Goal: Task Accomplishment & Management: Manage account settings

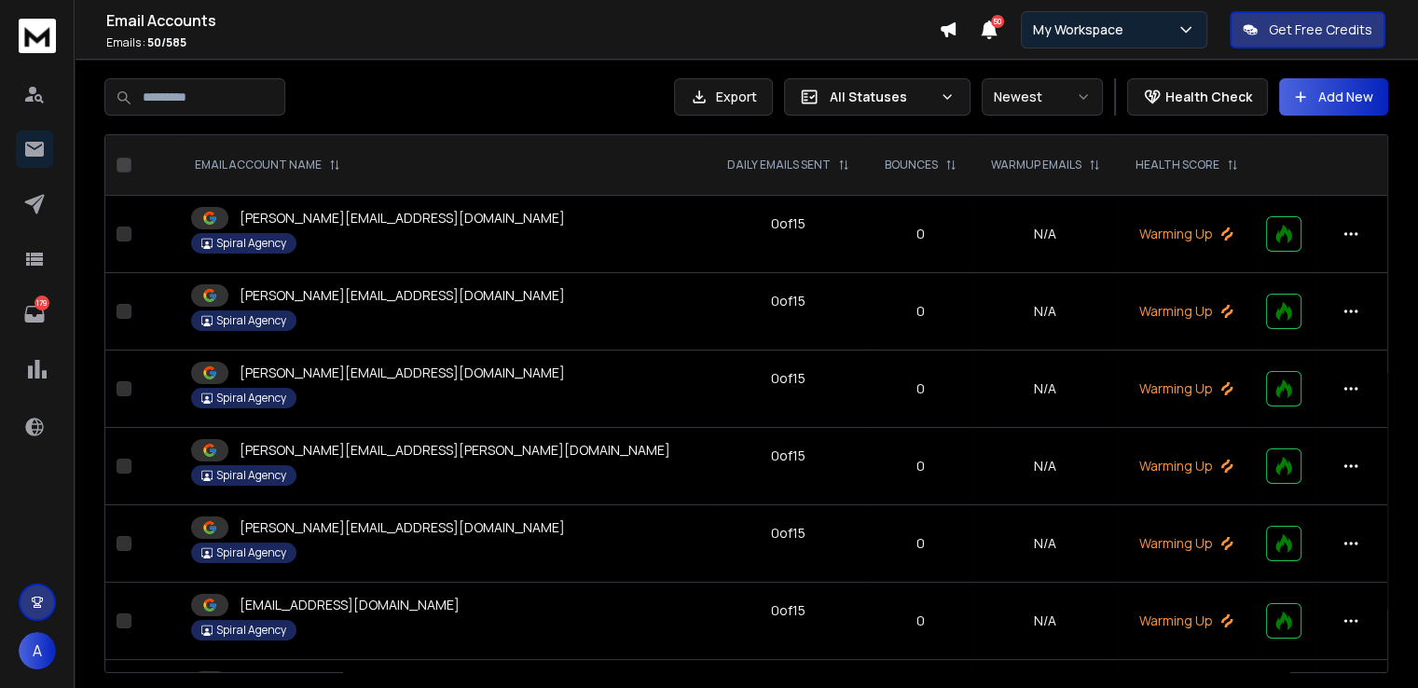
click at [1157, 30] on div "My Workspace" at bounding box center [1114, 30] width 162 height 19
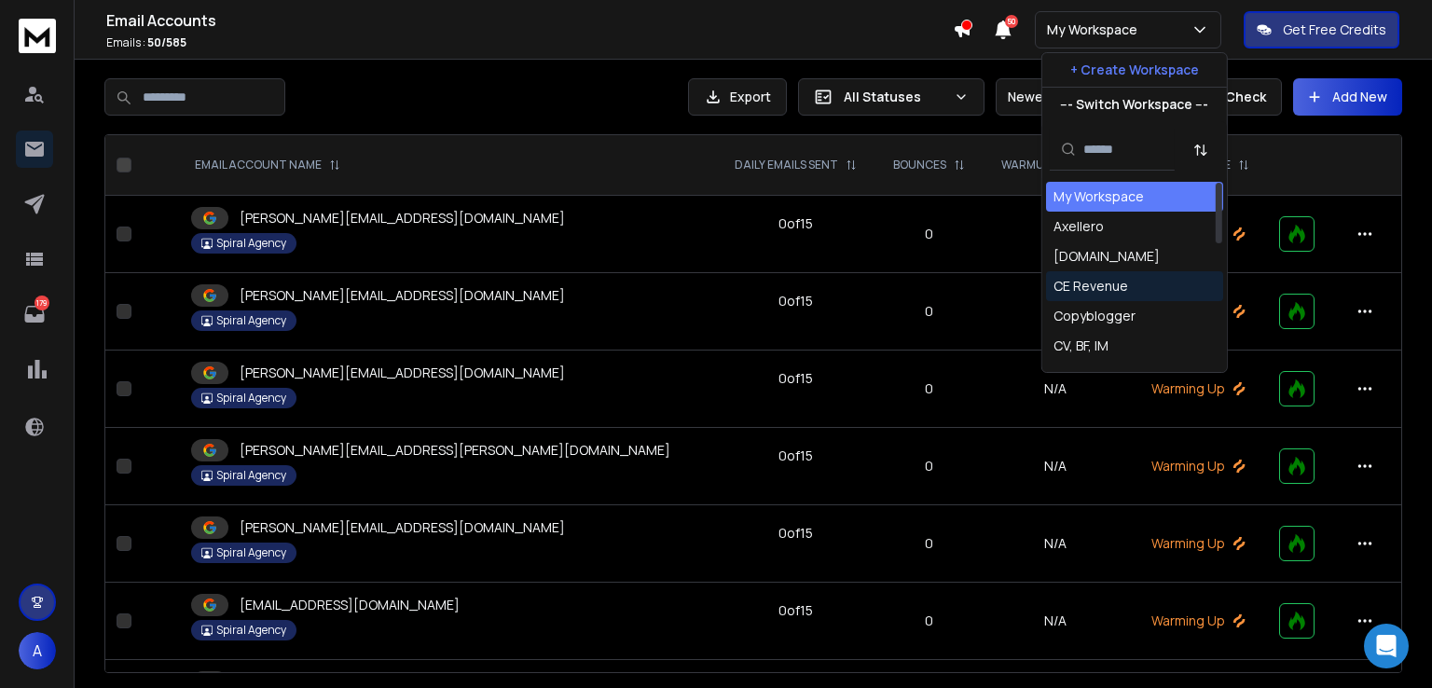
click at [1164, 292] on div "CE Revenue" at bounding box center [1134, 286] width 177 height 30
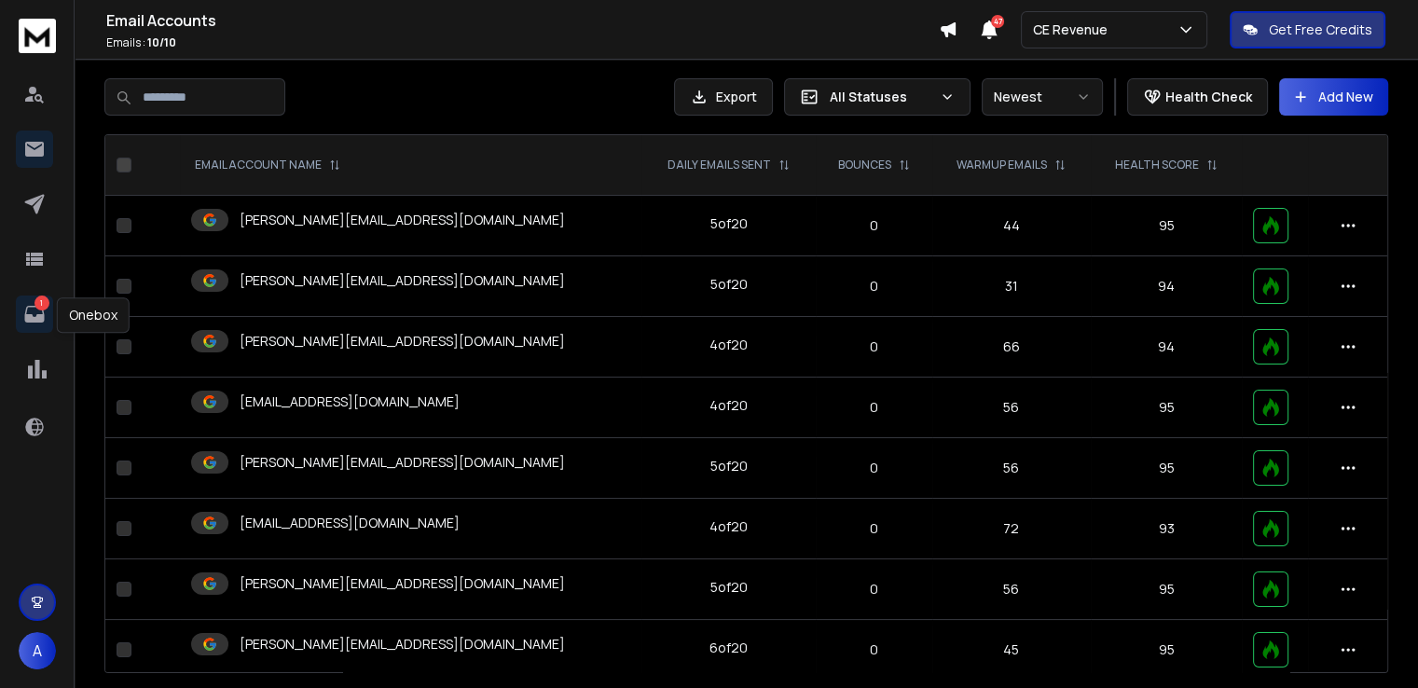
click at [39, 323] on icon at bounding box center [34, 314] width 20 height 17
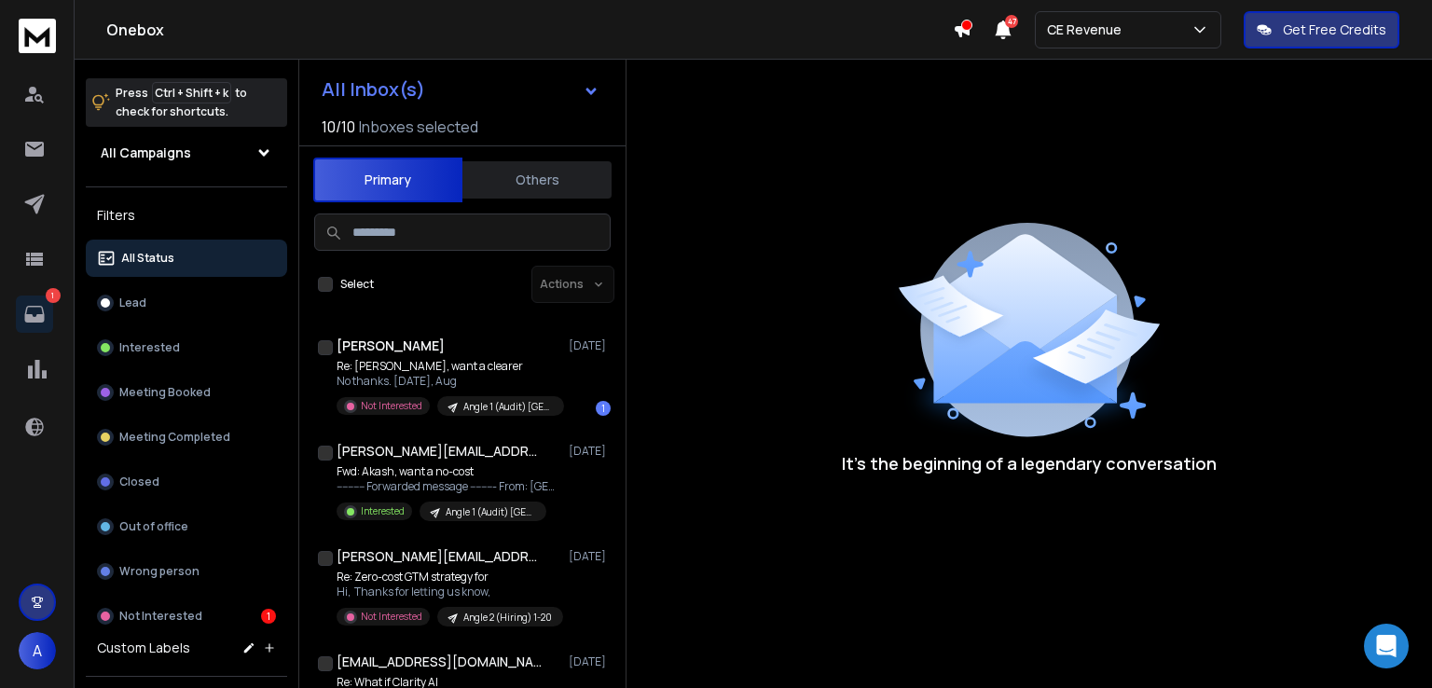
click at [377, 332] on div "Alan Kartchner 16 Sep Re: Alan, want a clearer No thanks. On Tue, Aug Not Inter…" at bounding box center [464, 376] width 308 height 102
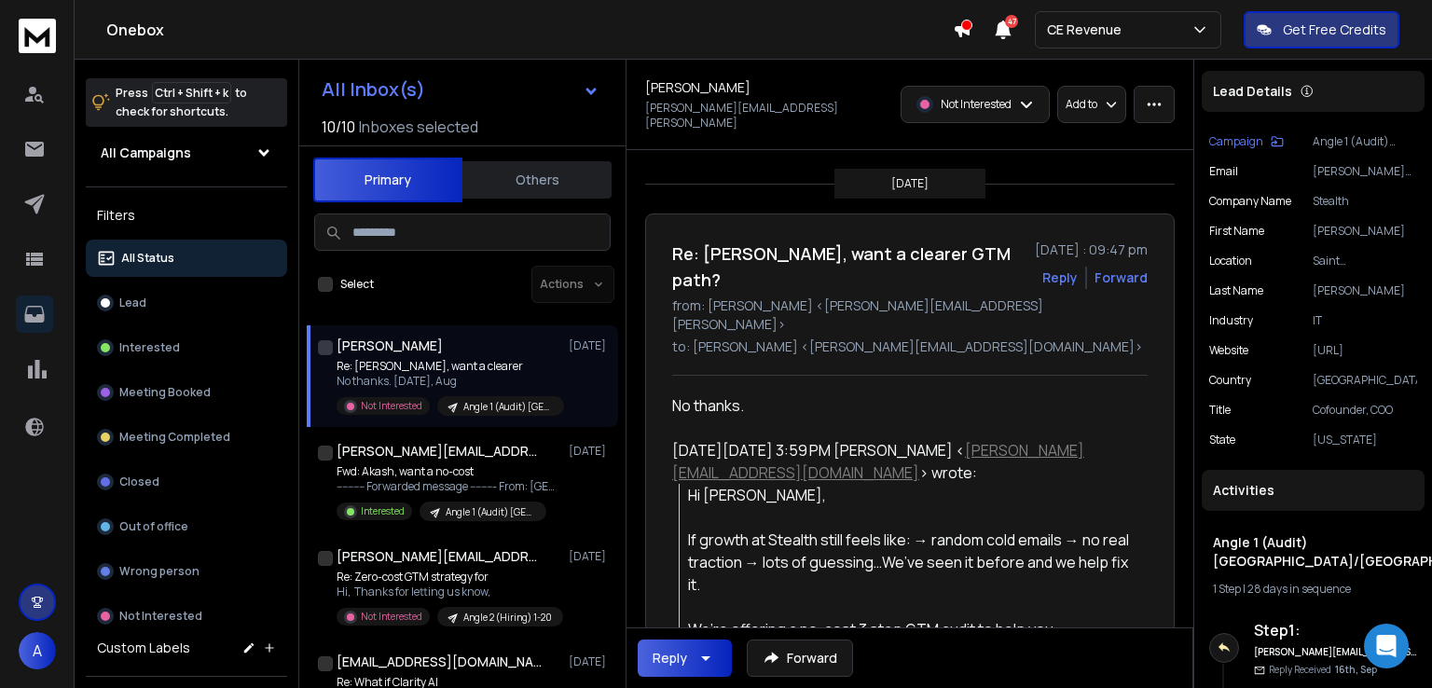
click at [1151, 99] on icon "button" at bounding box center [1154, 104] width 17 height 17
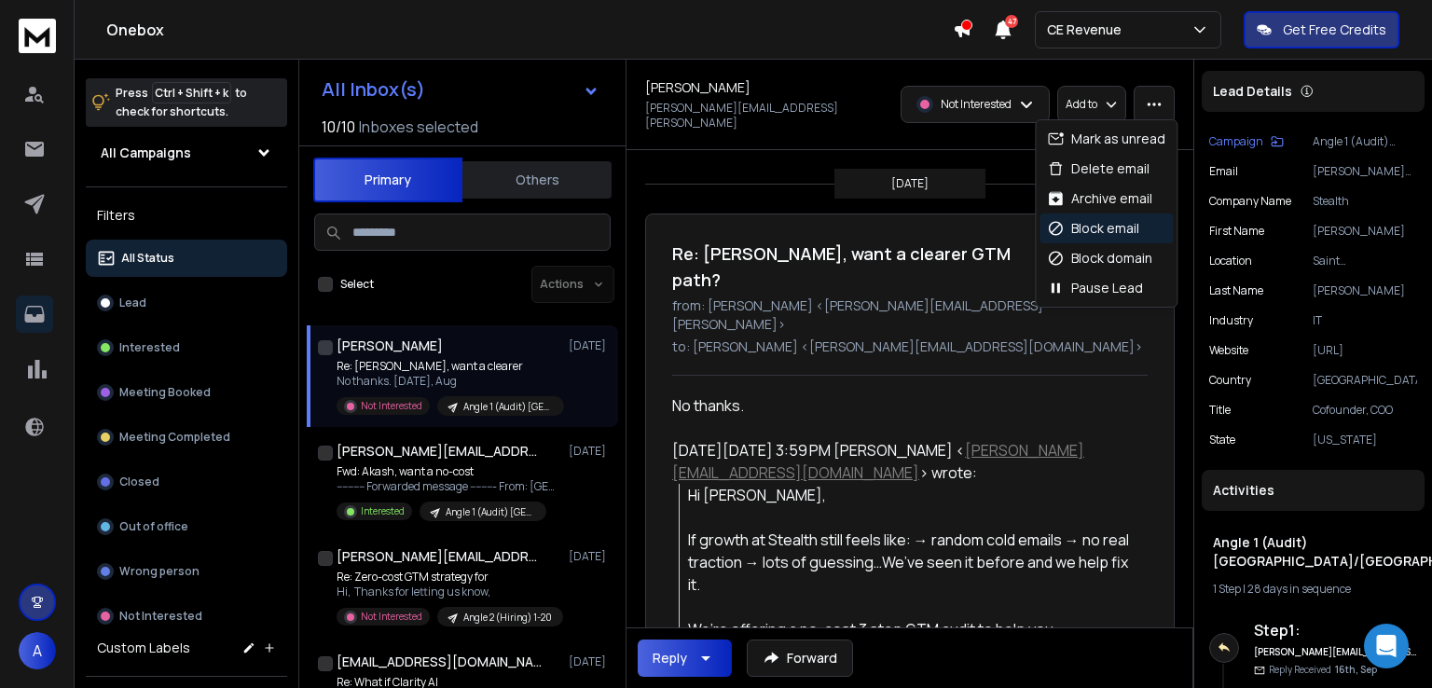
click at [1112, 225] on div "Block email" at bounding box center [1093, 228] width 92 height 19
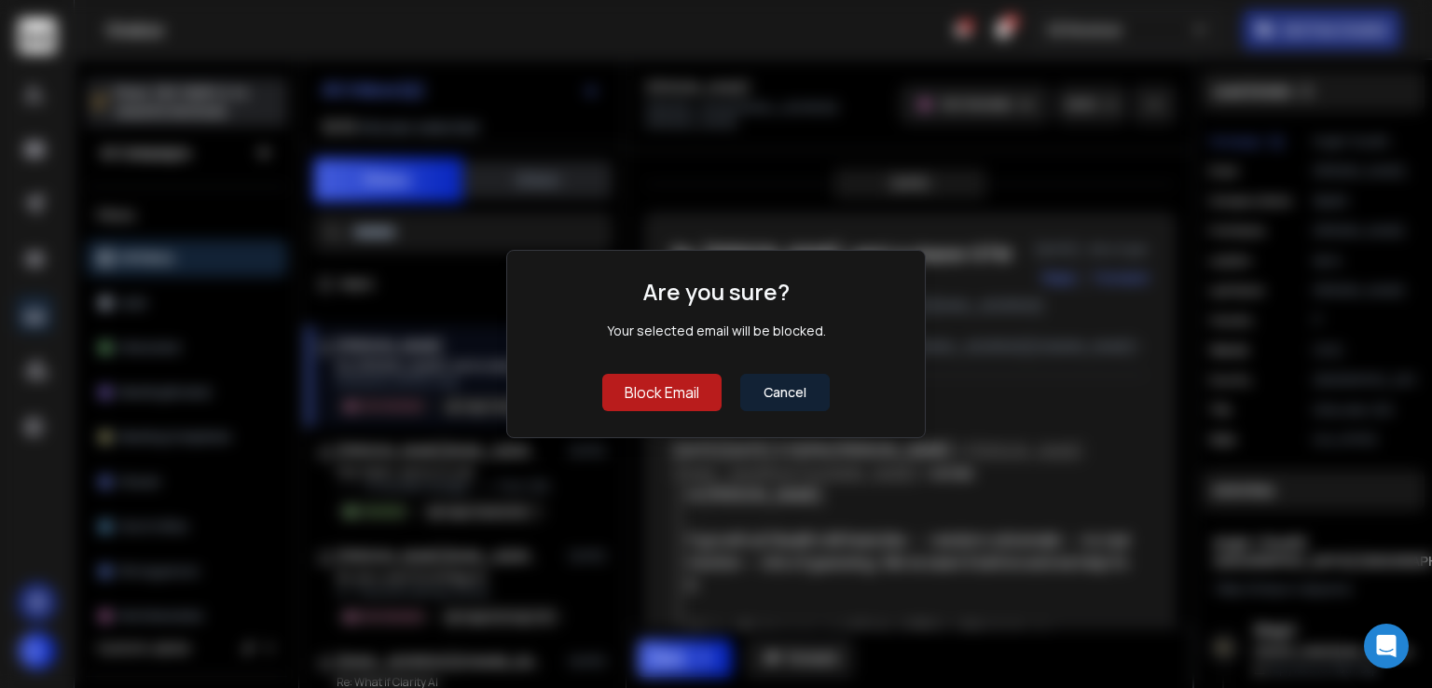
drag, startPoint x: 669, startPoint y: 363, endPoint x: 666, endPoint y: 381, distance: 19.0
click at [666, 365] on div "Are you sure? Your selected email will be blocked. Block Email Cancel" at bounding box center [715, 344] width 365 height 134
click at [667, 381] on button "Block Email" at bounding box center [661, 392] width 119 height 37
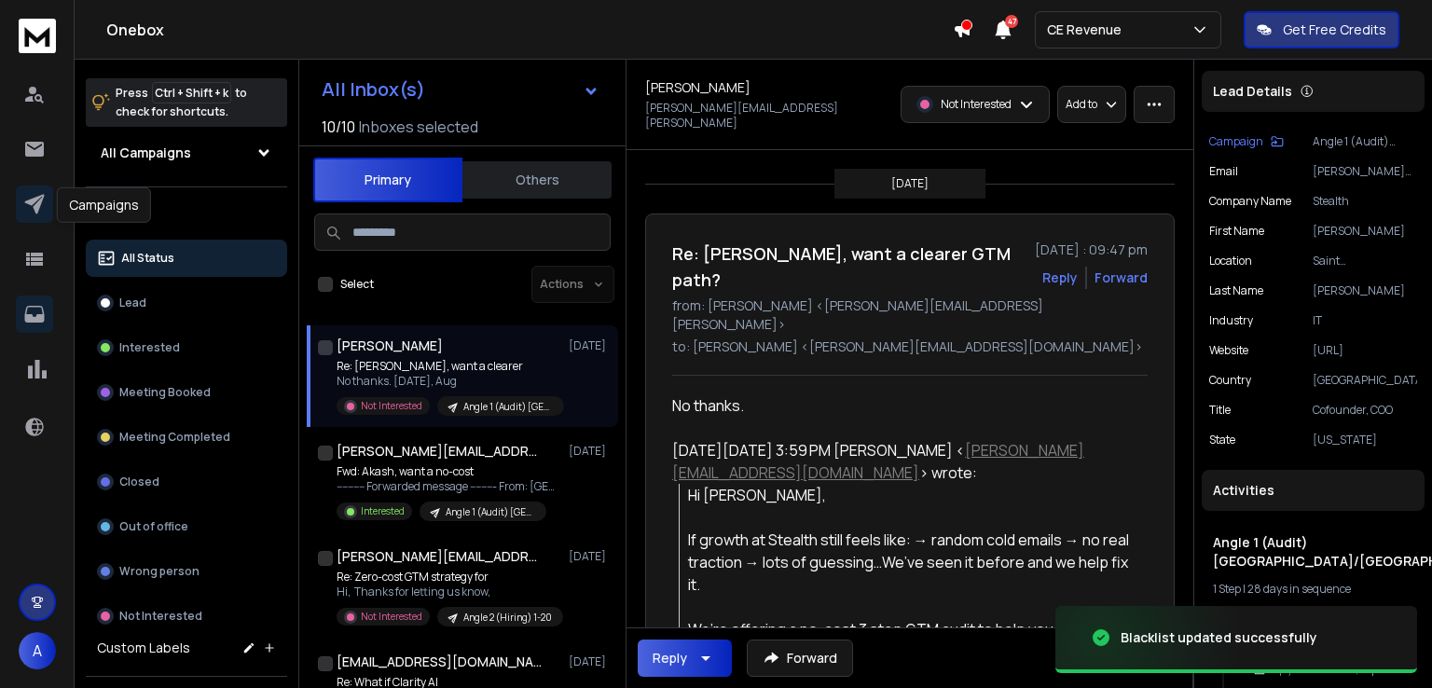
click at [34, 193] on icon at bounding box center [34, 204] width 22 height 22
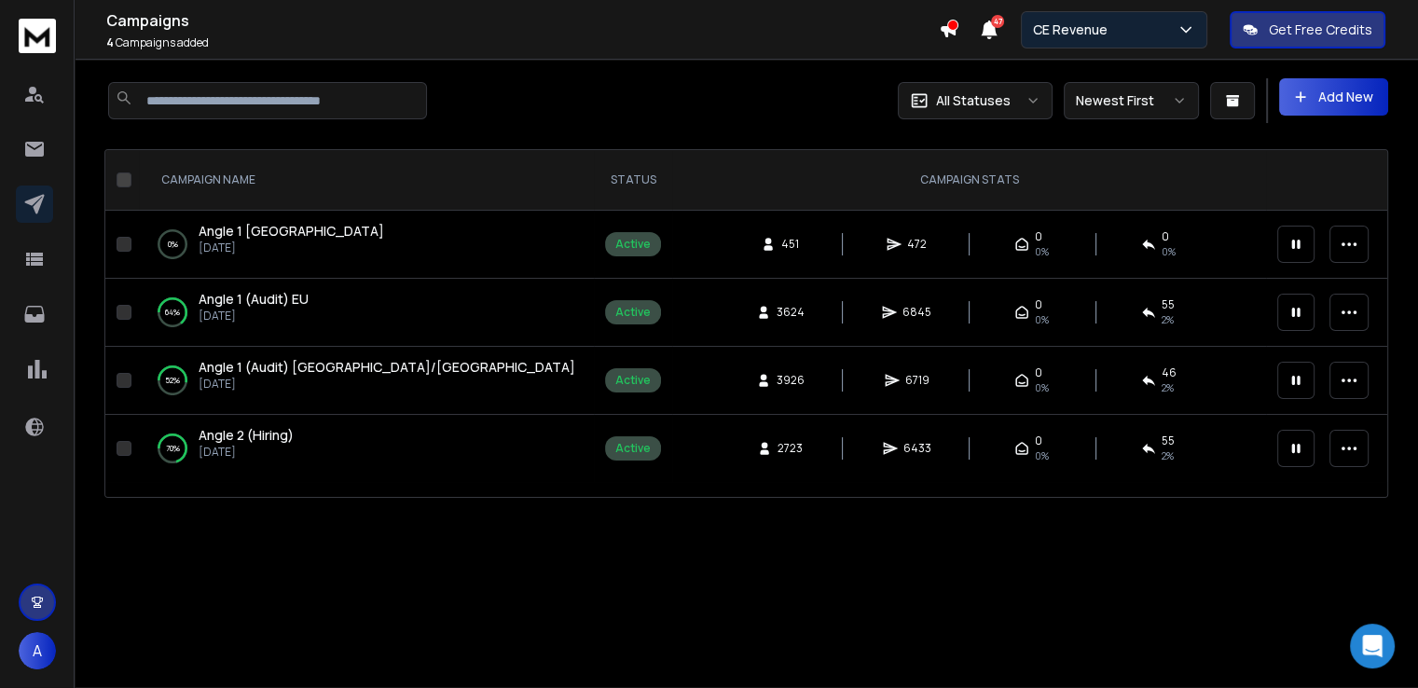
click at [1093, 21] on p "CE Revenue" at bounding box center [1074, 30] width 82 height 19
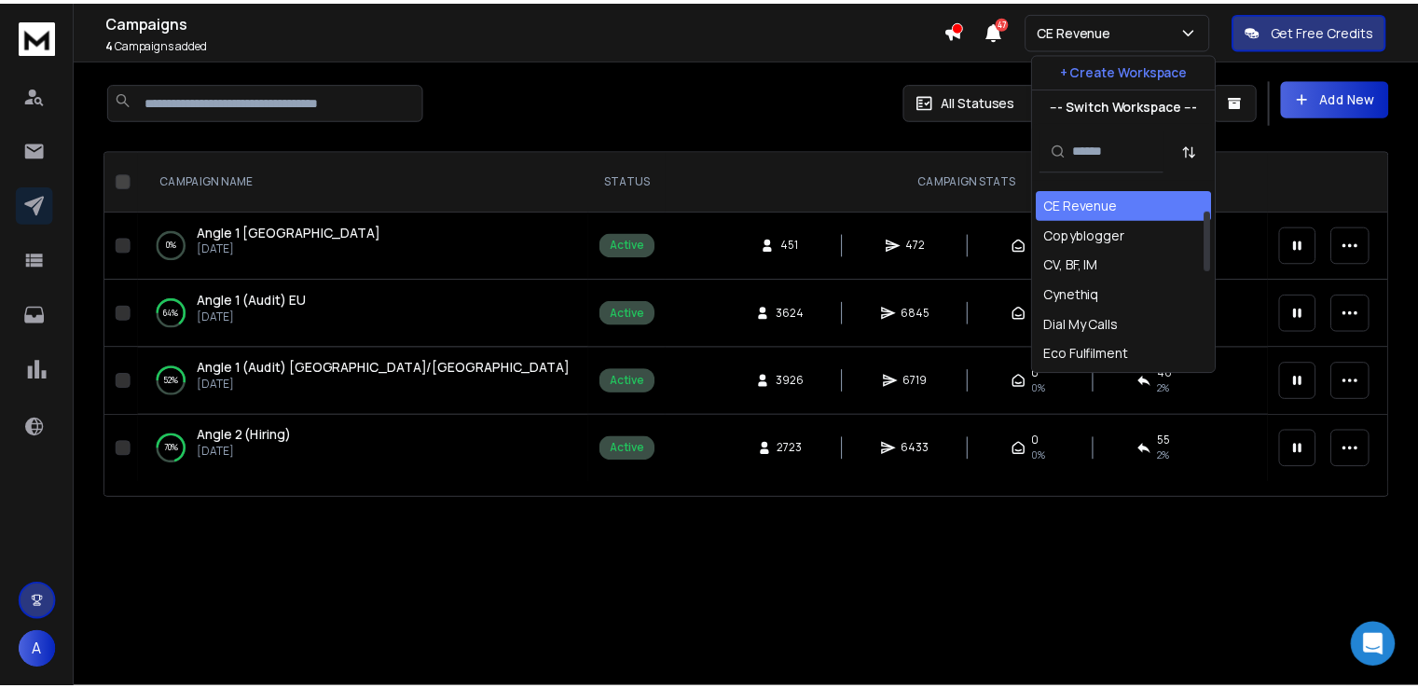
scroll to position [91, 0]
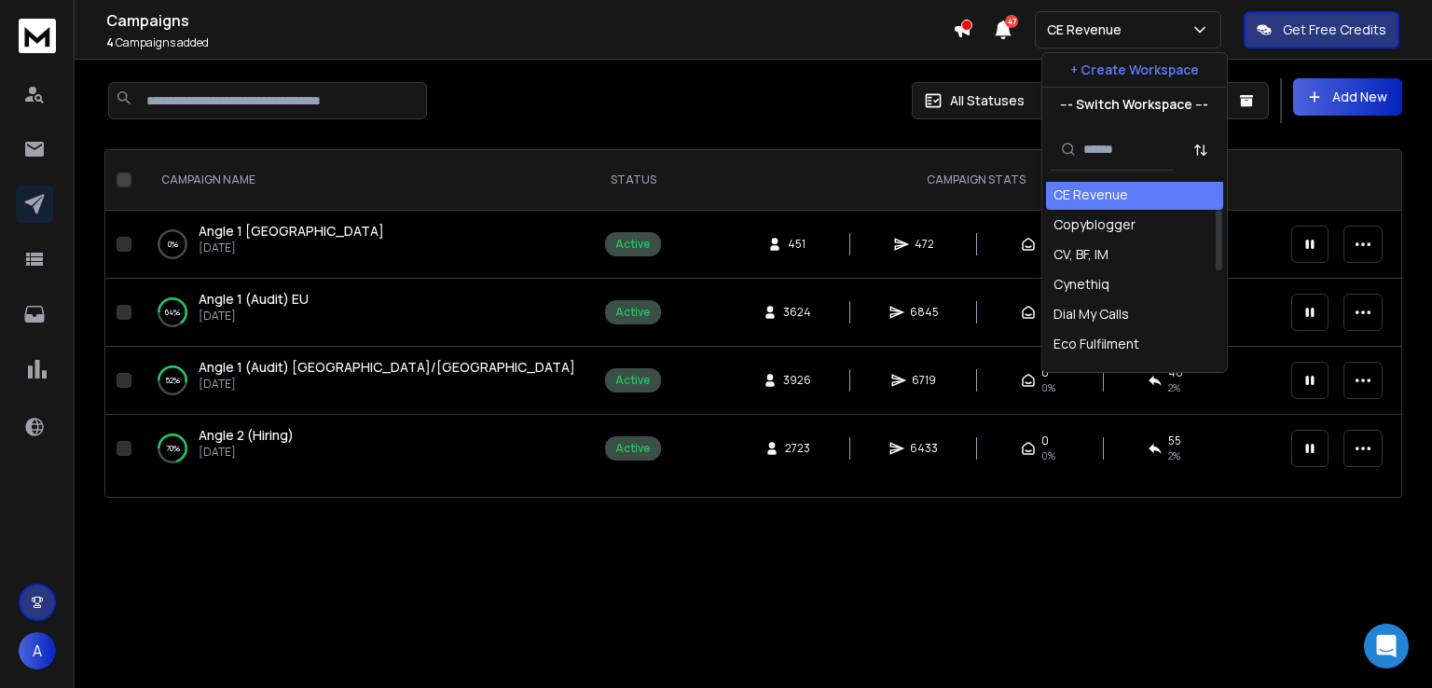
drag, startPoint x: 1219, startPoint y: 210, endPoint x: 1222, endPoint y: 240, distance: 30.1
click at [1222, 240] on div at bounding box center [1219, 240] width 7 height 61
click at [1171, 353] on div "Eco Fulfilment" at bounding box center [1134, 344] width 177 height 30
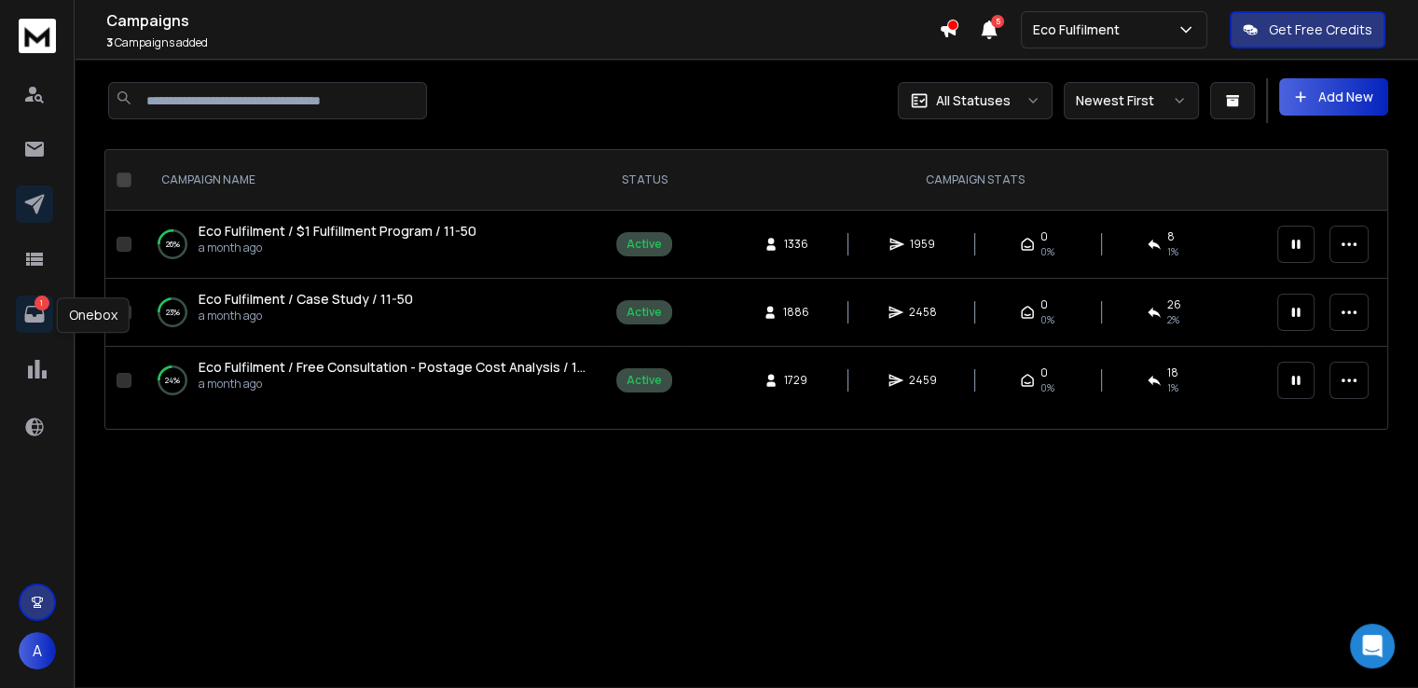
click at [30, 319] on icon at bounding box center [34, 314] width 20 height 17
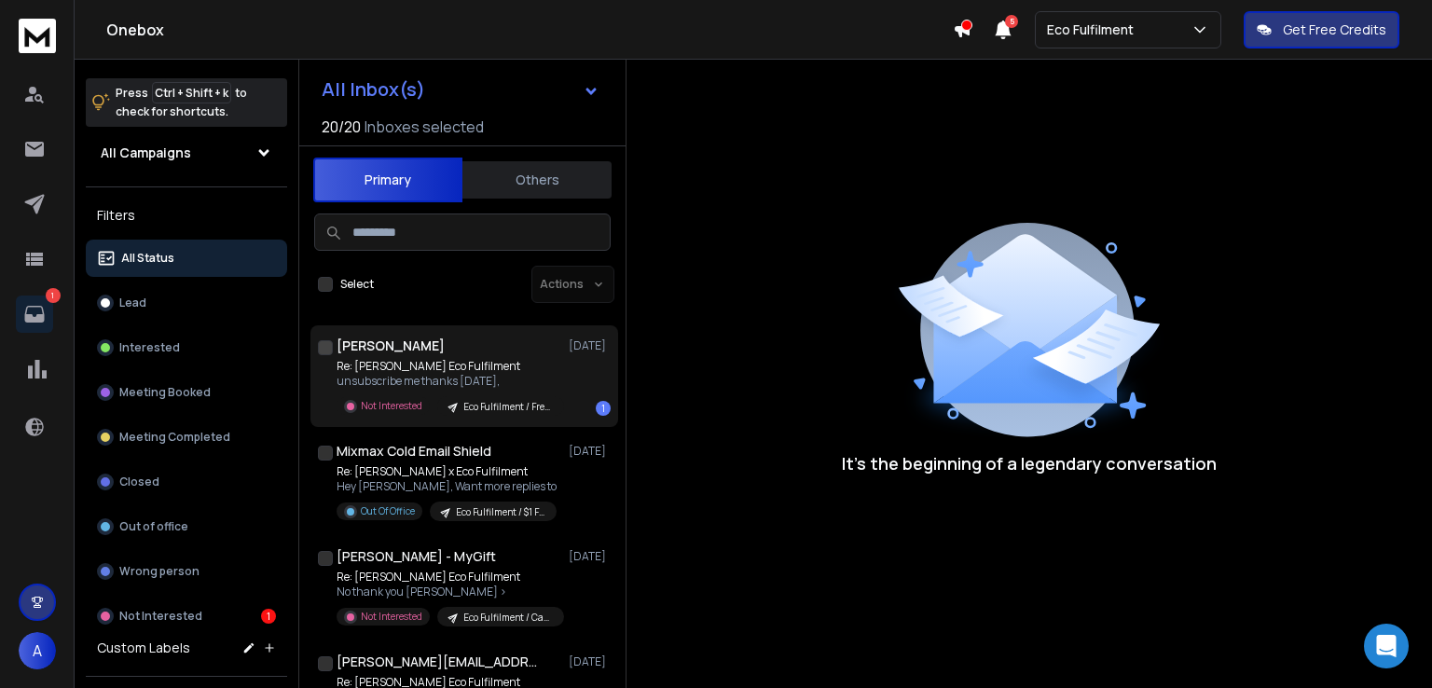
click at [486, 347] on div "Maggie Stewart 16 Sep" at bounding box center [474, 346] width 274 height 19
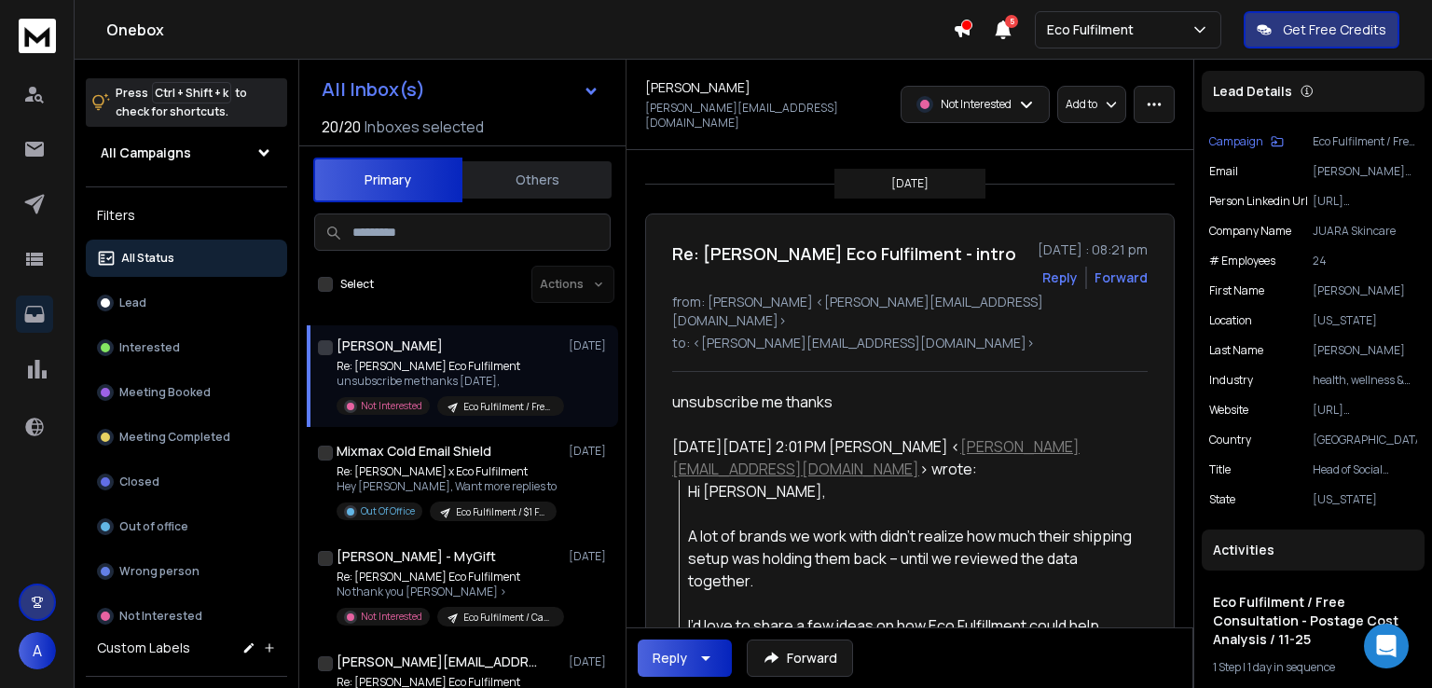
click at [1160, 116] on div "Maggie Stewart Maggie Stewart maggie@juaraskincare.com Not Interested Add to No…" at bounding box center [910, 105] width 567 height 90
click at [1156, 112] on button "button" at bounding box center [1154, 104] width 41 height 37
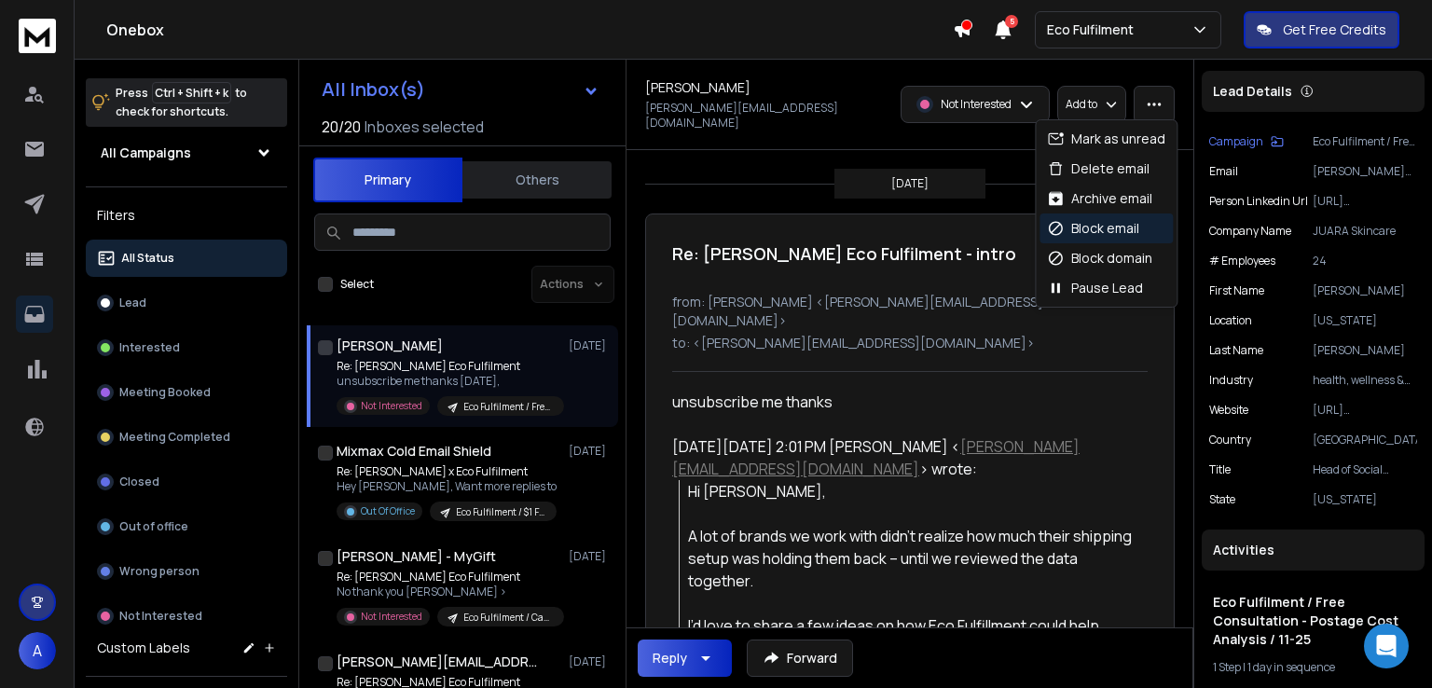
click at [1124, 227] on div "Block email" at bounding box center [1093, 228] width 92 height 19
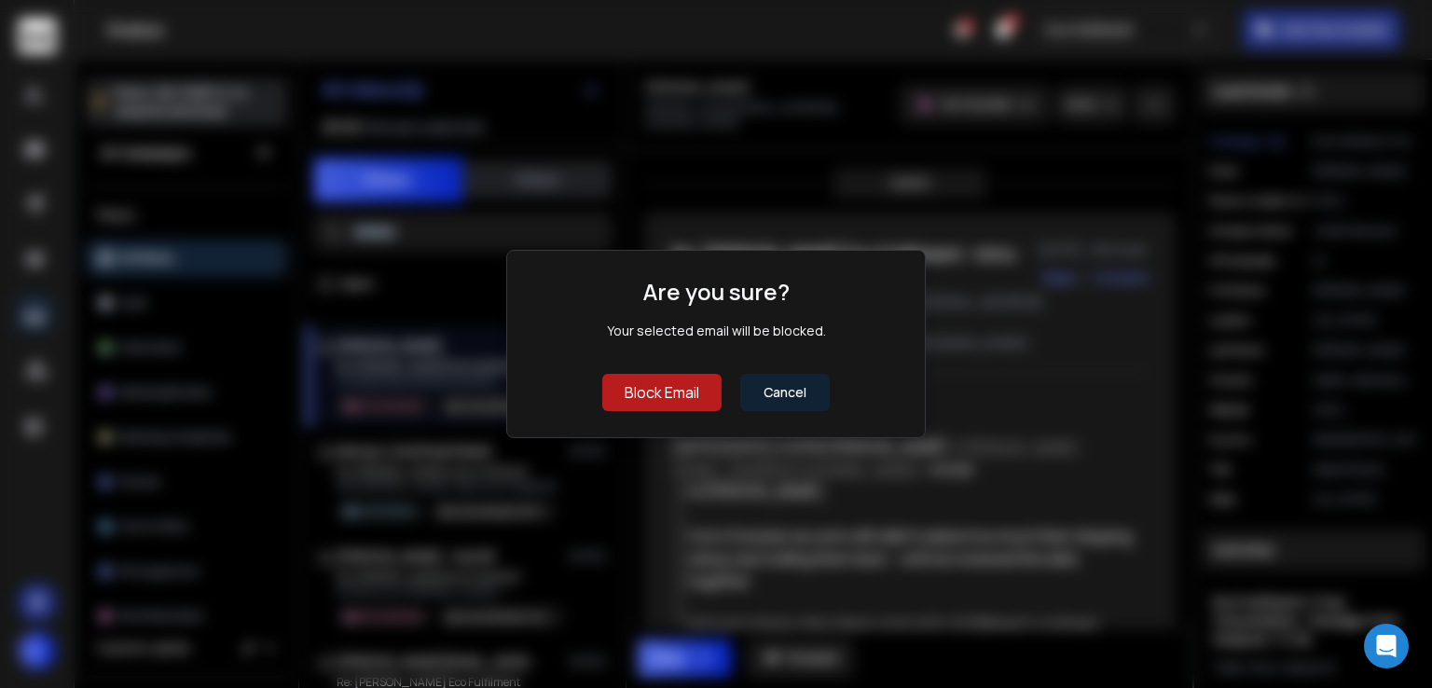
click at [684, 385] on button "Block Email" at bounding box center [661, 392] width 119 height 37
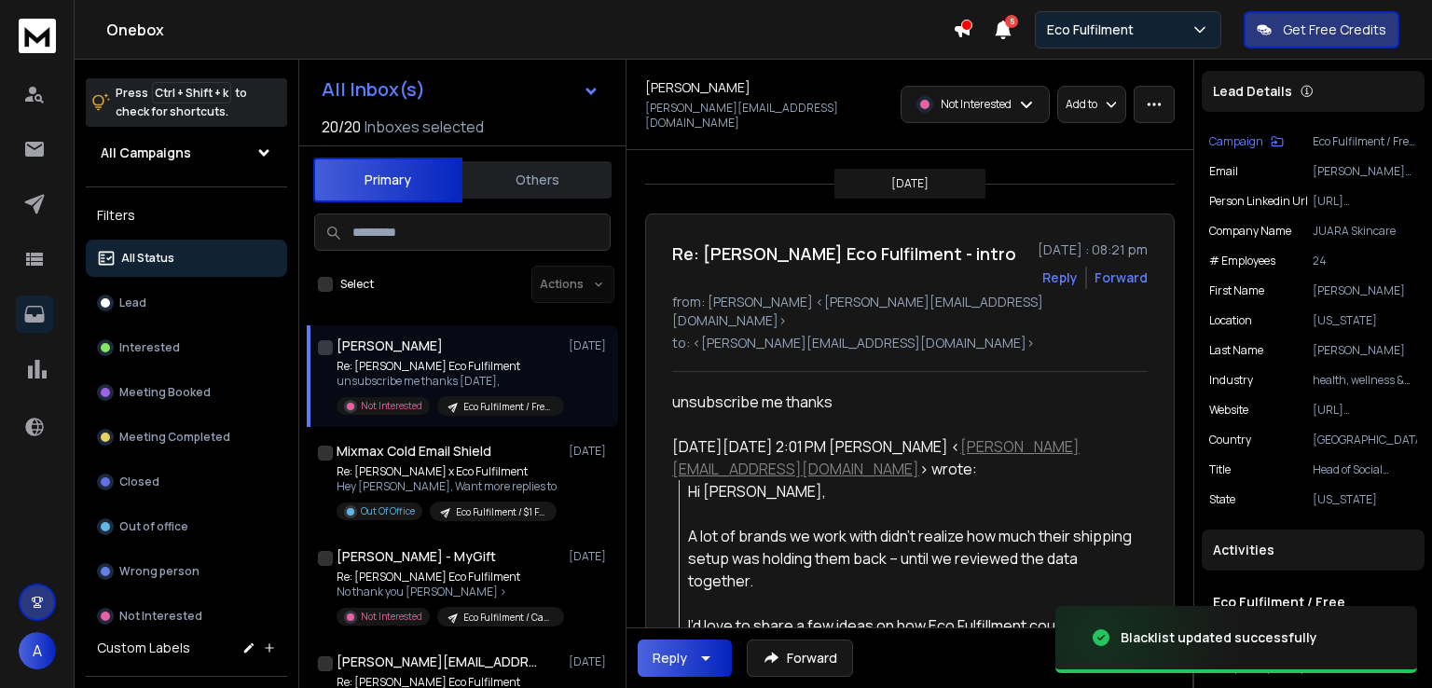
click at [1182, 19] on button "Eco Fulfilment" at bounding box center [1128, 29] width 186 height 37
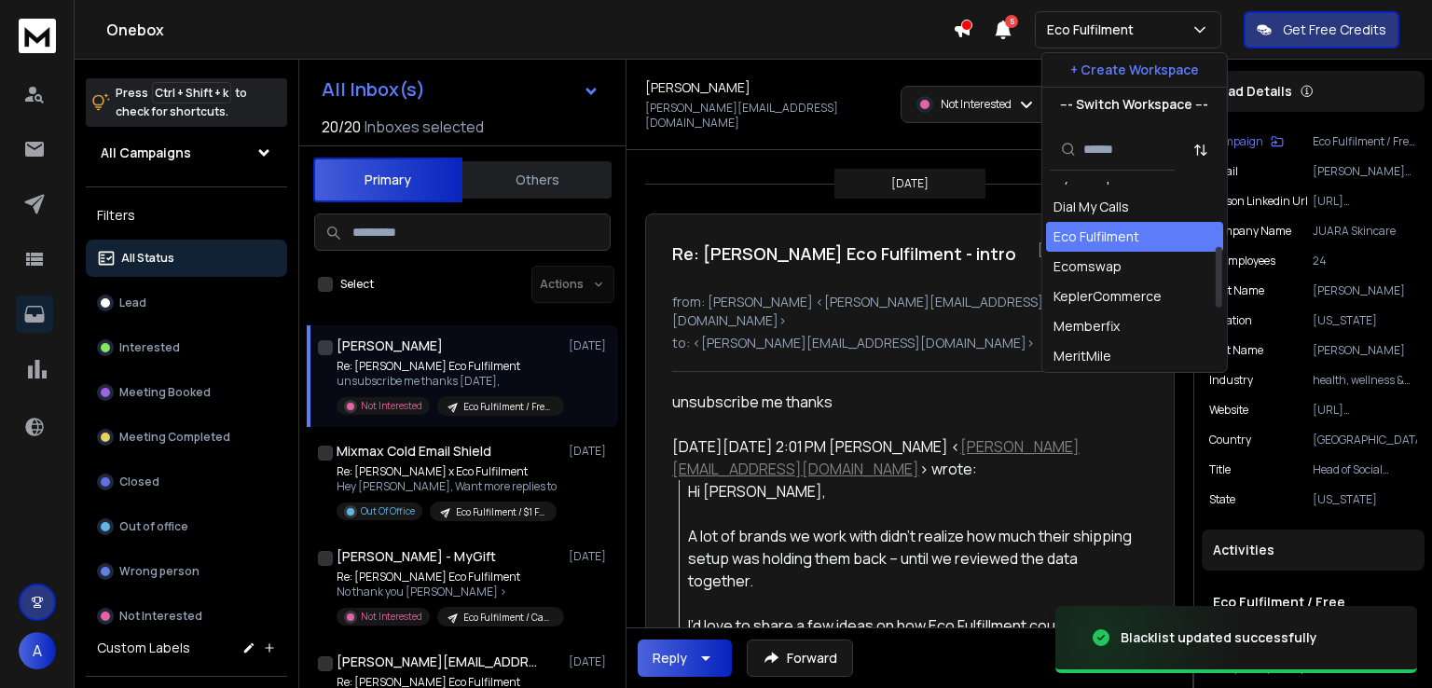
scroll to position [211, 0]
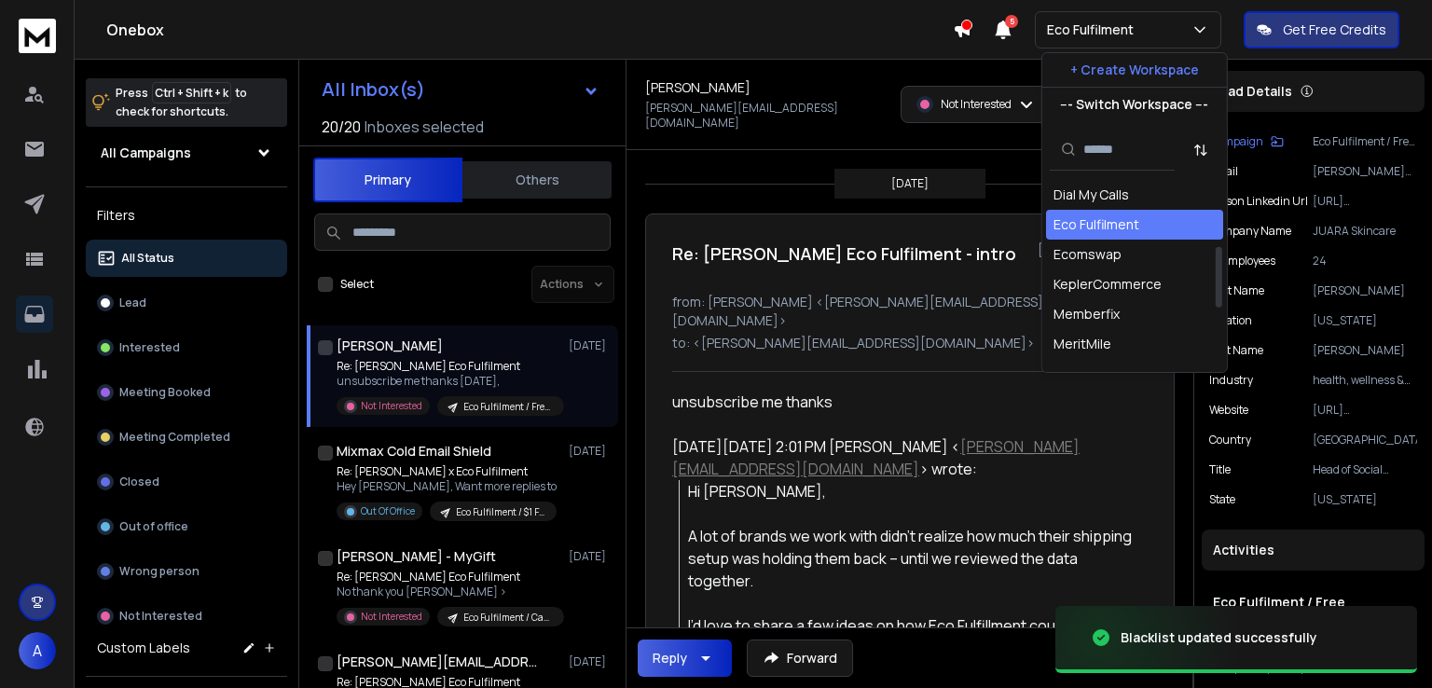
drag, startPoint x: 1220, startPoint y: 225, endPoint x: 1206, endPoint y: 288, distance: 64.9
click at [1222, 293] on div at bounding box center [1219, 277] width 7 height 61
click at [1137, 277] on div "KeplerCommerce" at bounding box center [1108, 284] width 108 height 19
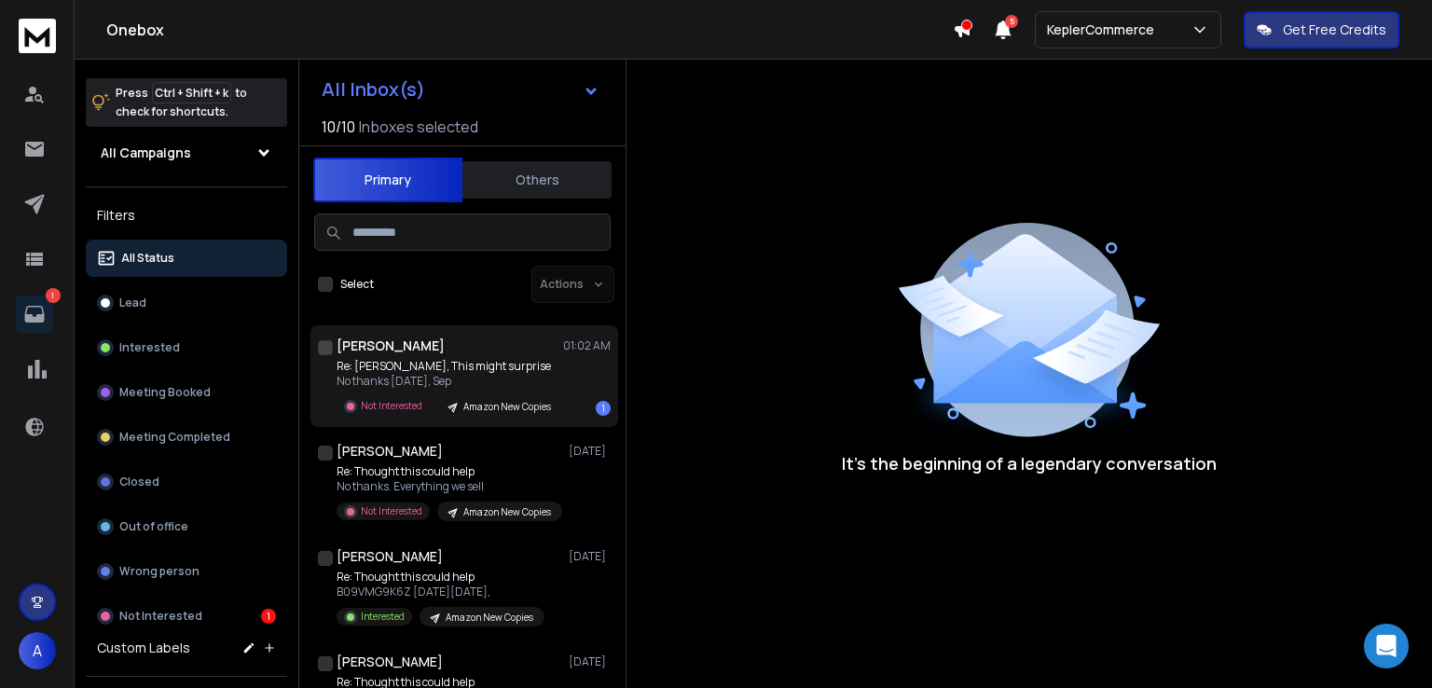
click at [526, 374] on p "No thanks [DATE], Sep" at bounding box center [449, 381] width 224 height 15
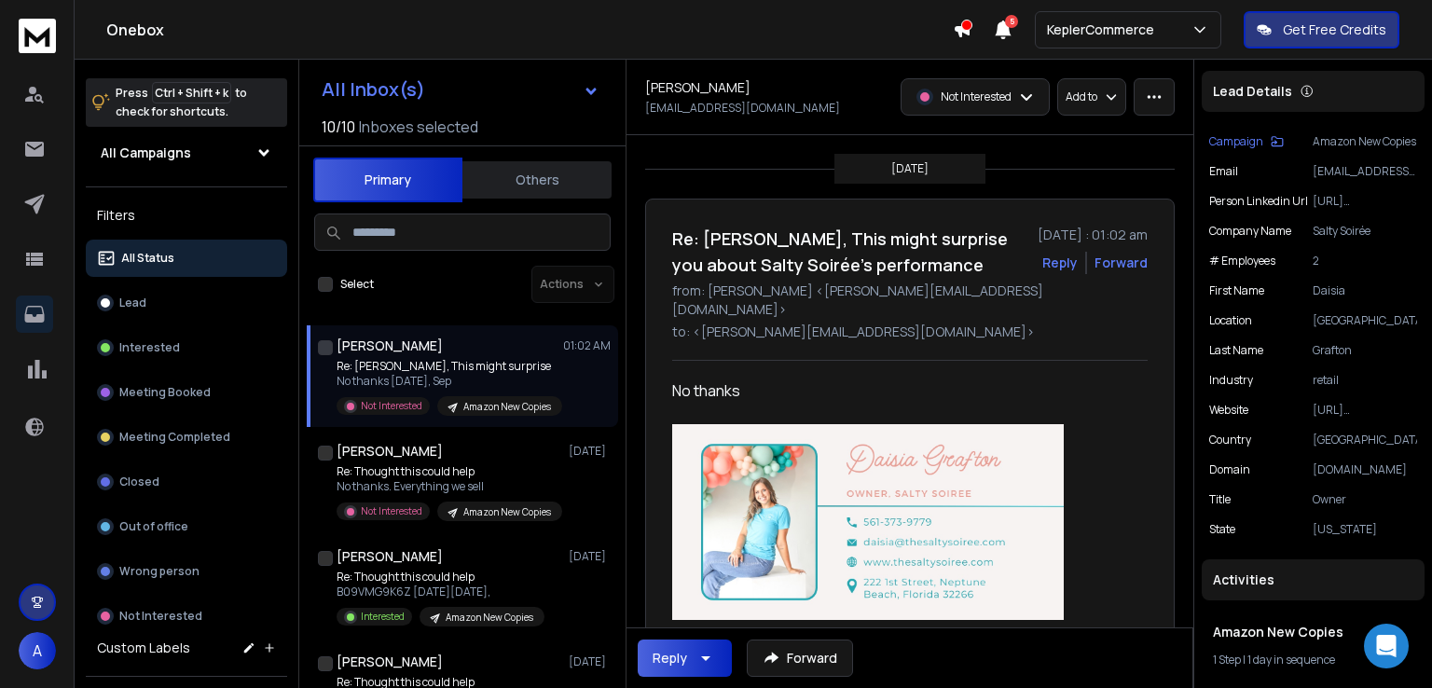
click at [1151, 103] on icon "button" at bounding box center [1154, 97] width 17 height 17
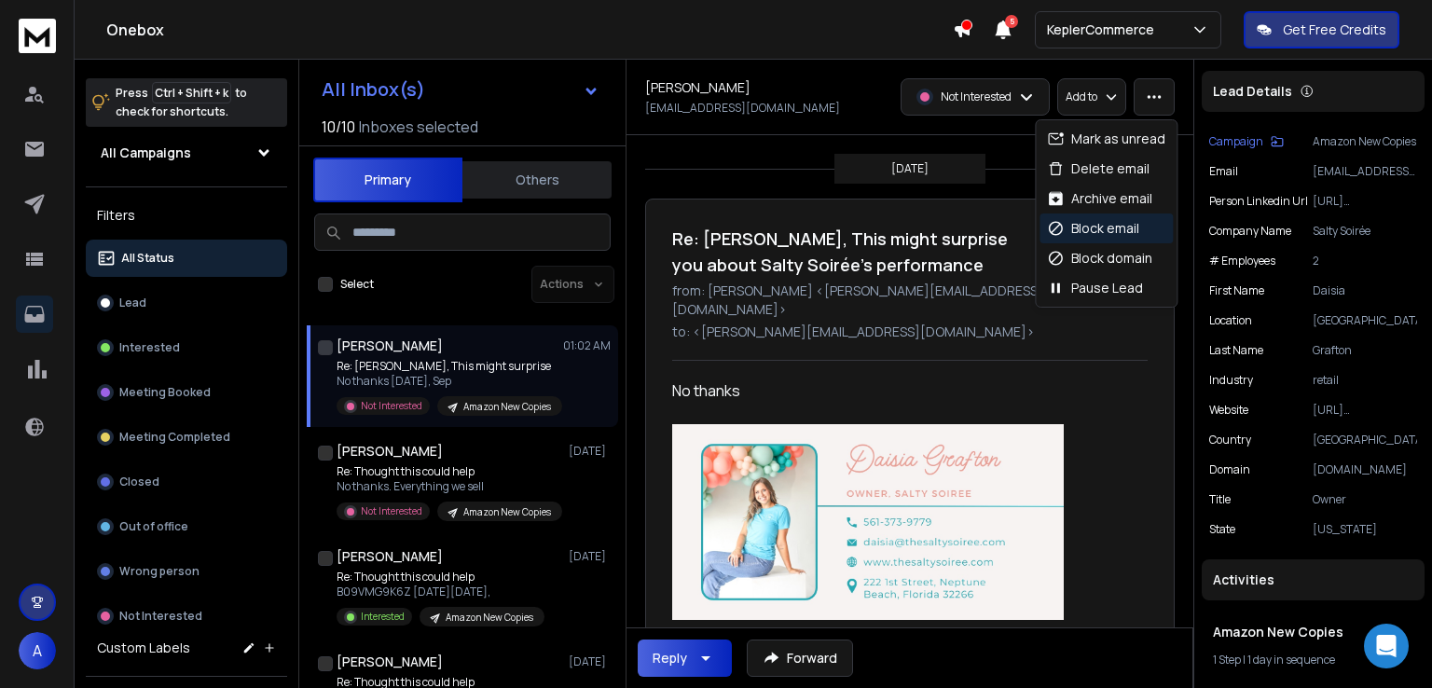
click at [1097, 232] on div "Block email" at bounding box center [1093, 228] width 92 height 19
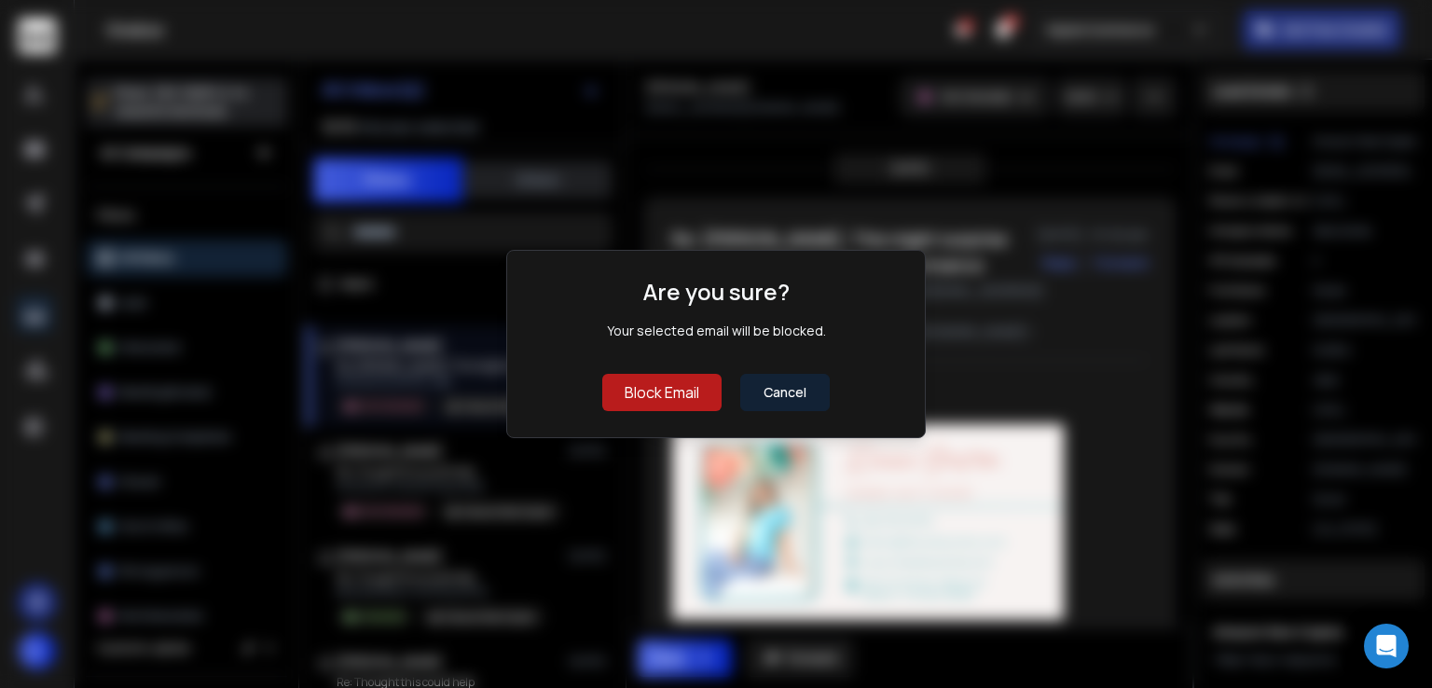
click at [696, 394] on button "Block Email" at bounding box center [661, 392] width 119 height 37
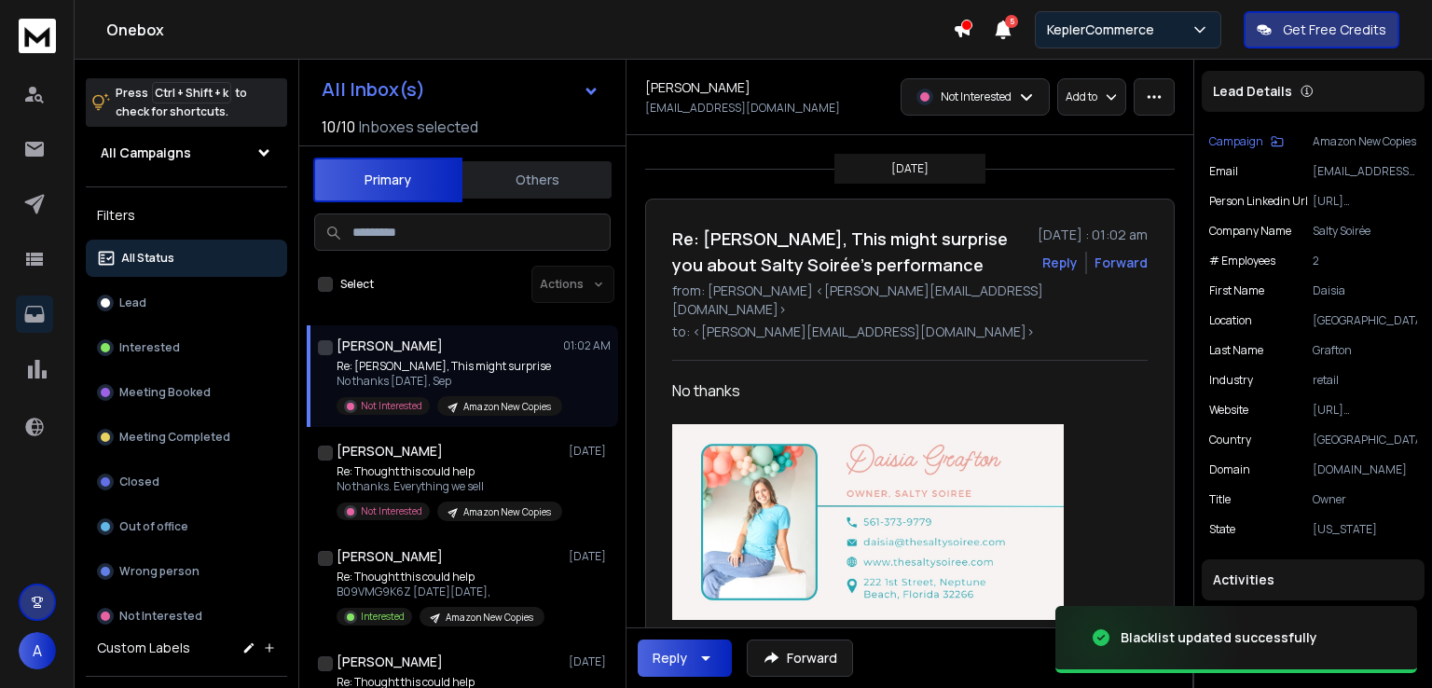
drag, startPoint x: 1112, startPoint y: 37, endPoint x: 1123, endPoint y: 36, distance: 10.3
click at [1123, 36] on p "KeplerCommerce" at bounding box center [1104, 30] width 115 height 19
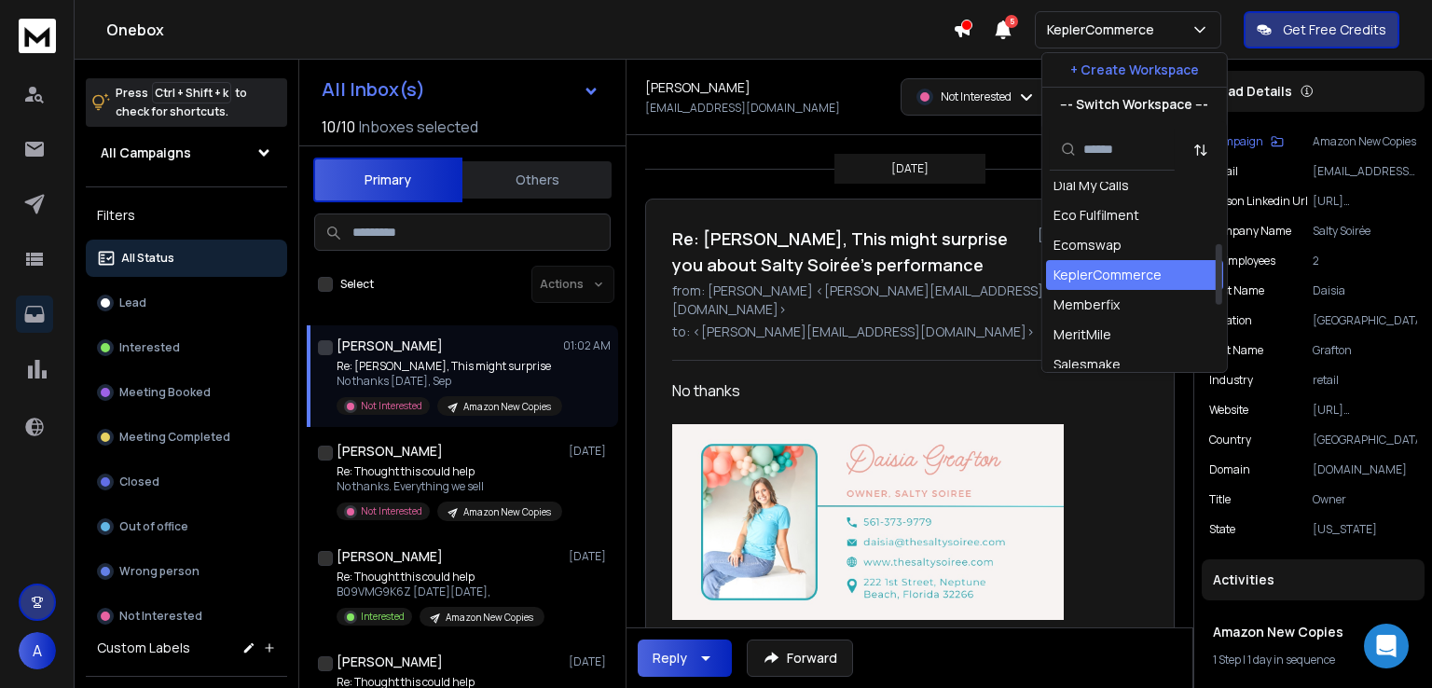
scroll to position [224, 0]
drag, startPoint x: 1221, startPoint y: 224, endPoint x: 1217, endPoint y: 296, distance: 72.9
click at [1217, 296] on div at bounding box center [1219, 285] width 7 height 61
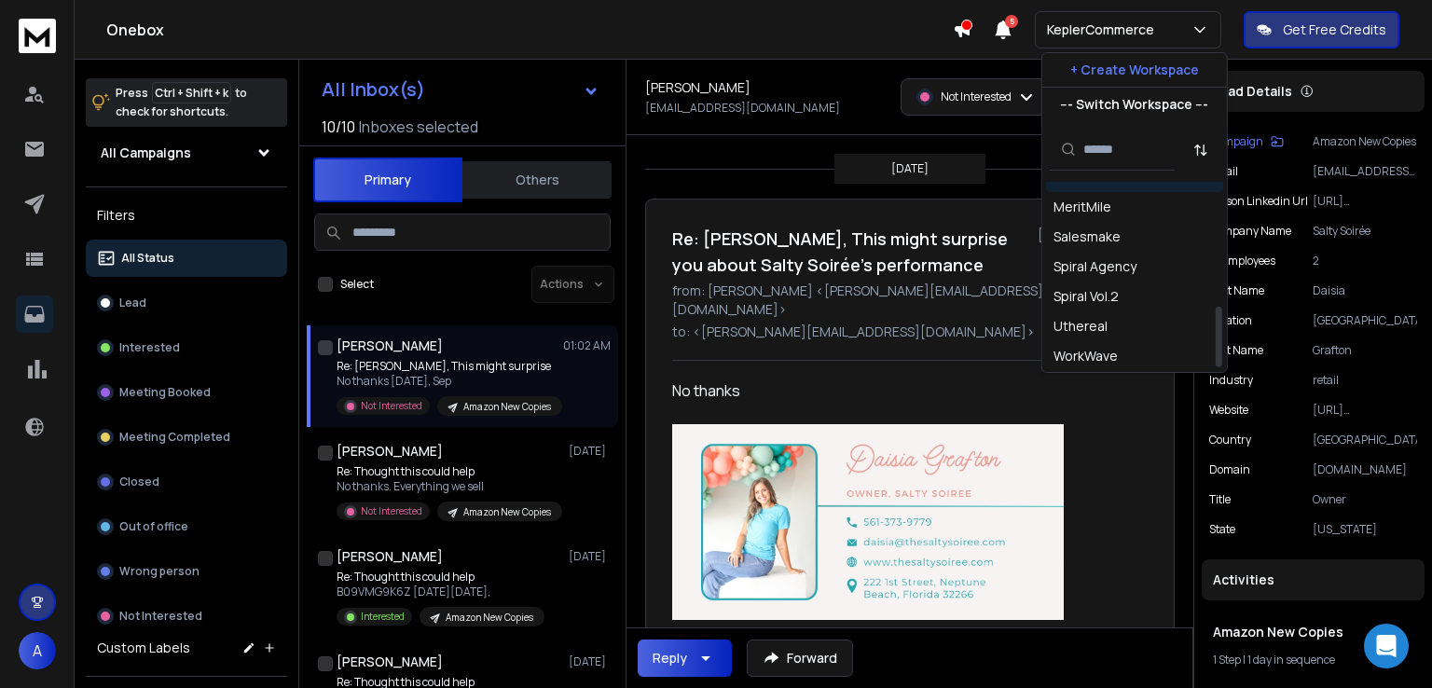
scroll to position [380, 0]
drag, startPoint x: 1220, startPoint y: 282, endPoint x: 1223, endPoint y: 337, distance: 54.1
click at [1222, 337] on div at bounding box center [1219, 337] width 7 height 61
click at [1177, 291] on div "Uthereal" at bounding box center [1134, 294] width 177 height 30
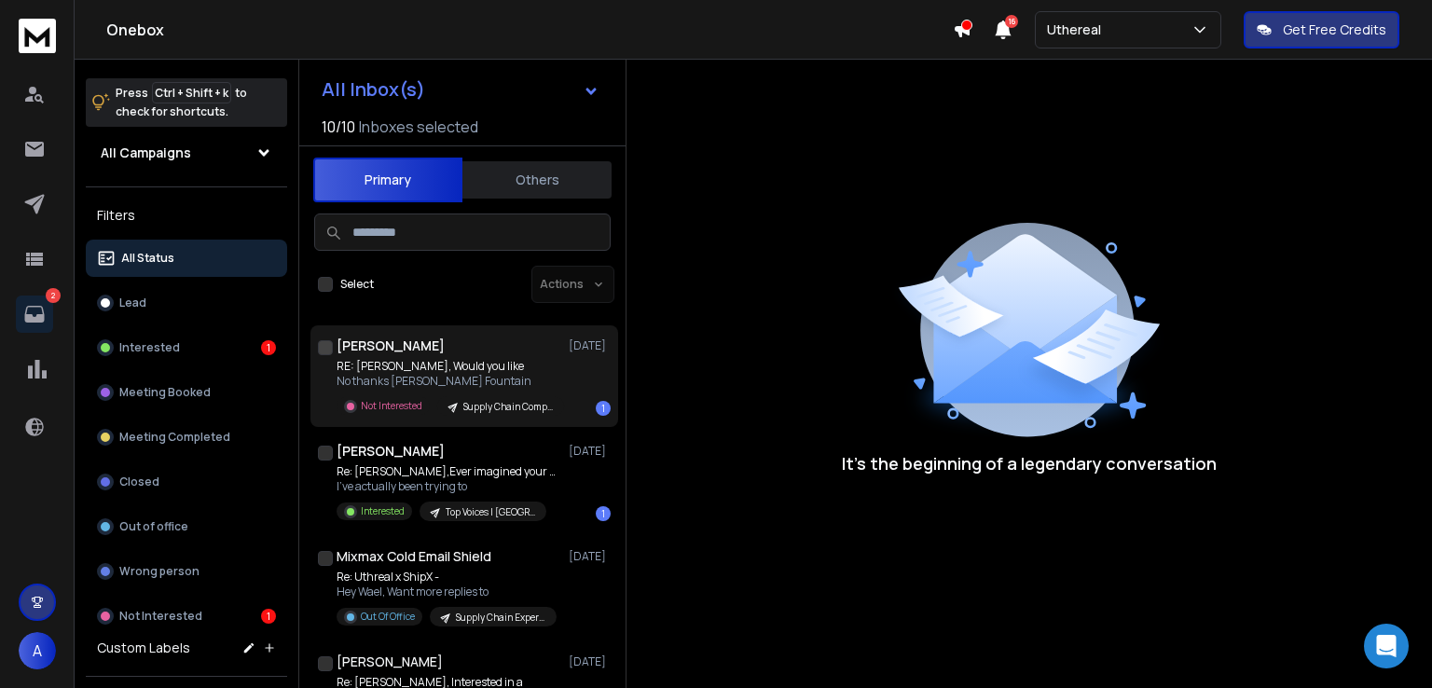
click at [510, 338] on div "[PERSON_NAME] [DATE]" at bounding box center [474, 346] width 274 height 19
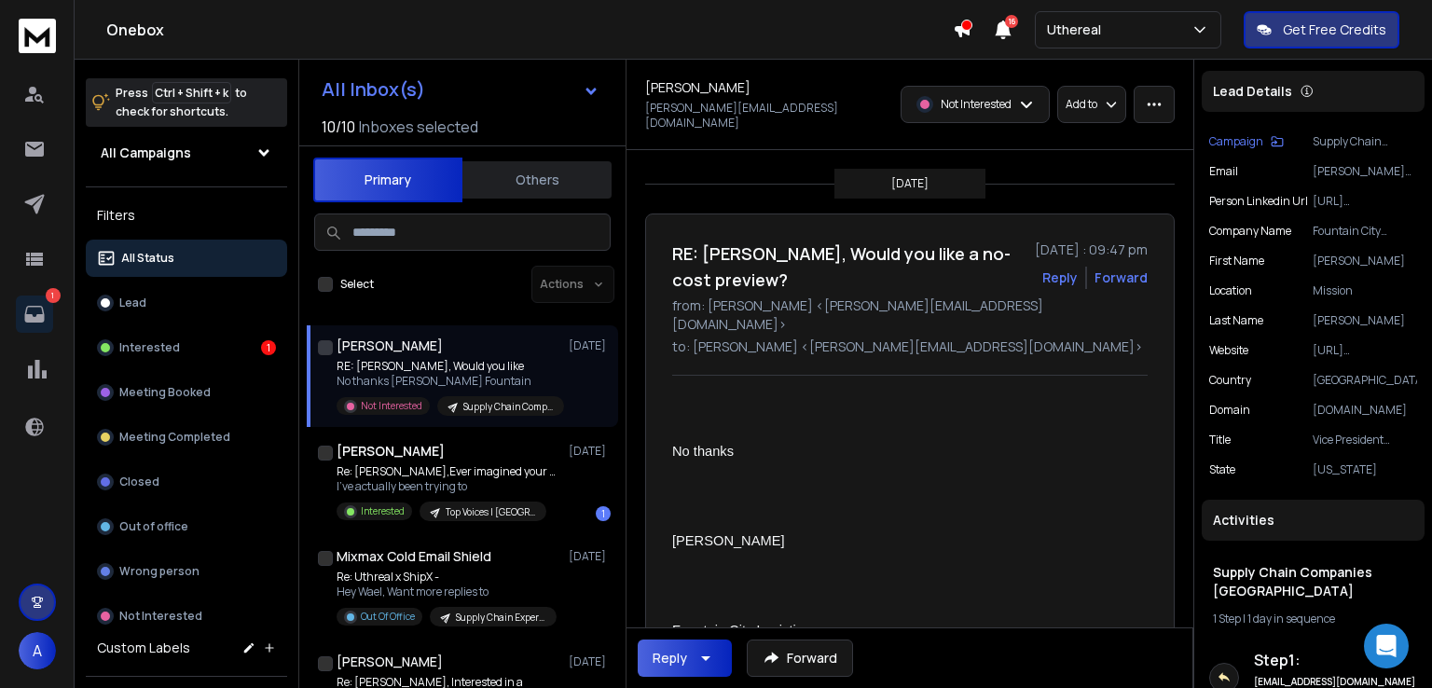
click at [1156, 96] on icon "button" at bounding box center [1154, 104] width 17 height 17
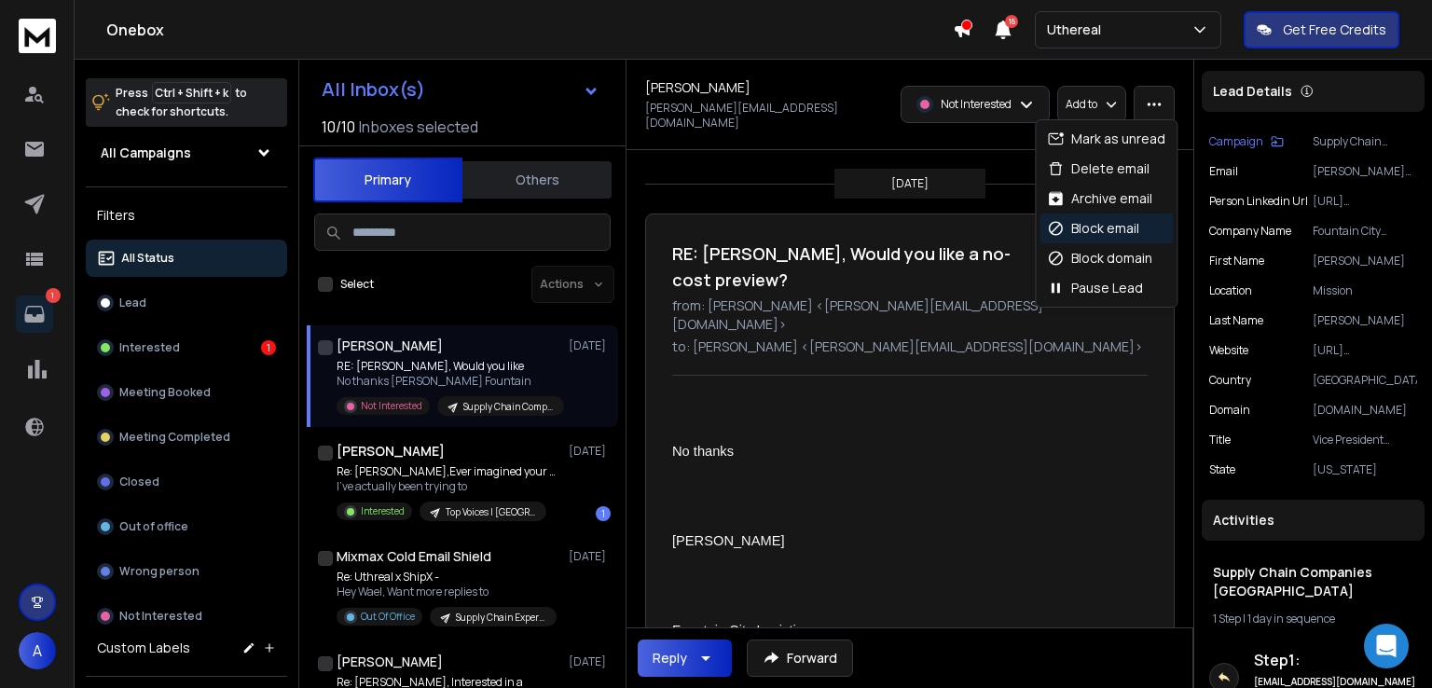
drag, startPoint x: 1135, startPoint y: 225, endPoint x: 1022, endPoint y: 300, distance: 135.8
click at [1132, 225] on div "Block email" at bounding box center [1093, 228] width 92 height 19
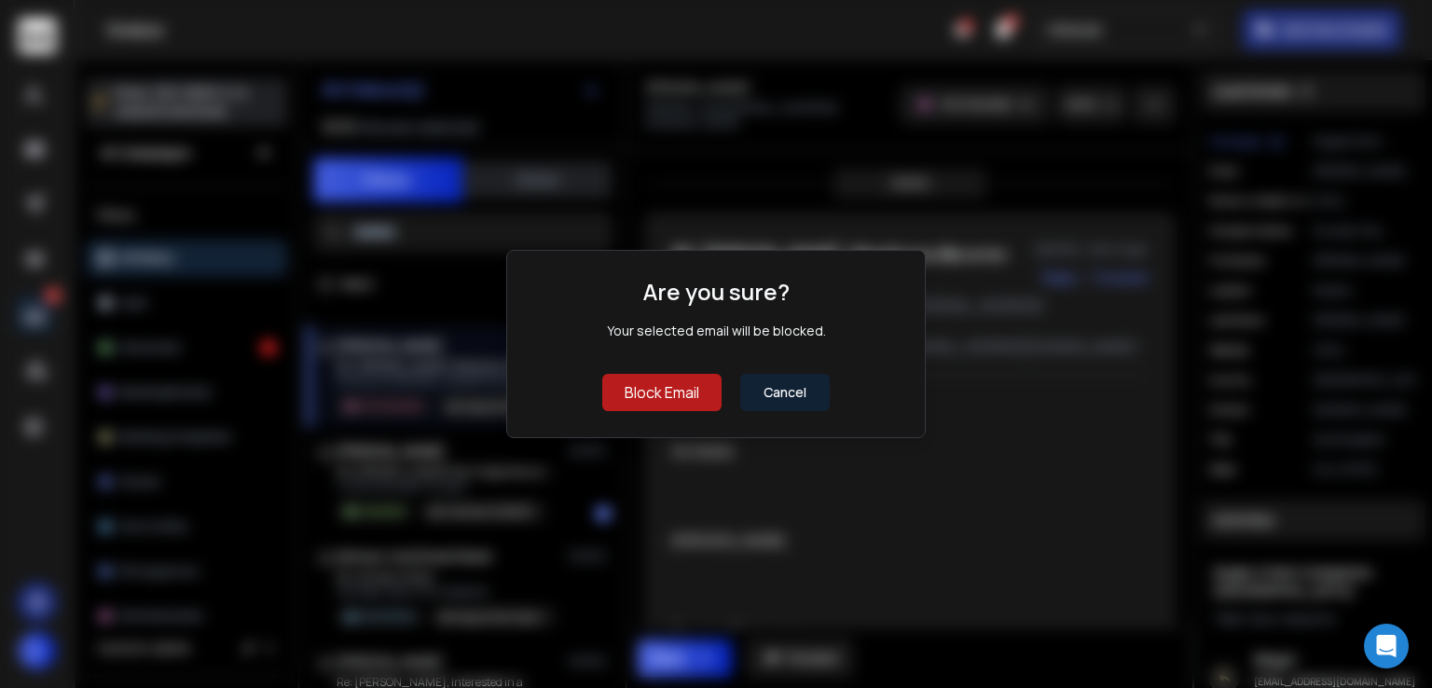
click at [634, 385] on button "Block Email" at bounding box center [661, 392] width 119 height 37
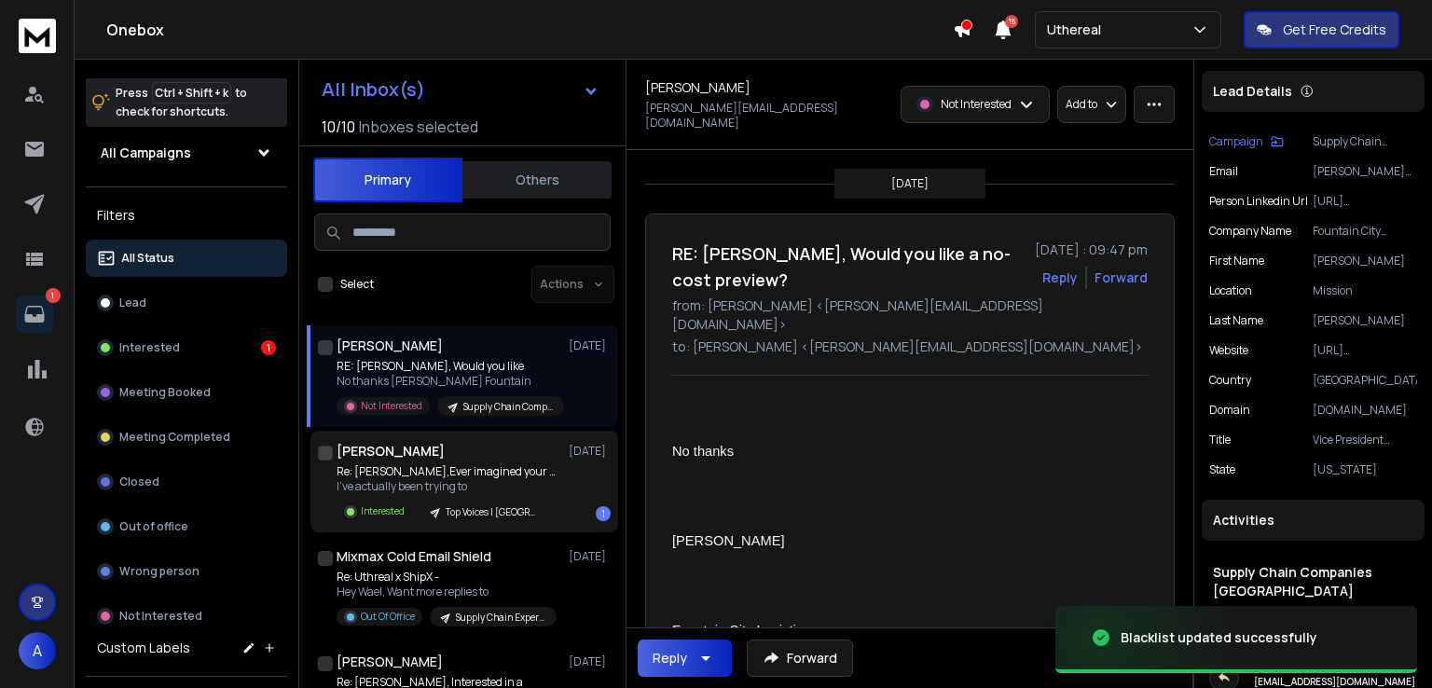
click at [485, 456] on div "Andrew Law 16 Sep" at bounding box center [474, 451] width 274 height 19
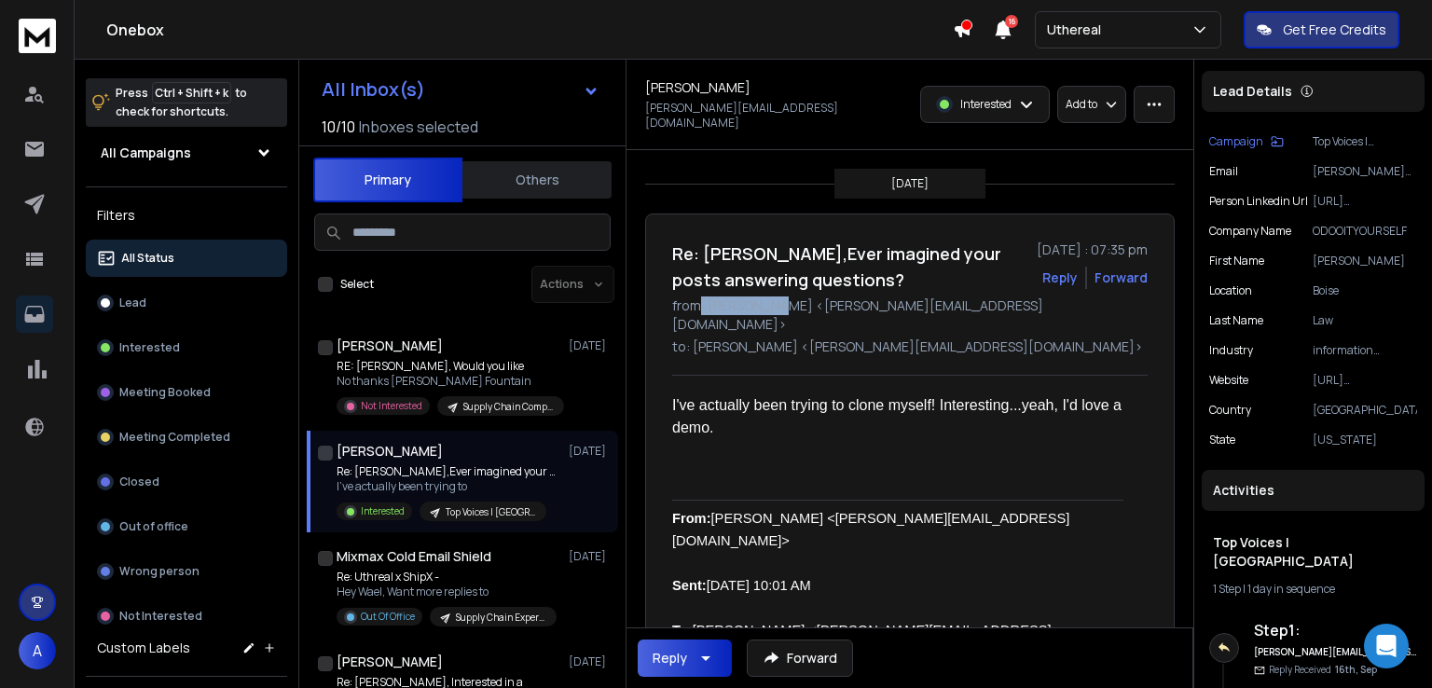
drag, startPoint x: 701, startPoint y: 289, endPoint x: 776, endPoint y: 292, distance: 74.6
click at [776, 296] on p "from: Andrew Law <Andrew@odooityourself.com>" at bounding box center [909, 314] width 475 height 37
click at [765, 296] on p "from: Andrew Law <Andrew@odooityourself.com>" at bounding box center [909, 314] width 475 height 37
copy p "Andrew Law"
drag, startPoint x: 776, startPoint y: 296, endPoint x: 709, endPoint y: 292, distance: 67.2
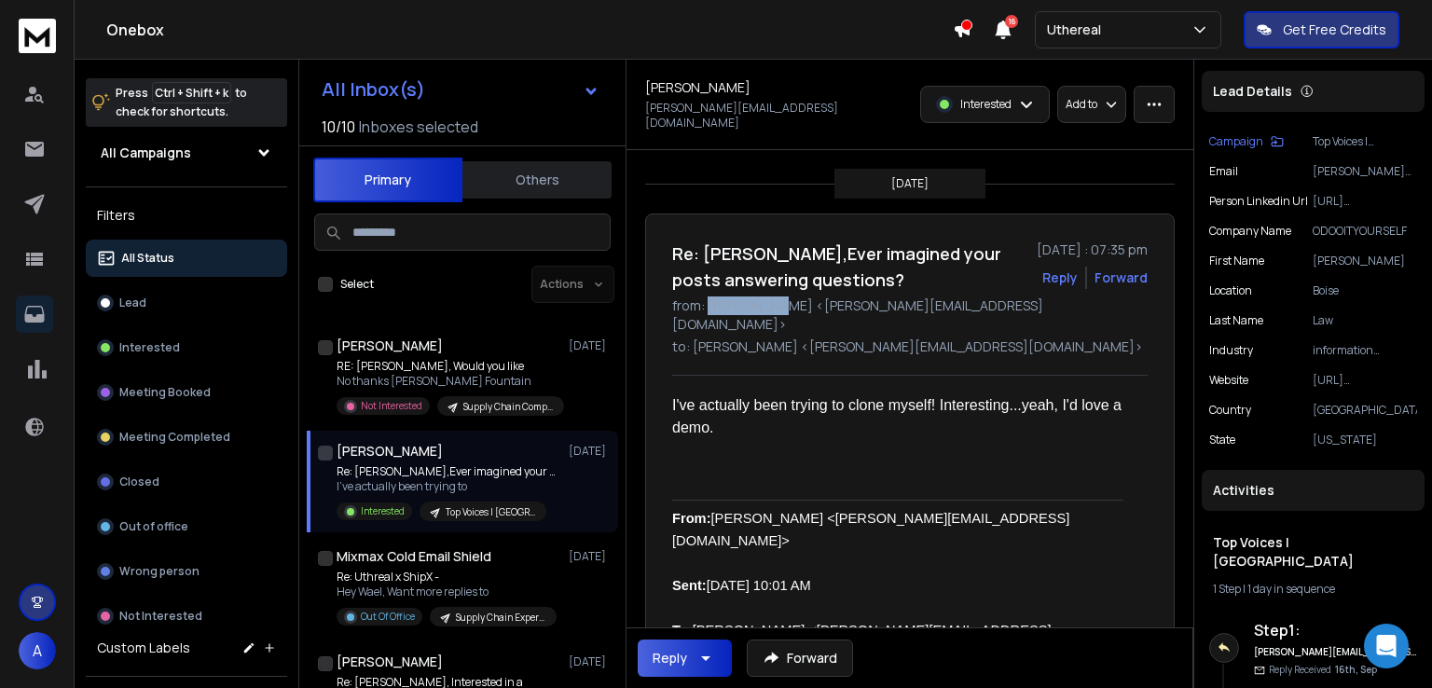
click at [709, 296] on p "from: Andrew Law <Andrew@odooityourself.com>" at bounding box center [909, 314] width 475 height 37
click at [1348, 379] on p "https://odooityourself.com" at bounding box center [1365, 380] width 104 height 15
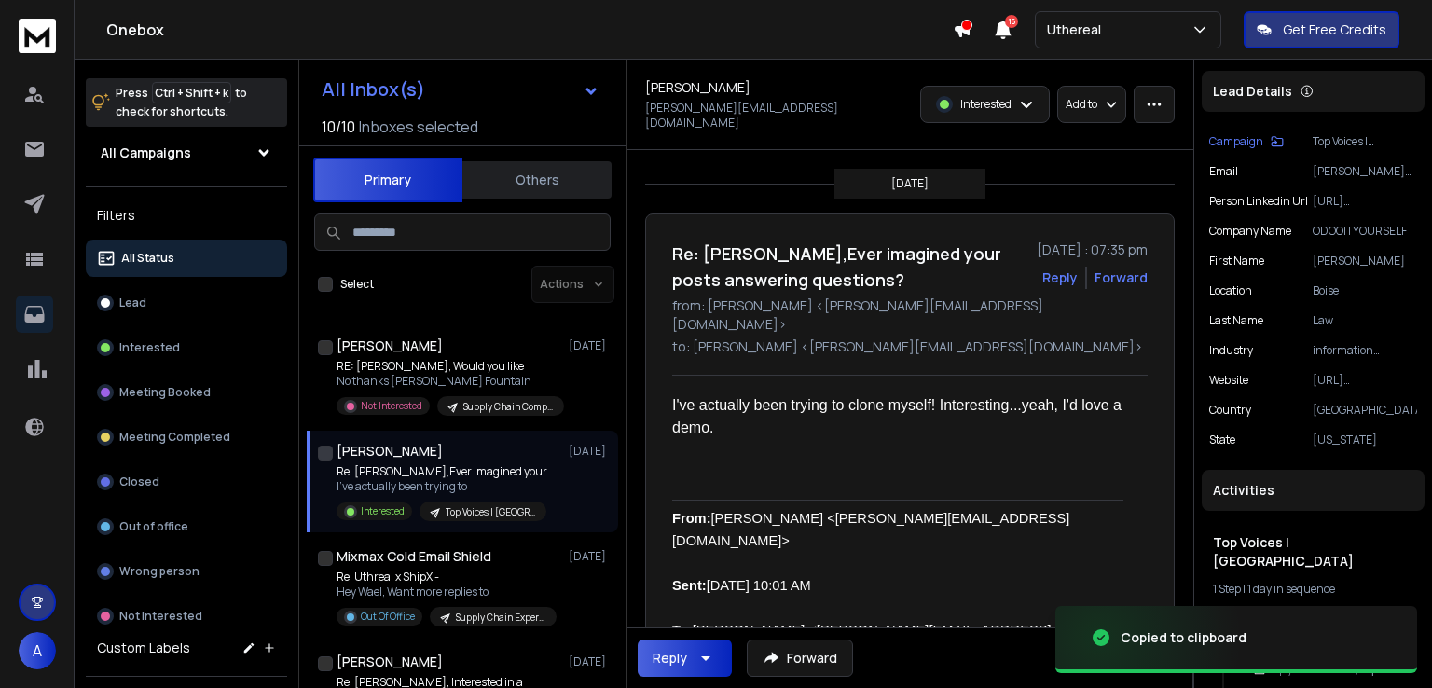
click at [1354, 172] on p "andrew@odooityourself.com" at bounding box center [1365, 171] width 104 height 15
click at [1327, 199] on p "http://www.linkedin.com/in/andrew-law-18b208195" at bounding box center [1365, 201] width 104 height 15
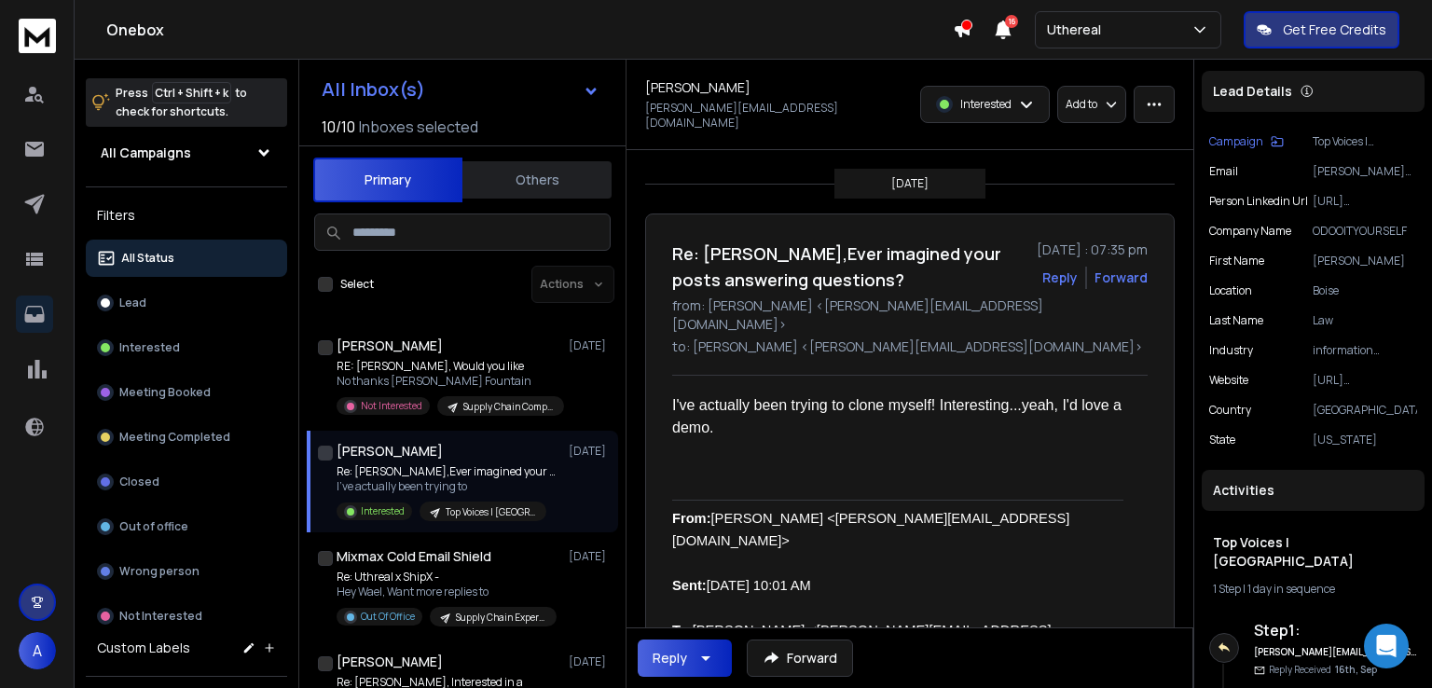
click at [1330, 228] on p "ODOOITYOURSELF" at bounding box center [1365, 231] width 104 height 15
click at [1160, 23] on div "Uthereal" at bounding box center [1128, 30] width 162 height 19
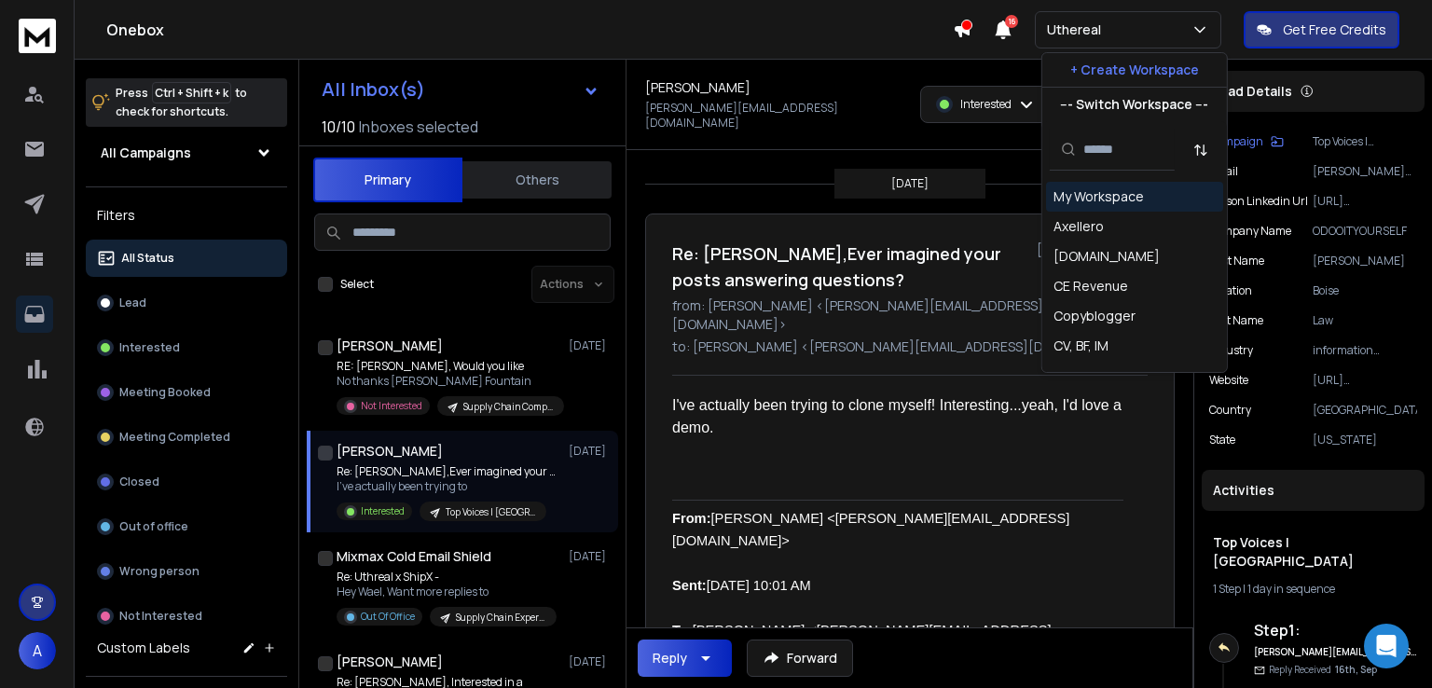
click at [1115, 186] on div "My Workspace" at bounding box center [1134, 197] width 177 height 30
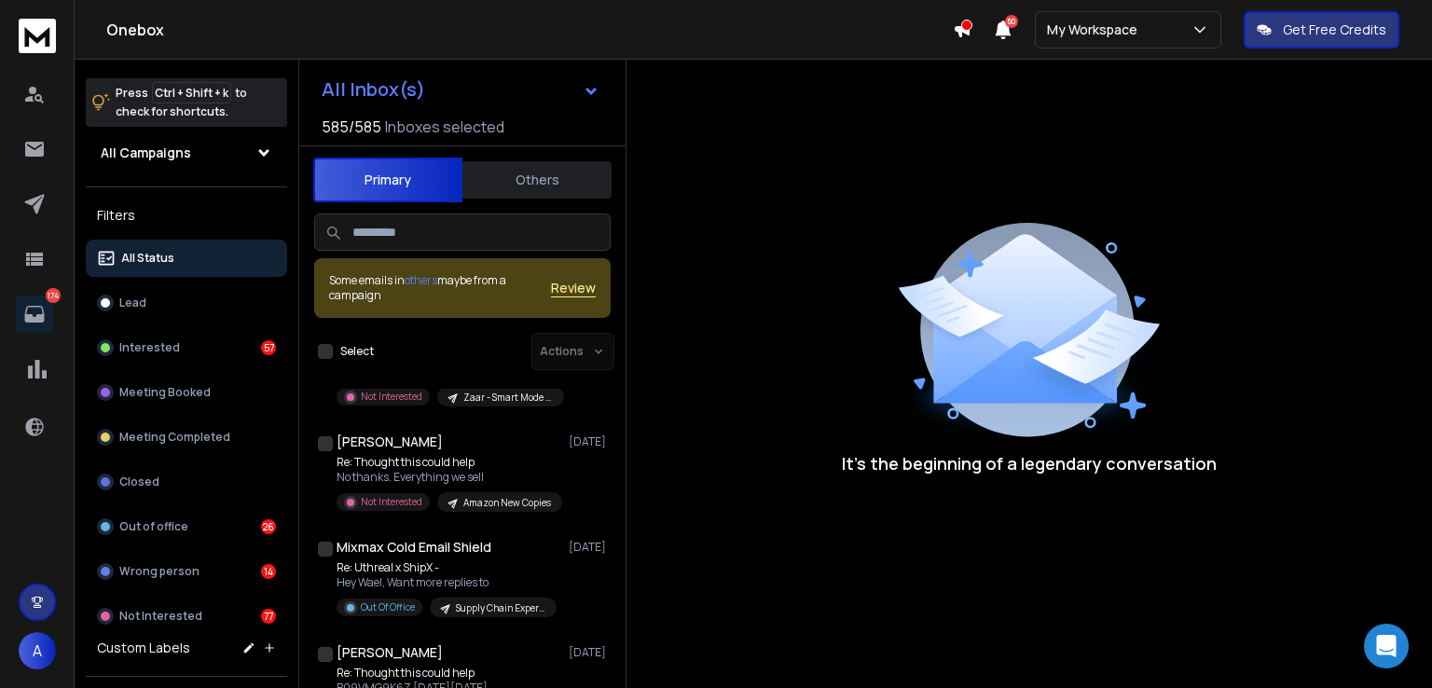
scroll to position [3056, 0]
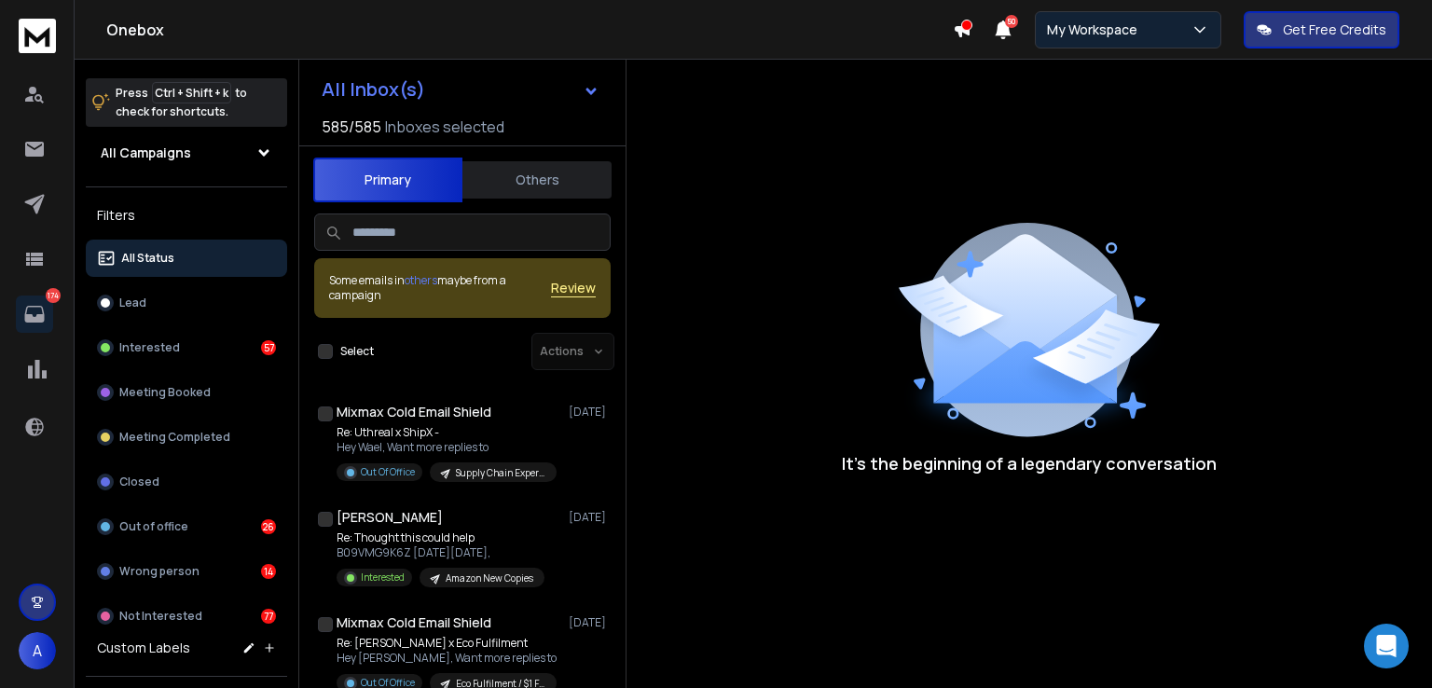
click at [1137, 42] on button "My Workspace" at bounding box center [1128, 29] width 186 height 37
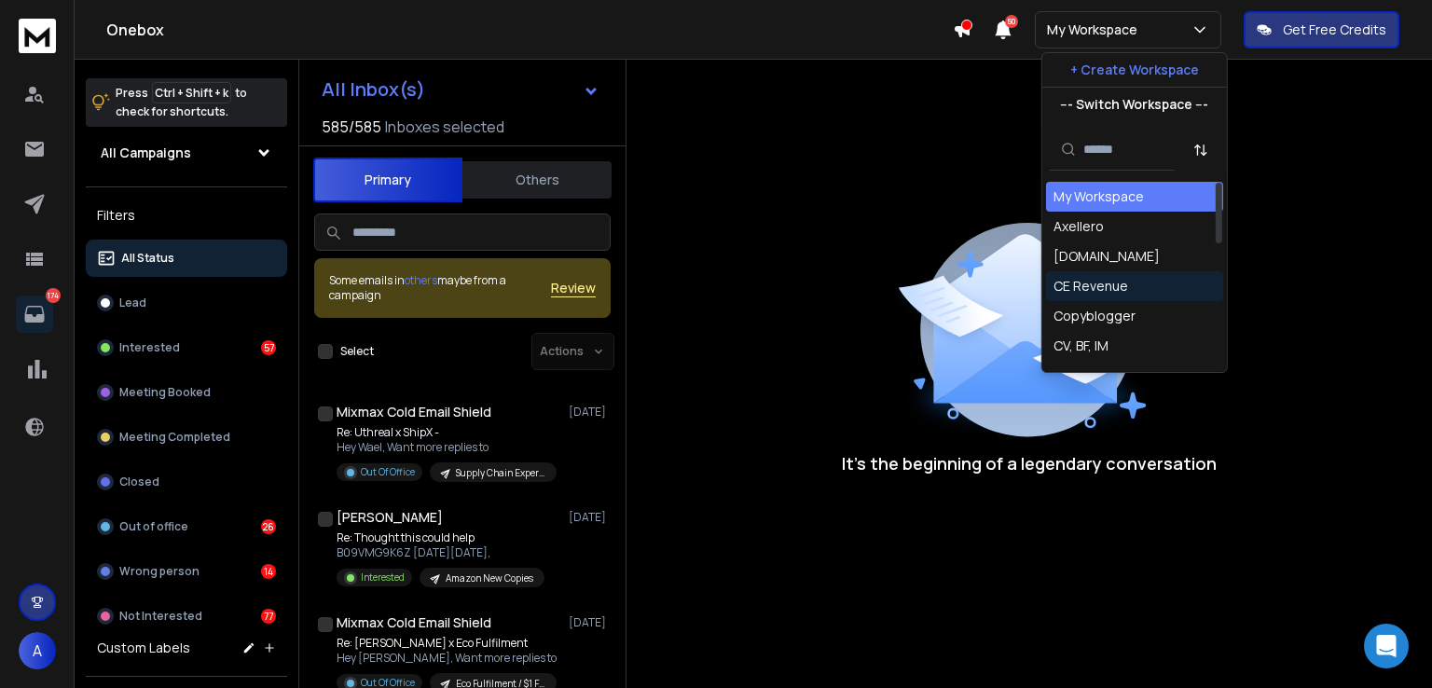
click at [1123, 284] on div "CE Revenue" at bounding box center [1091, 286] width 75 height 19
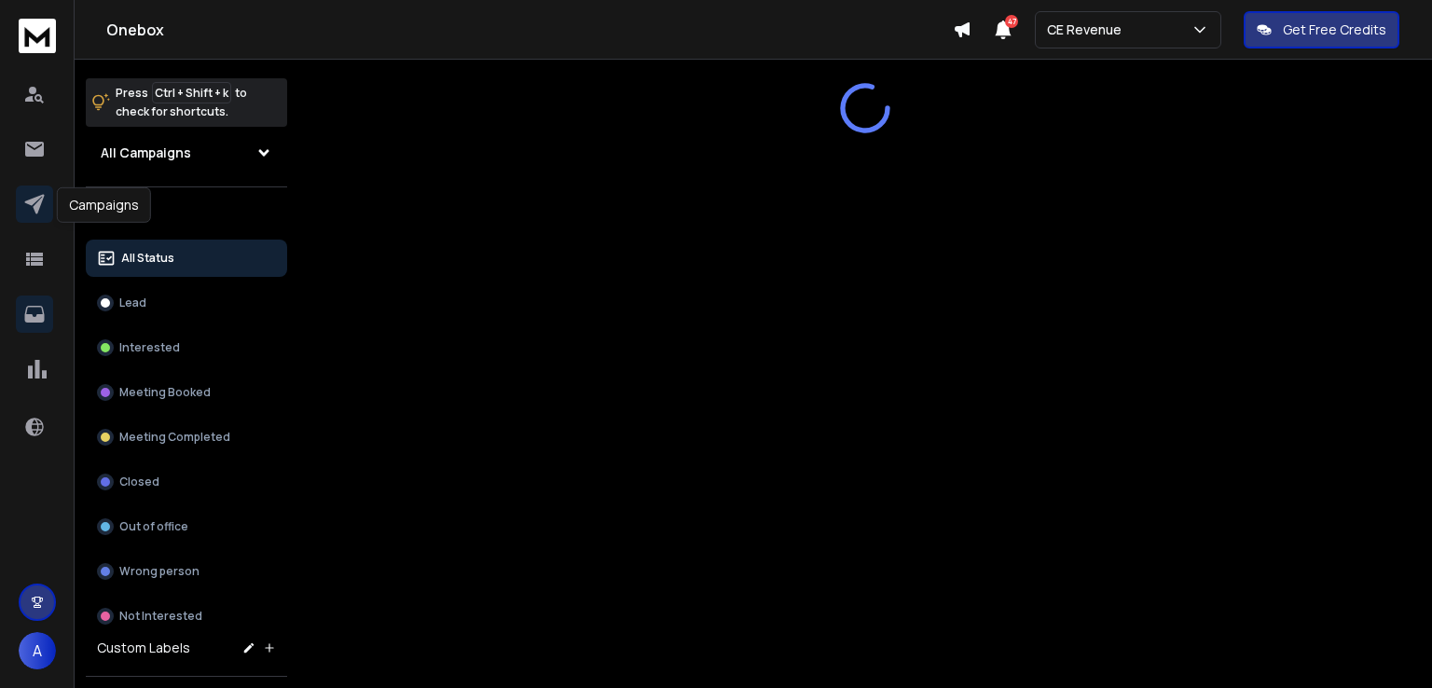
click at [47, 212] on link at bounding box center [34, 204] width 37 height 37
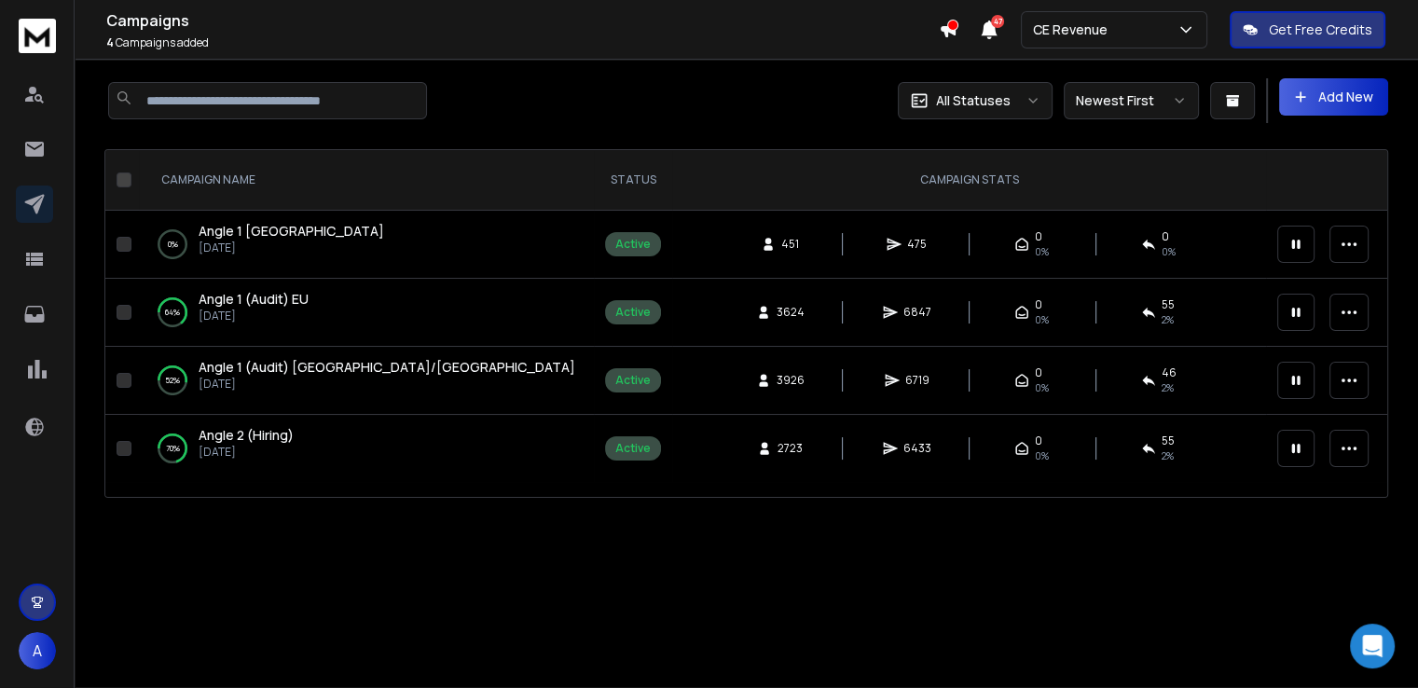
click at [338, 231] on div "0 % Angle 1 [GEOGRAPHIC_DATA] [DATE]" at bounding box center [367, 244] width 418 height 45
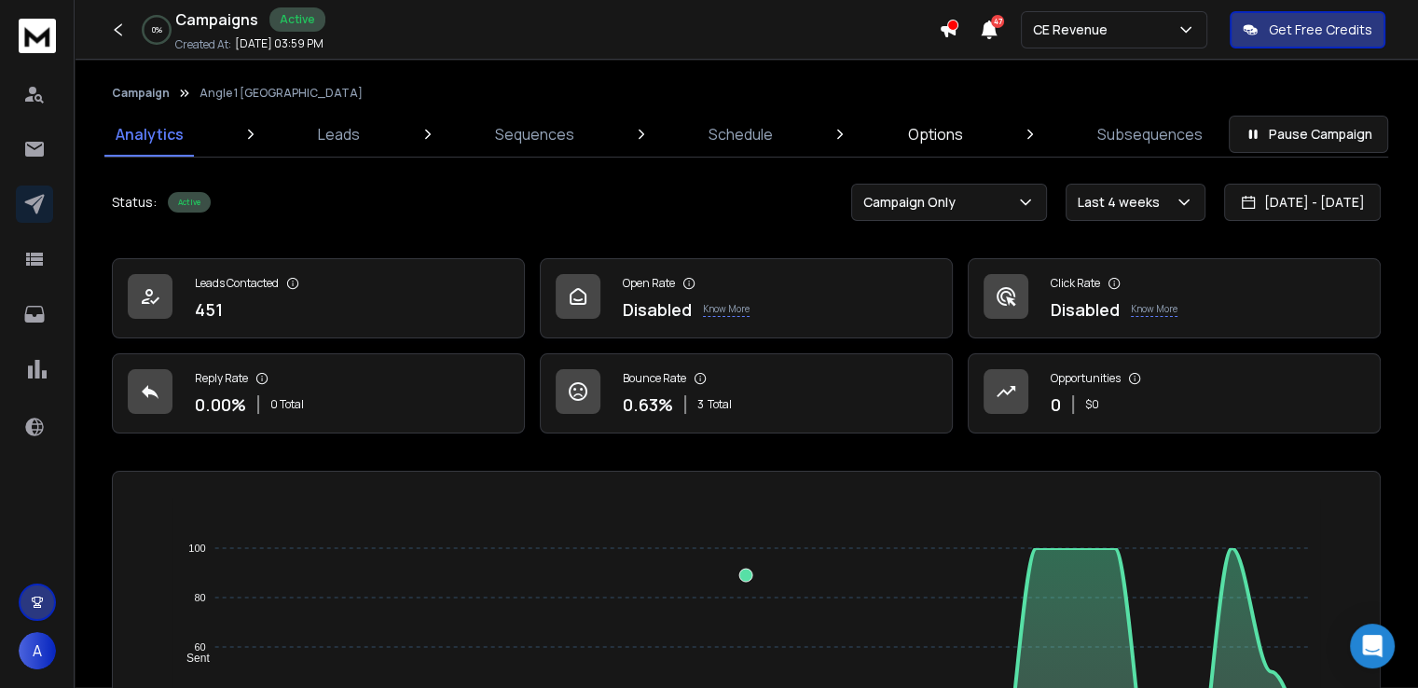
click at [902, 146] on link "Options" at bounding box center [935, 134] width 77 height 45
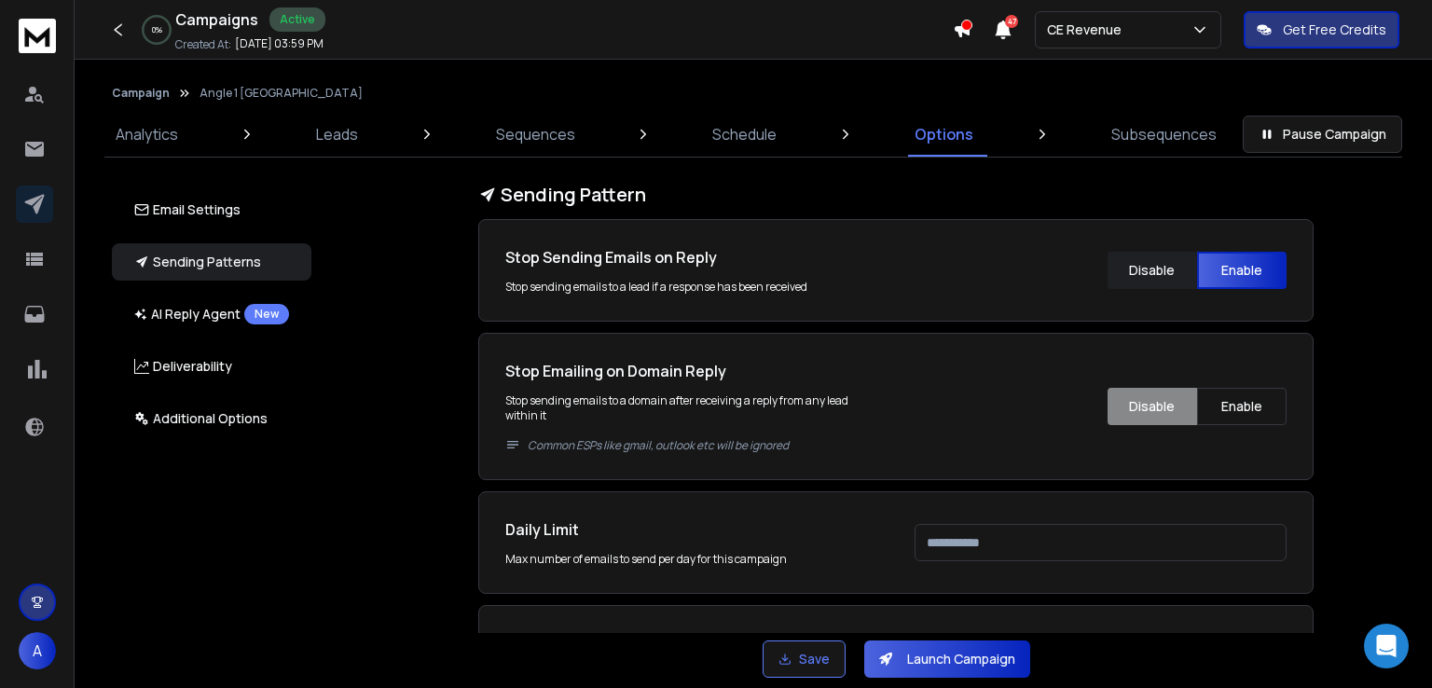
scroll to position [914, 0]
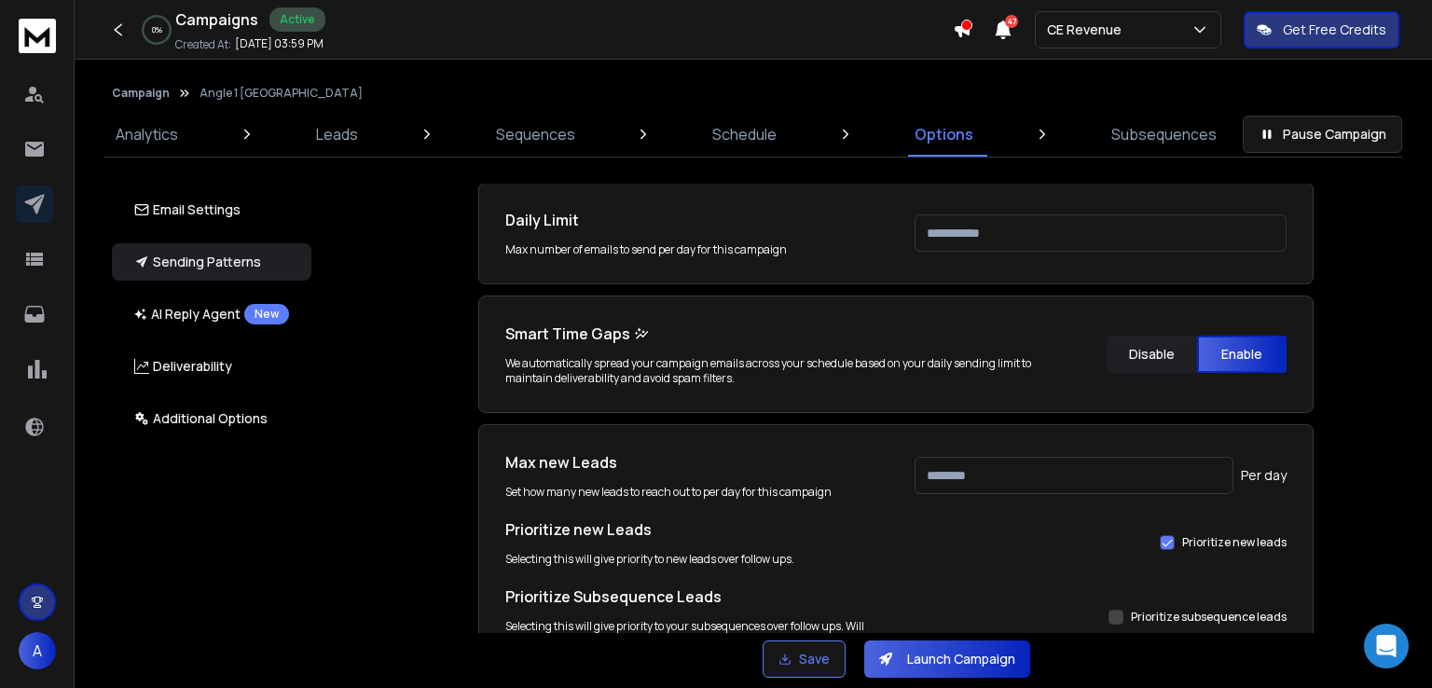
click at [1161, 543] on button "Prioritize new leads" at bounding box center [1167, 542] width 15 height 15
click at [827, 646] on button "Save" at bounding box center [804, 659] width 83 height 37
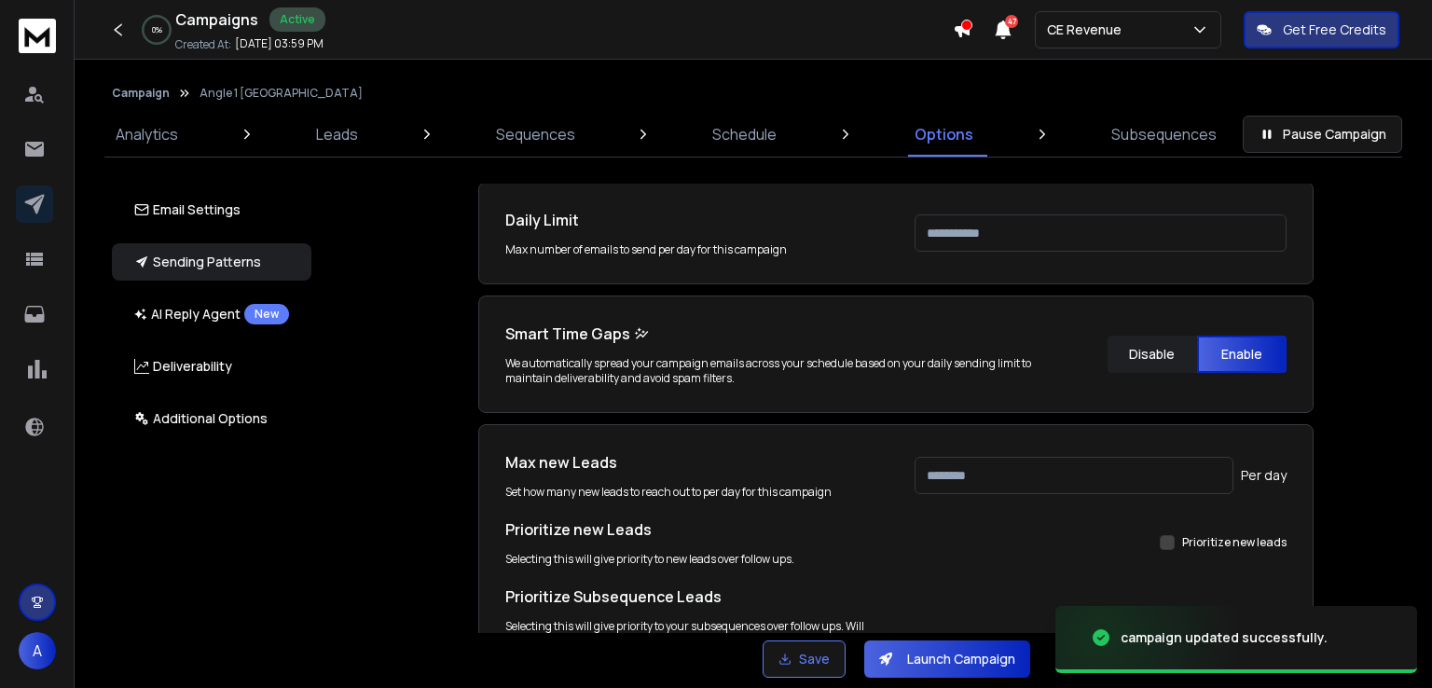
click at [946, 666] on button "Launch Campaign" at bounding box center [947, 659] width 166 height 37
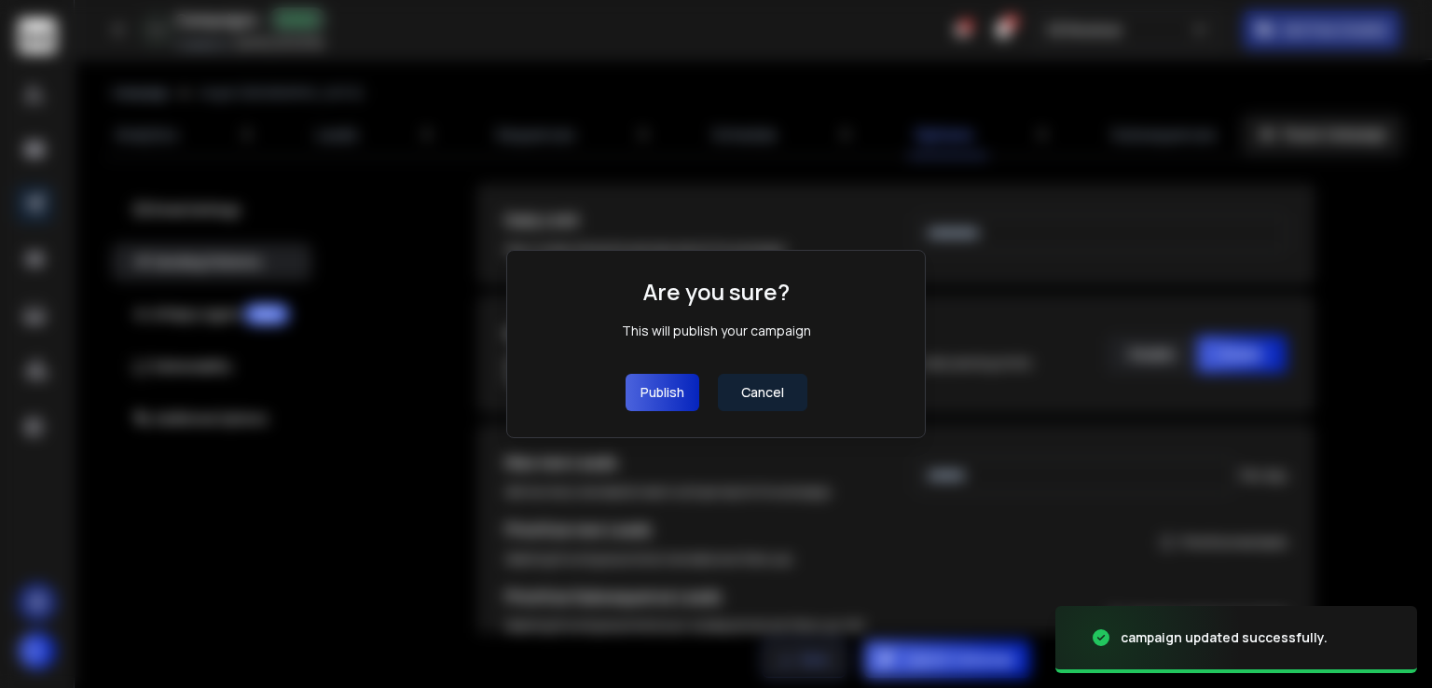
click at [692, 411] on div "Are you sure? This will publish your campaign Publish Cancel" at bounding box center [716, 344] width 420 height 188
click at [688, 410] on button "Publish" at bounding box center [663, 392] width 74 height 37
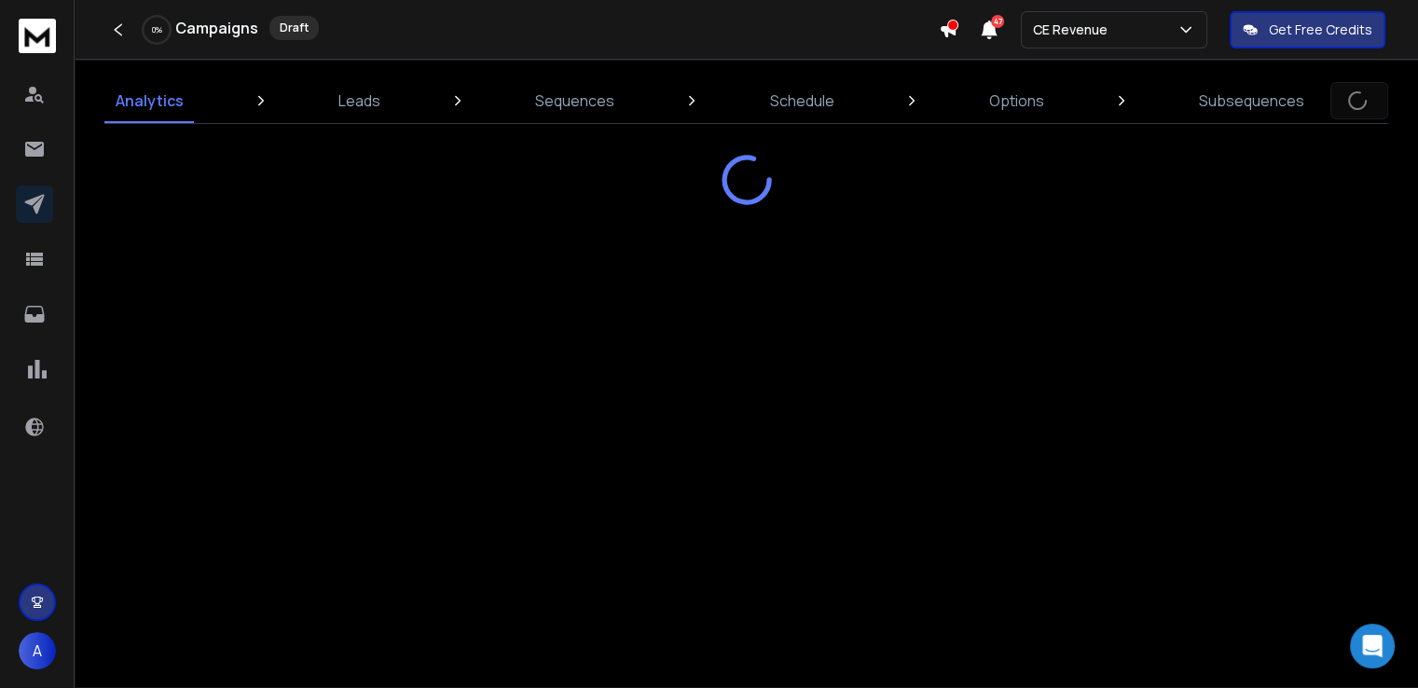
click at [120, 42] on button at bounding box center [118, 29] width 24 height 37
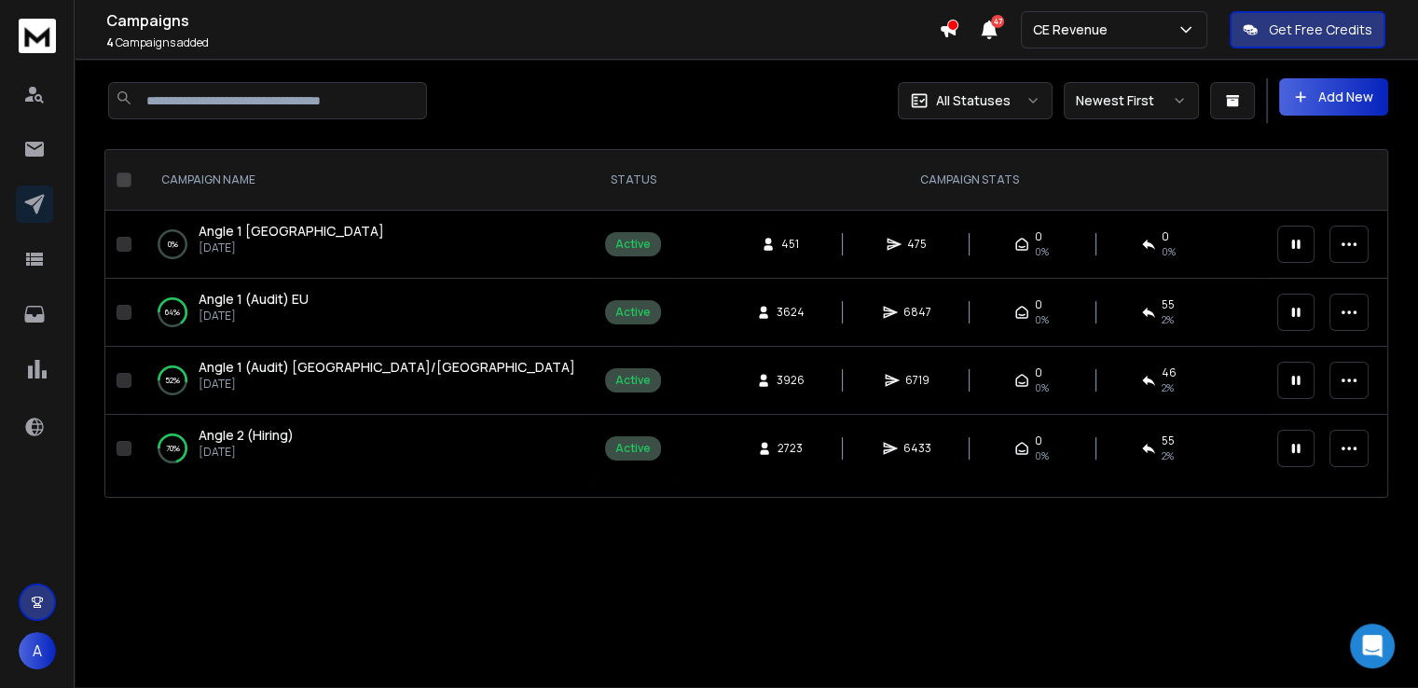
click at [262, 296] on span "Angle 1 (Audit) EU" at bounding box center [254, 299] width 110 height 18
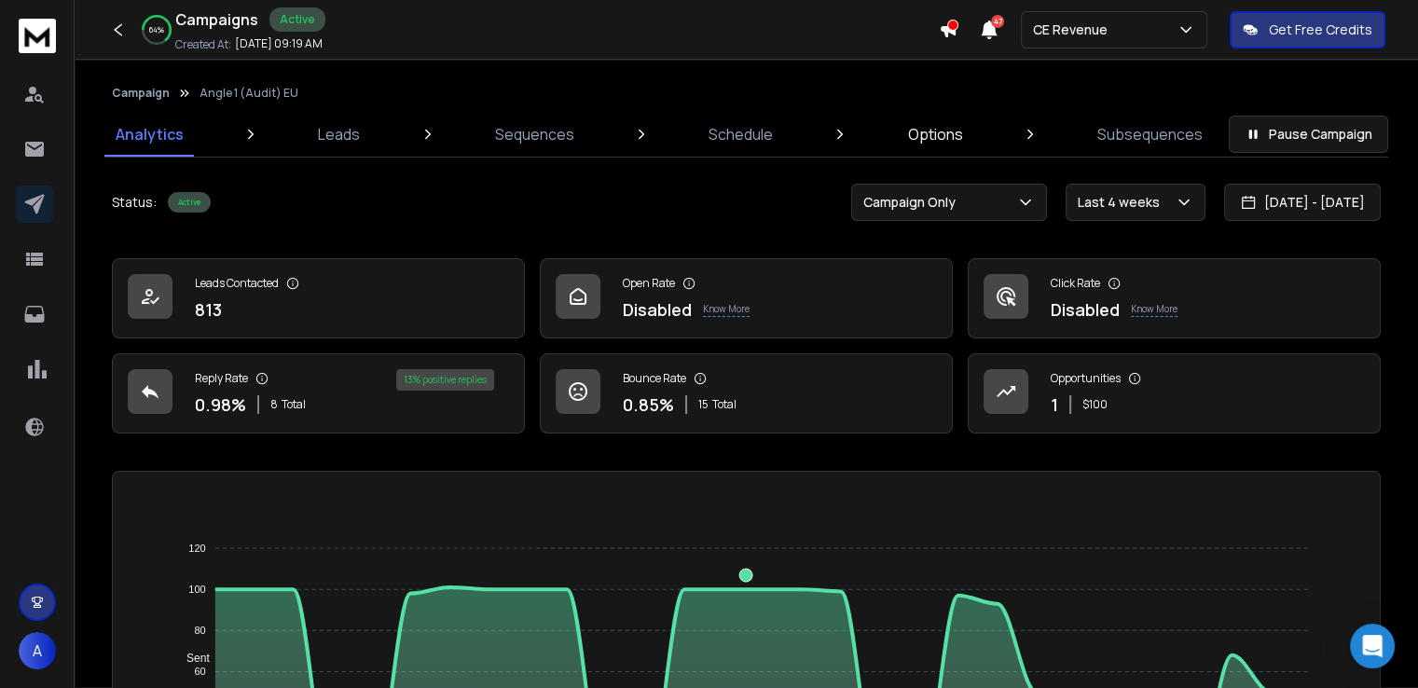
click at [917, 134] on p "Options" at bounding box center [935, 134] width 55 height 22
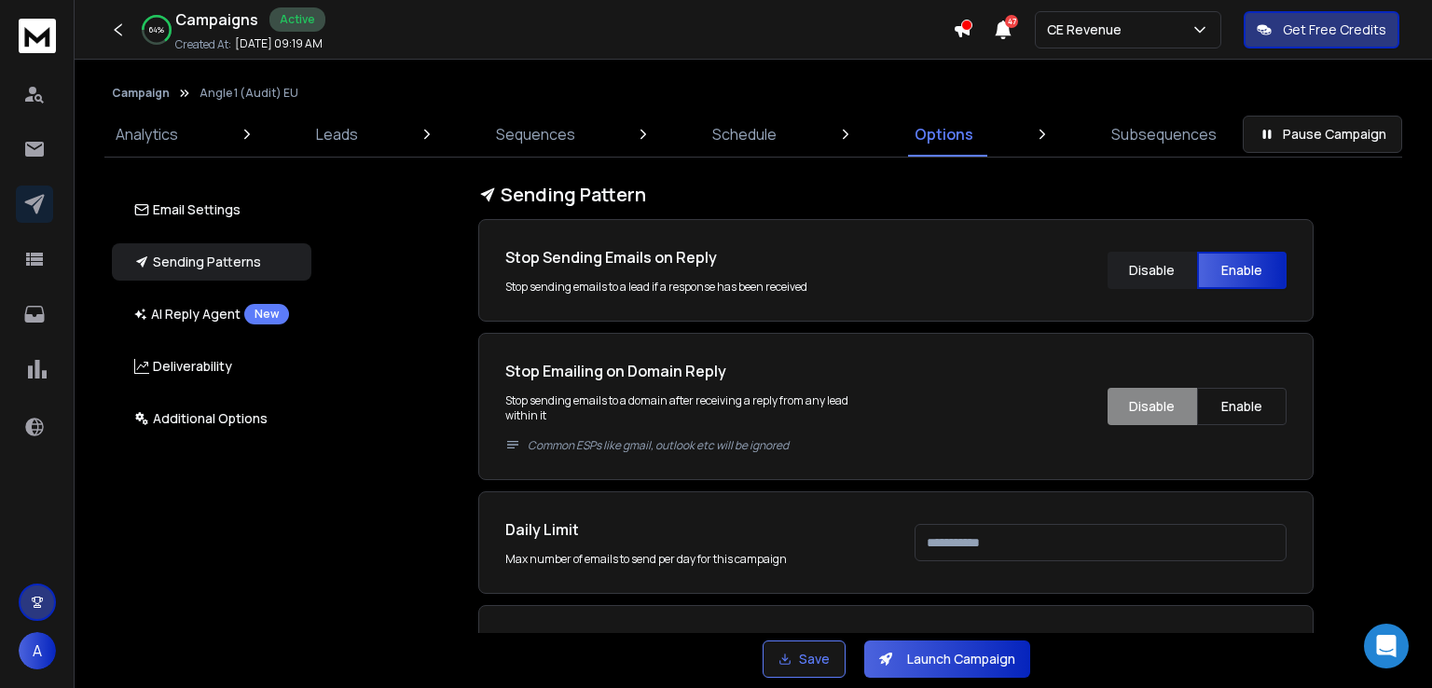
scroll to position [914, 0]
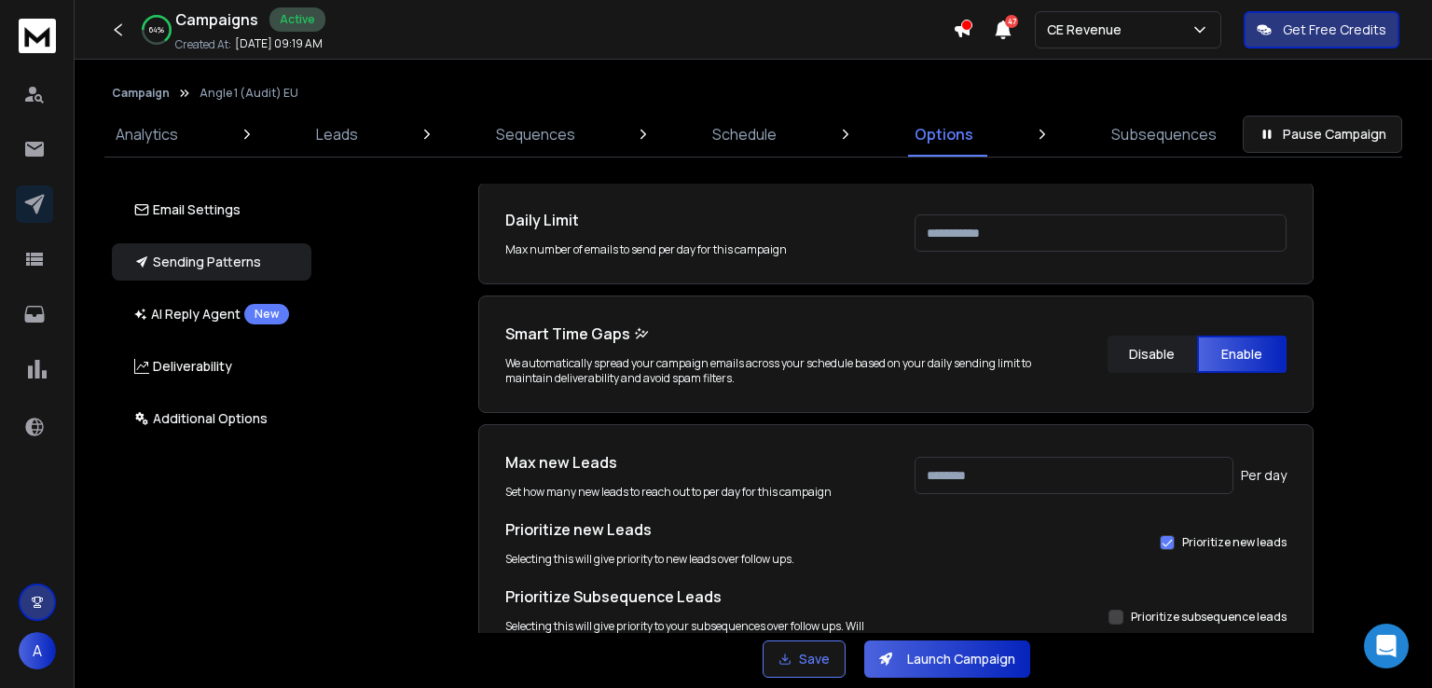
click at [1162, 541] on button "Prioritize new leads" at bounding box center [1167, 542] width 15 height 15
click at [809, 641] on button "Save" at bounding box center [804, 659] width 83 height 37
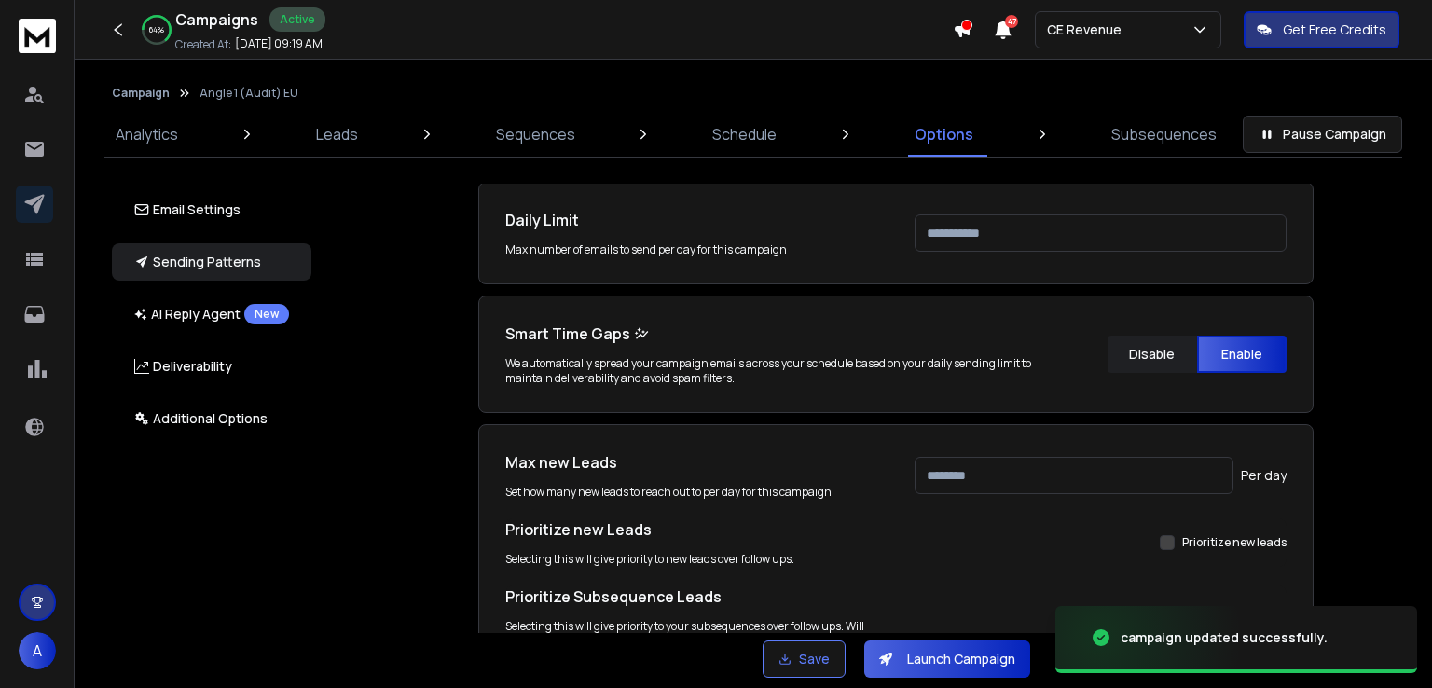
click at [925, 654] on button "Launch Campaign" at bounding box center [947, 659] width 166 height 37
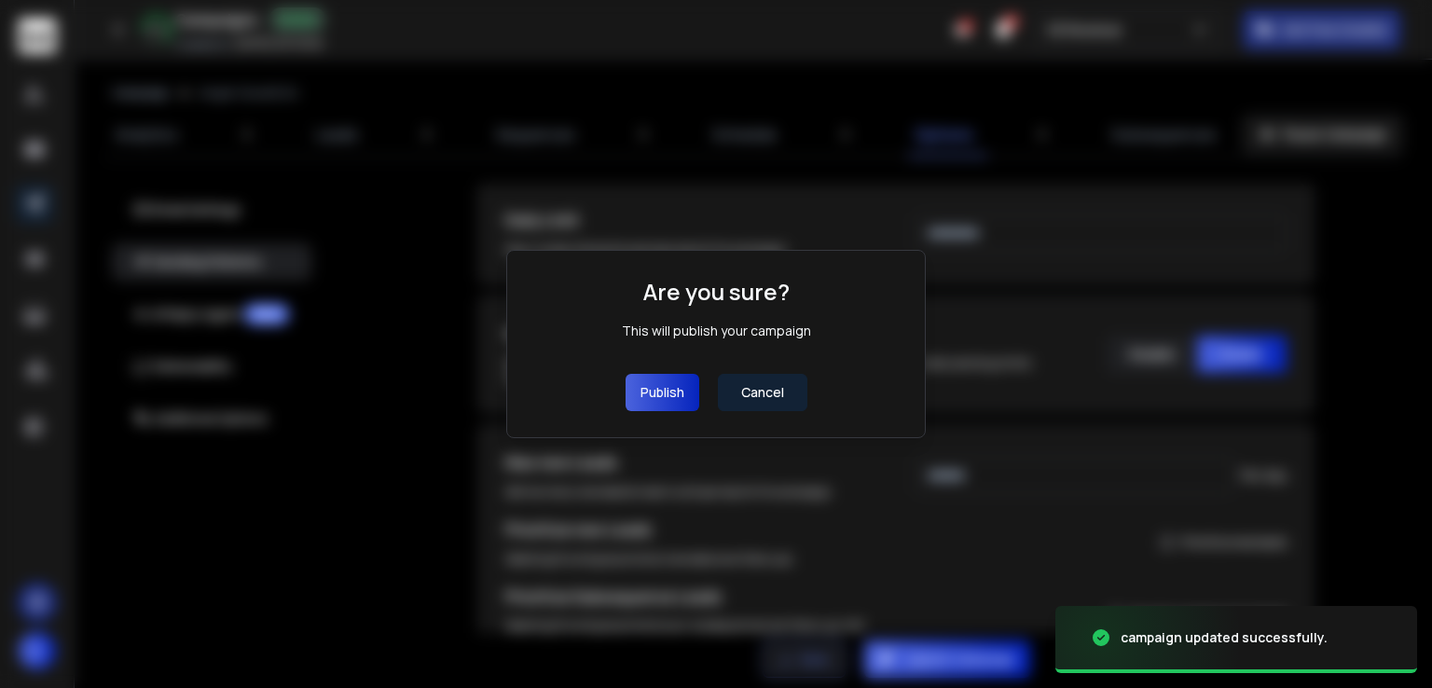
click at [681, 385] on button "Publish" at bounding box center [663, 392] width 74 height 37
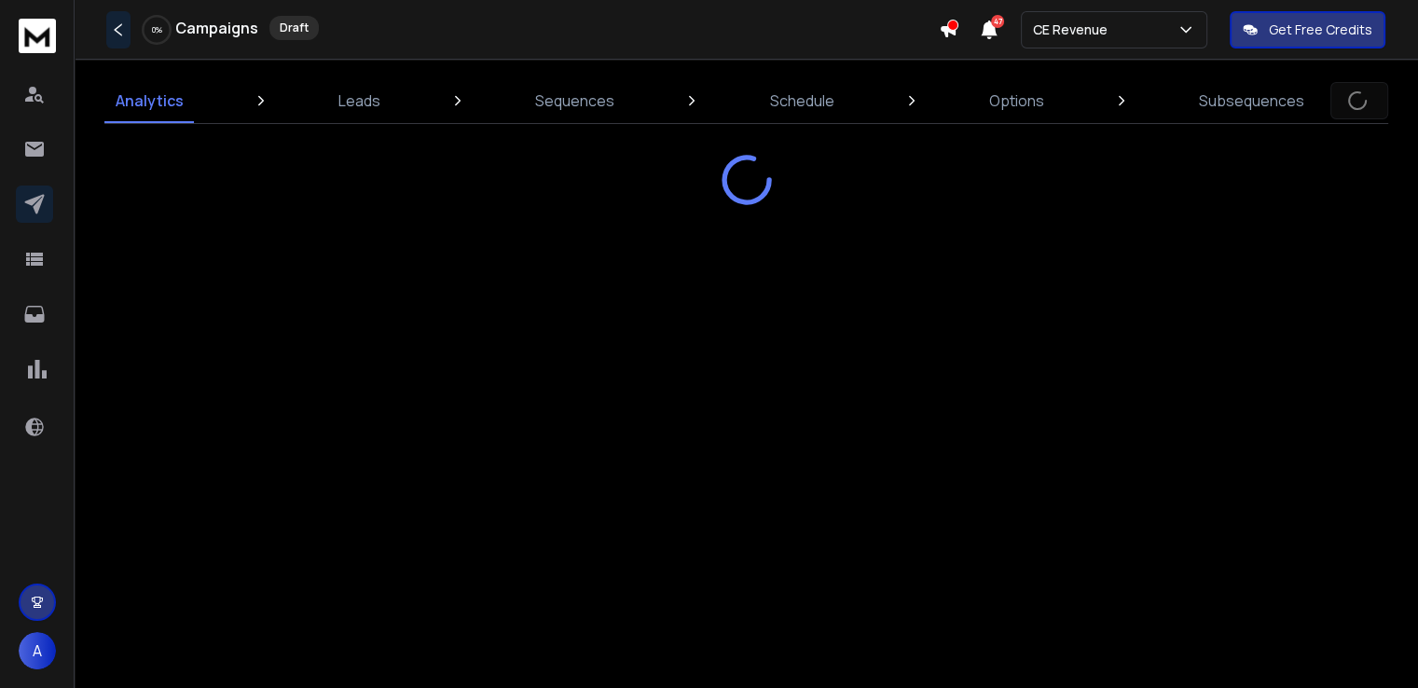
click at [128, 39] on div "0 % Campaigns Draft" at bounding box center [212, 29] width 213 height 37
click at [125, 38] on button at bounding box center [118, 29] width 24 height 37
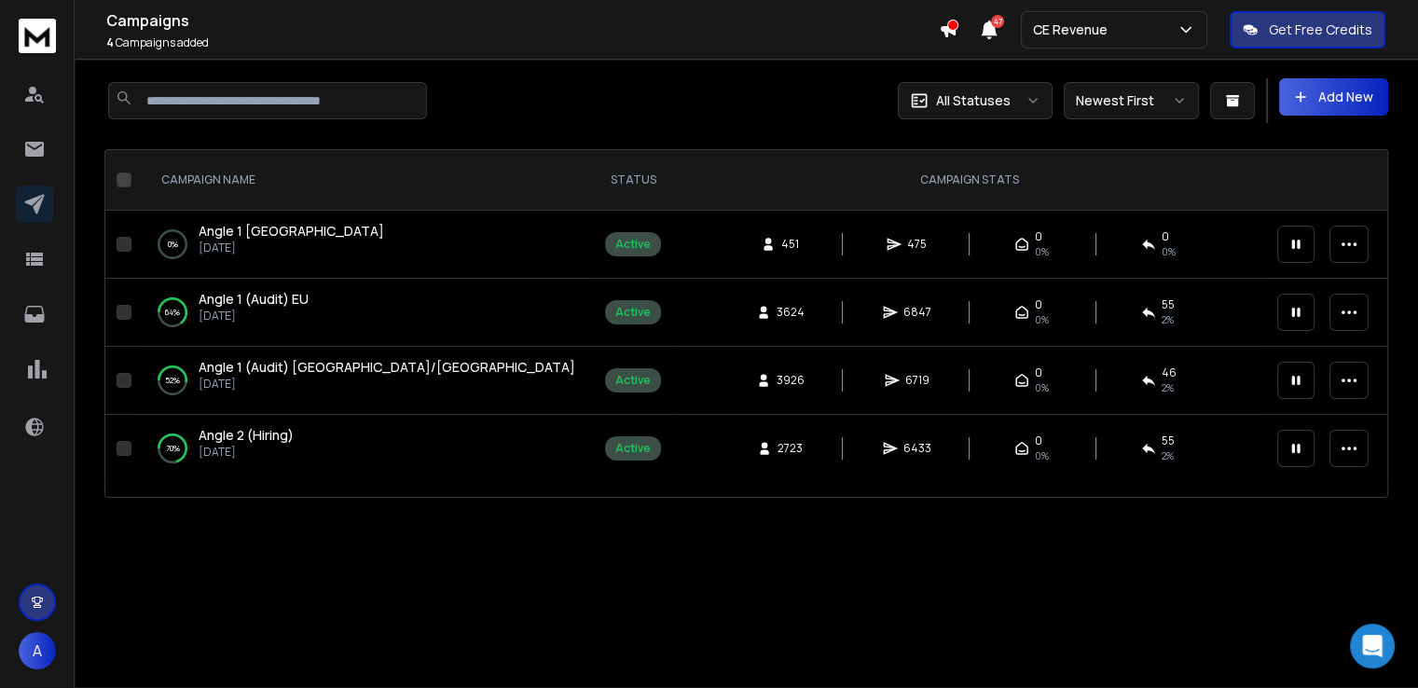
click at [324, 359] on span "Angle 1 (Audit) [GEOGRAPHIC_DATA]/[GEOGRAPHIC_DATA]" at bounding box center [387, 367] width 377 height 18
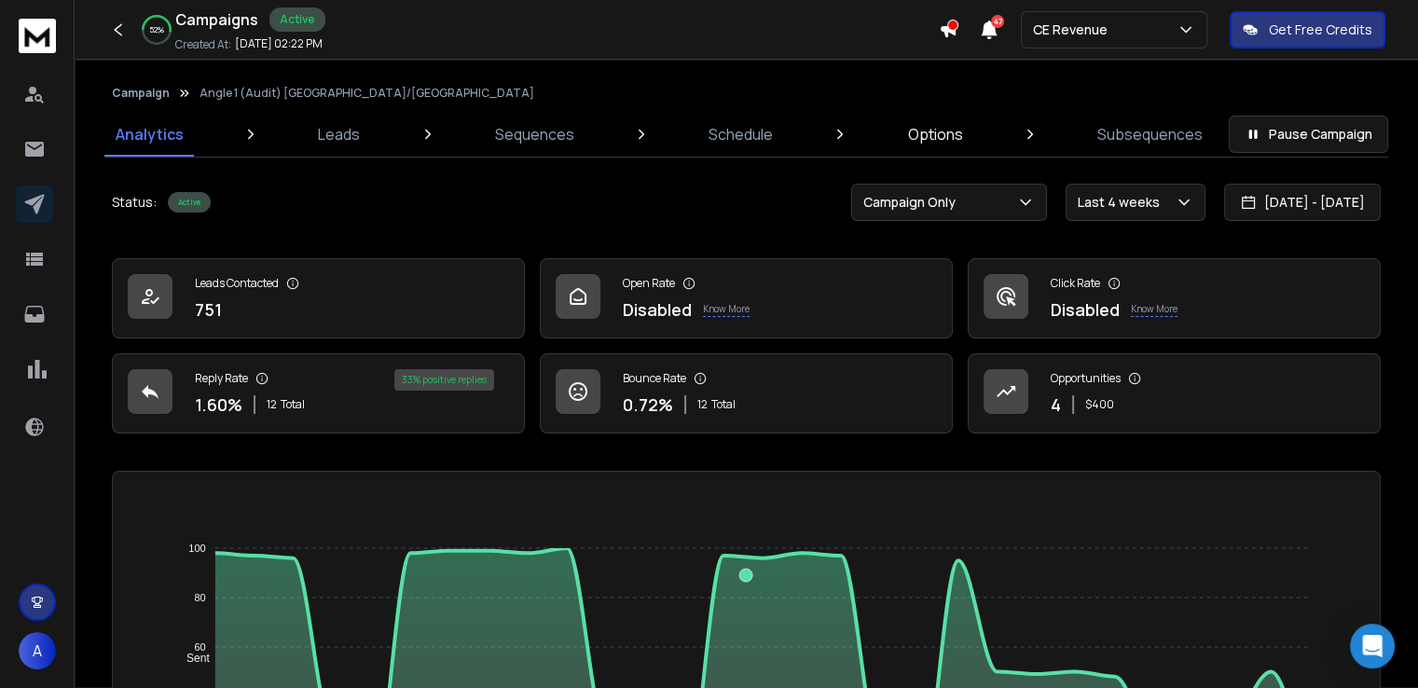
click at [950, 132] on p "Options" at bounding box center [935, 134] width 55 height 22
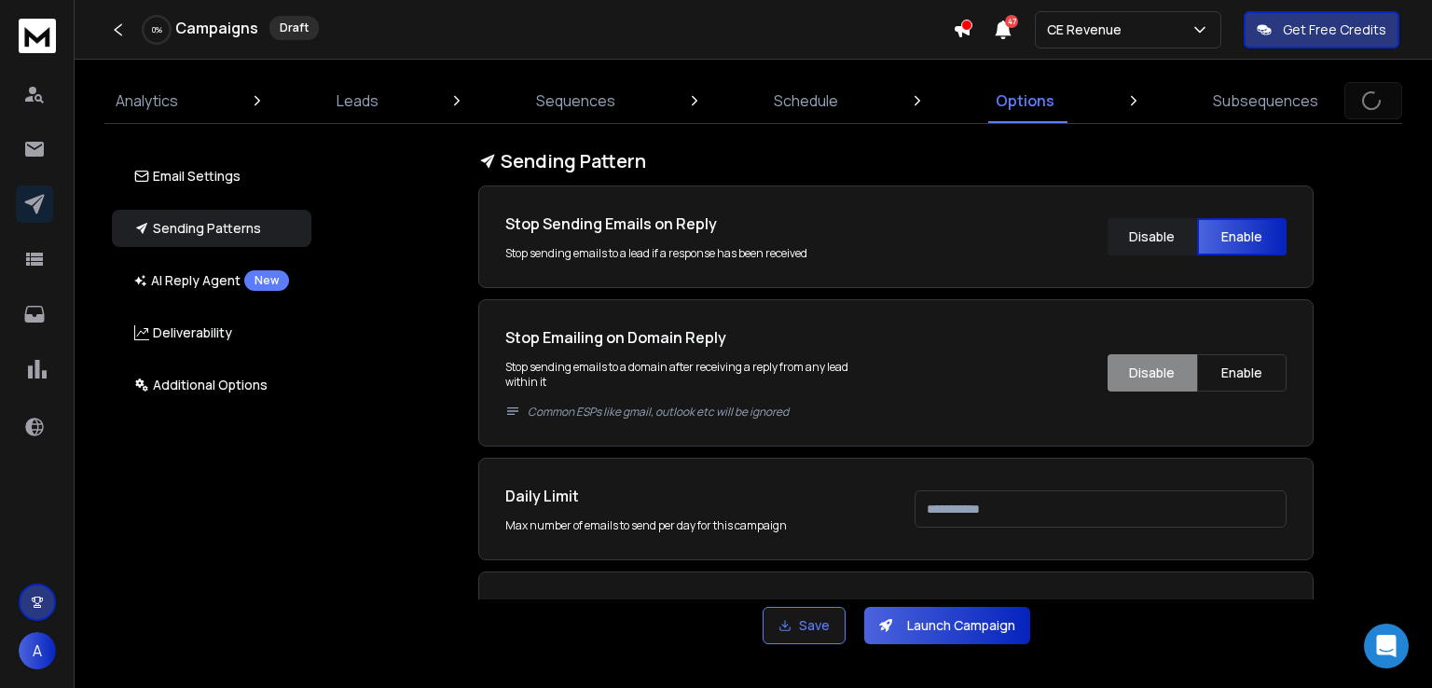
scroll to position [914, 0]
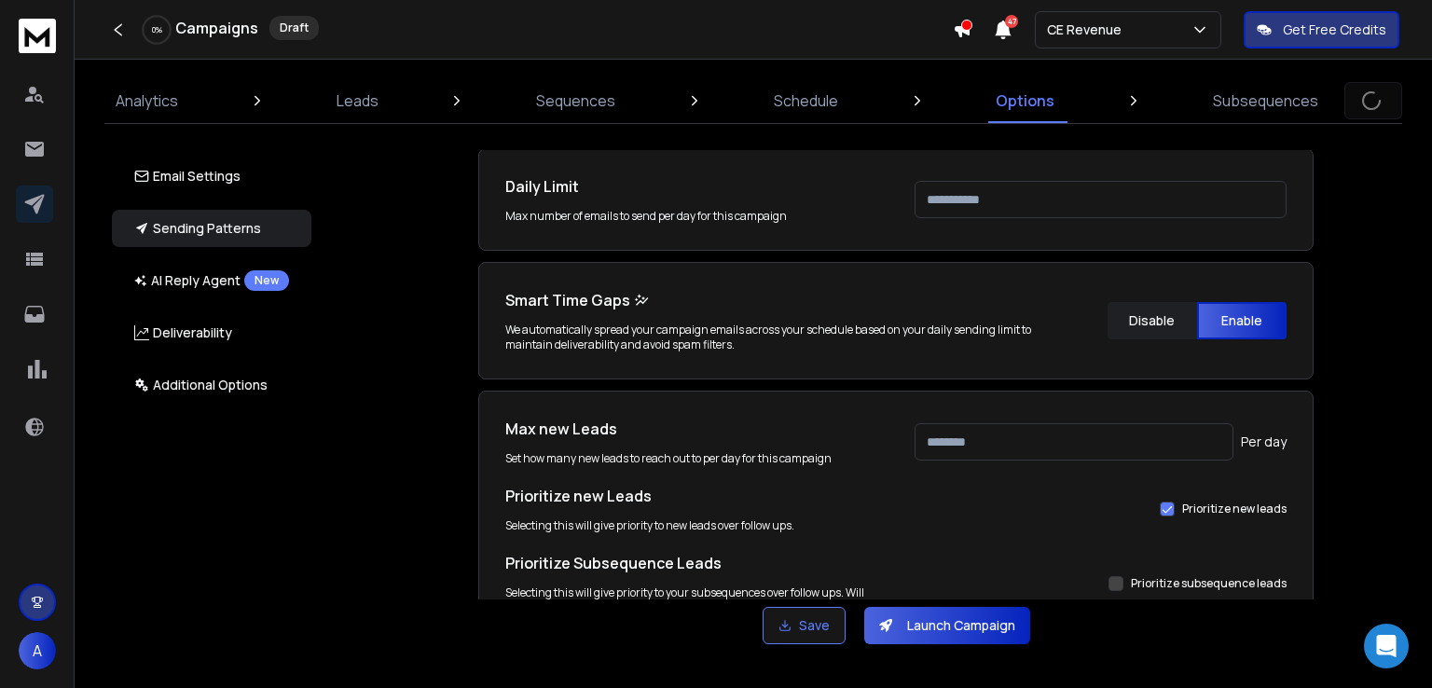
click at [1166, 507] on button "Prioritize new leads" at bounding box center [1167, 509] width 15 height 15
click at [802, 623] on button "Save" at bounding box center [804, 625] width 83 height 37
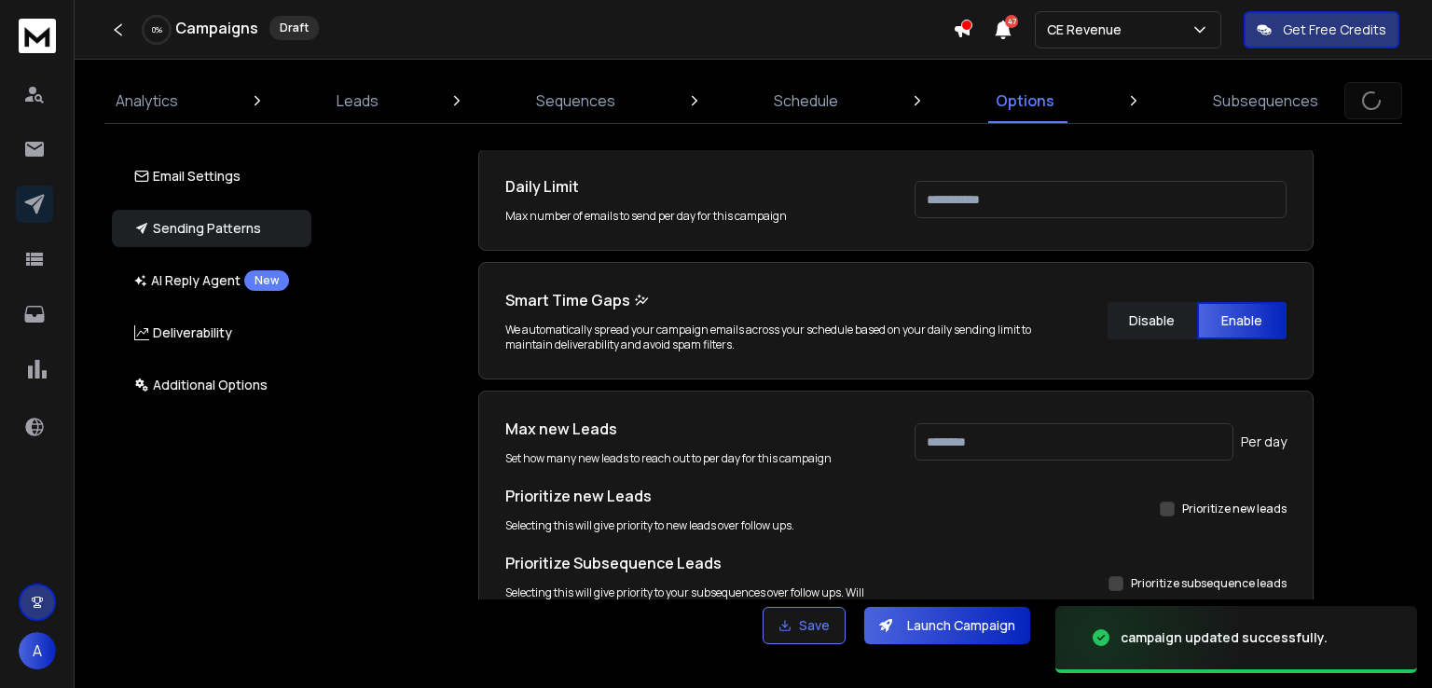
click at [938, 624] on button "Launch Campaign" at bounding box center [947, 625] width 166 height 37
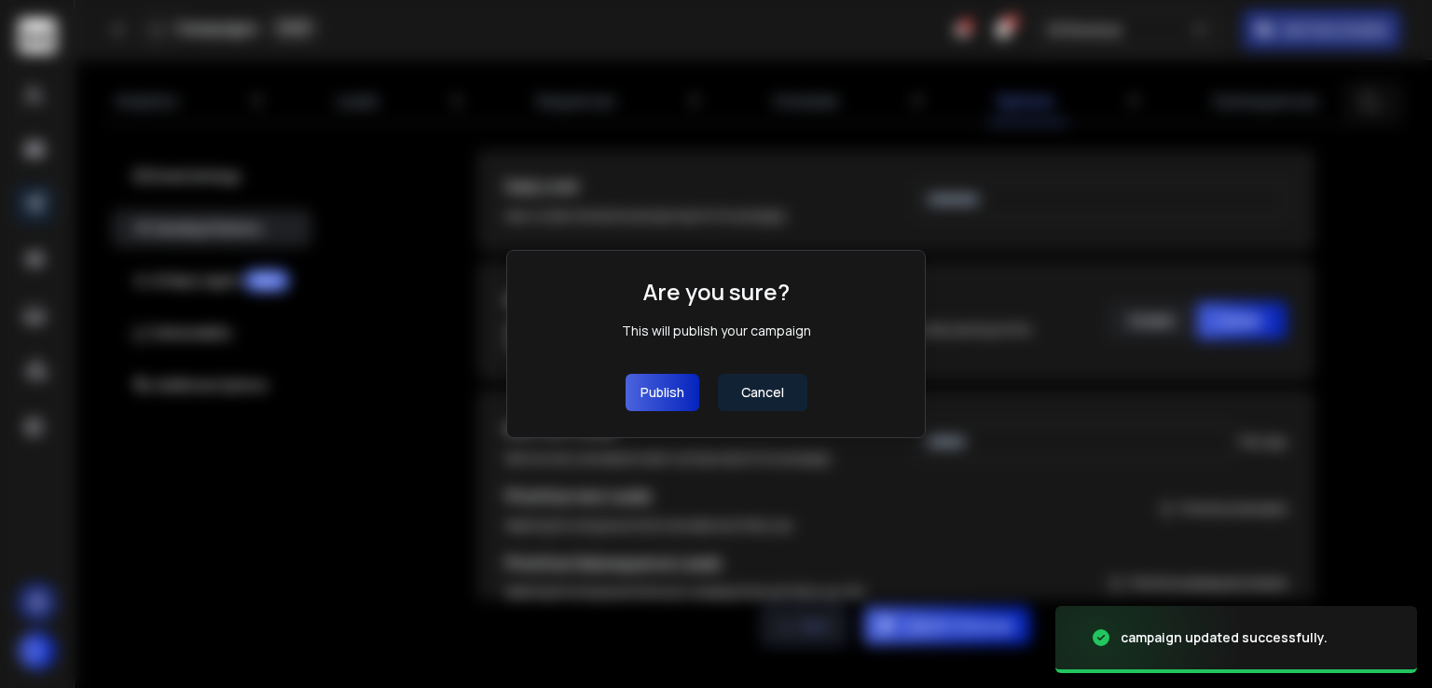
click at [652, 396] on button "Publish" at bounding box center [663, 392] width 74 height 37
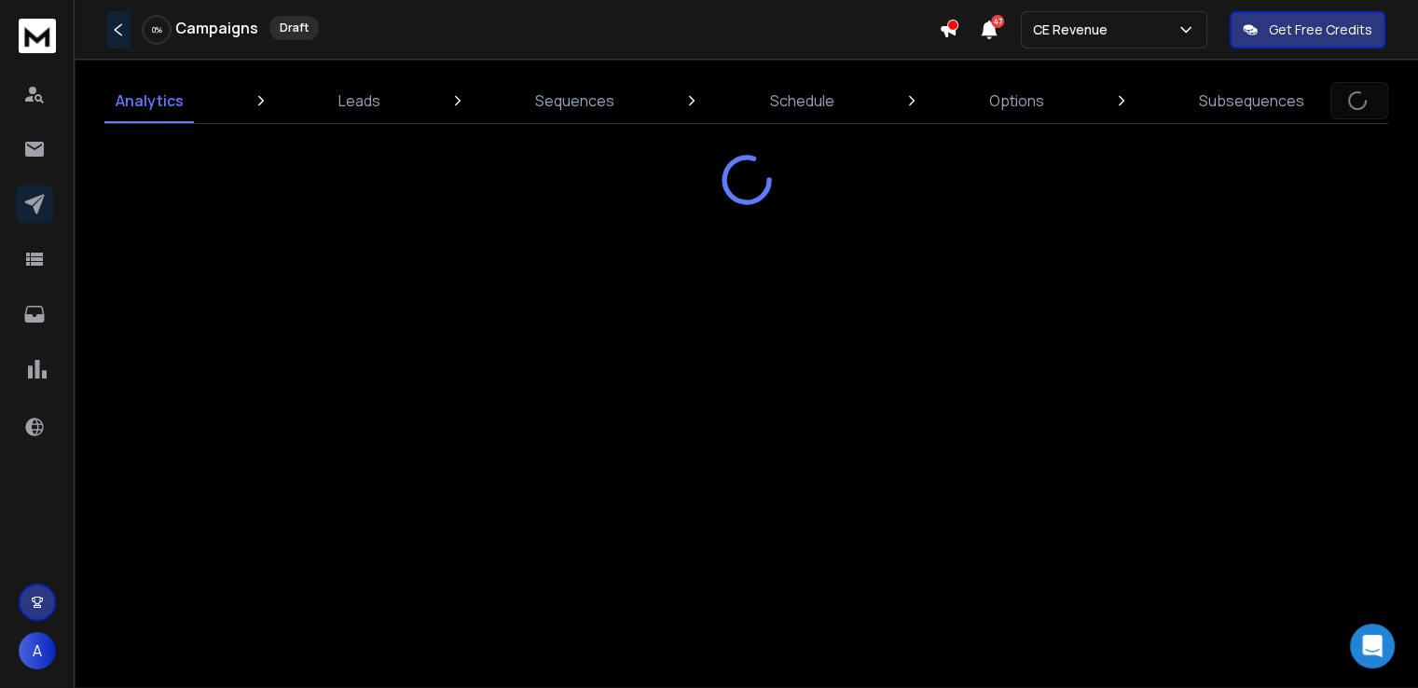
click at [119, 34] on icon at bounding box center [118, 29] width 17 height 17
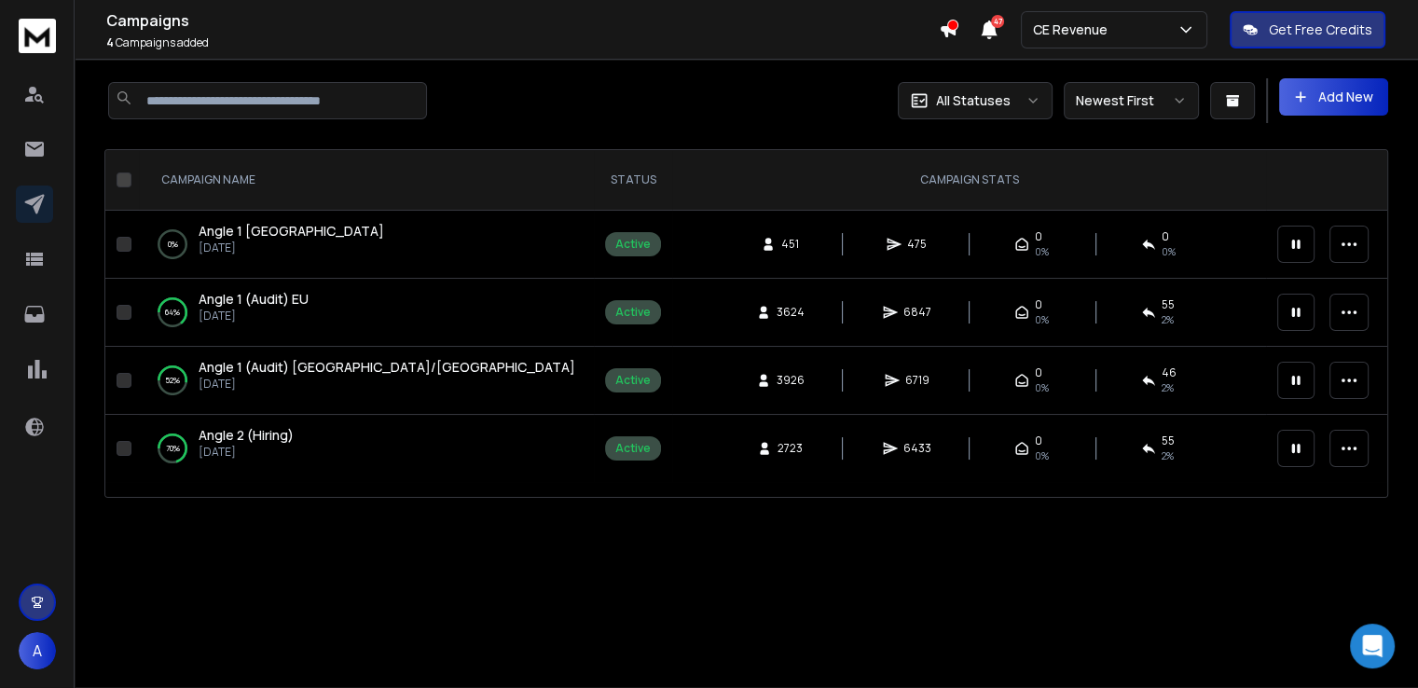
click at [318, 455] on div "70 % Angle 2 (Hiring) [DATE]" at bounding box center [367, 448] width 418 height 45
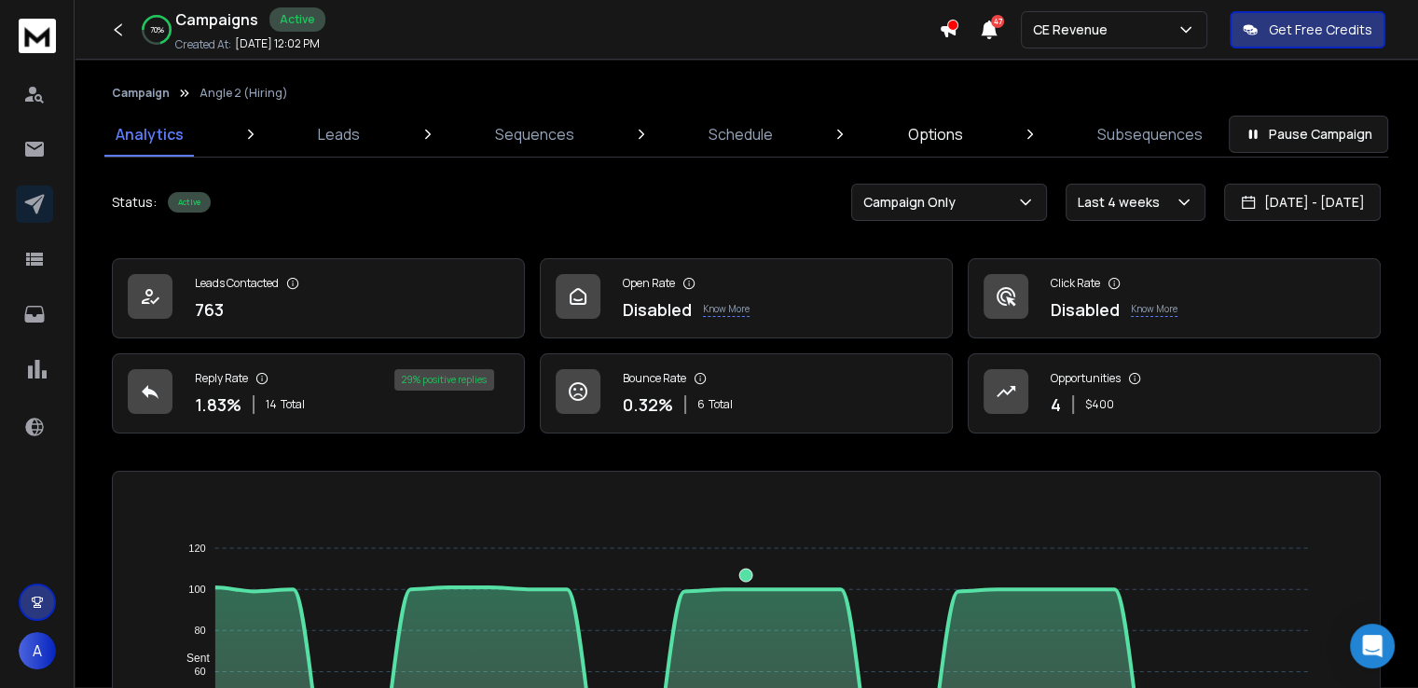
click at [956, 134] on p "Options" at bounding box center [935, 134] width 55 height 22
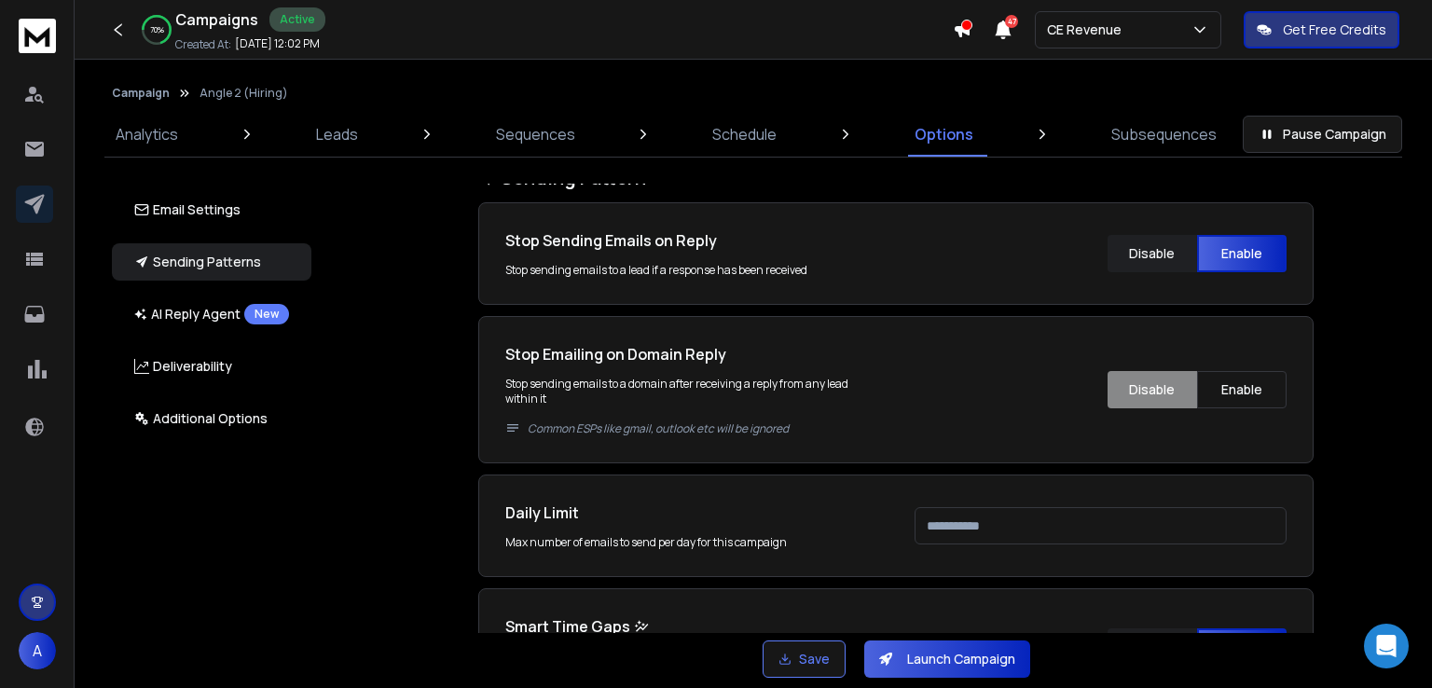
scroll to position [914, 0]
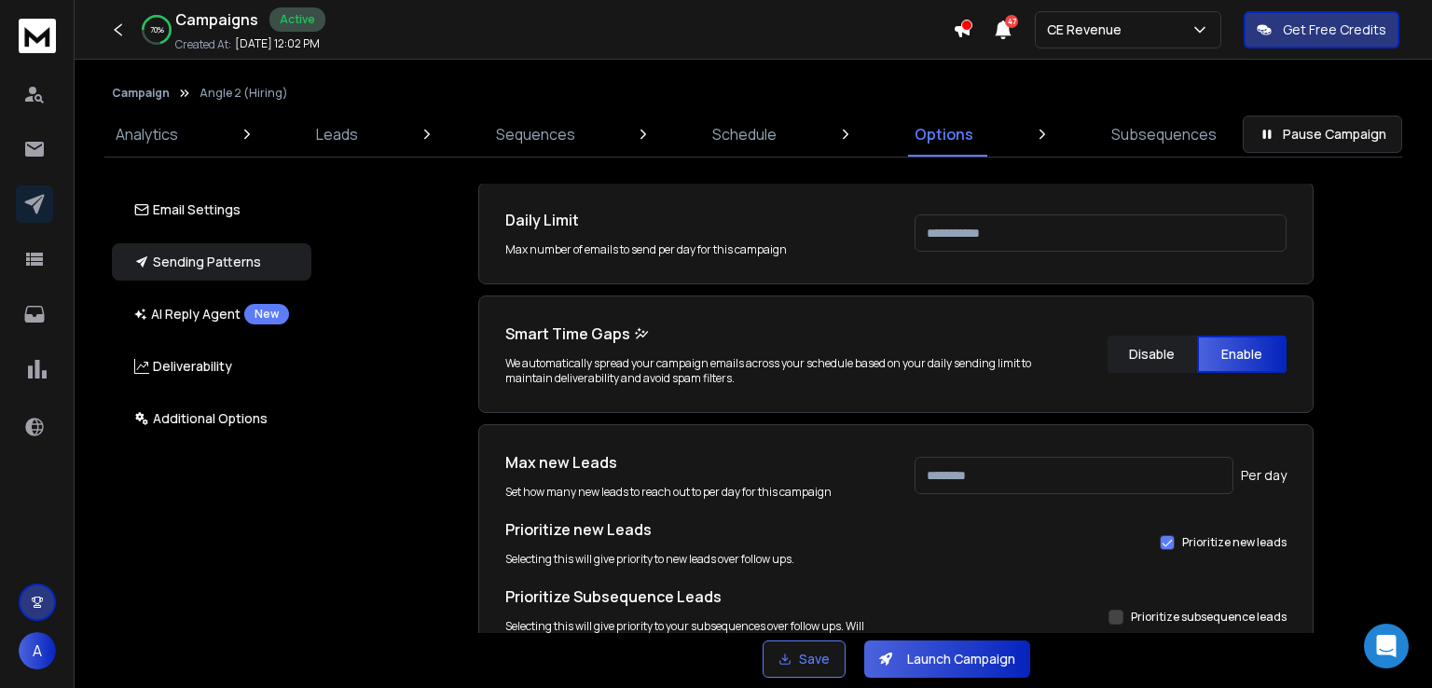
click at [1160, 535] on button "Prioritize new leads" at bounding box center [1167, 542] width 15 height 15
click at [820, 647] on button "Save" at bounding box center [804, 659] width 83 height 37
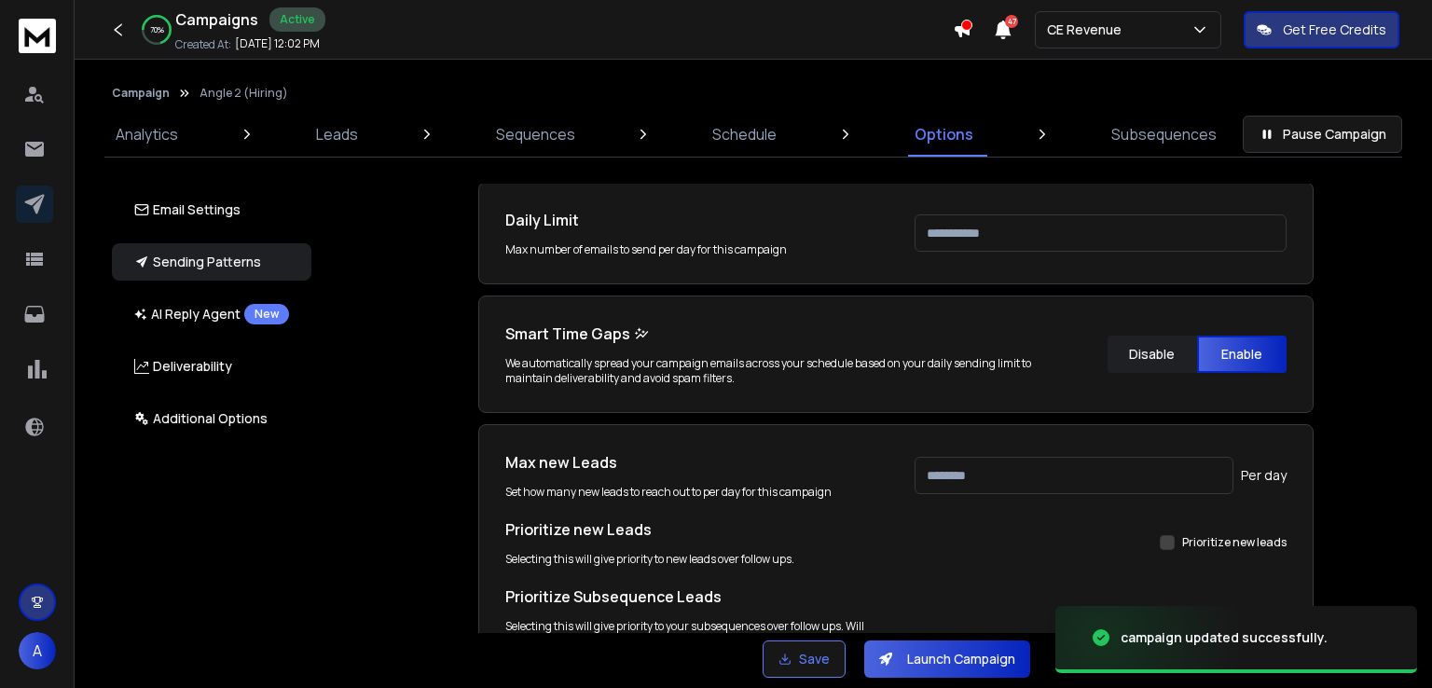
click at [944, 654] on button "Launch Campaign" at bounding box center [947, 659] width 166 height 37
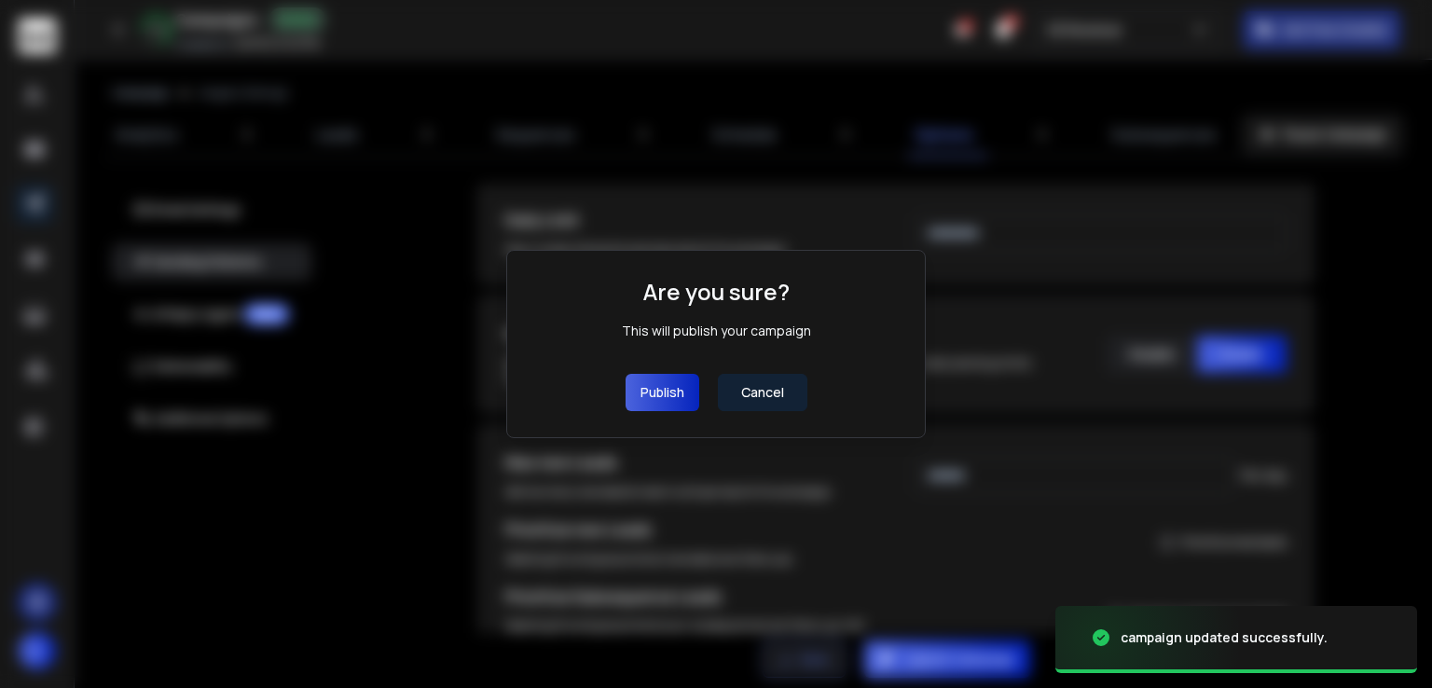
click at [667, 362] on div "Are you sure? This will publish your campaign Publish Cancel" at bounding box center [715, 344] width 365 height 134
click at [671, 385] on button "Publish" at bounding box center [663, 392] width 74 height 37
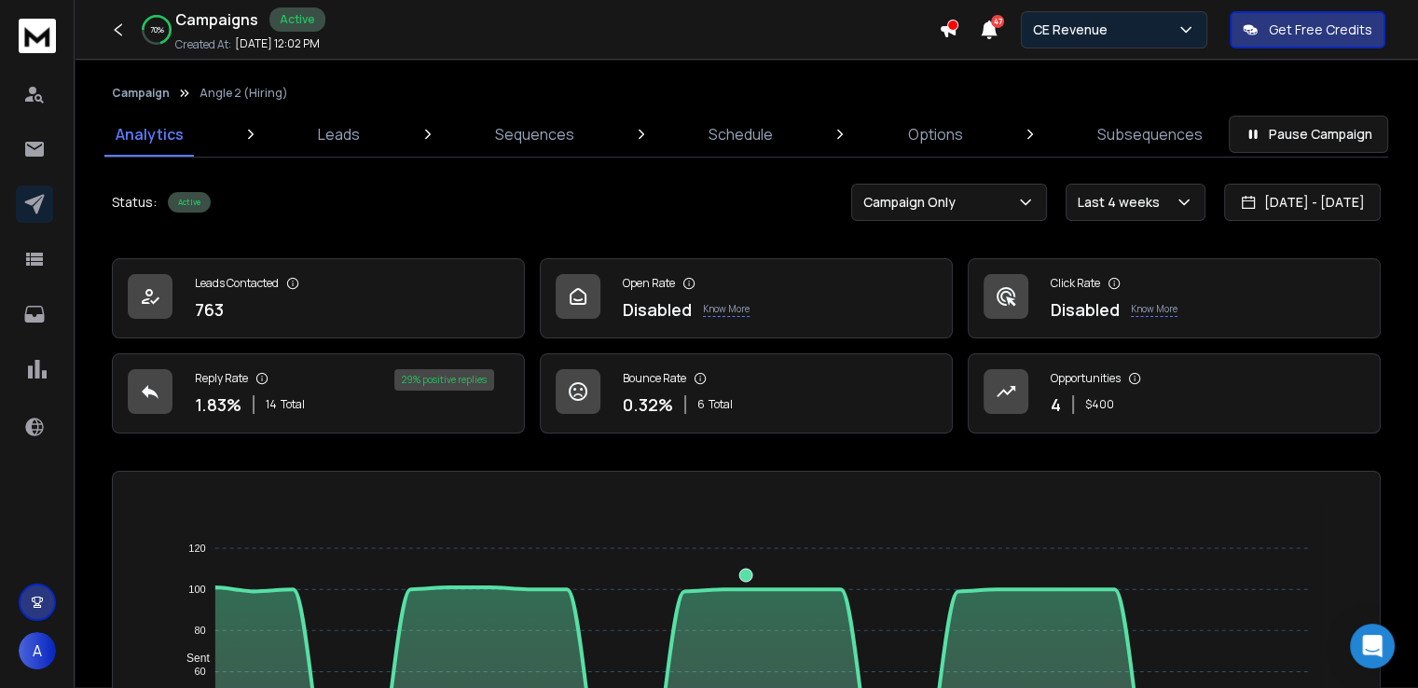
click at [1108, 35] on p "CE Revenue" at bounding box center [1074, 30] width 82 height 19
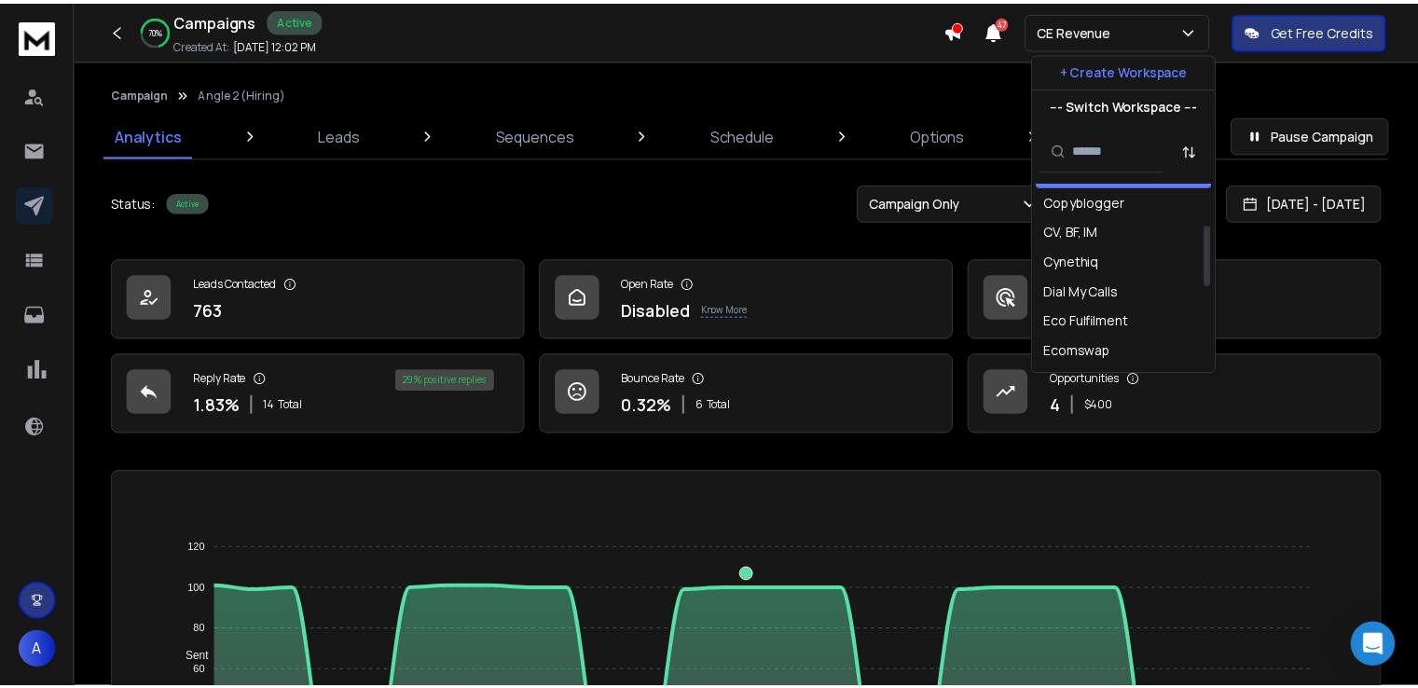
scroll to position [128, 0]
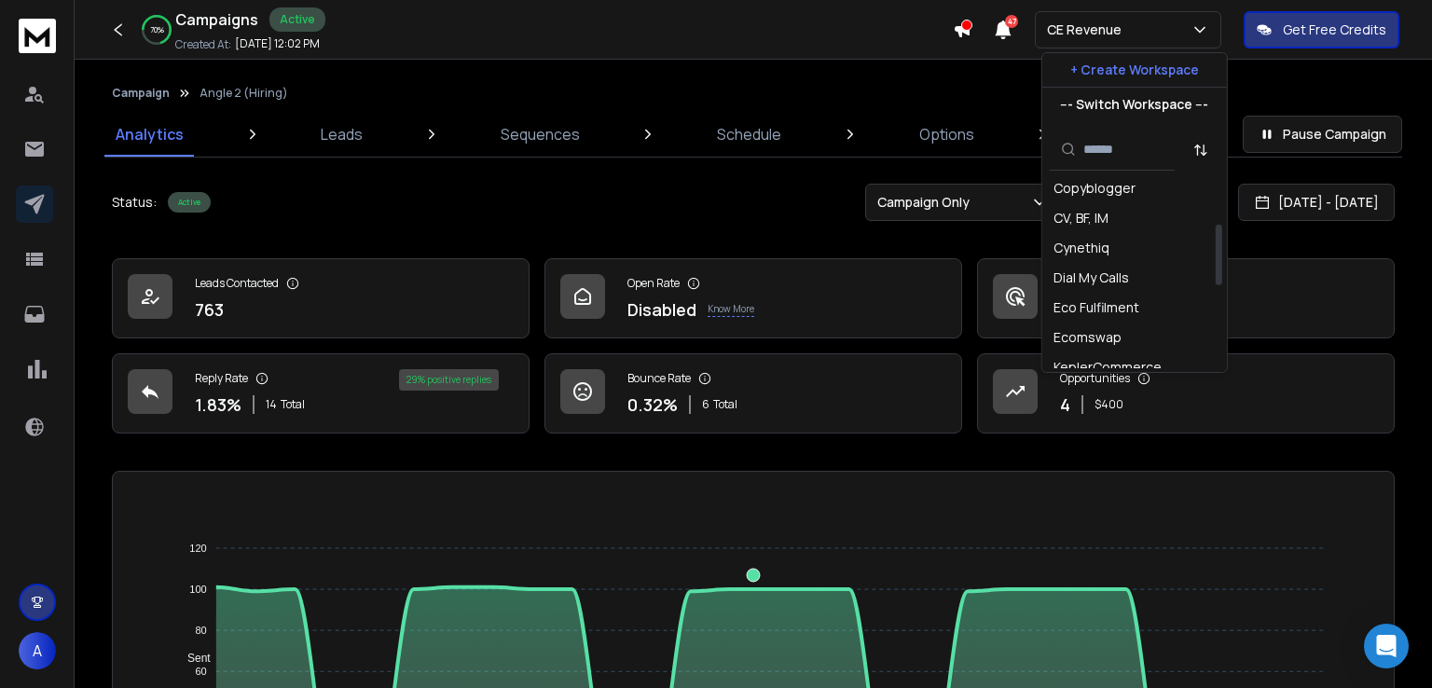
drag, startPoint x: 1220, startPoint y: 228, endPoint x: 1235, endPoint y: 265, distance: 39.7
click at [1222, 265] on div at bounding box center [1219, 255] width 7 height 61
click at [1141, 300] on div "Eco Fulfilment" at bounding box center [1134, 308] width 177 height 30
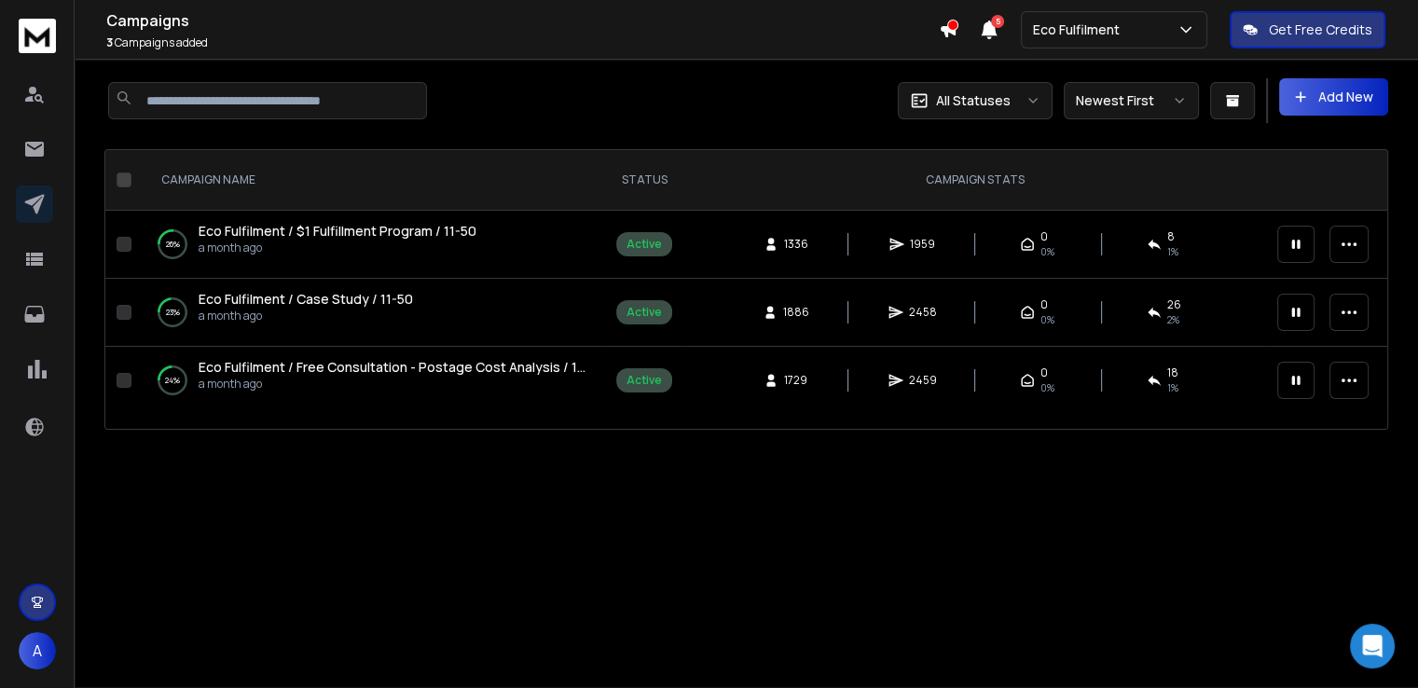
click at [354, 232] on span "Eco Fulfilment / $1 Fulfillment Program / 11-50" at bounding box center [338, 231] width 278 height 18
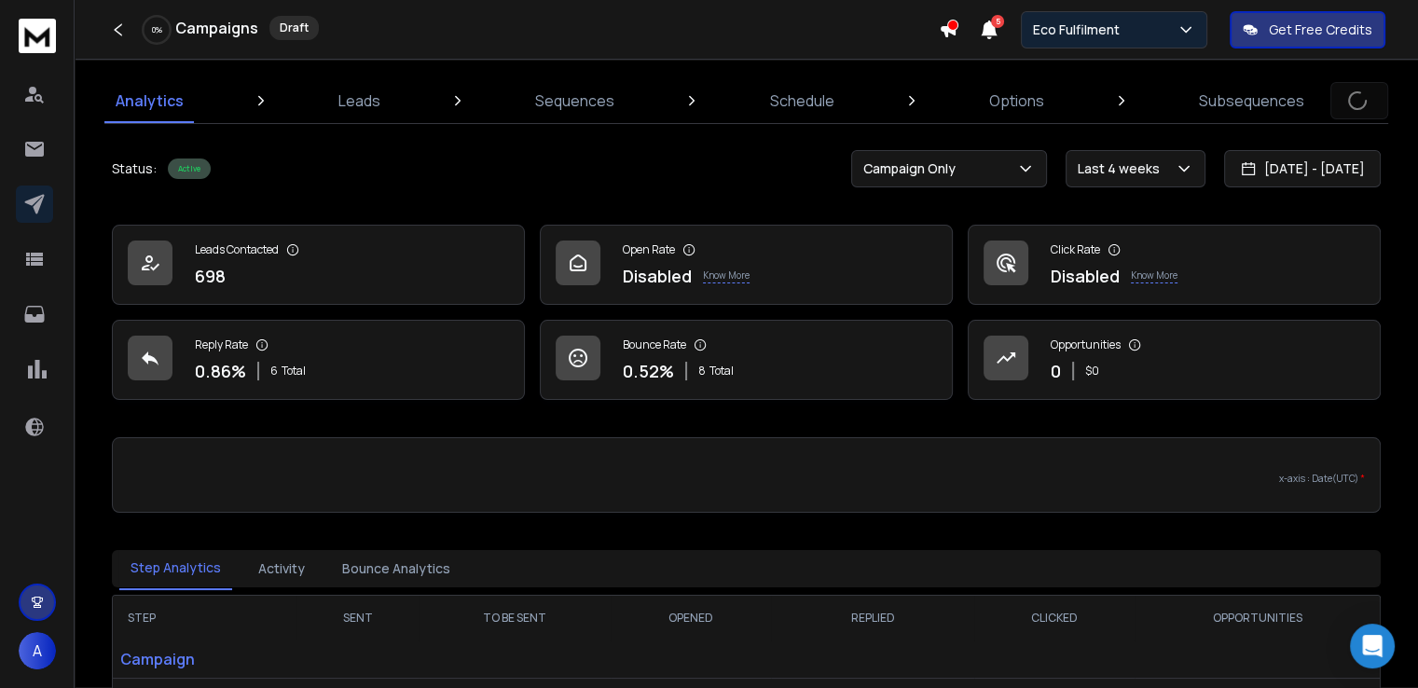
click at [1075, 12] on button "Eco Fulfilment" at bounding box center [1114, 29] width 186 height 37
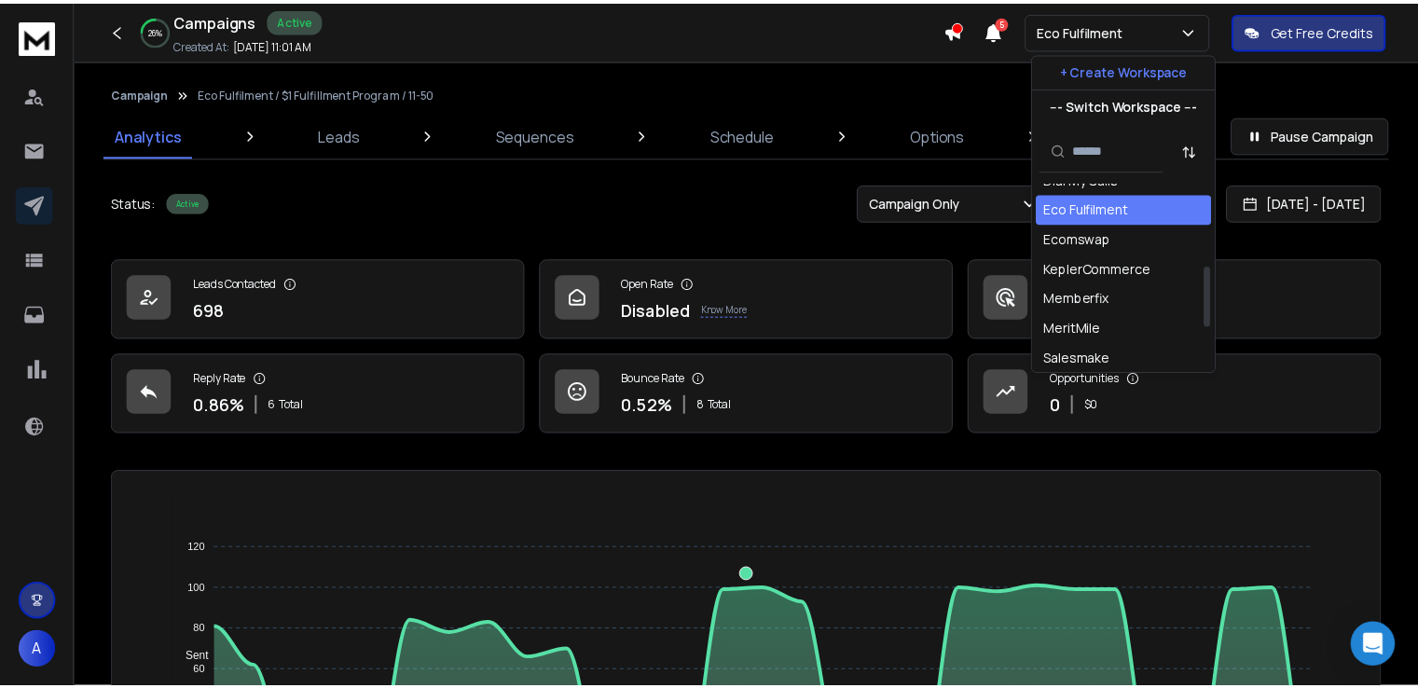
scroll to position [254, 0]
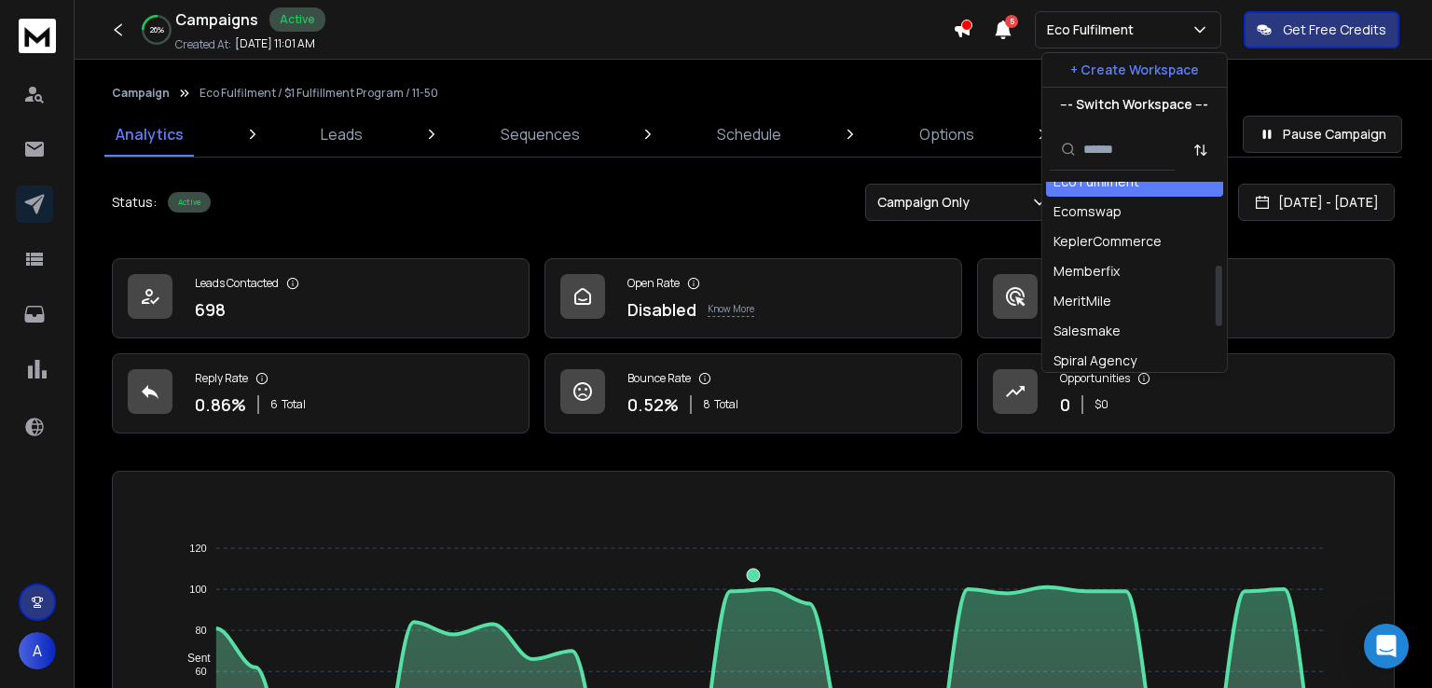
drag, startPoint x: 1220, startPoint y: 225, endPoint x: 1234, endPoint y: 308, distance: 84.1
click at [1222, 308] on div at bounding box center [1219, 296] width 7 height 61
click at [1182, 232] on div "KeplerCommerce" at bounding box center [1134, 242] width 177 height 30
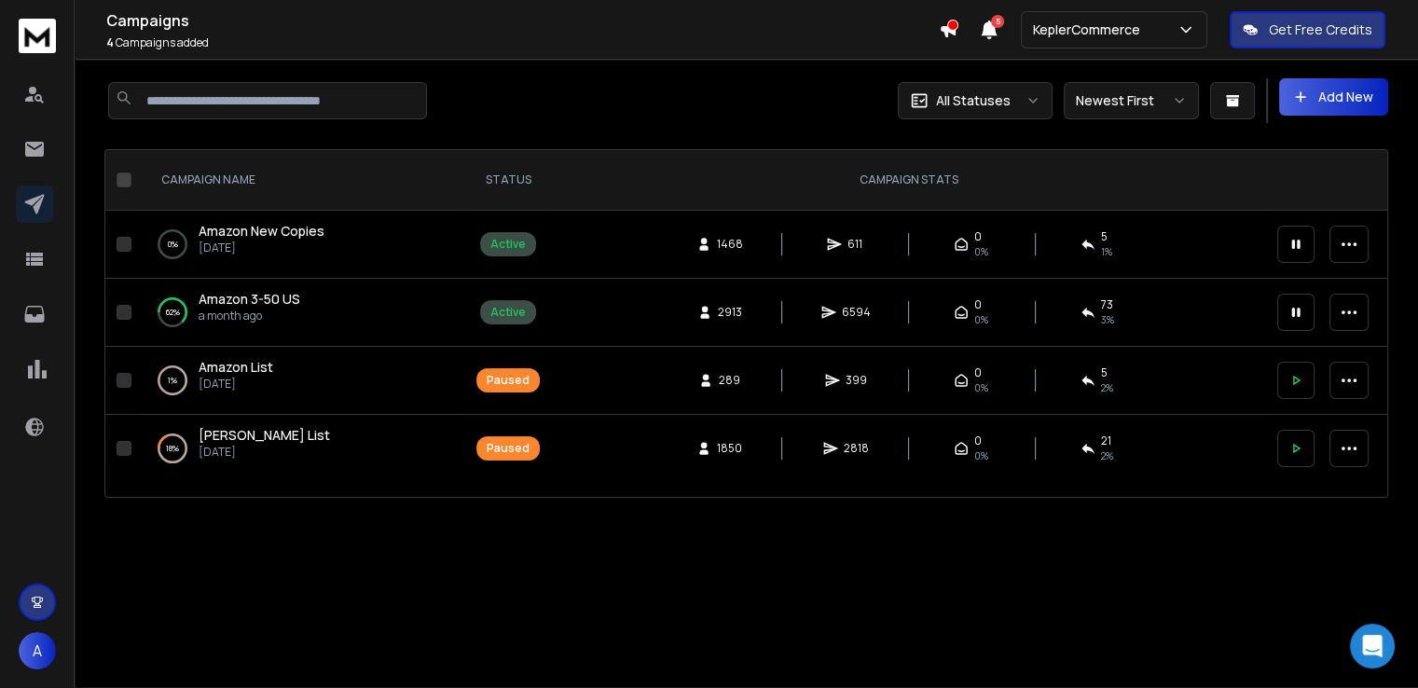
click at [286, 243] on p "[DATE]" at bounding box center [262, 248] width 126 height 15
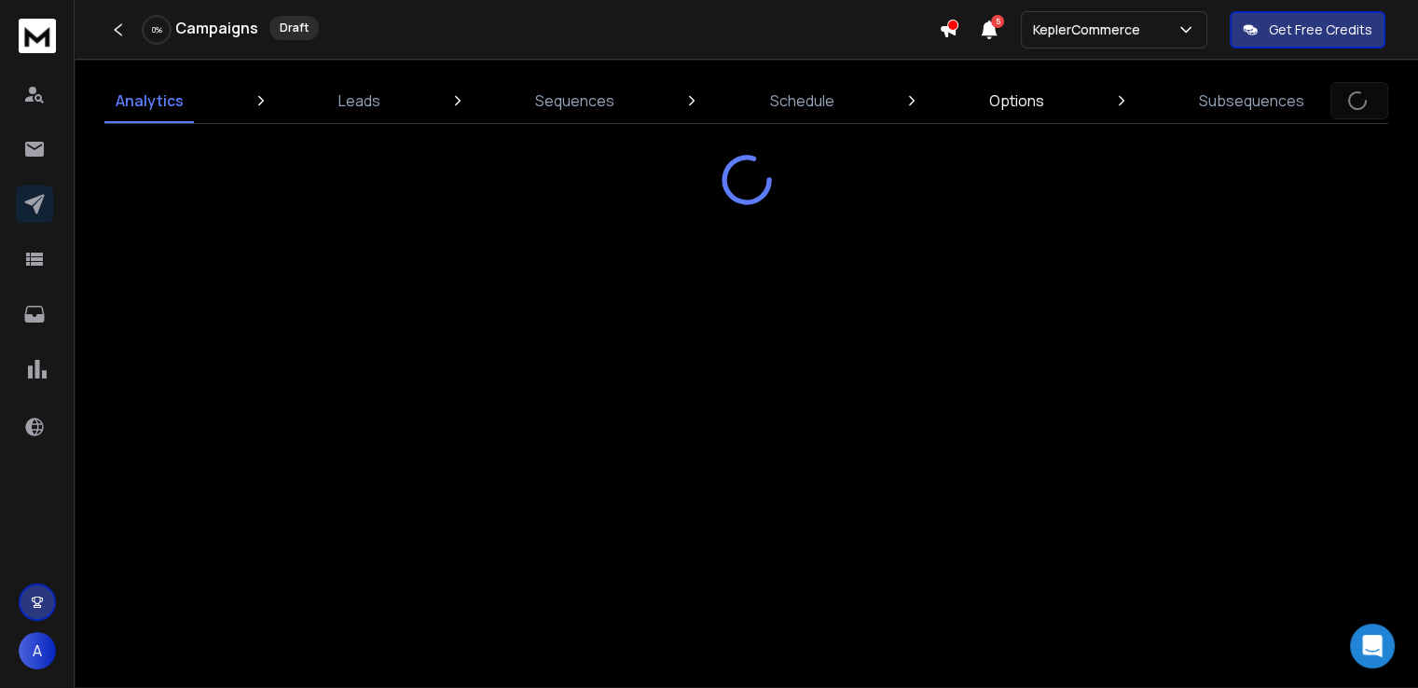
click at [1018, 98] on p "Options" at bounding box center [1016, 101] width 55 height 22
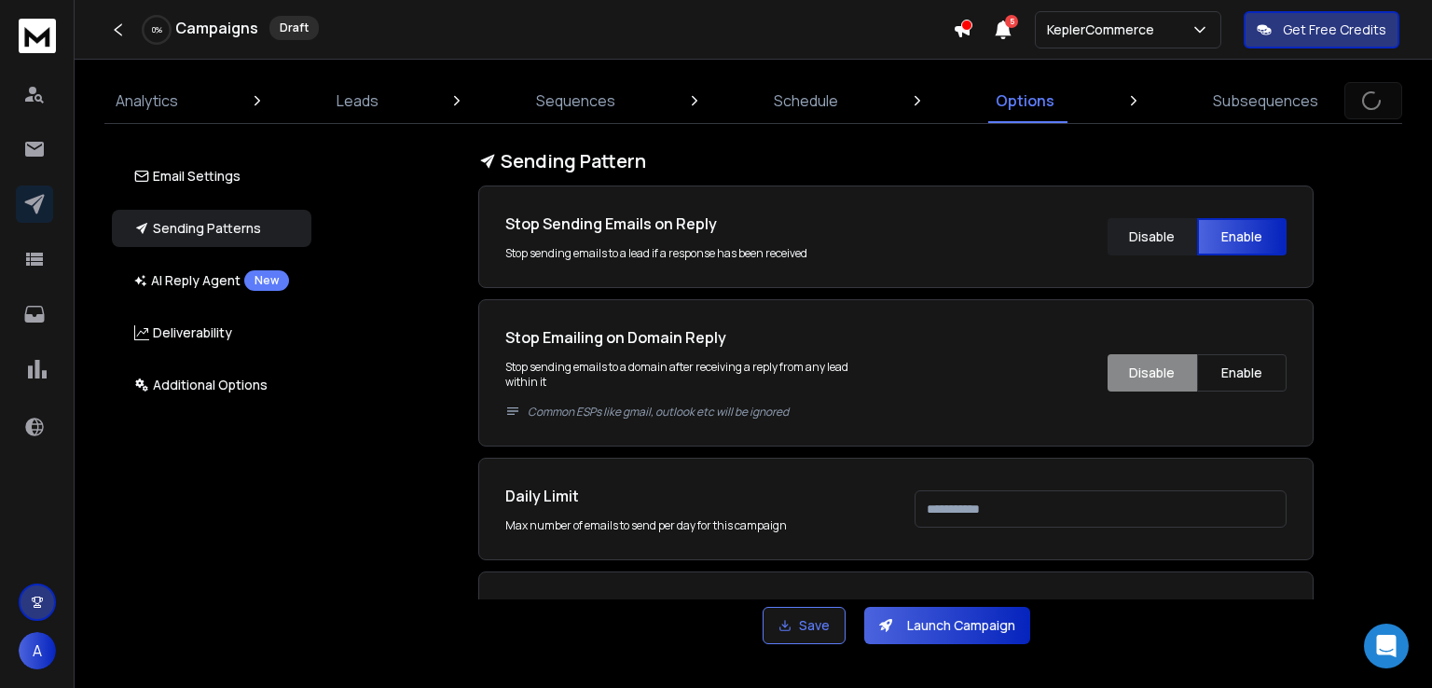
scroll to position [914, 0]
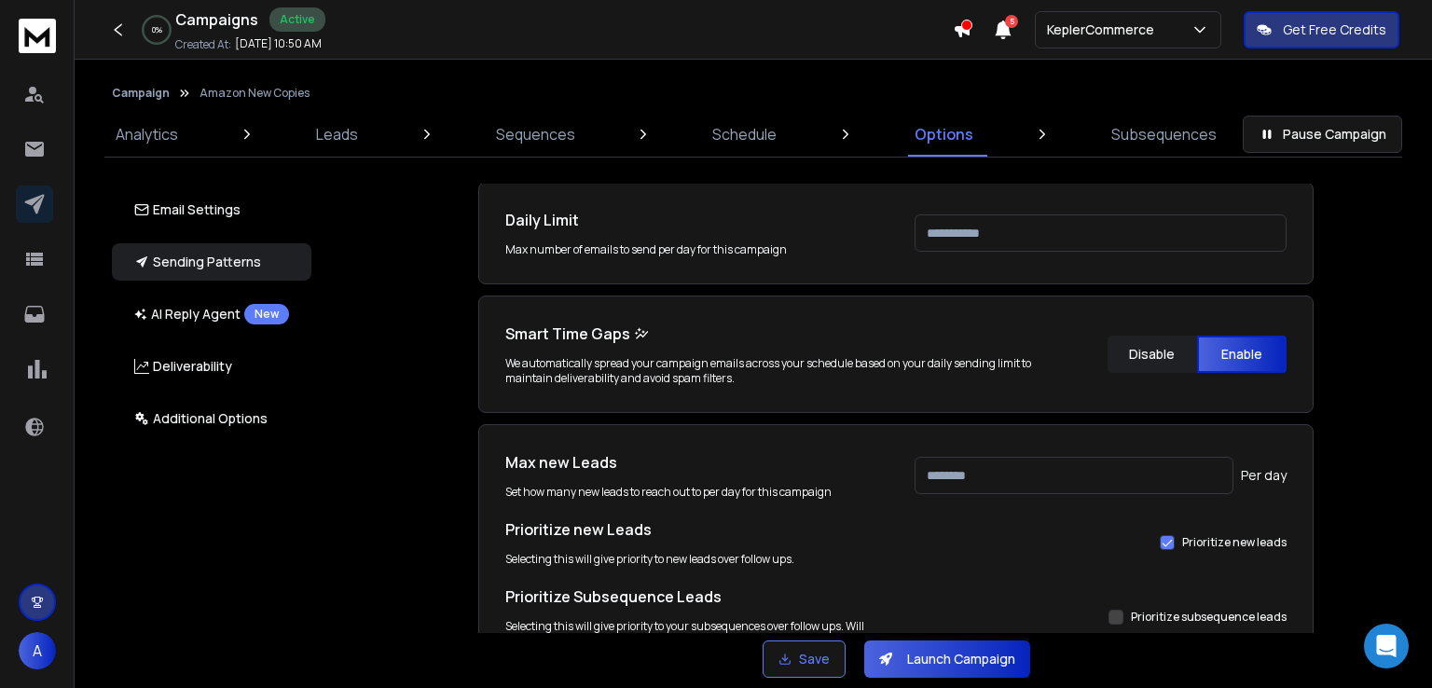
click at [1161, 544] on button "Prioritize new leads" at bounding box center [1167, 542] width 15 height 15
click at [829, 651] on button "Save" at bounding box center [804, 659] width 83 height 37
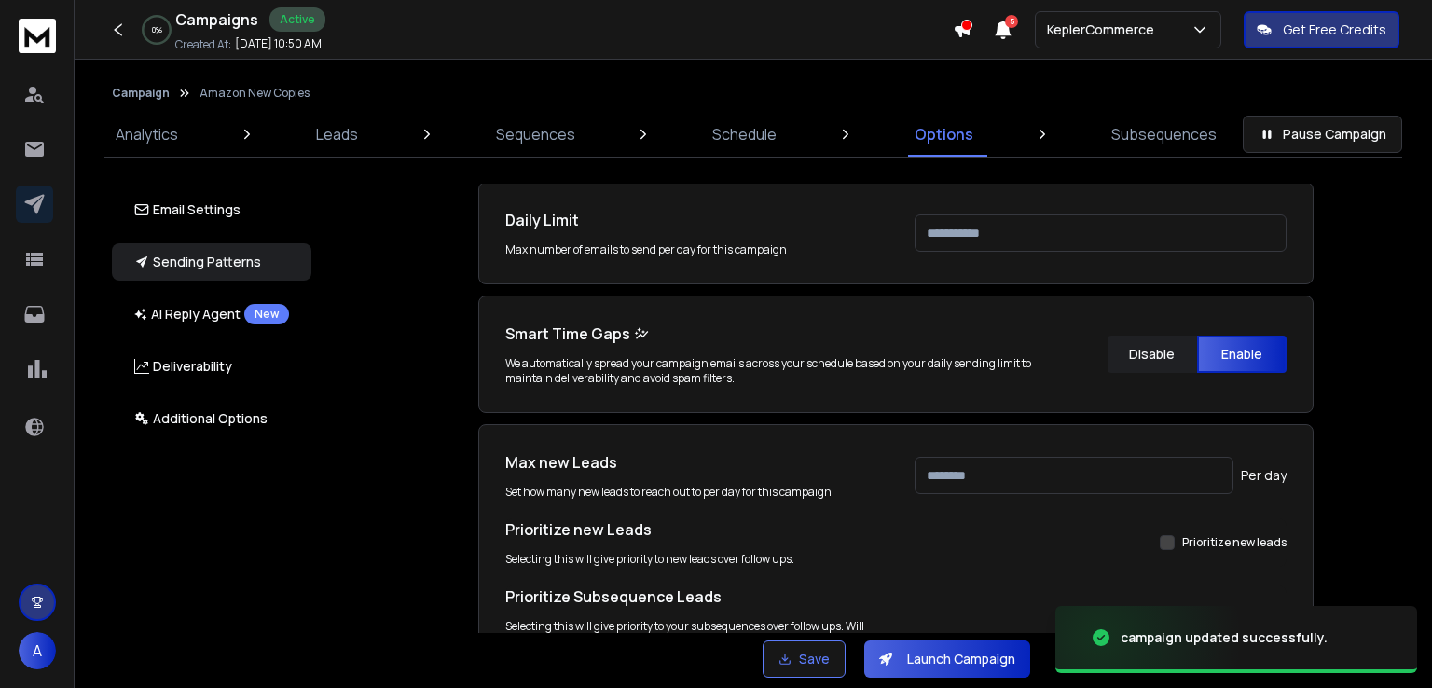
click at [891, 661] on button "Launch Campaign" at bounding box center [947, 659] width 166 height 37
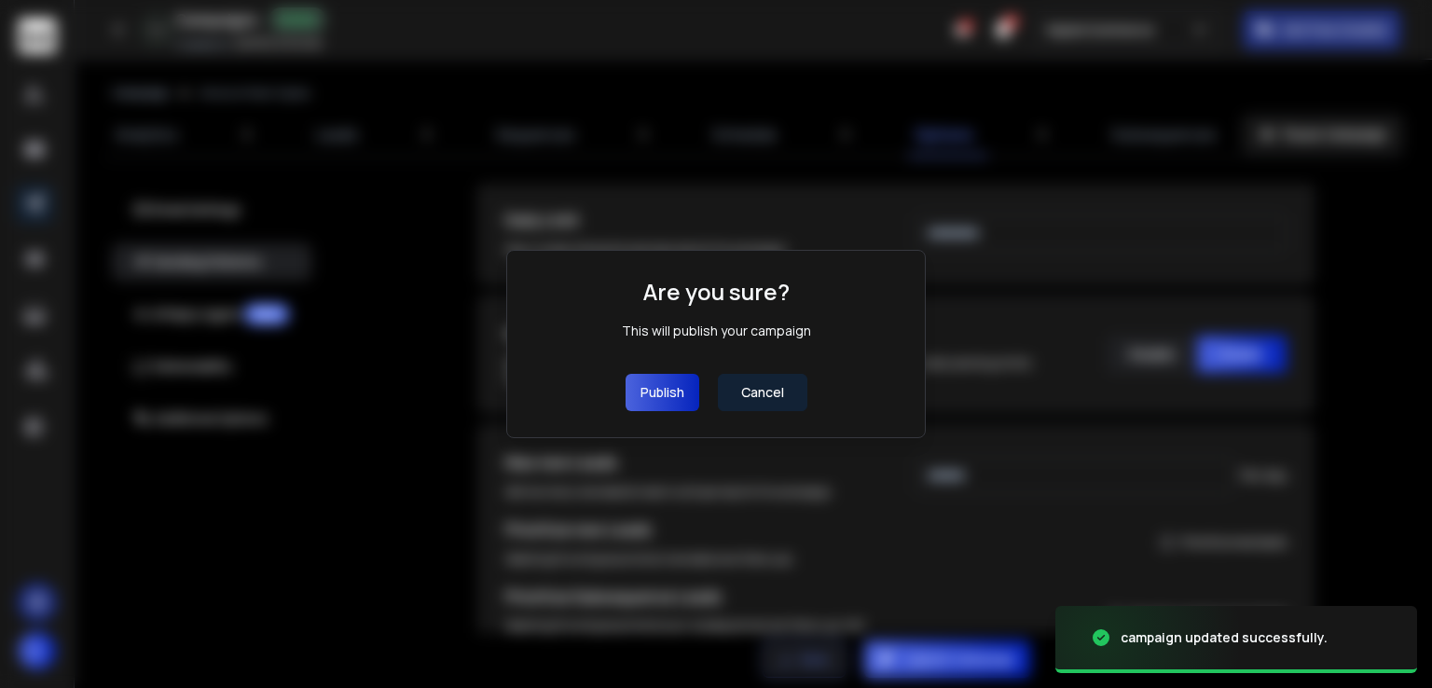
click at [657, 399] on button "Publish" at bounding box center [663, 392] width 74 height 37
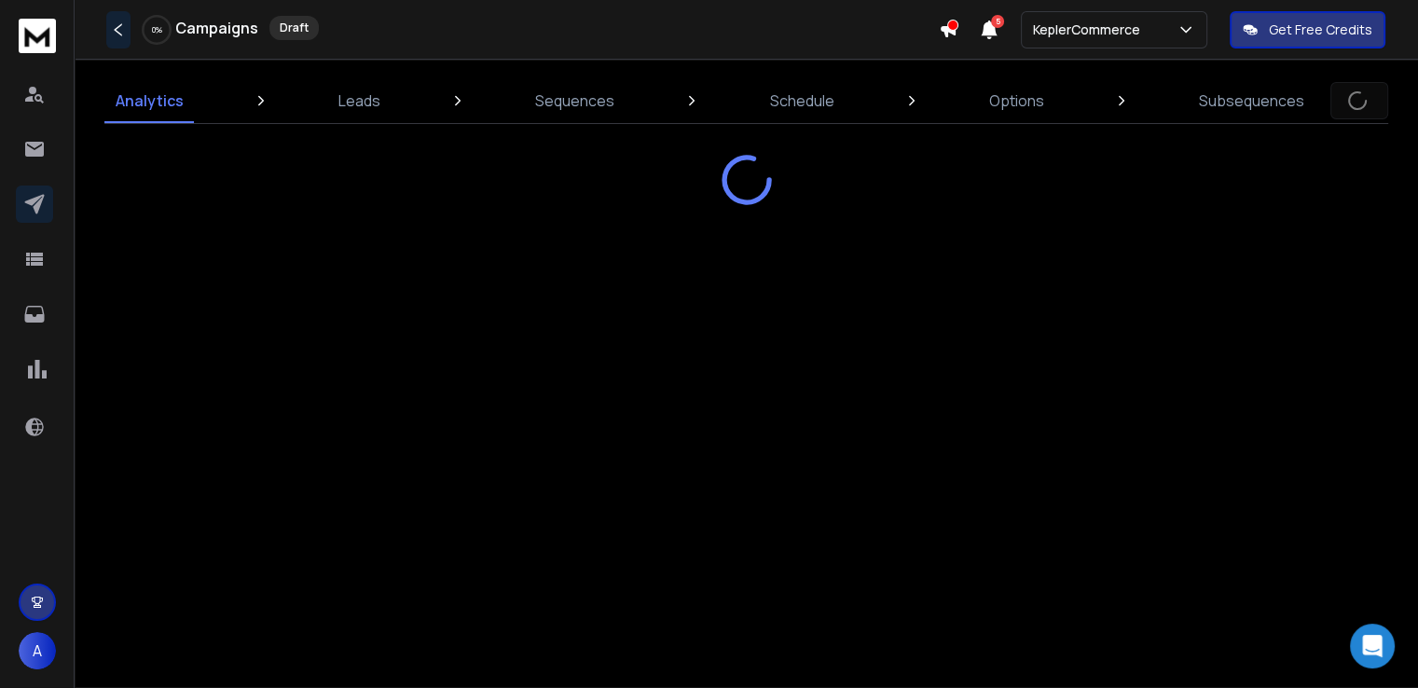
click at [112, 28] on icon at bounding box center [118, 29] width 17 height 17
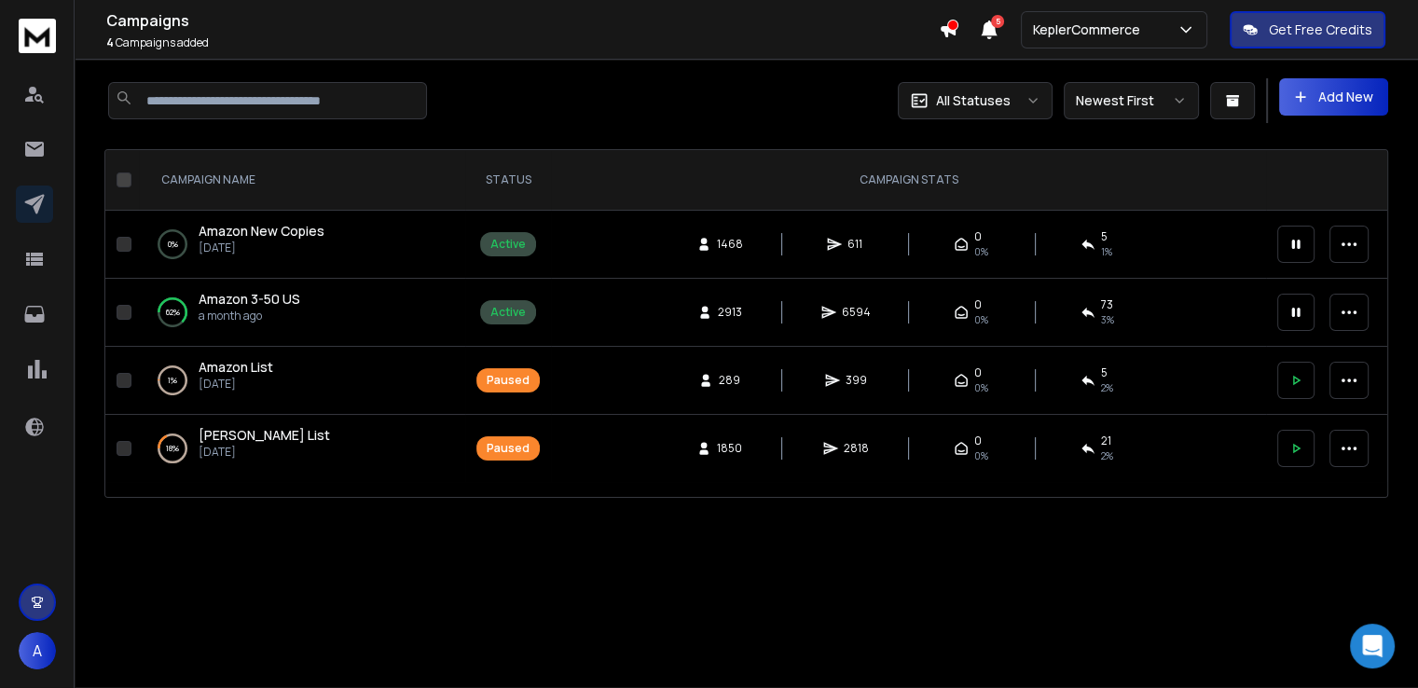
click at [358, 284] on td "62 % Amazon 3-50 US a month ago" at bounding box center [302, 313] width 326 height 68
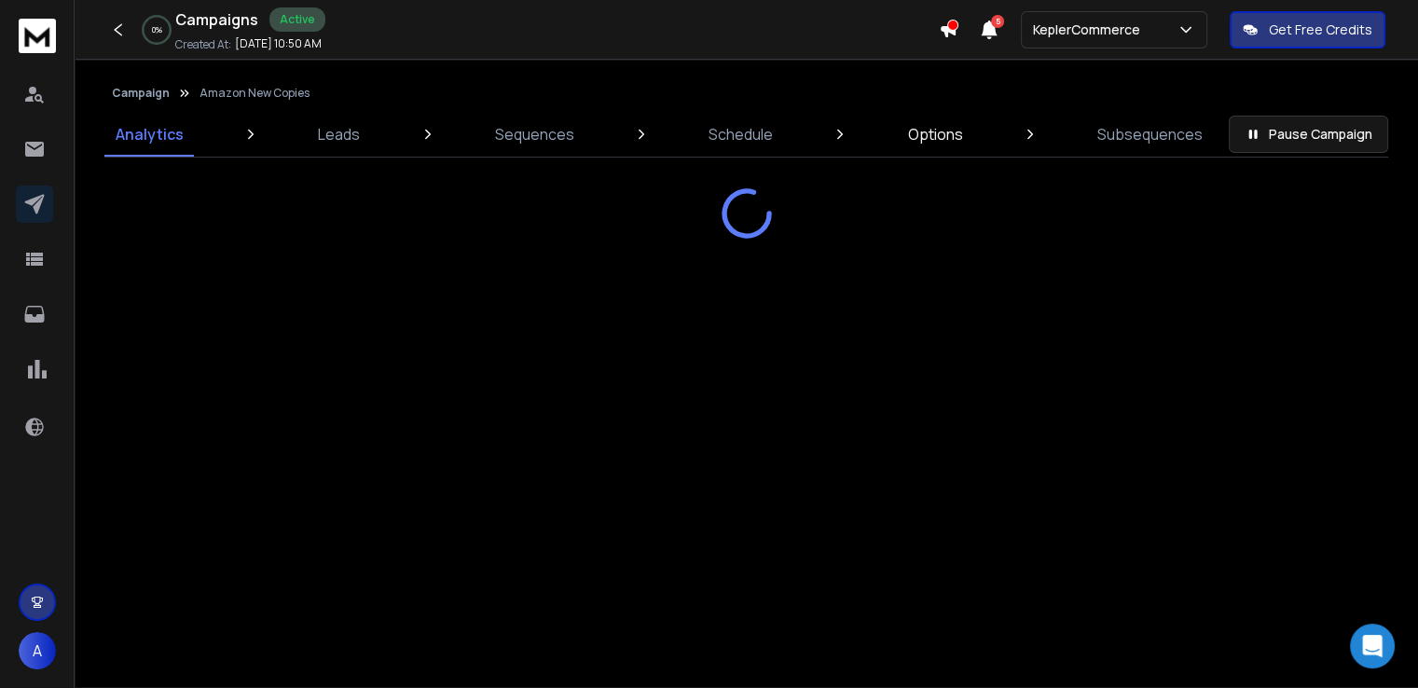
click at [951, 123] on p "Options" at bounding box center [935, 134] width 55 height 22
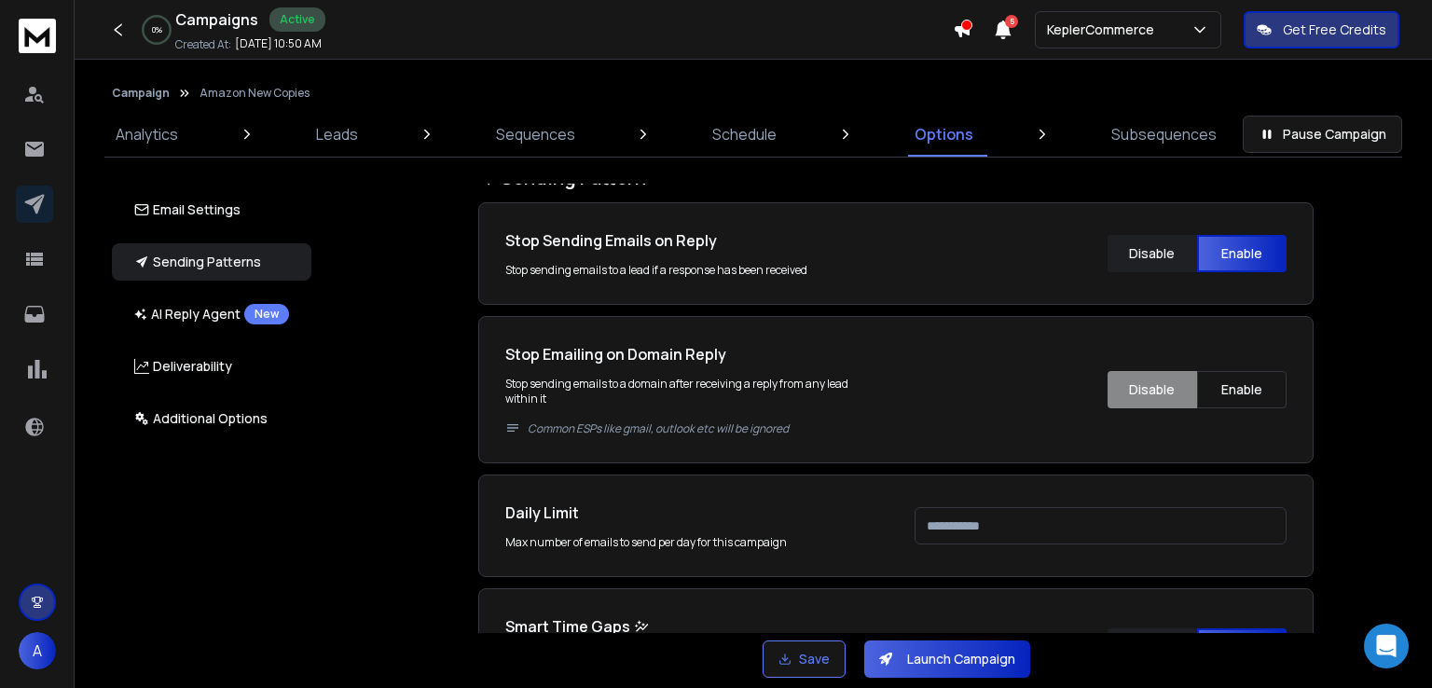
scroll to position [932, 0]
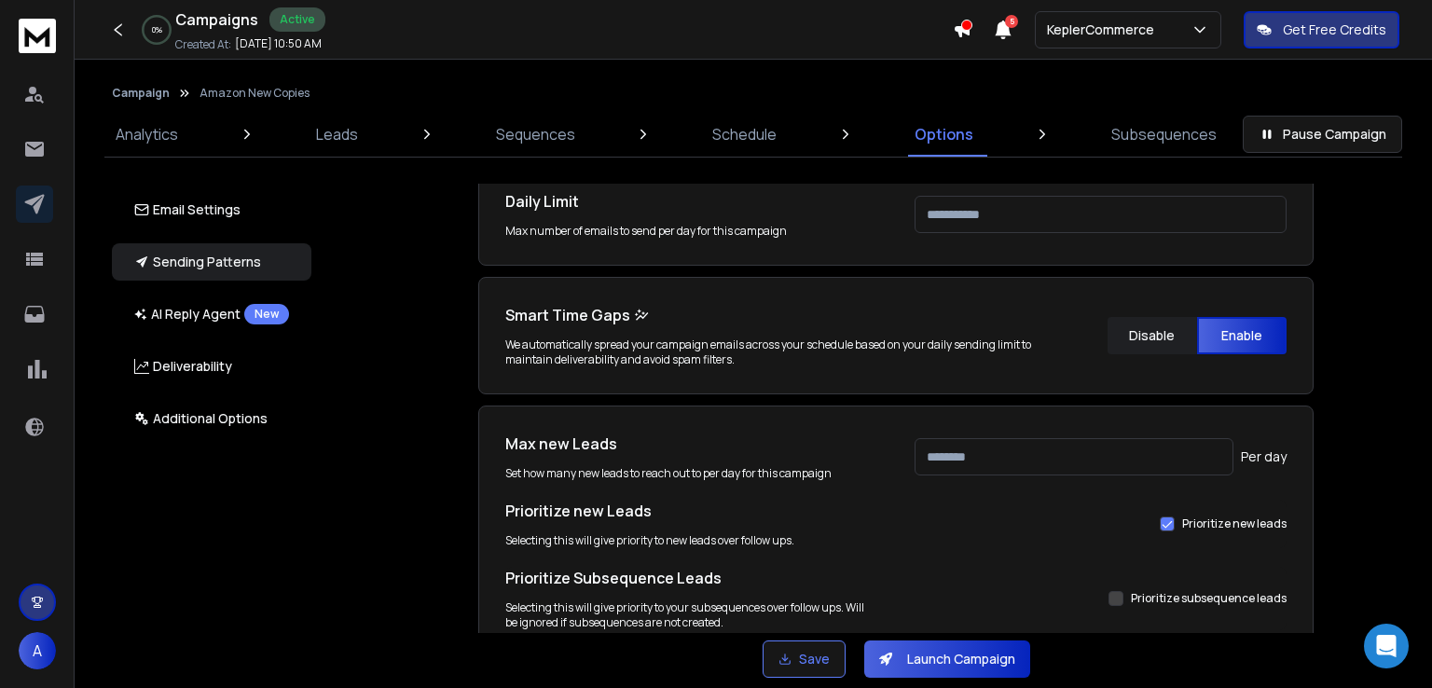
click at [1160, 524] on button "Prioritize new leads" at bounding box center [1167, 524] width 15 height 15
click at [830, 648] on button "Save" at bounding box center [804, 659] width 83 height 37
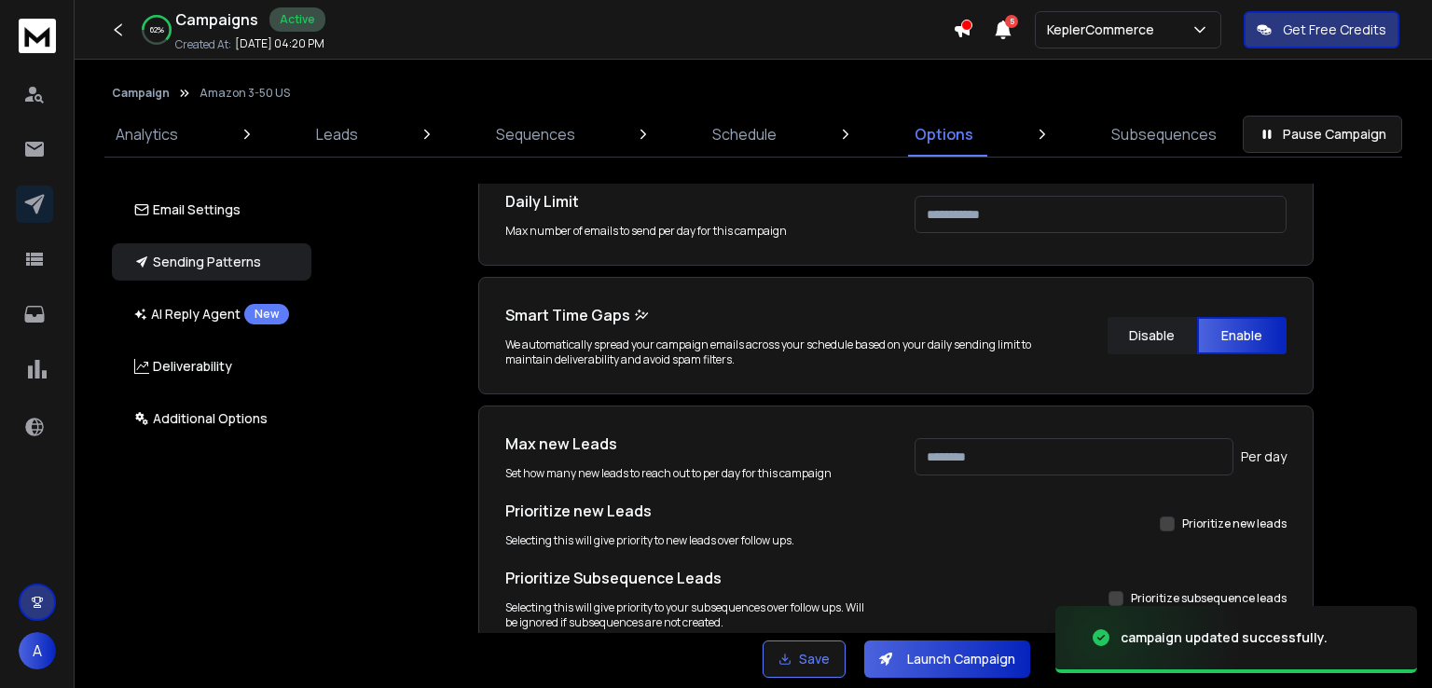
click at [895, 665] on button "Launch Campaign" at bounding box center [947, 659] width 166 height 37
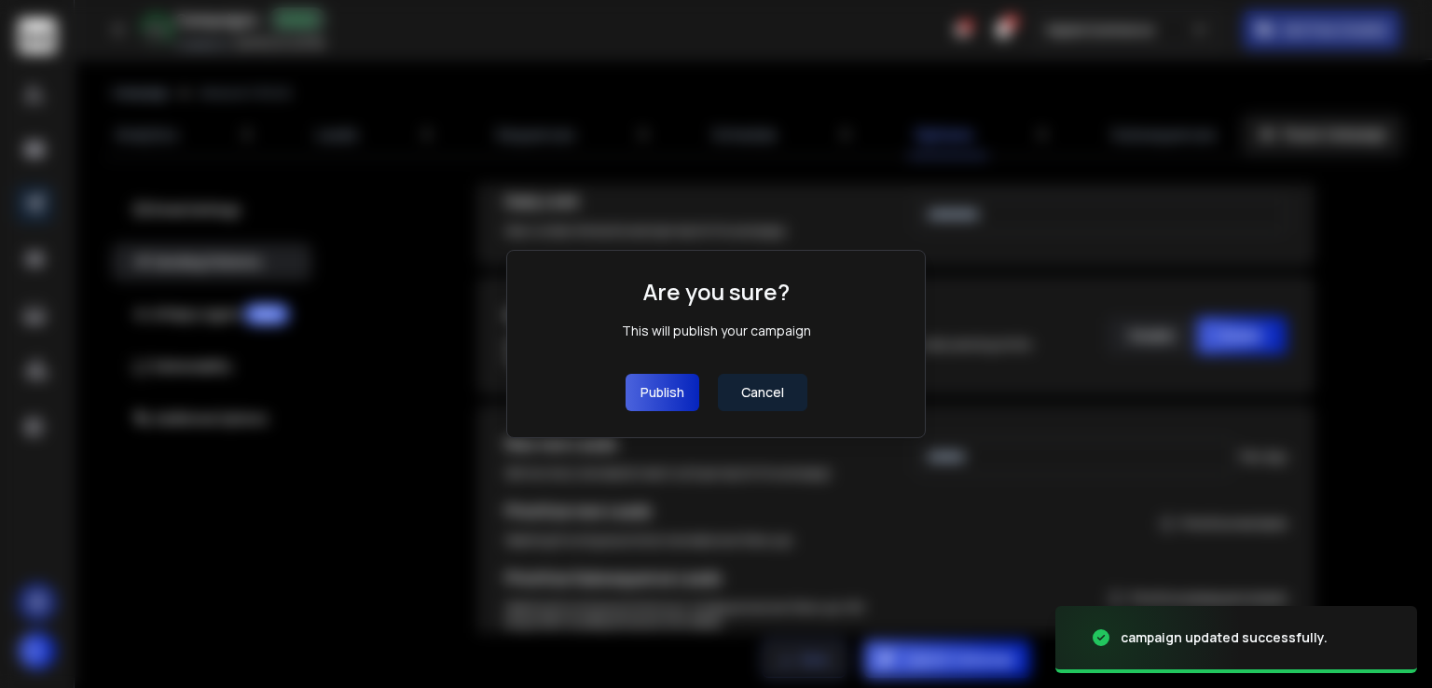
click at [664, 399] on button "Publish" at bounding box center [663, 392] width 74 height 37
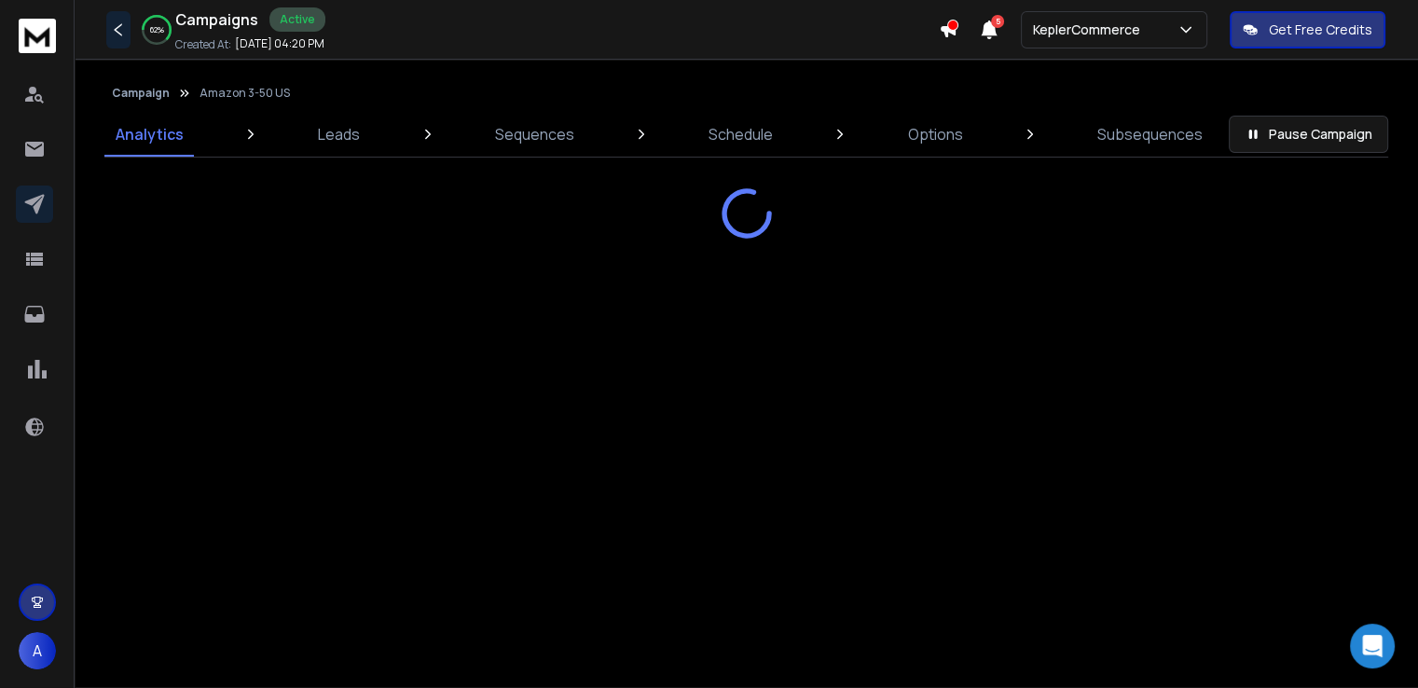
click at [112, 31] on icon at bounding box center [118, 29] width 17 height 17
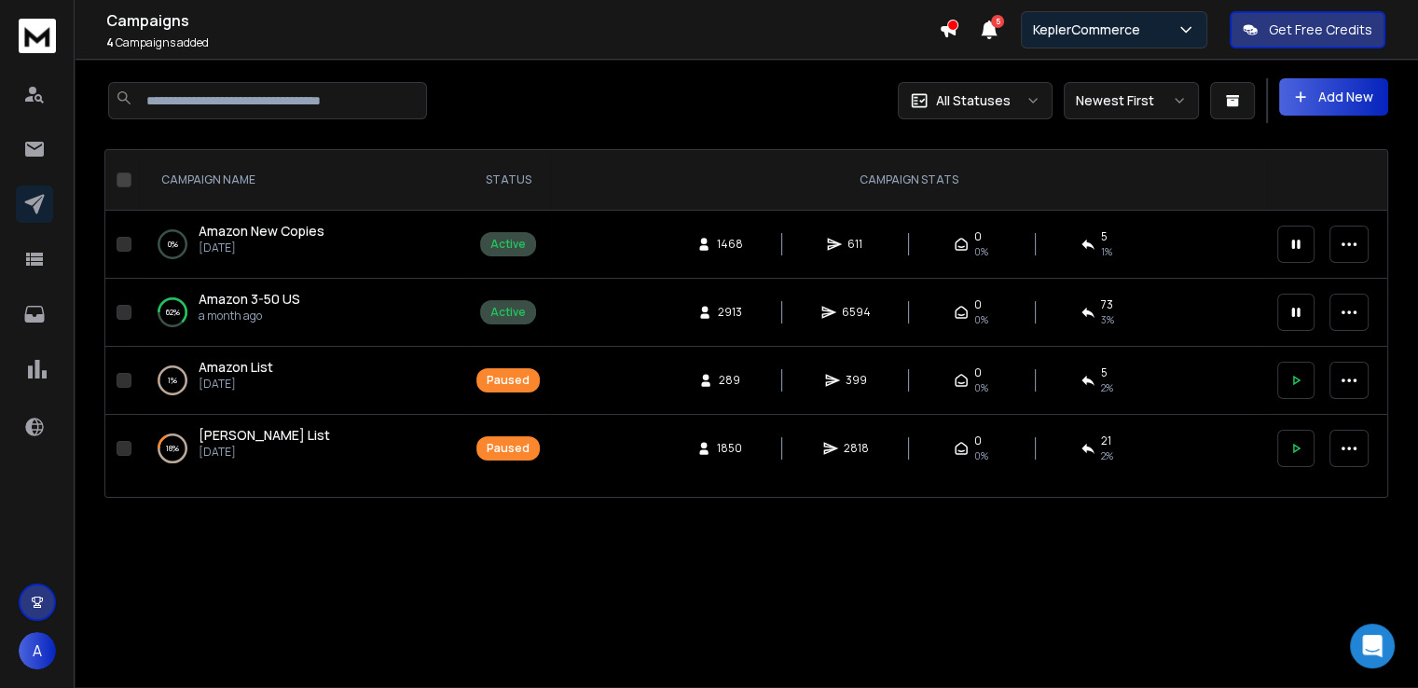
click at [1094, 36] on p "KeplerCommerce" at bounding box center [1090, 30] width 115 height 19
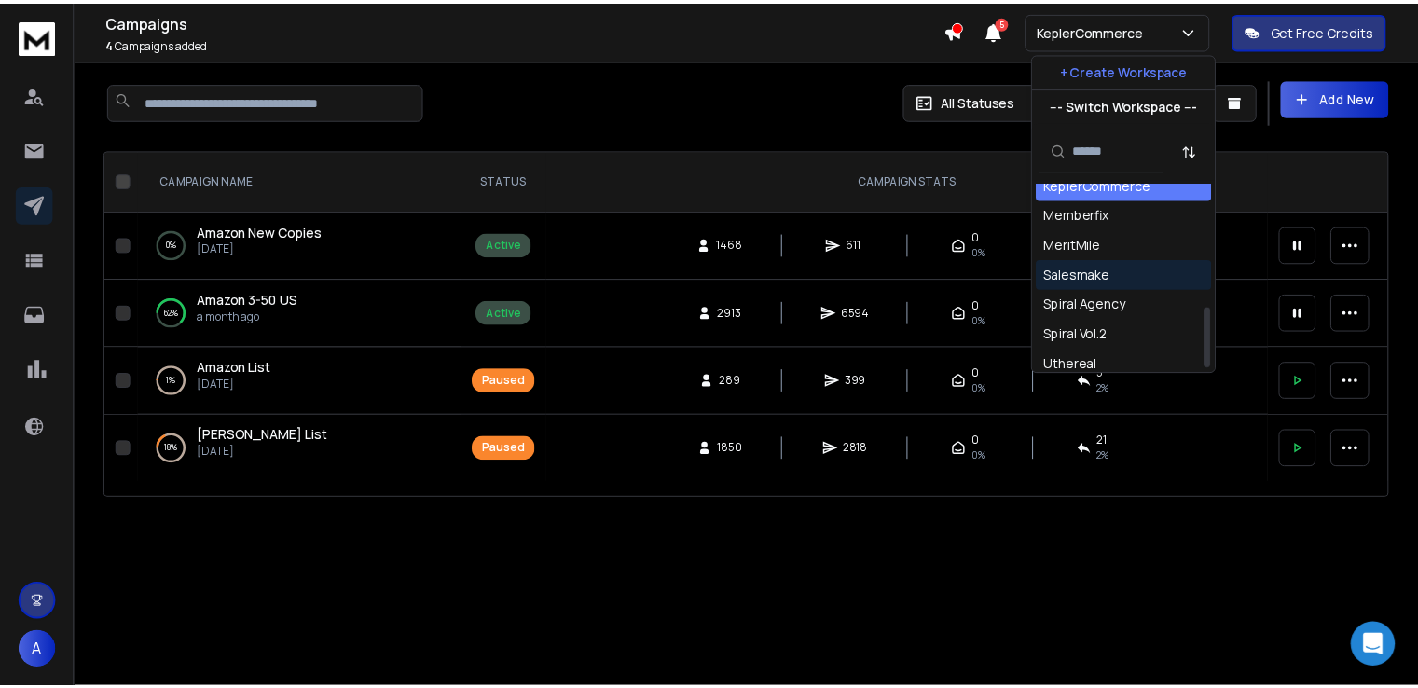
scroll to position [380, 0]
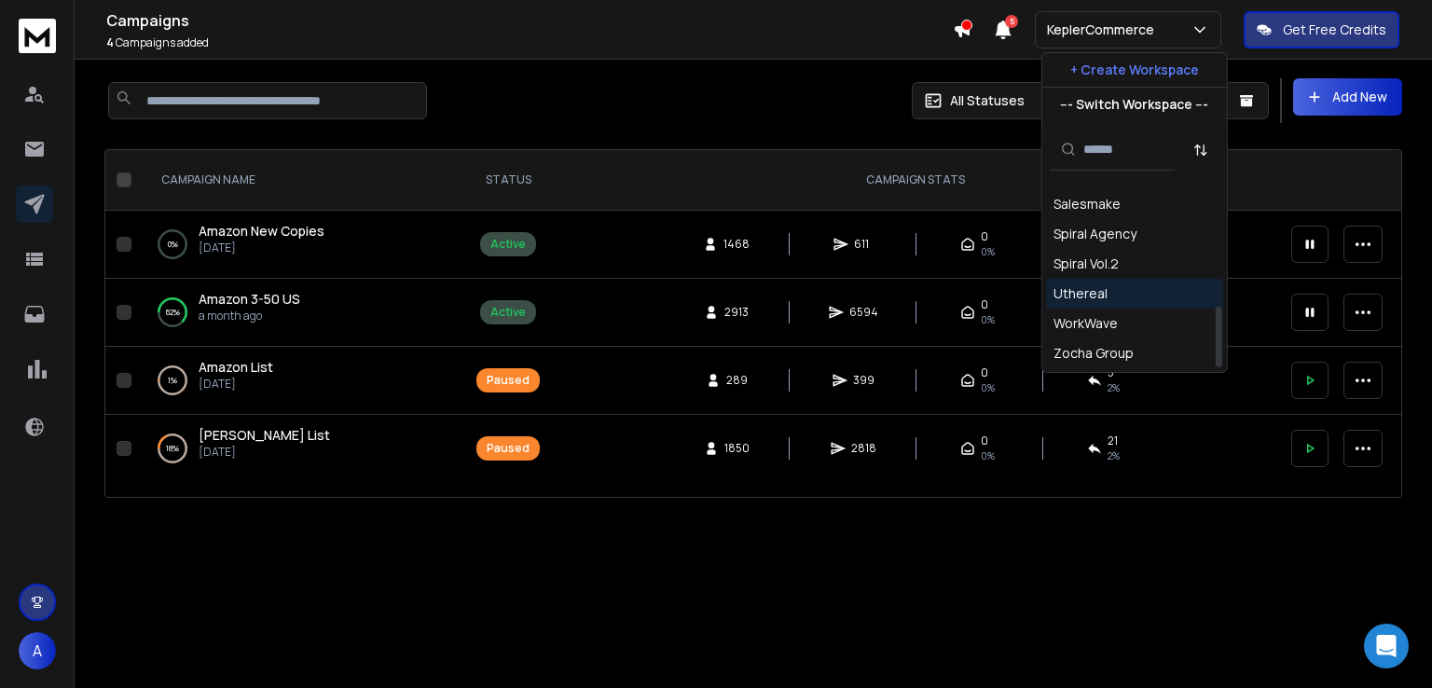
click at [1119, 298] on div "Uthereal" at bounding box center [1134, 294] width 177 height 30
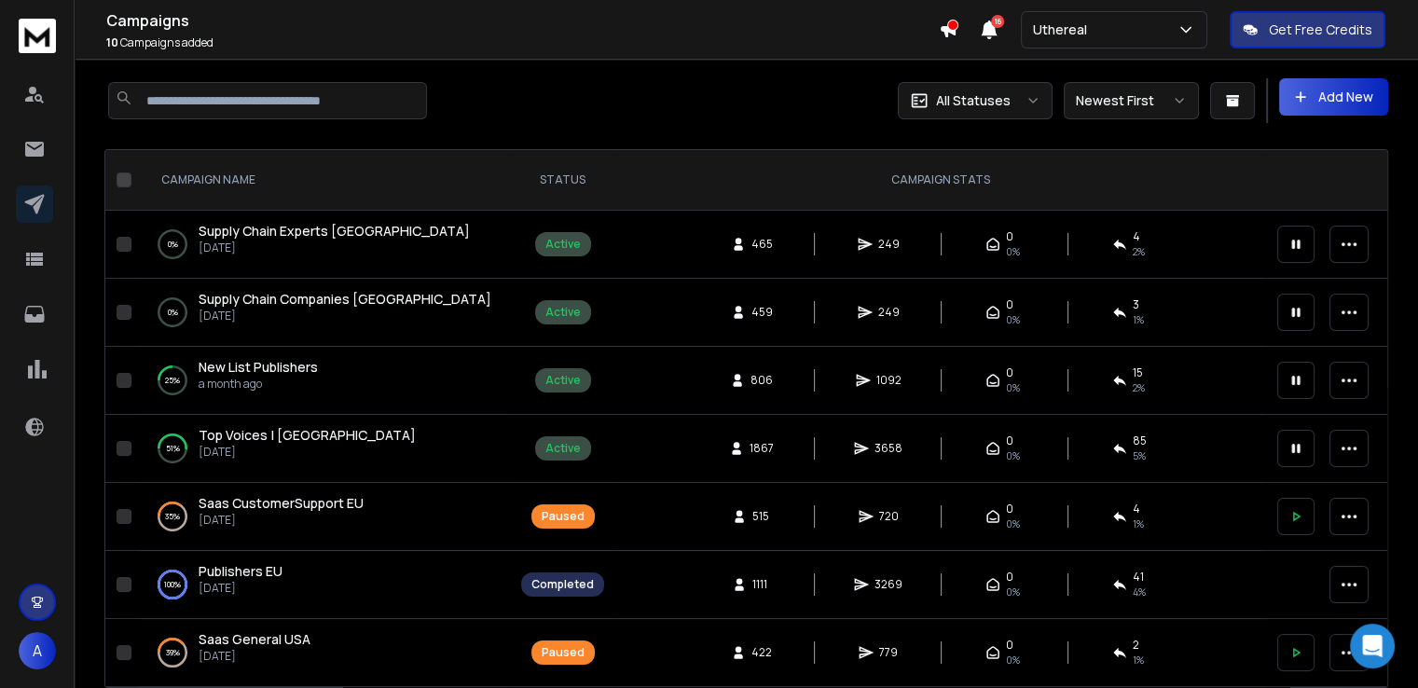
click at [344, 239] on span "Supply Chain Experts [GEOGRAPHIC_DATA]" at bounding box center [334, 231] width 271 height 18
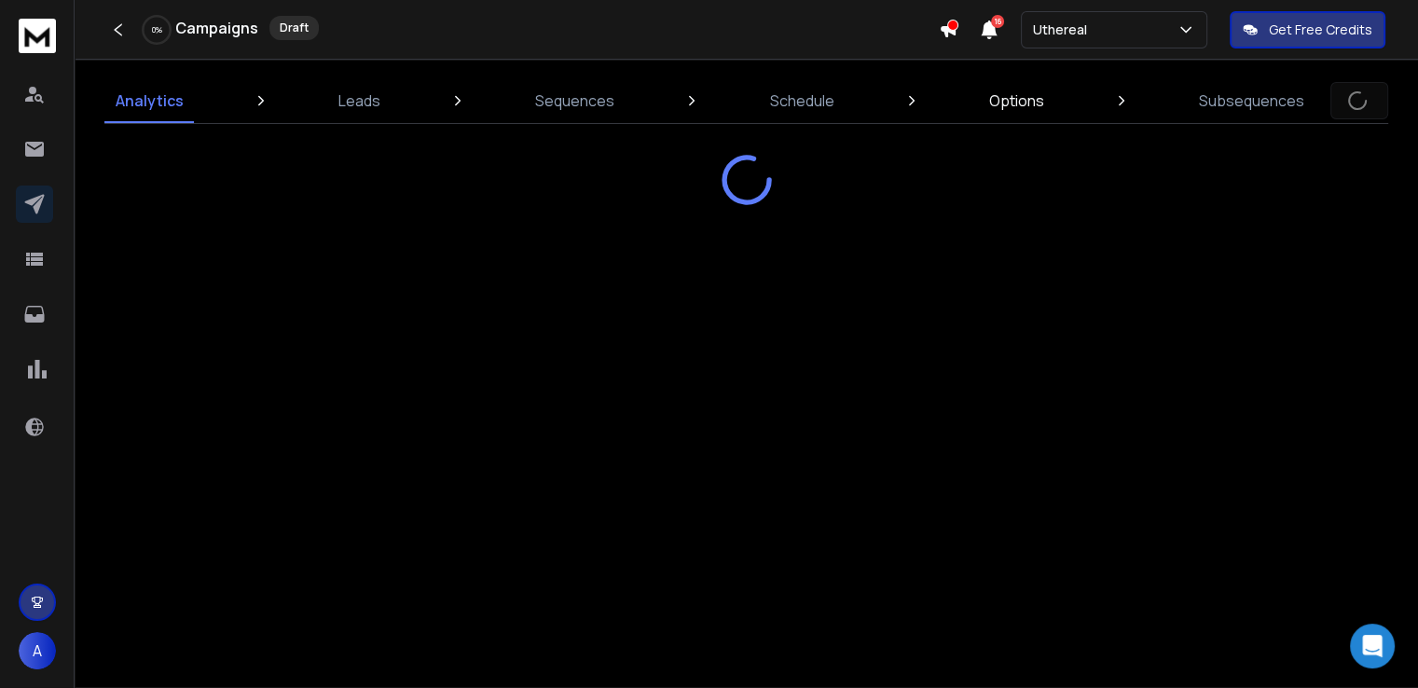
click at [1033, 113] on link "Options" at bounding box center [1016, 100] width 77 height 45
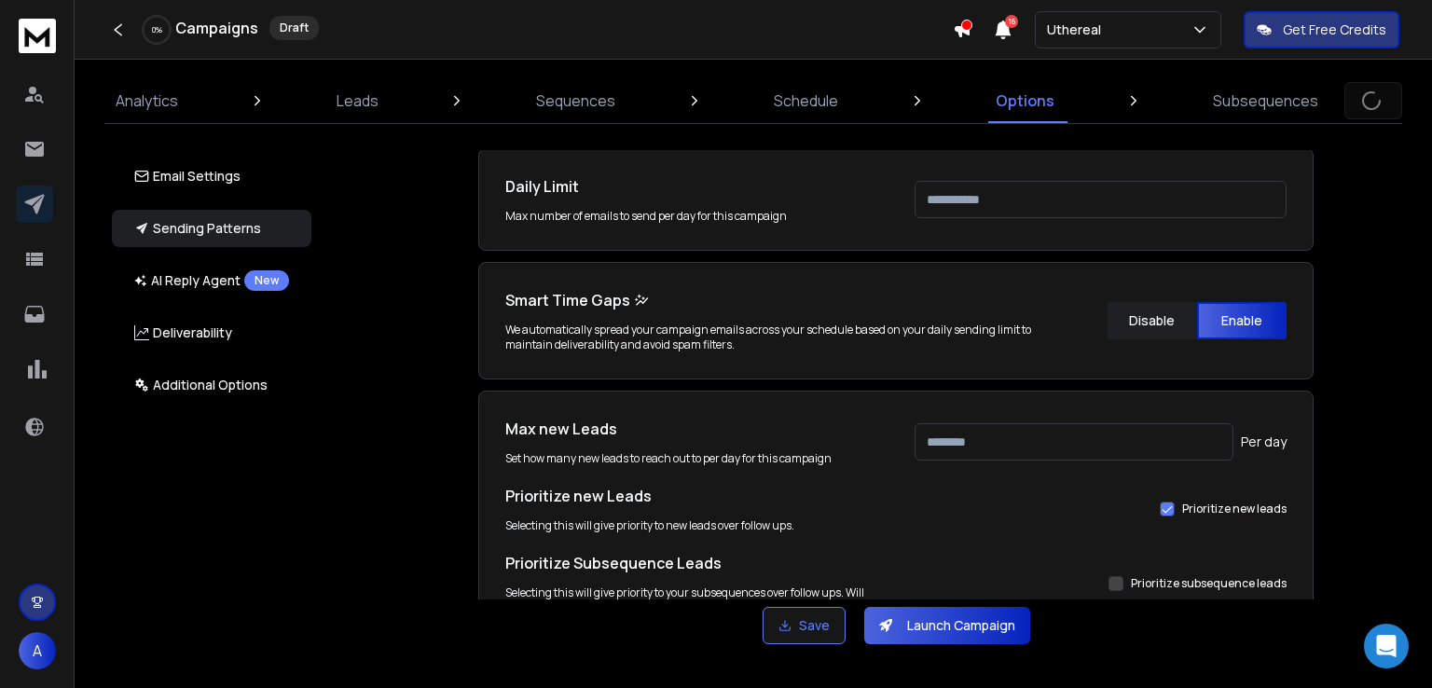
scroll to position [914, 0]
click at [1164, 512] on button "Prioritize new leads" at bounding box center [1167, 509] width 15 height 15
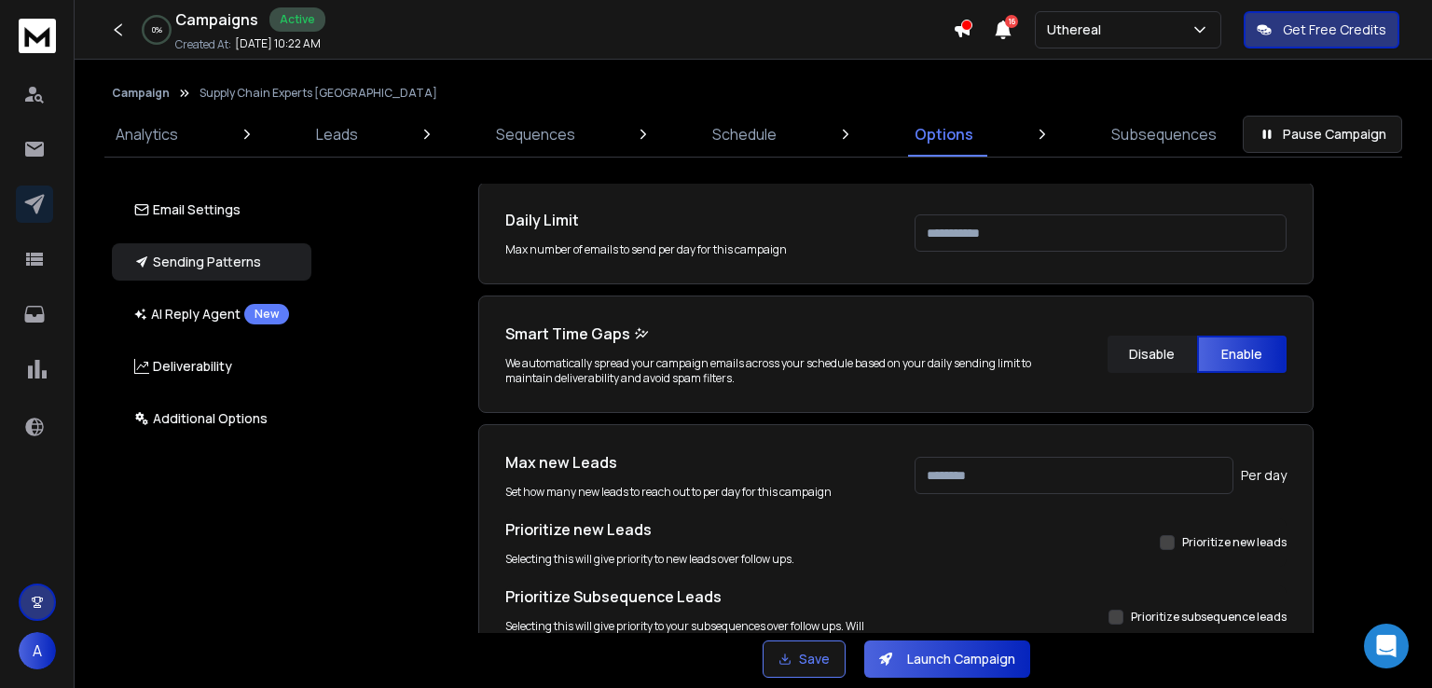
click at [755, 622] on div "Selecting this will give priority to your subsequences over follow ups. Will be…" at bounding box center [691, 634] width 372 height 30
click at [806, 644] on button "Save" at bounding box center [804, 659] width 83 height 37
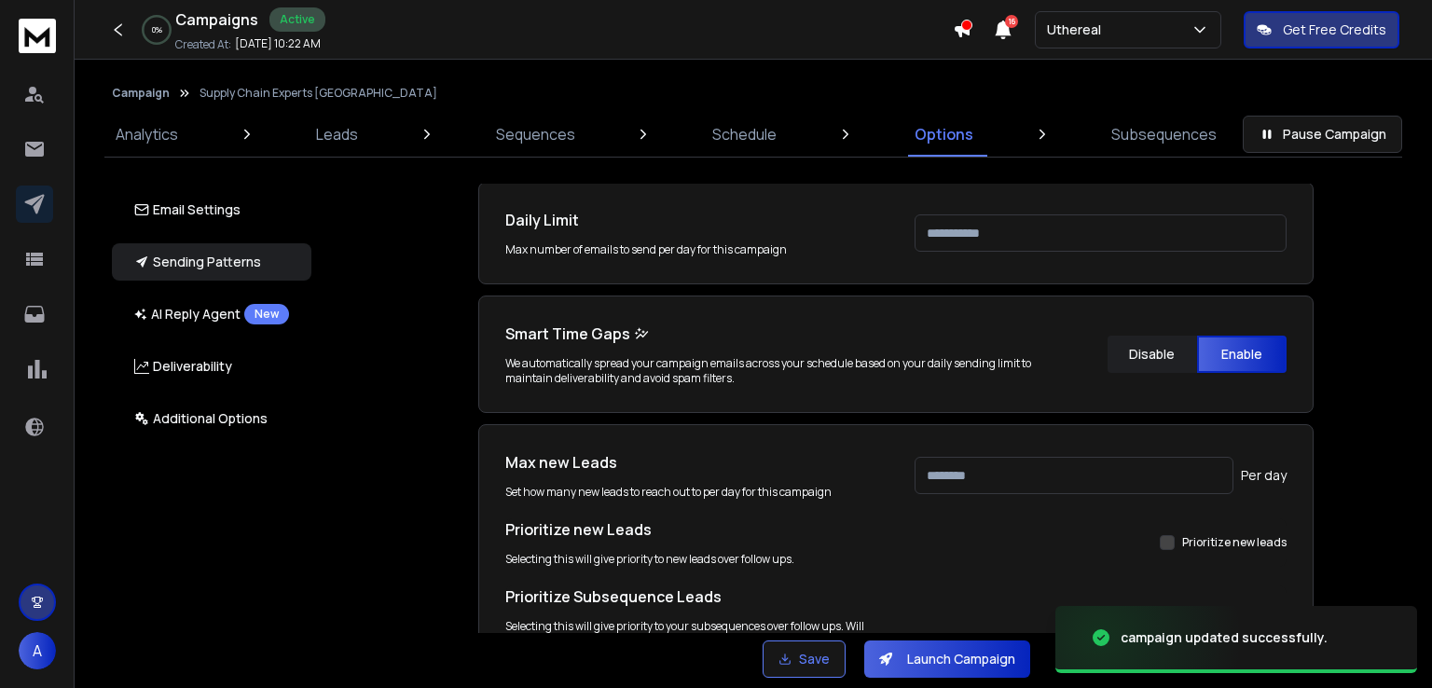
click at [906, 657] on button "Launch Campaign" at bounding box center [947, 659] width 166 height 37
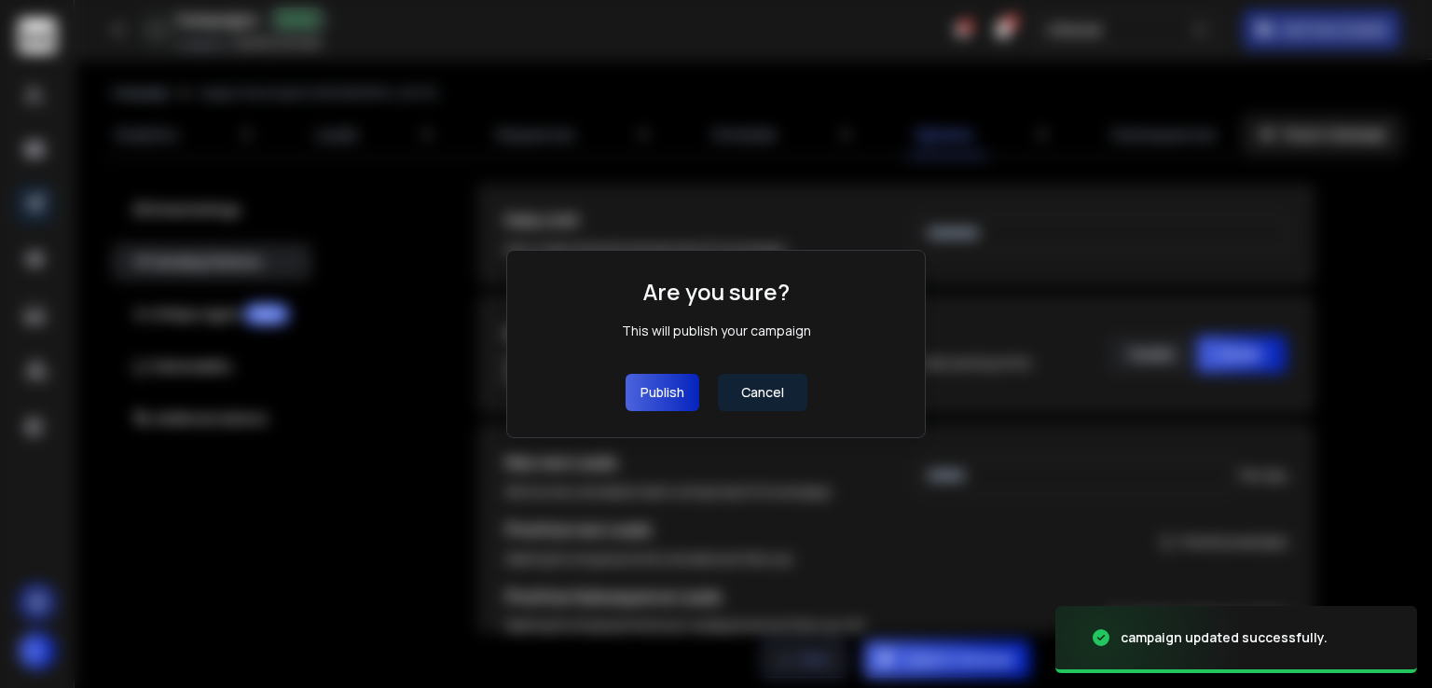
click at [641, 396] on button "Publish" at bounding box center [663, 392] width 74 height 37
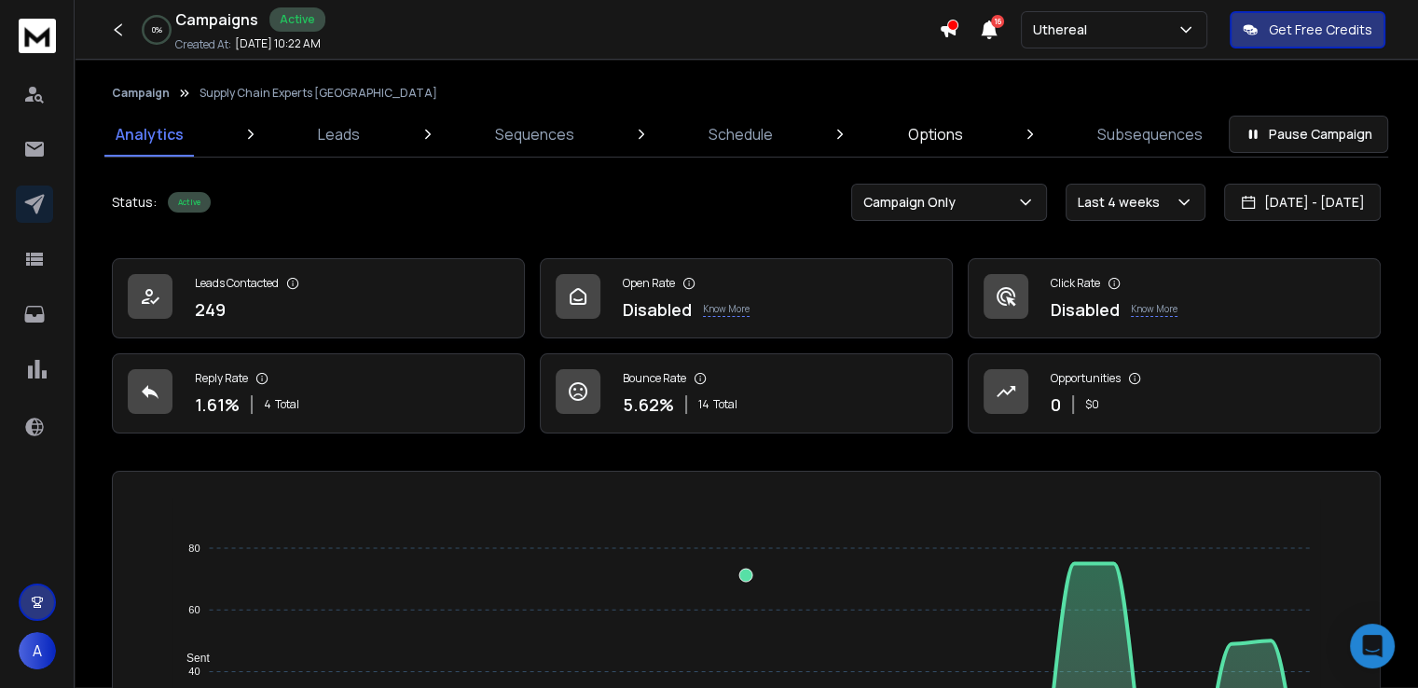
click at [921, 147] on link "Options" at bounding box center [935, 134] width 77 height 45
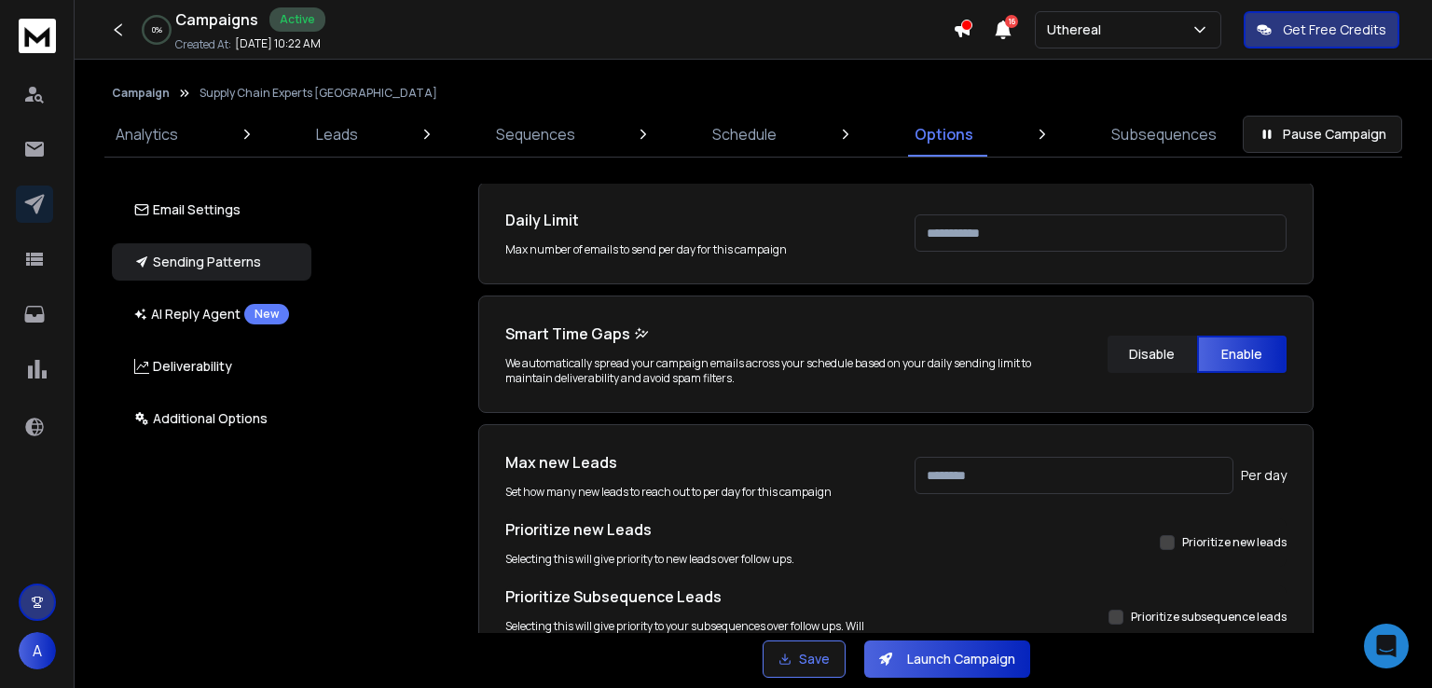
scroll to position [1225, 0]
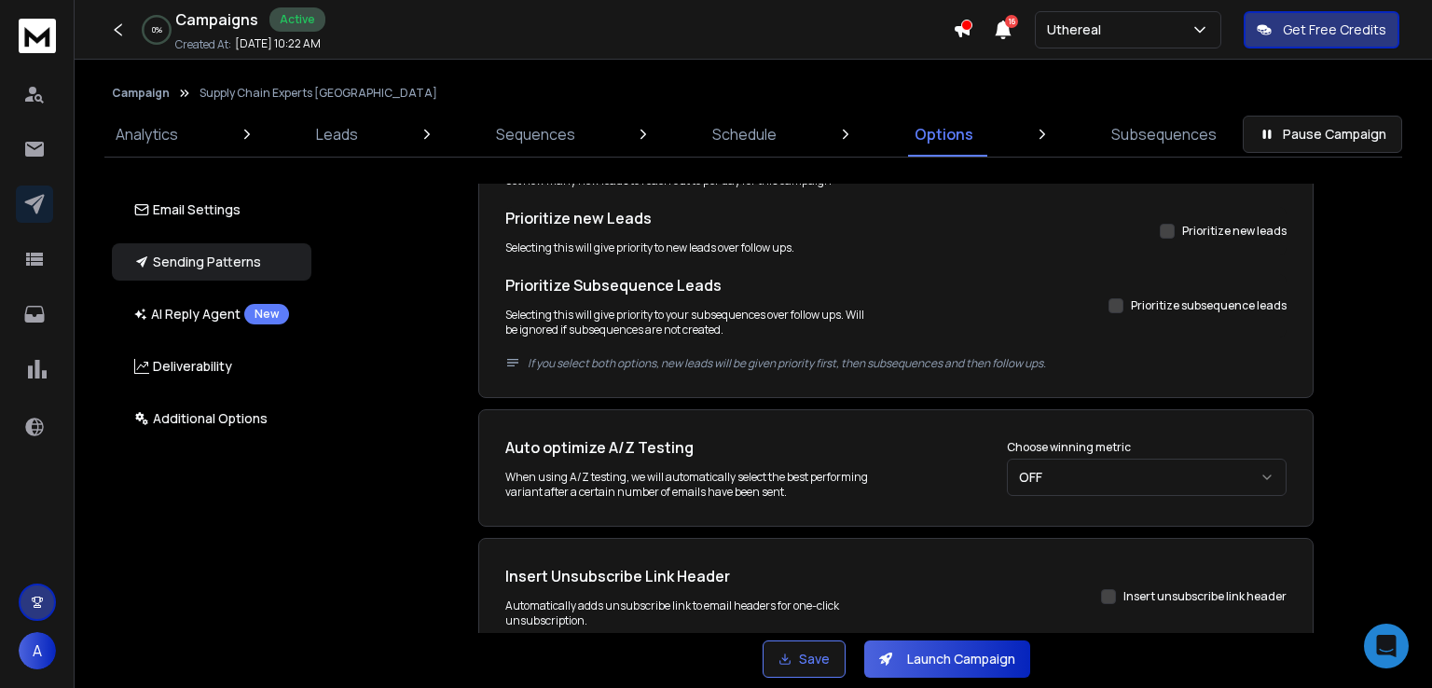
drag, startPoint x: 799, startPoint y: 654, endPoint x: 820, endPoint y: 646, distance: 22.7
click at [798, 654] on button "Save" at bounding box center [804, 659] width 83 height 37
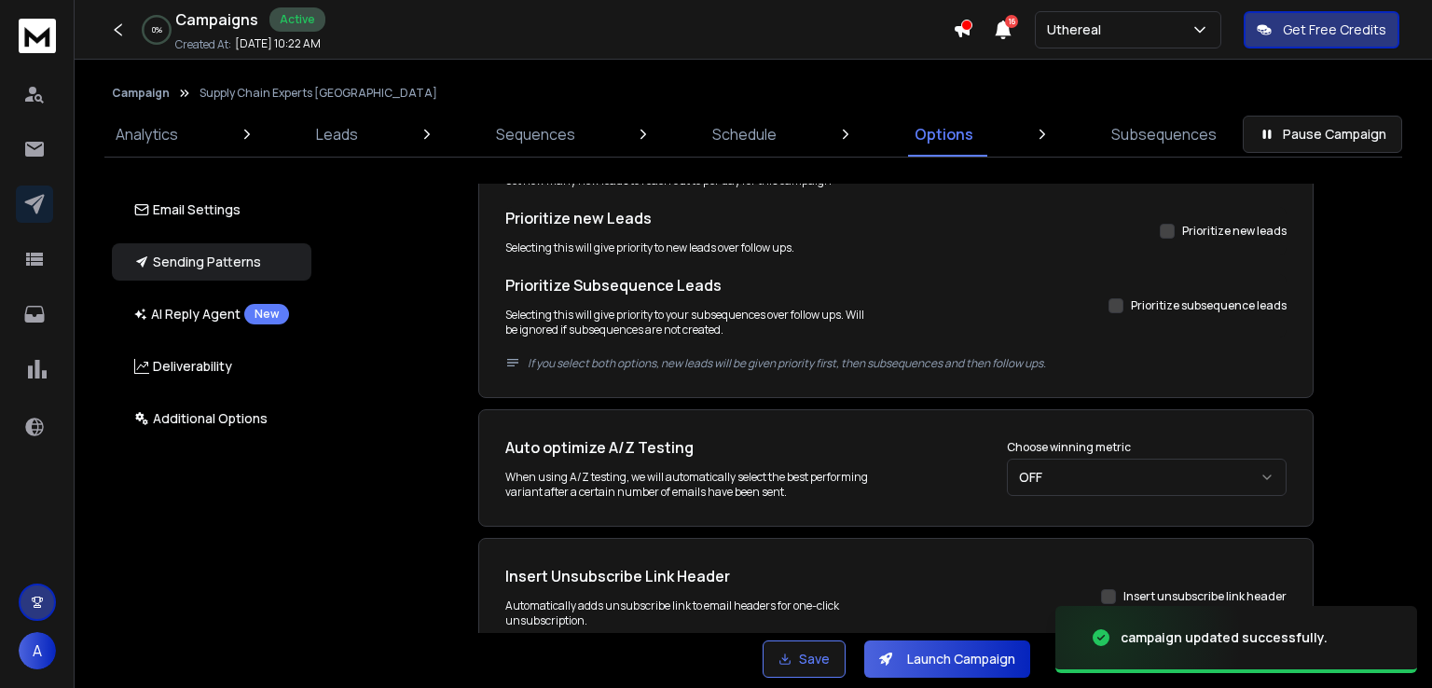
click at [971, 668] on button "Launch Campaign" at bounding box center [947, 659] width 166 height 37
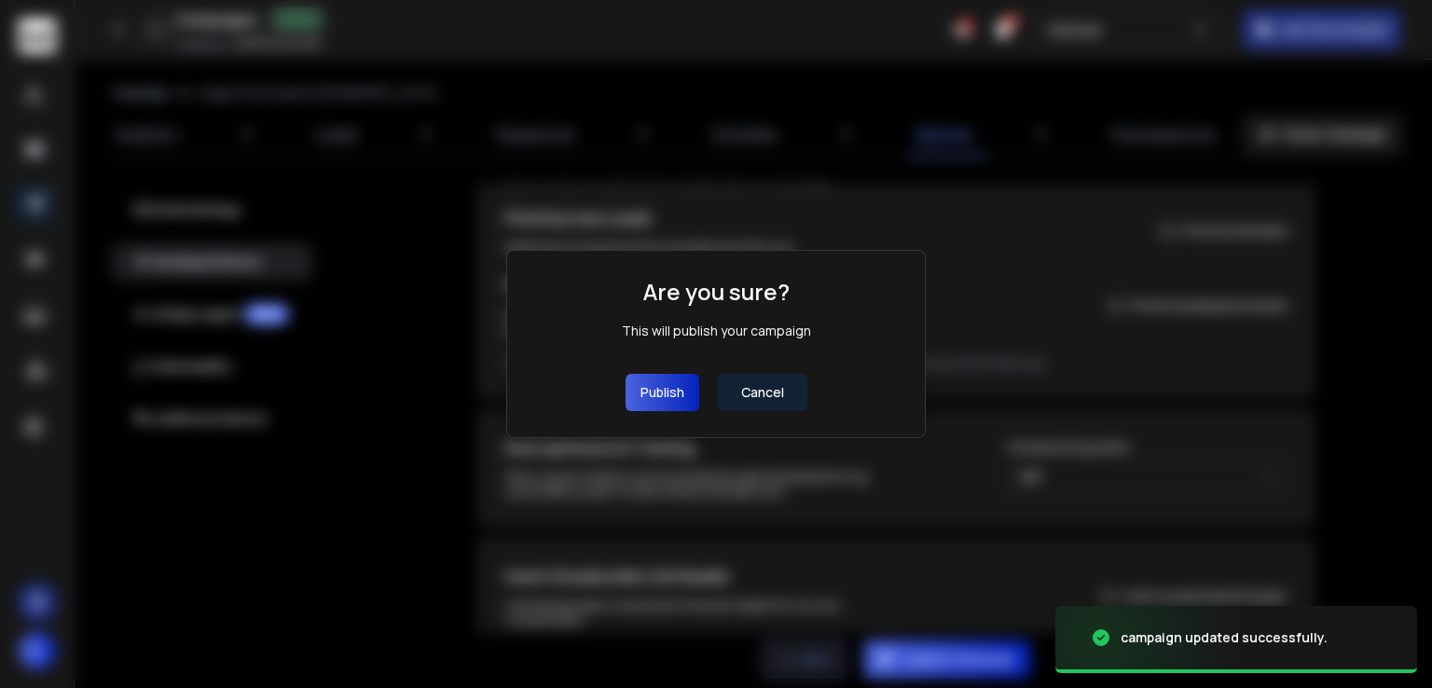
click at [670, 404] on button "Publish" at bounding box center [663, 392] width 74 height 37
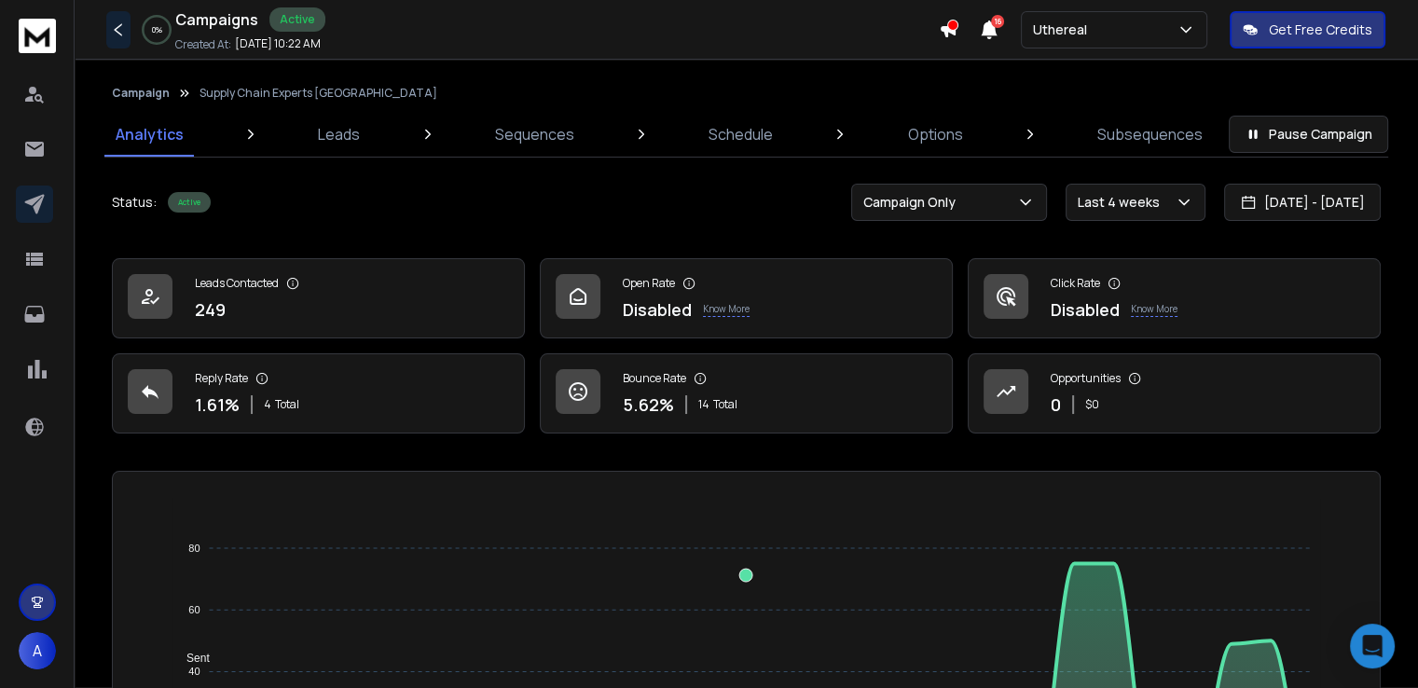
click at [126, 38] on button at bounding box center [118, 29] width 24 height 37
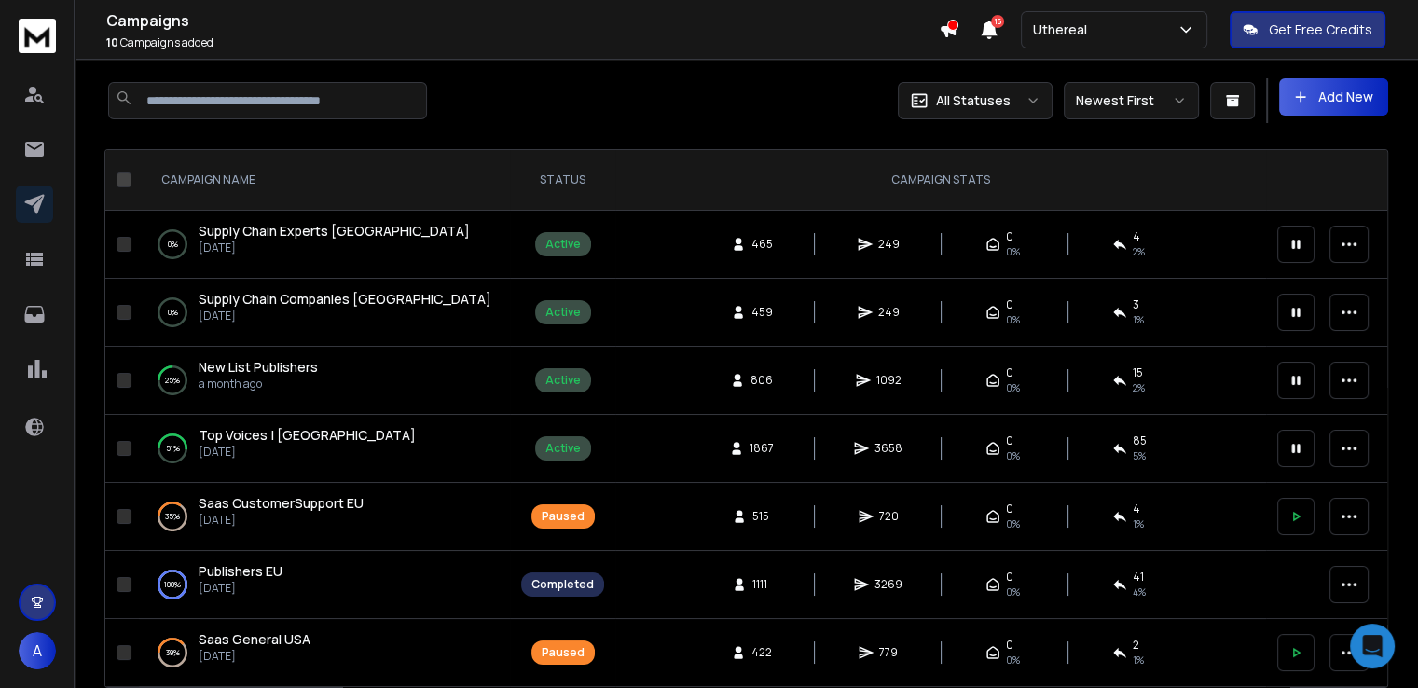
click at [339, 304] on span "Supply Chain Companies [GEOGRAPHIC_DATA]" at bounding box center [345, 299] width 293 height 18
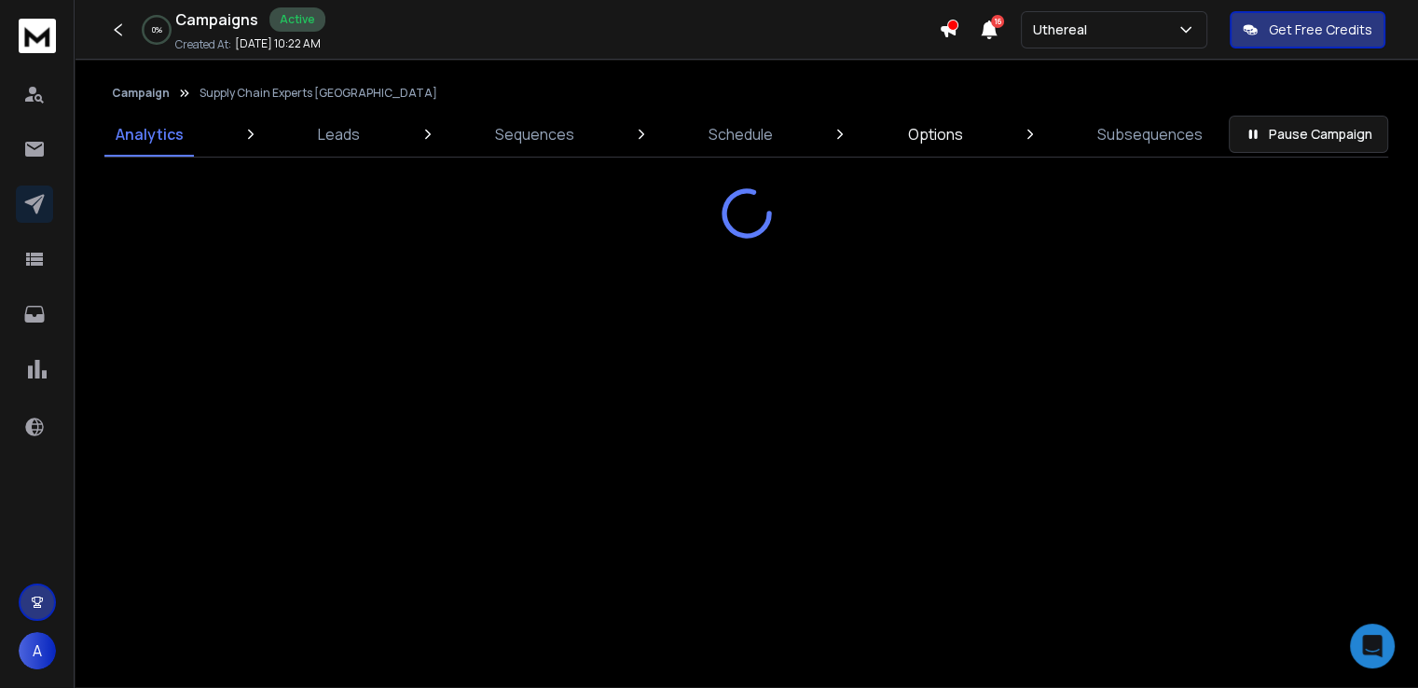
click at [917, 142] on p "Options" at bounding box center [935, 134] width 55 height 22
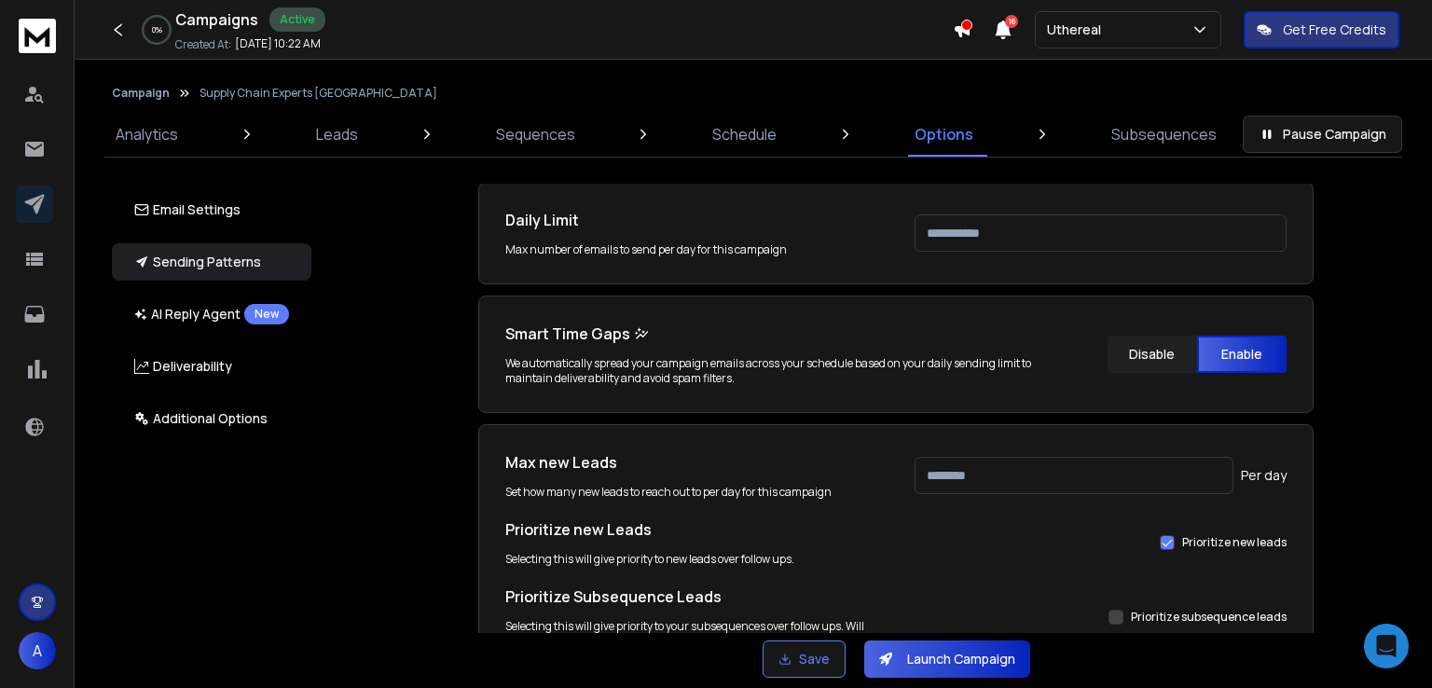
scroll to position [914, 0]
click at [1166, 538] on button "Prioritize new leads" at bounding box center [1167, 542] width 15 height 15
drag, startPoint x: 757, startPoint y: 664, endPoint x: 779, endPoint y: 666, distance: 21.5
click at [757, 666] on div "Save Launch Campaign" at bounding box center [896, 659] width 1360 height 37
click at [812, 667] on button "Save" at bounding box center [804, 659] width 83 height 37
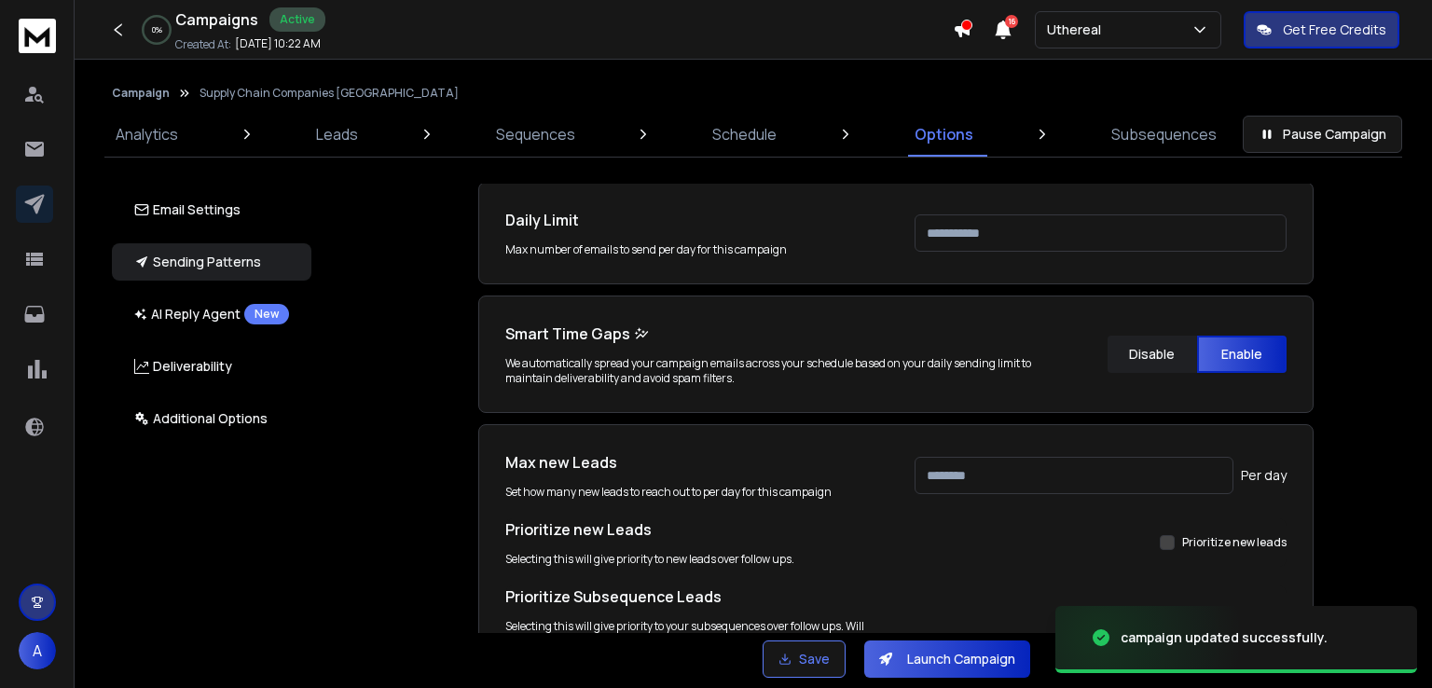
click at [919, 654] on button "Launch Campaign" at bounding box center [947, 659] width 166 height 37
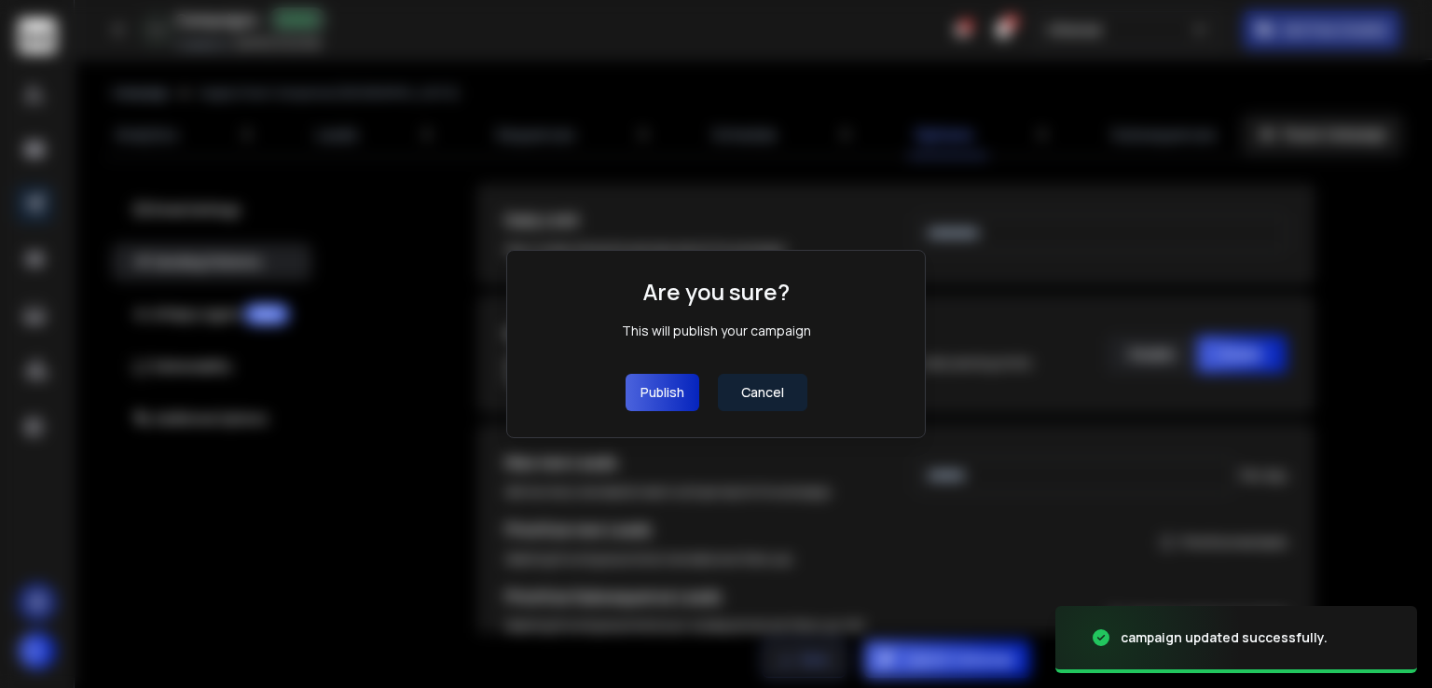
click at [651, 388] on button "Publish" at bounding box center [663, 392] width 74 height 37
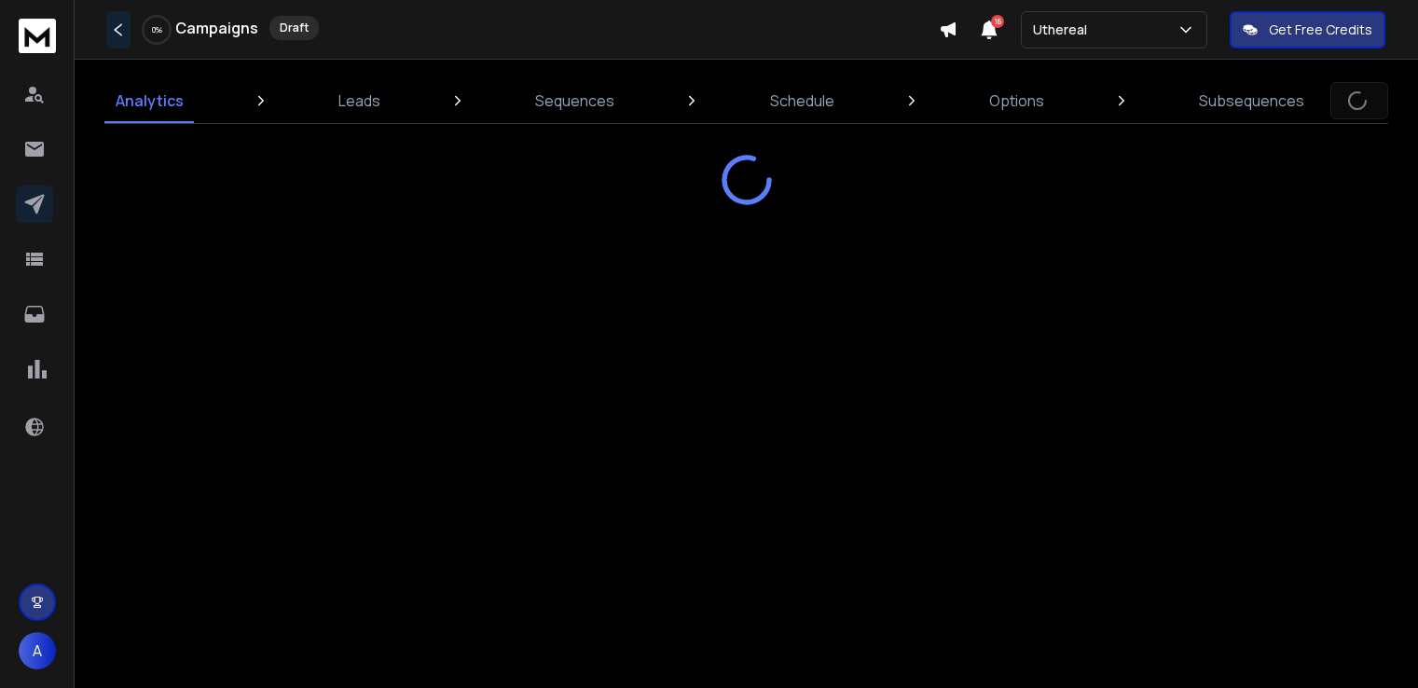
drag, startPoint x: 0, startPoint y: 0, endPoint x: 119, endPoint y: 16, distance: 120.4
click at [119, 16] on button at bounding box center [118, 29] width 24 height 37
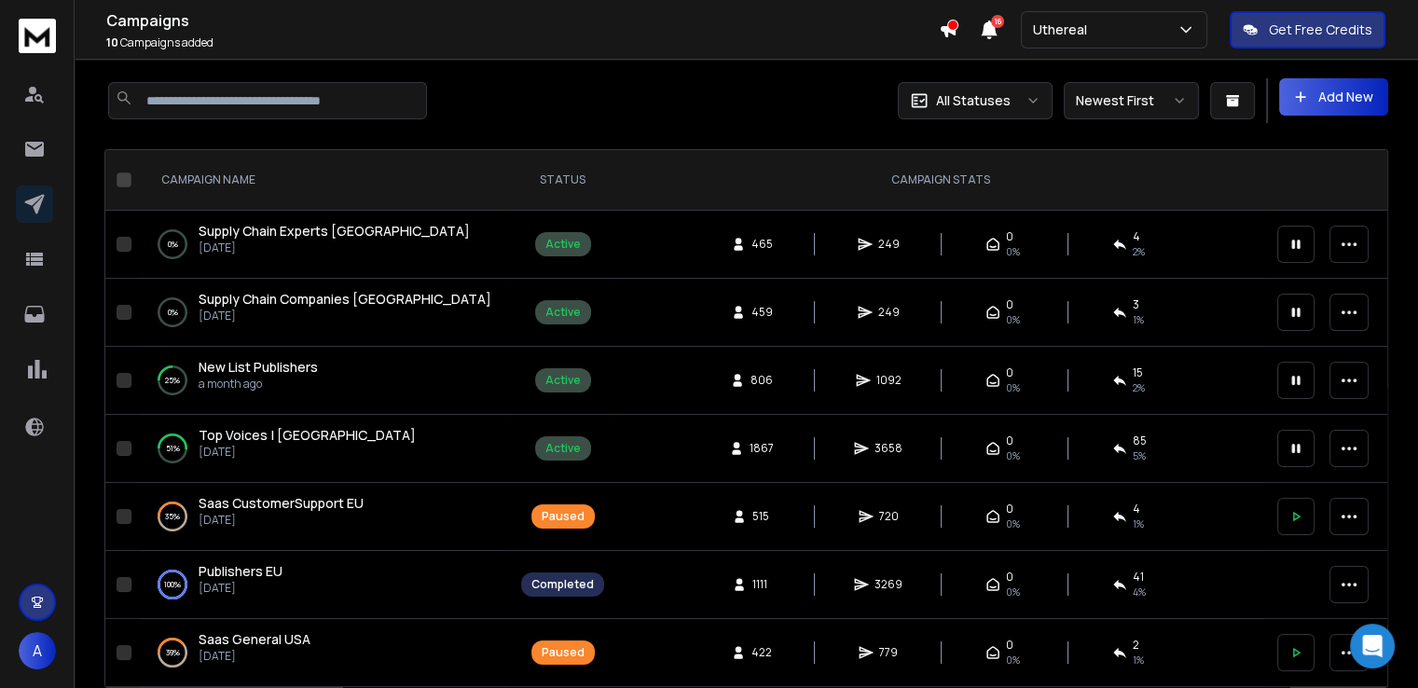
click at [322, 358] on div "25 % New List Publishers a month ago" at bounding box center [325, 380] width 334 height 45
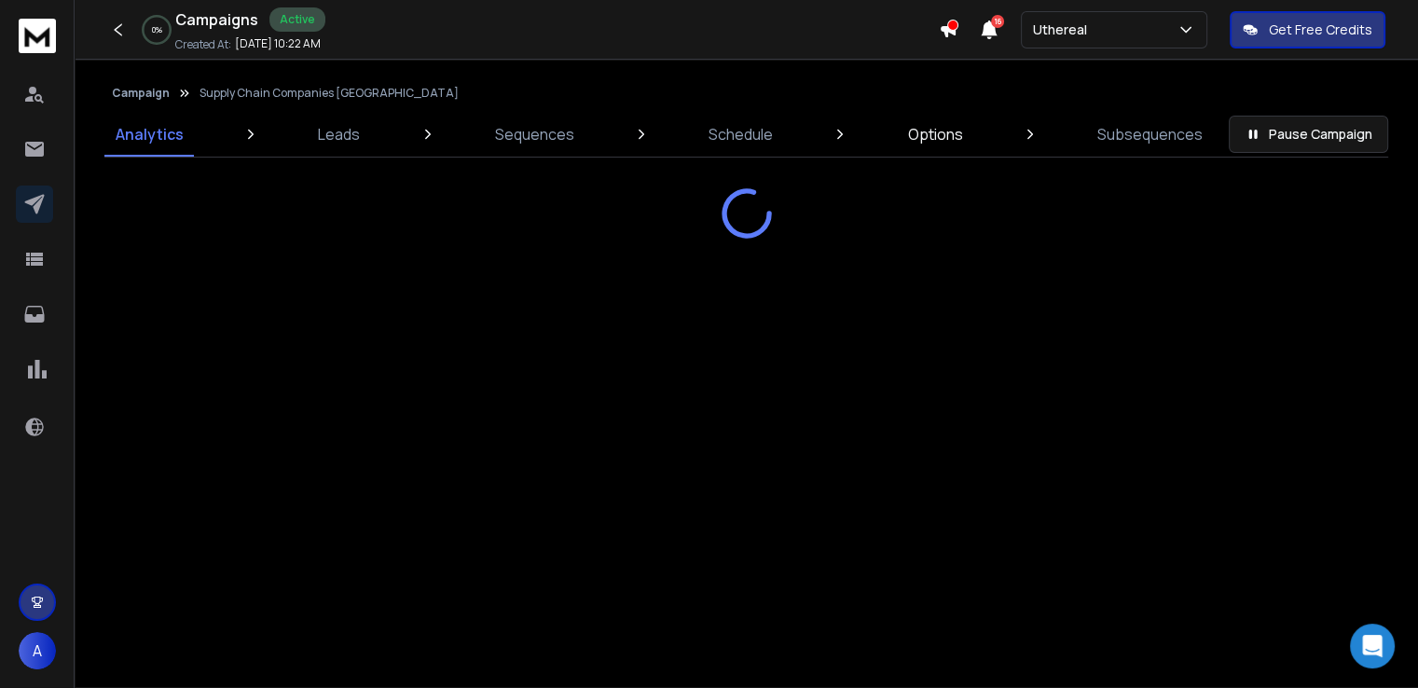
click at [932, 143] on p "Options" at bounding box center [935, 134] width 55 height 22
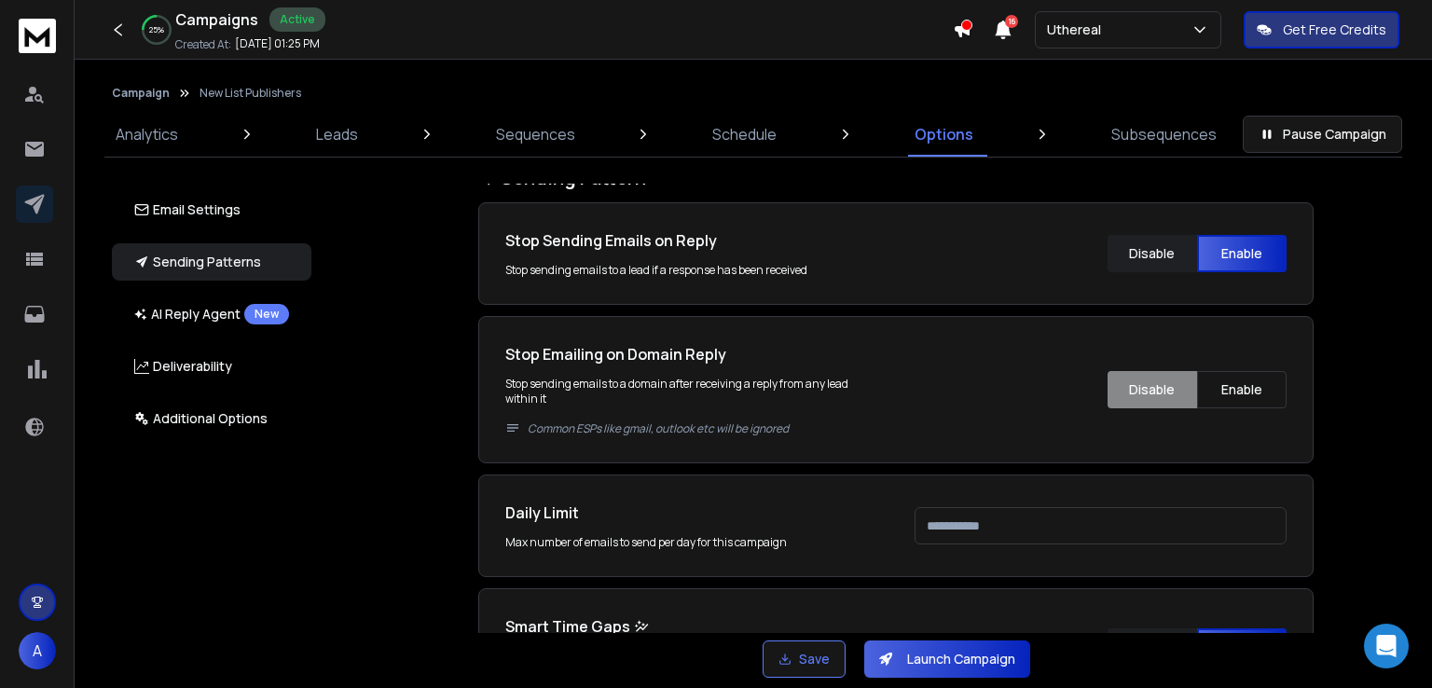
scroll to position [932, 0]
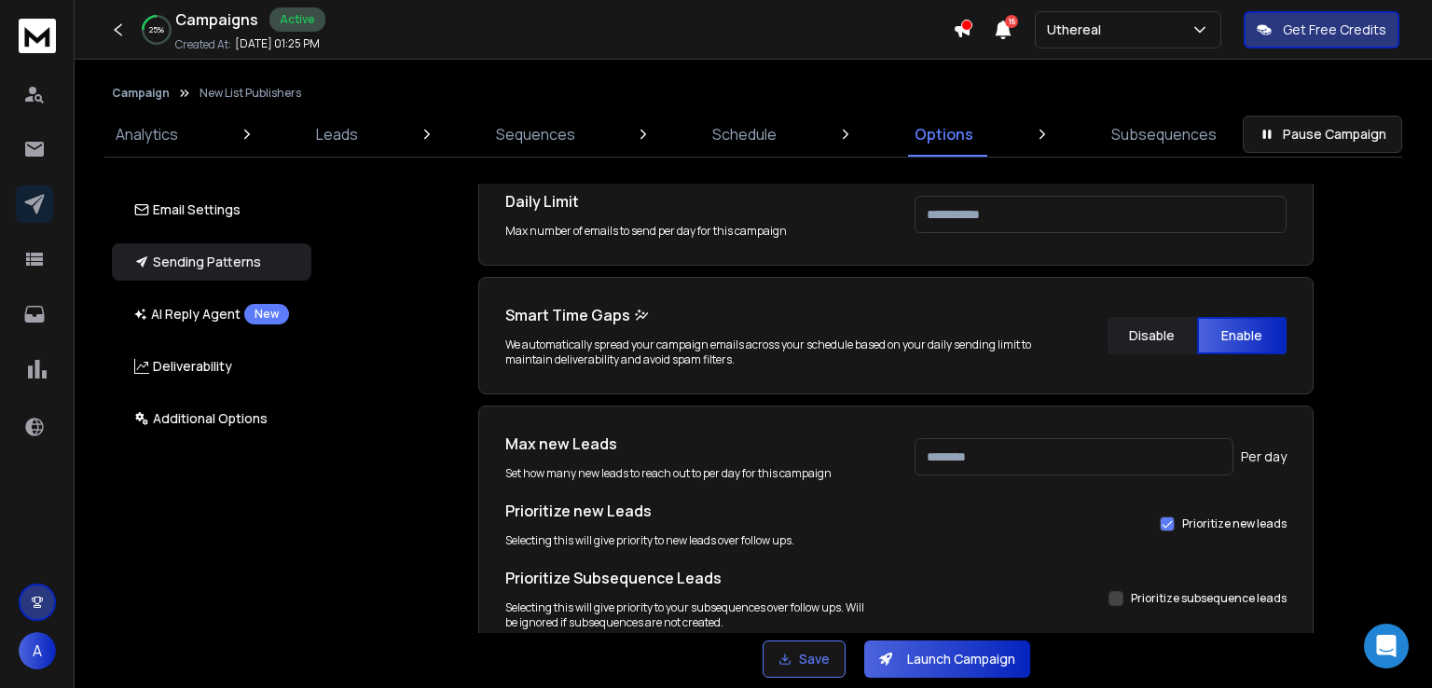
click at [1164, 523] on button "Prioritize new leads" at bounding box center [1167, 524] width 15 height 15
click at [810, 651] on button "Save" at bounding box center [804, 659] width 83 height 37
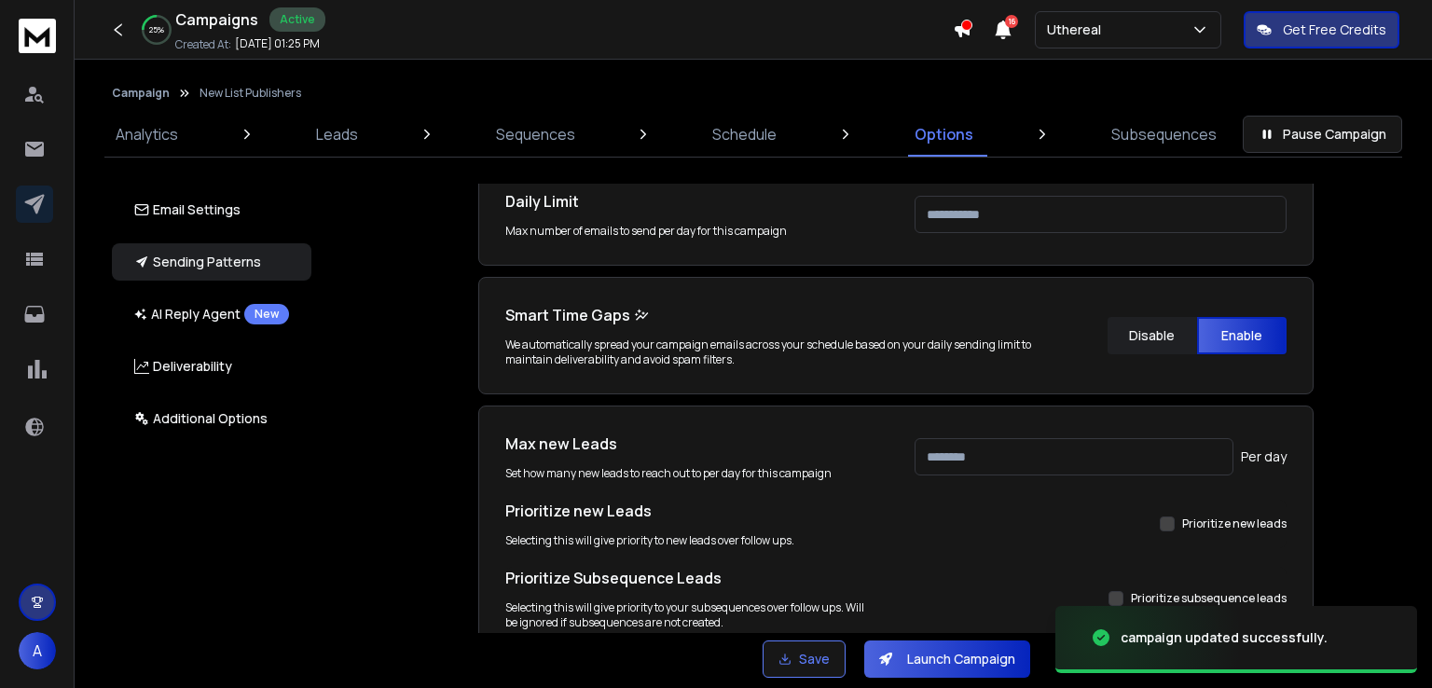
click at [891, 657] on button "Launch Campaign" at bounding box center [947, 659] width 166 height 37
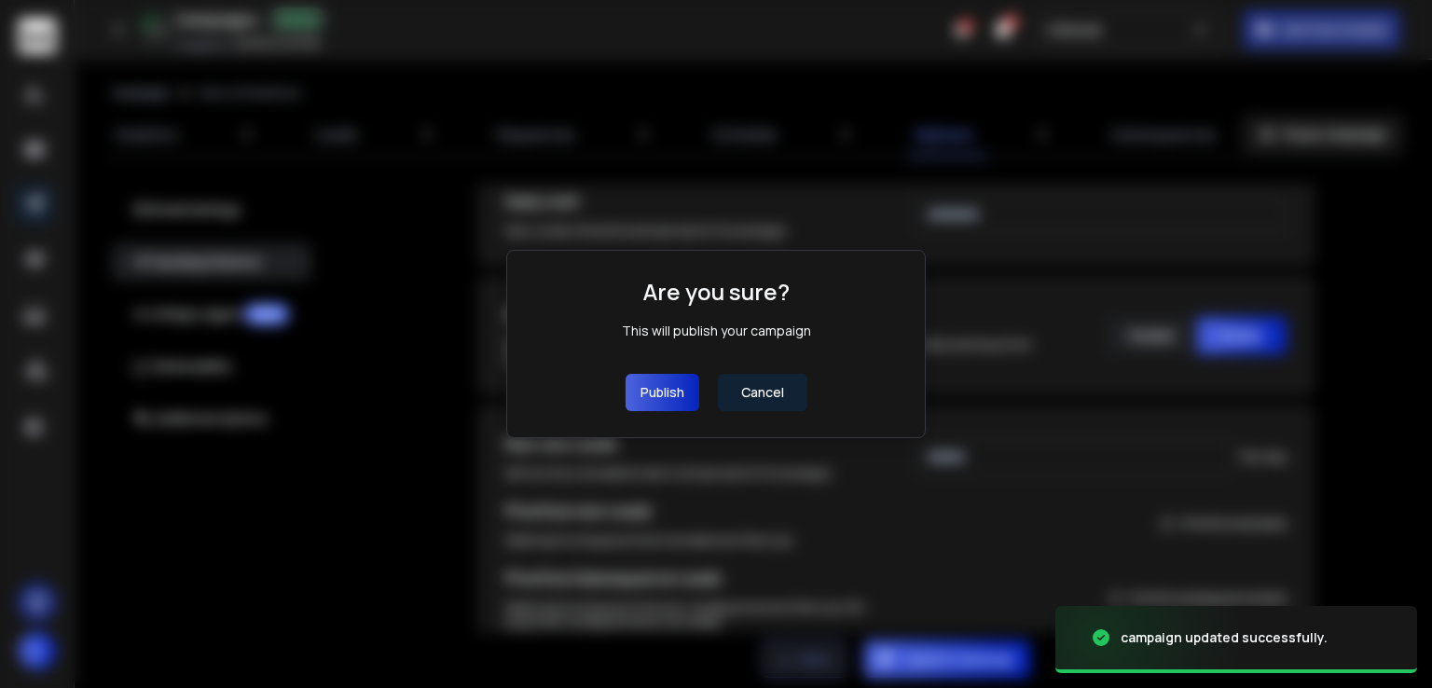
click at [669, 389] on button "Publish" at bounding box center [663, 392] width 74 height 37
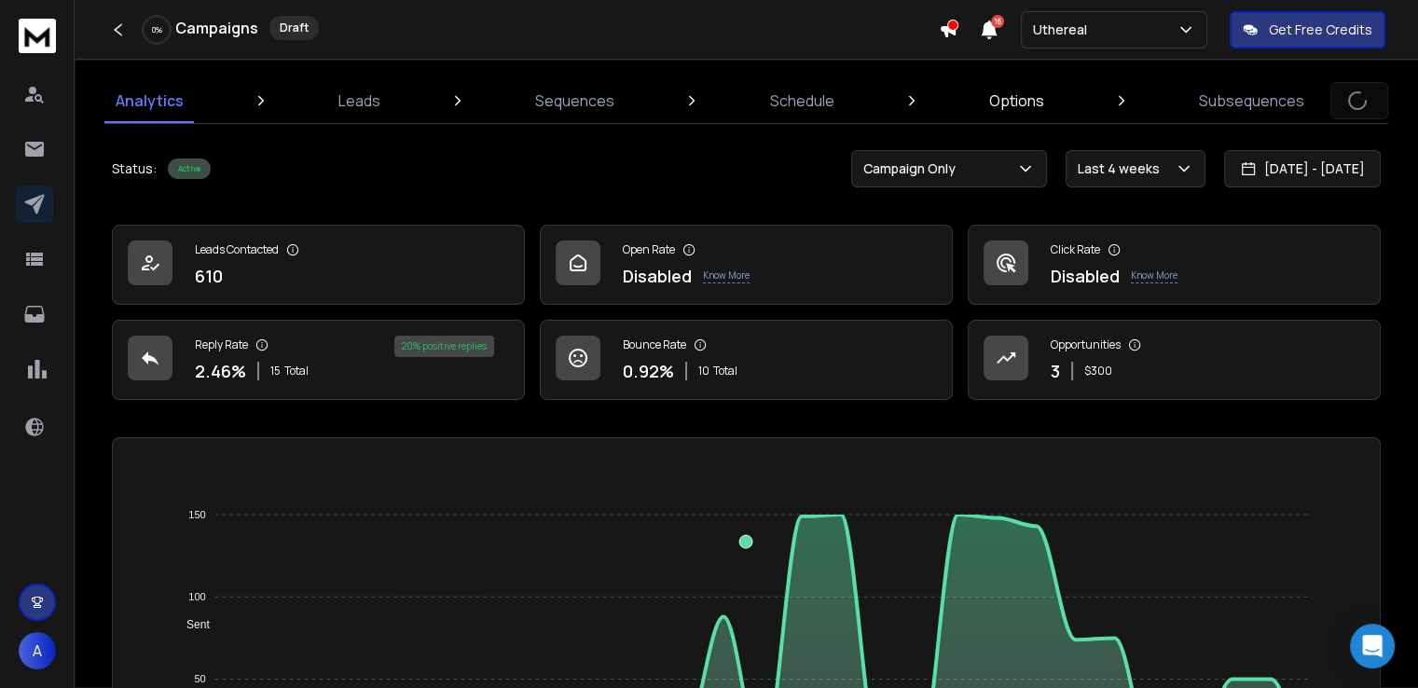
click at [1040, 96] on p "Options" at bounding box center [1016, 101] width 55 height 22
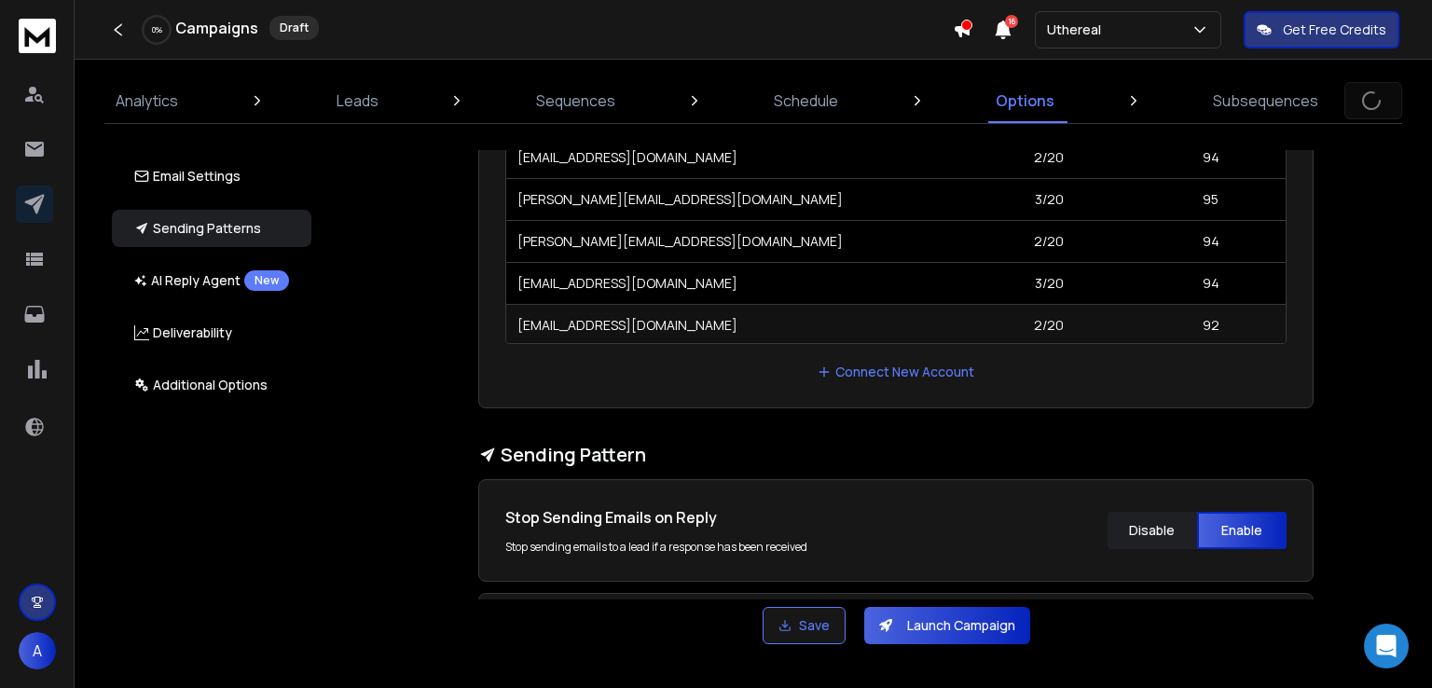
scroll to position [932, 0]
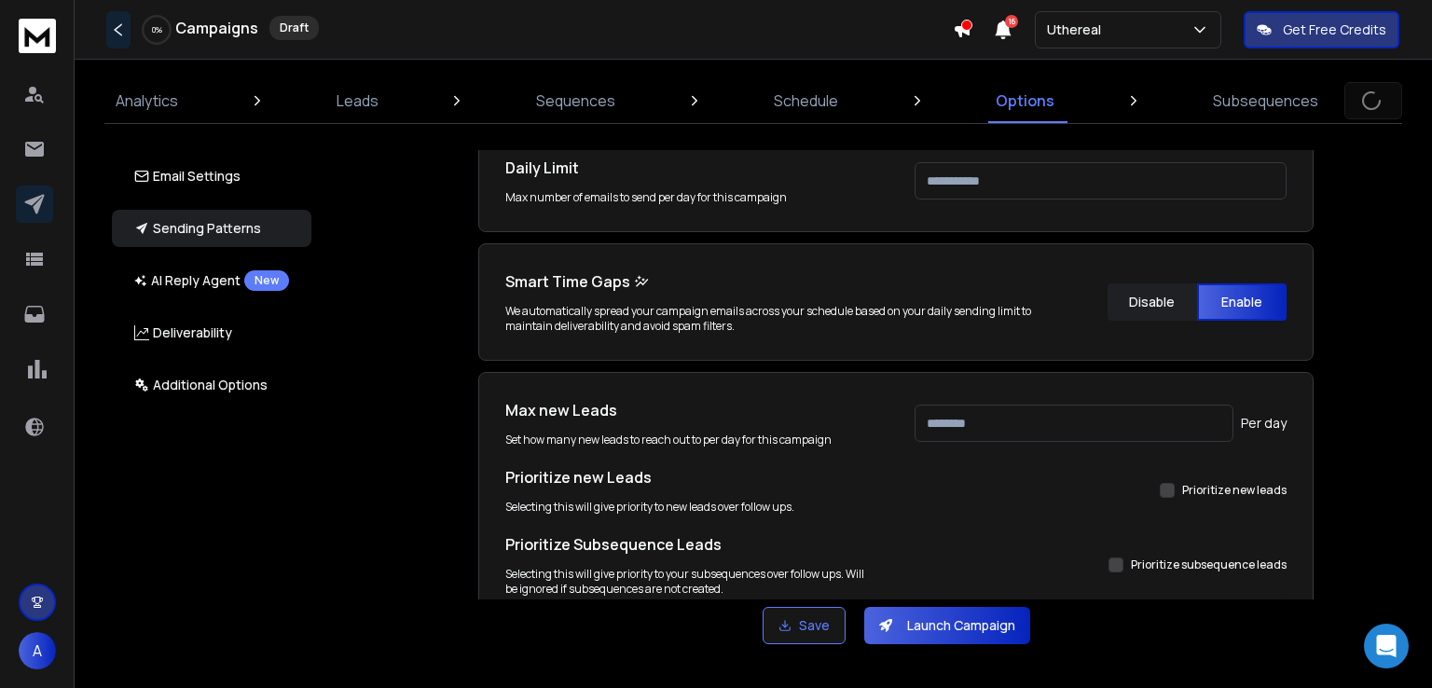
click at [119, 21] on icon at bounding box center [118, 29] width 17 height 17
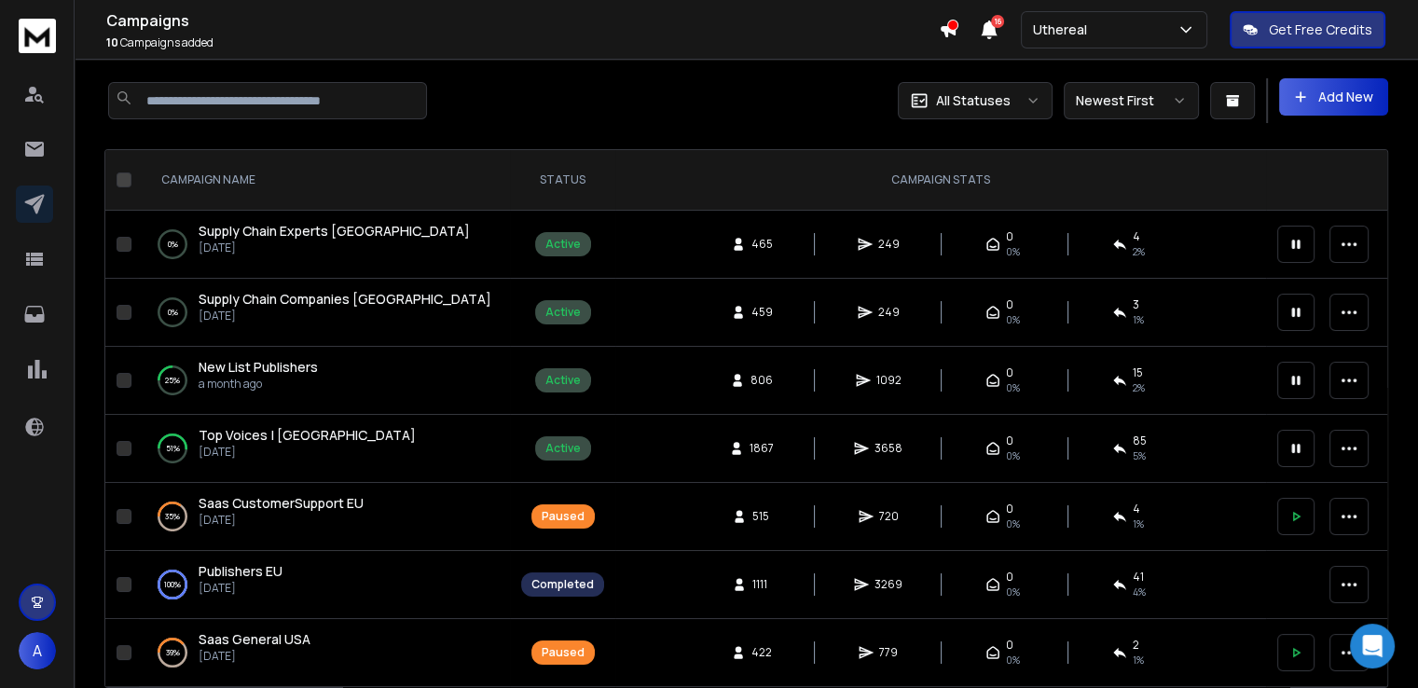
click at [280, 445] on p "[DATE]" at bounding box center [307, 452] width 217 height 15
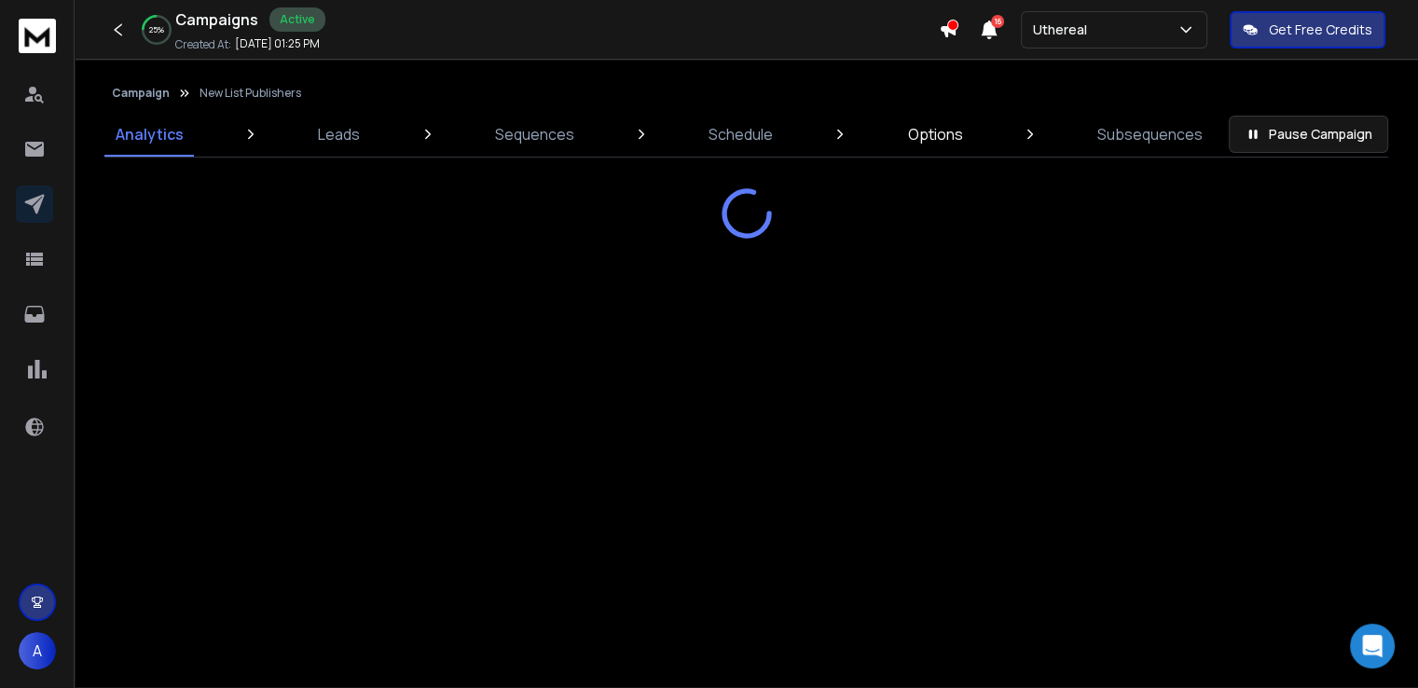
click at [945, 124] on p "Options" at bounding box center [935, 134] width 55 height 22
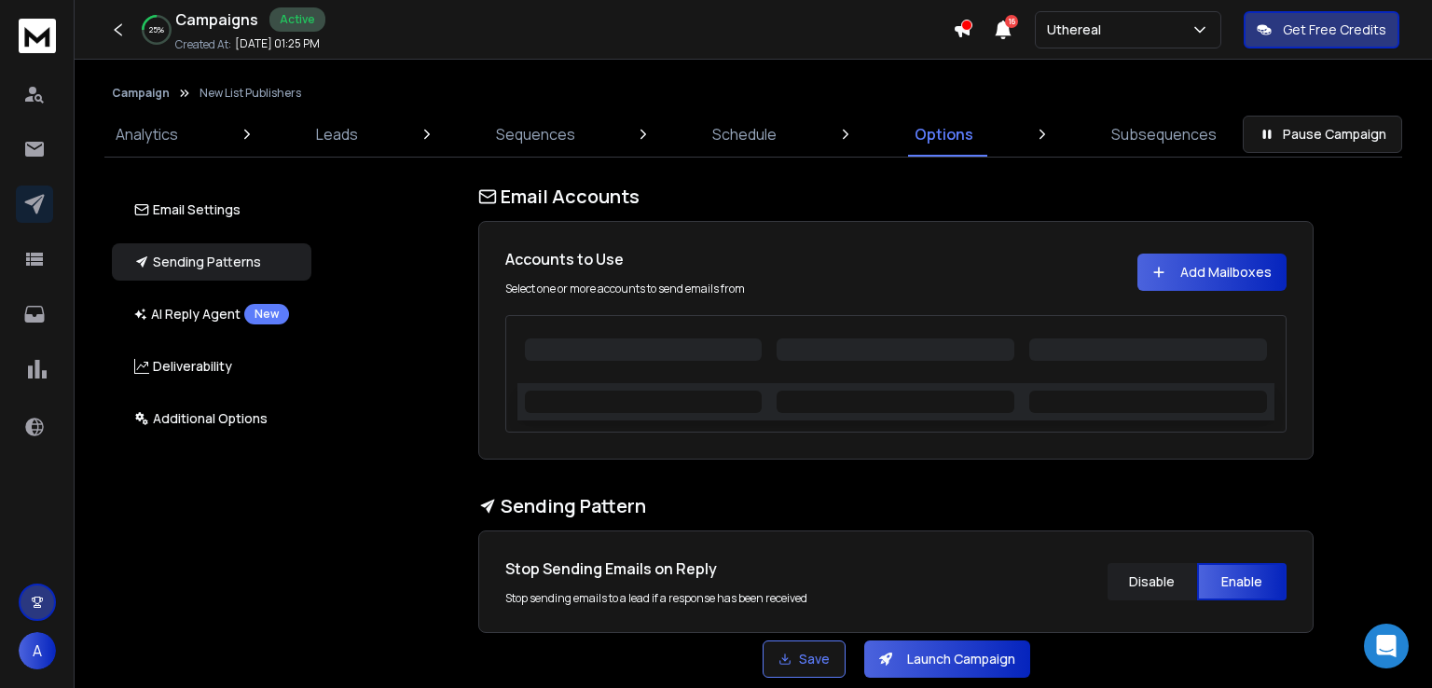
scroll to position [914, 0]
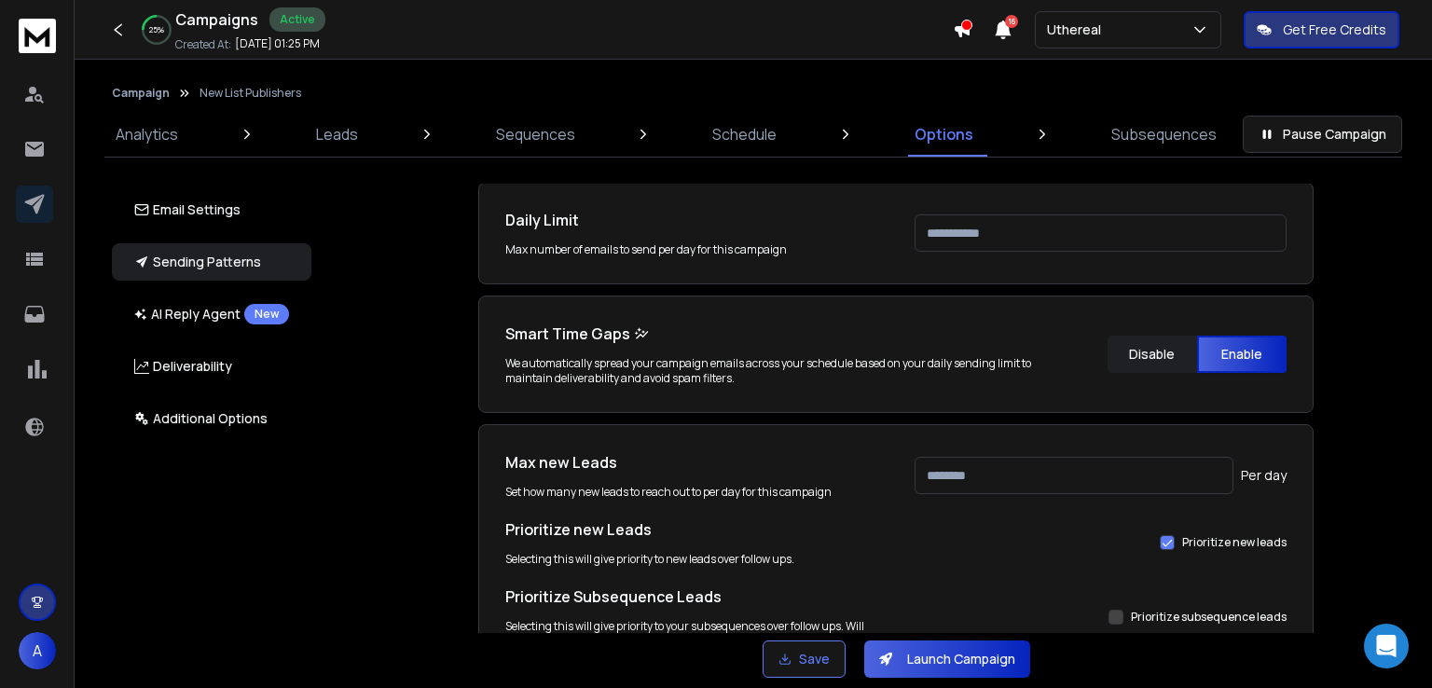
click at [1160, 535] on button "Prioritize new leads" at bounding box center [1167, 542] width 15 height 15
click at [828, 646] on button "Save" at bounding box center [804, 659] width 83 height 37
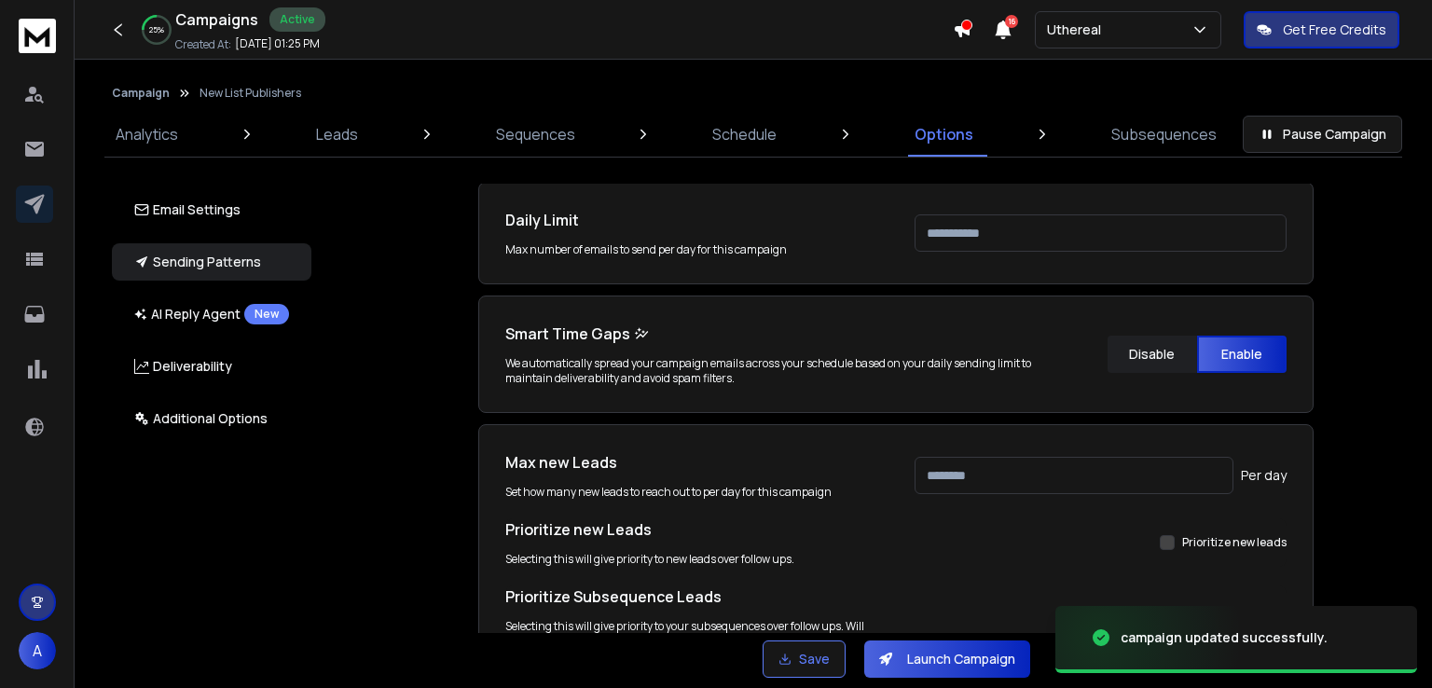
click at [909, 665] on button "Launch Campaign" at bounding box center [947, 659] width 166 height 37
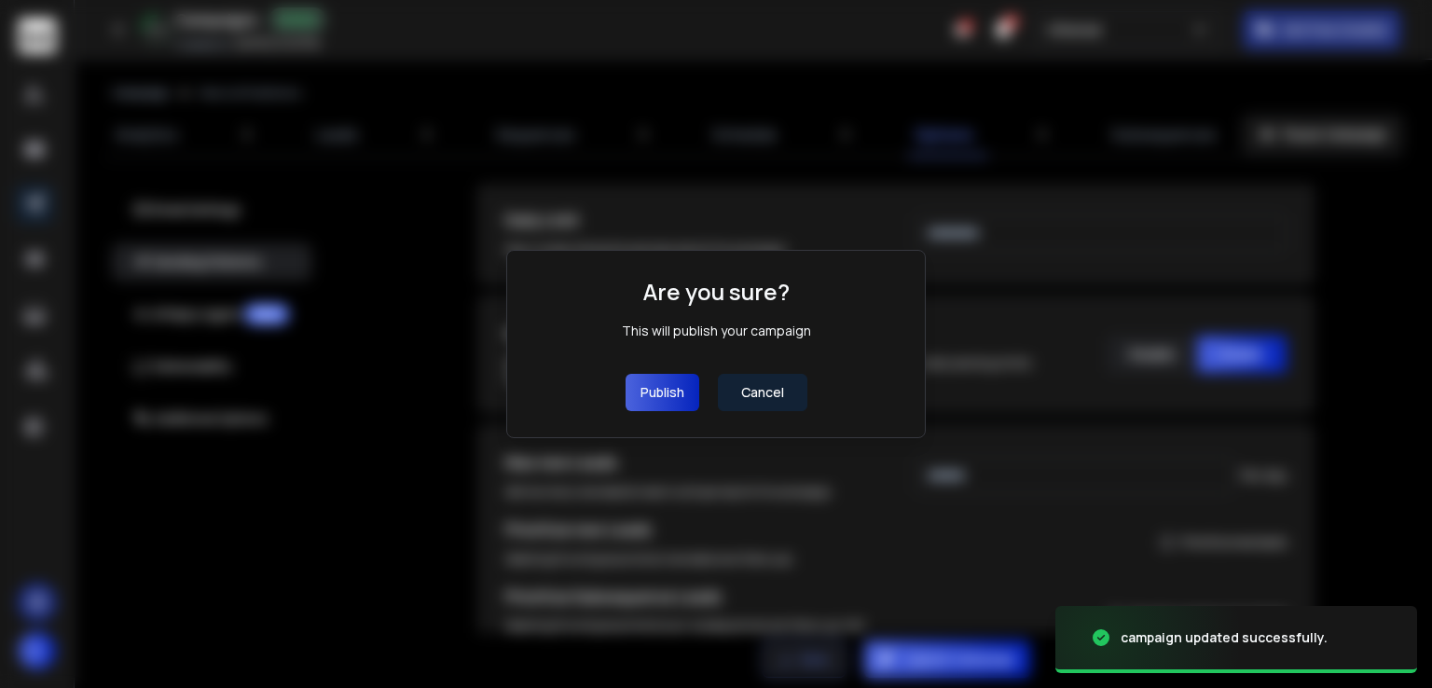
click at [656, 411] on div "Are you sure? This will publish your campaign Publish Cancel" at bounding box center [716, 344] width 420 height 188
click at [656, 404] on button "Publish" at bounding box center [663, 392] width 74 height 37
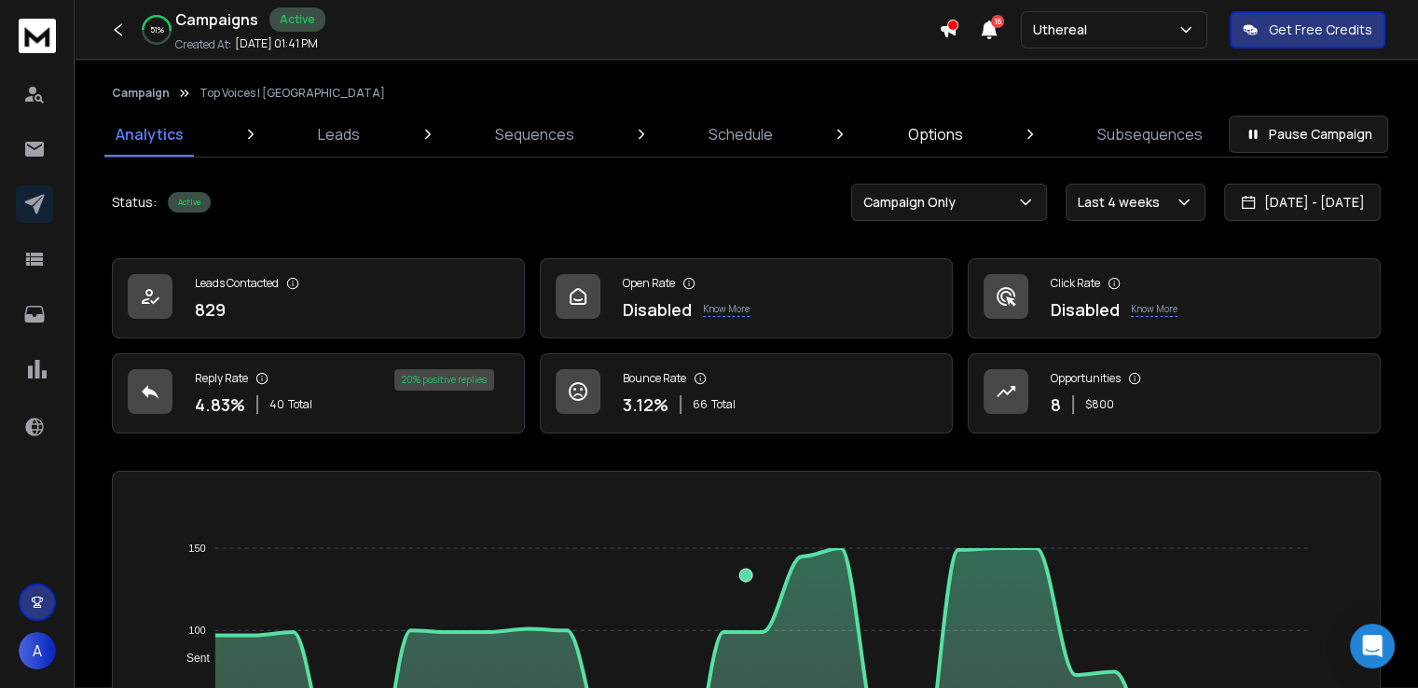
click at [944, 131] on p "Options" at bounding box center [935, 134] width 55 height 22
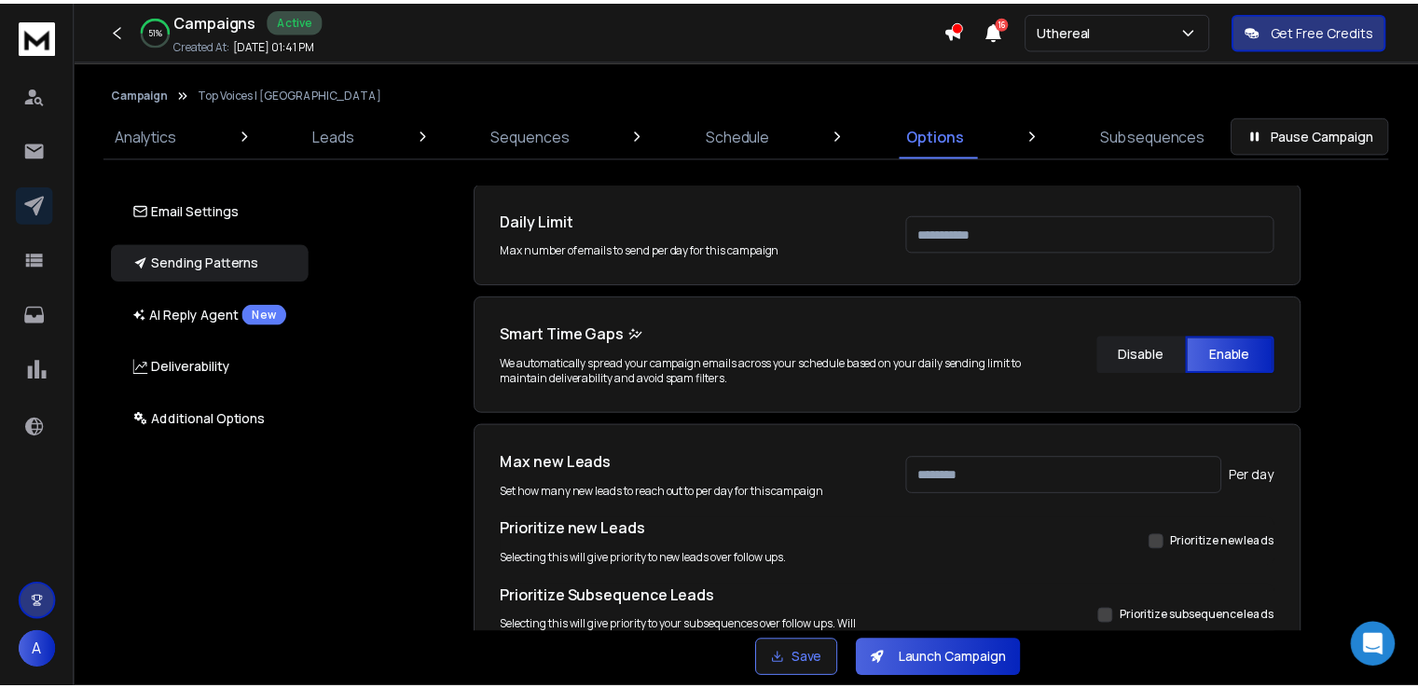
scroll to position [1225, 0]
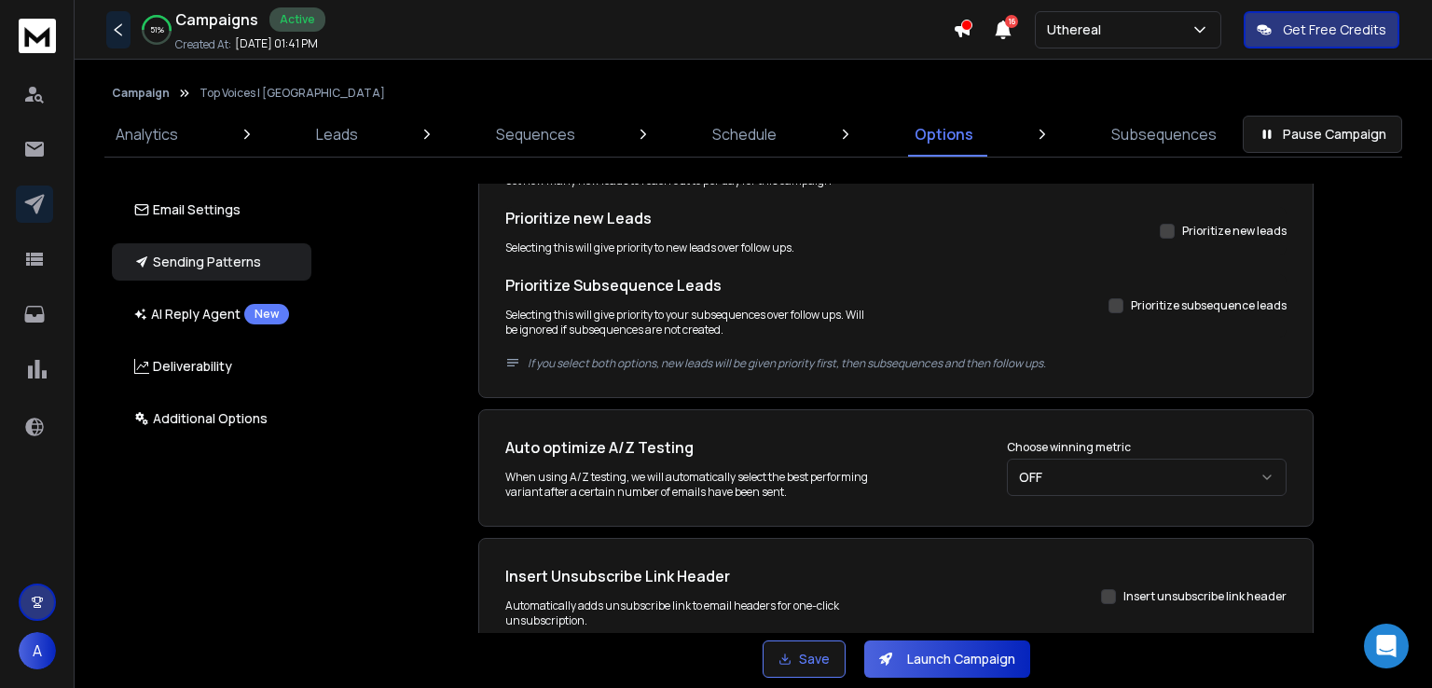
click at [121, 34] on icon at bounding box center [118, 29] width 17 height 17
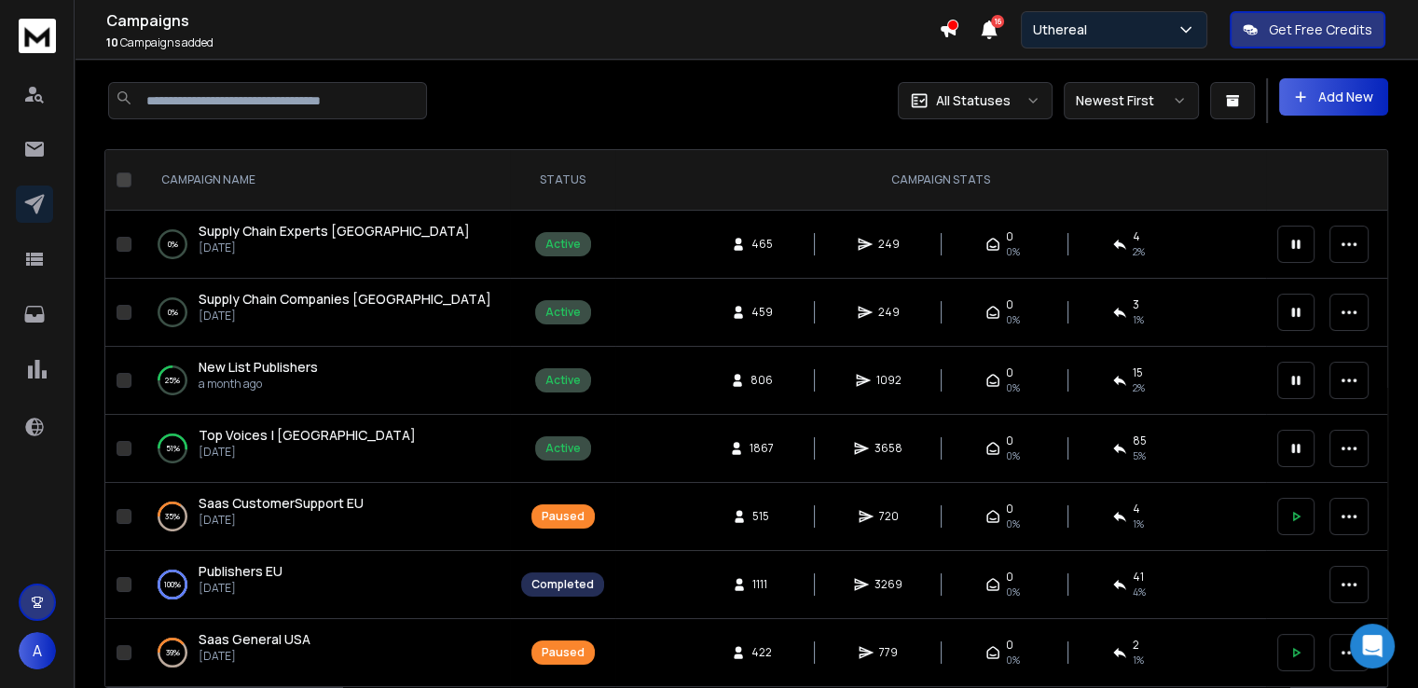
click at [1124, 37] on div "Uthereal" at bounding box center [1114, 30] width 162 height 19
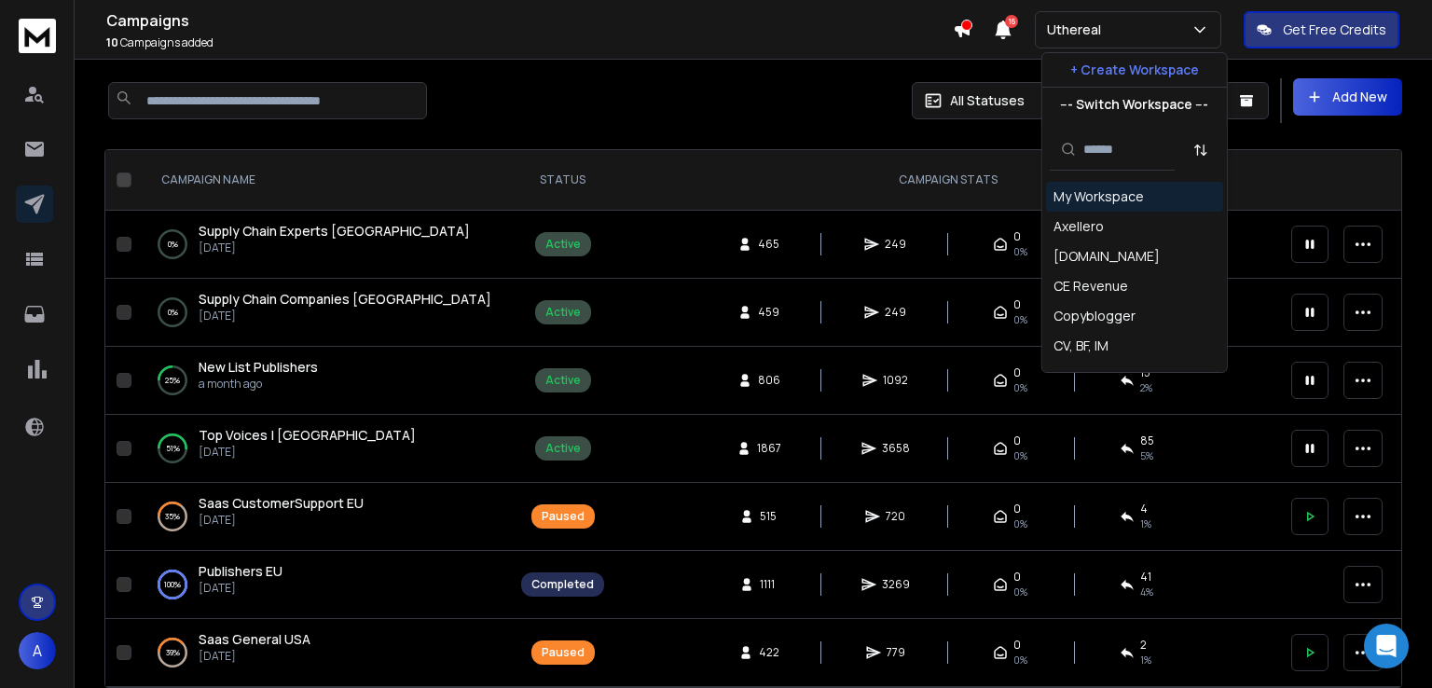
click at [1160, 193] on div "My Workspace" at bounding box center [1134, 197] width 177 height 30
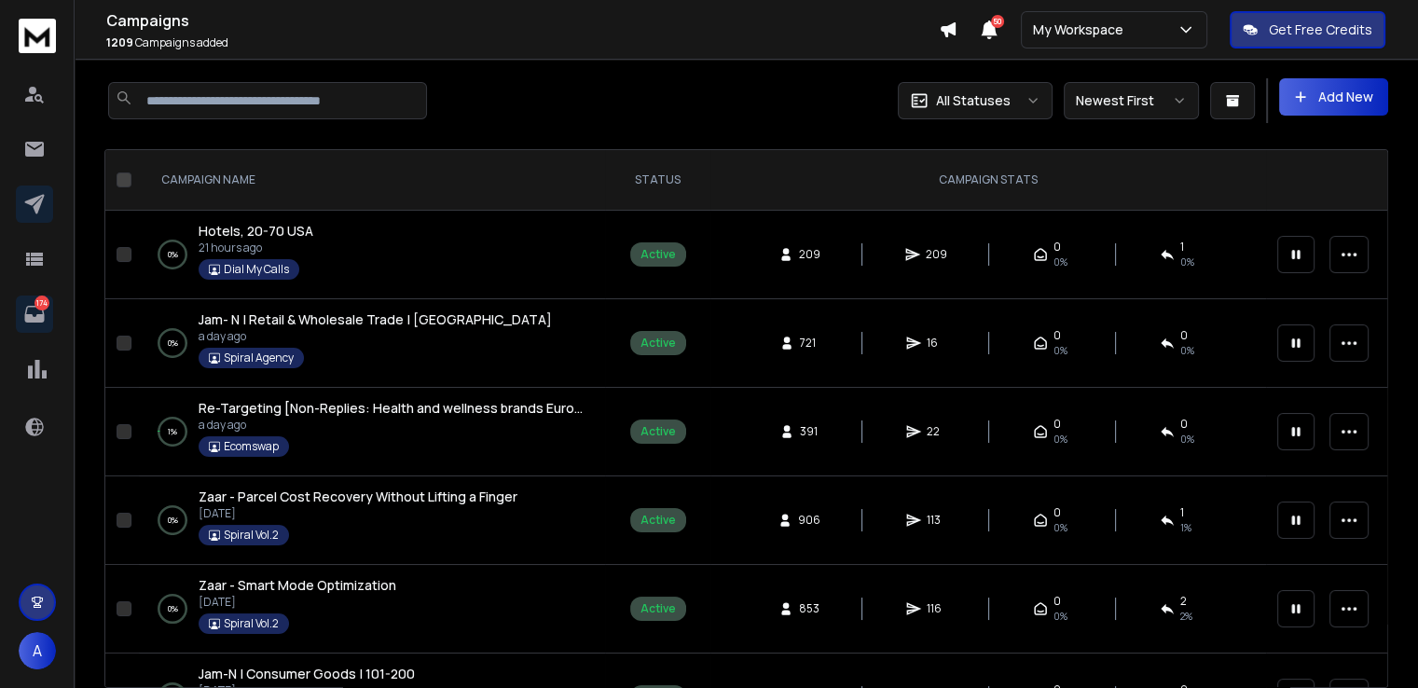
click at [46, 315] on link "174" at bounding box center [34, 314] width 37 height 37
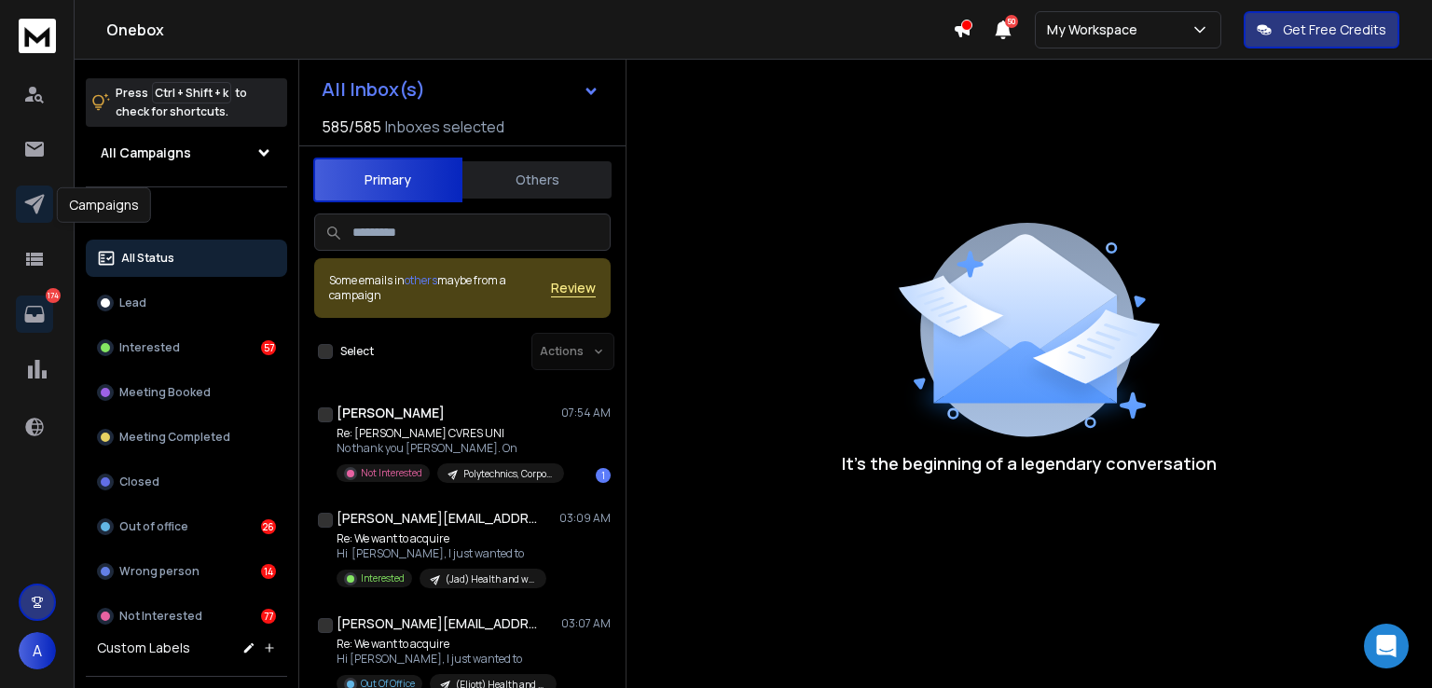
click at [25, 191] on link at bounding box center [34, 204] width 37 height 37
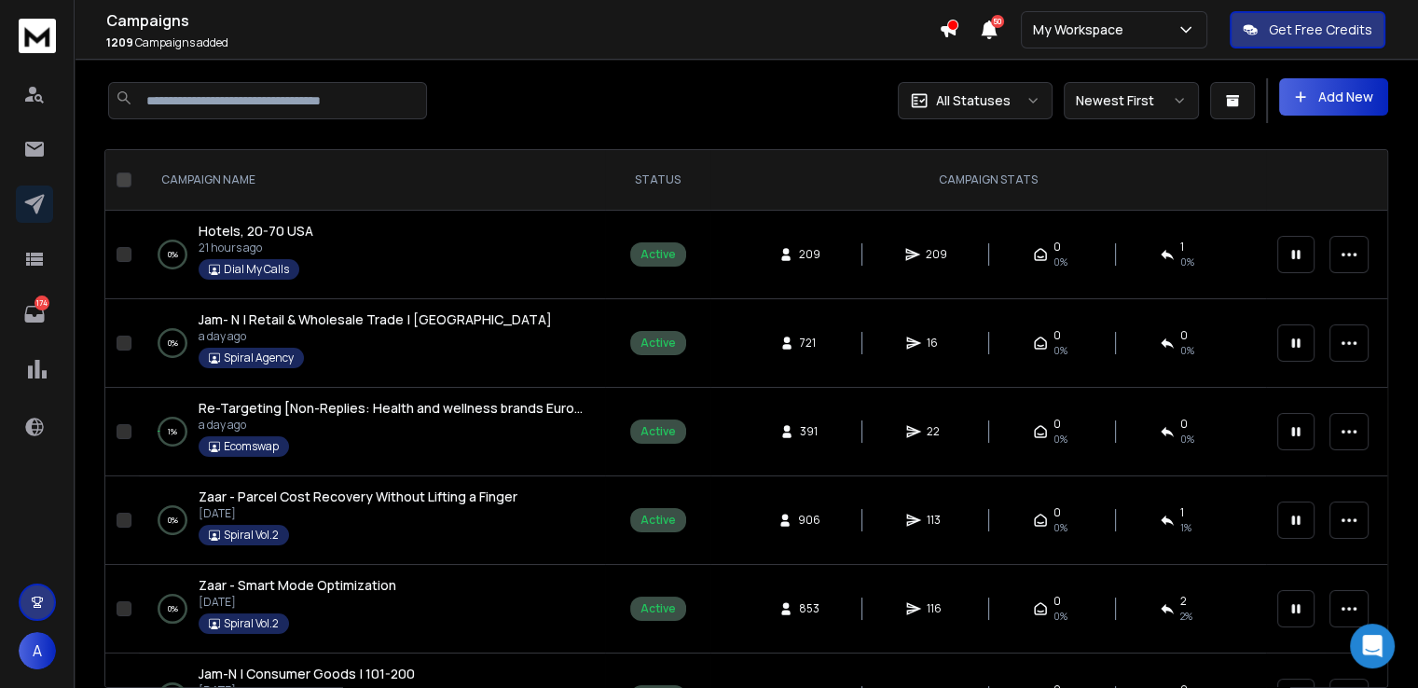
click at [337, 247] on div "0 % Hotels, 20-70 USA 21 hours ago Dial My Calls" at bounding box center [372, 254] width 429 height 65
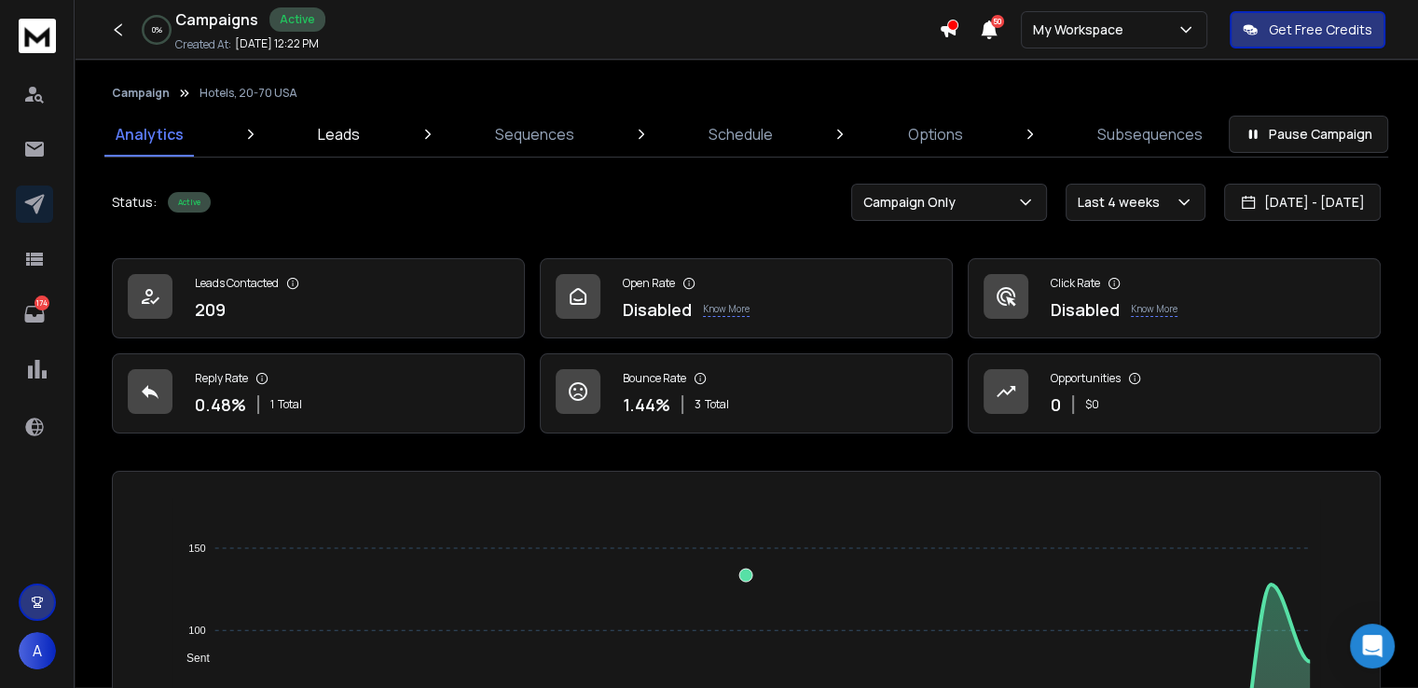
click at [315, 148] on link "Leads" at bounding box center [339, 134] width 64 height 45
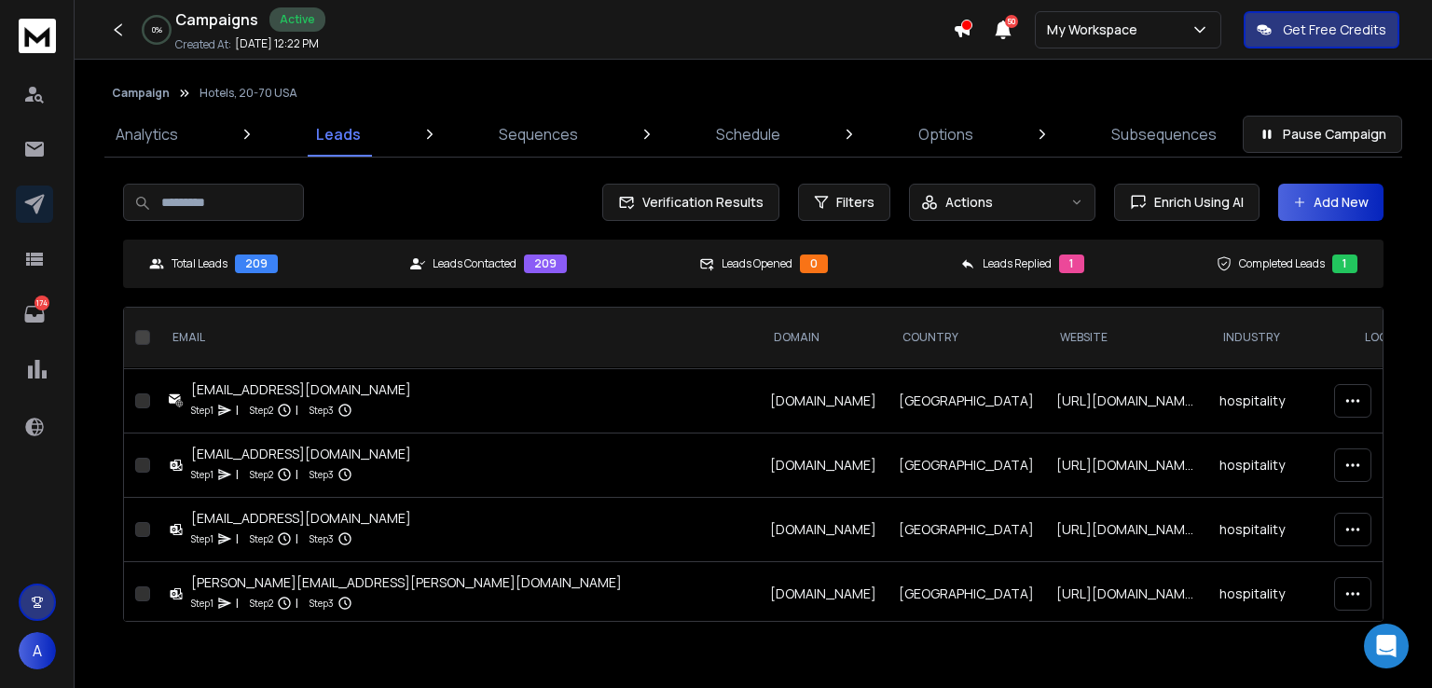
scroll to position [2983, 651]
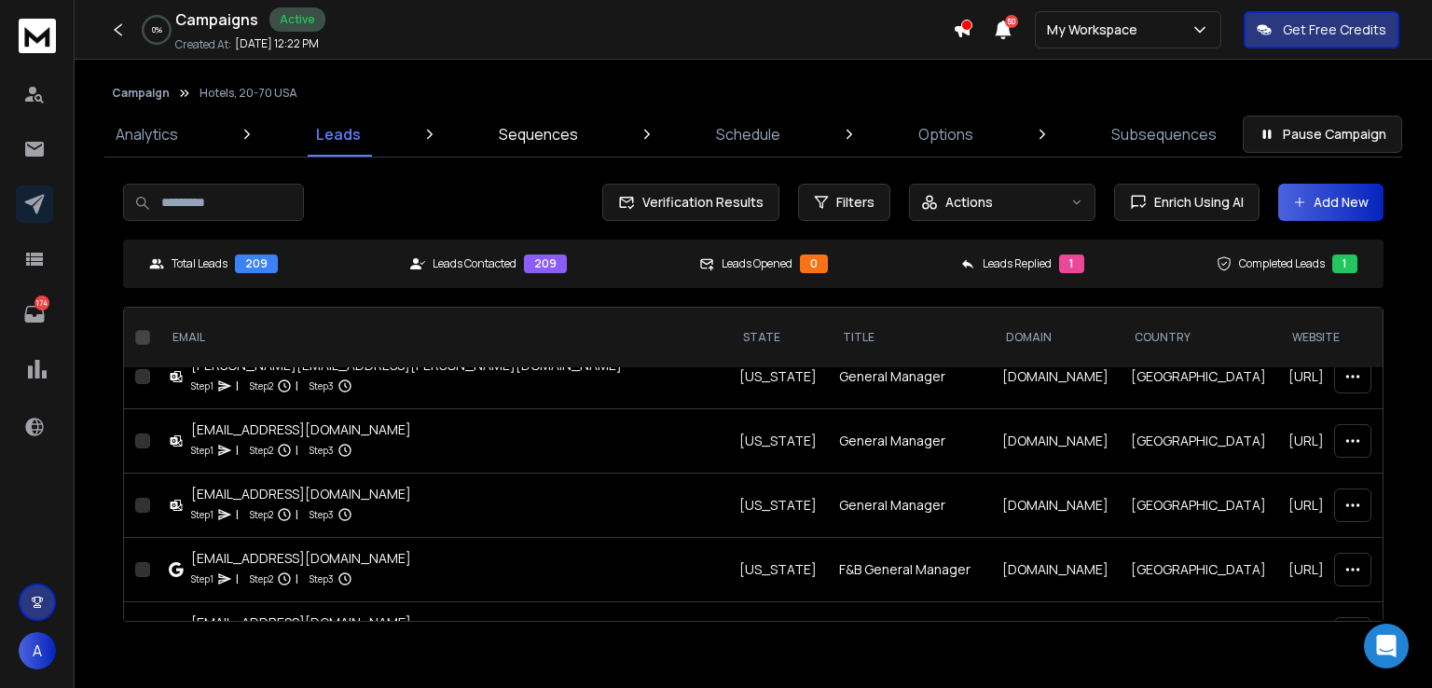
click at [544, 155] on link "Sequences" at bounding box center [539, 134] width 102 height 45
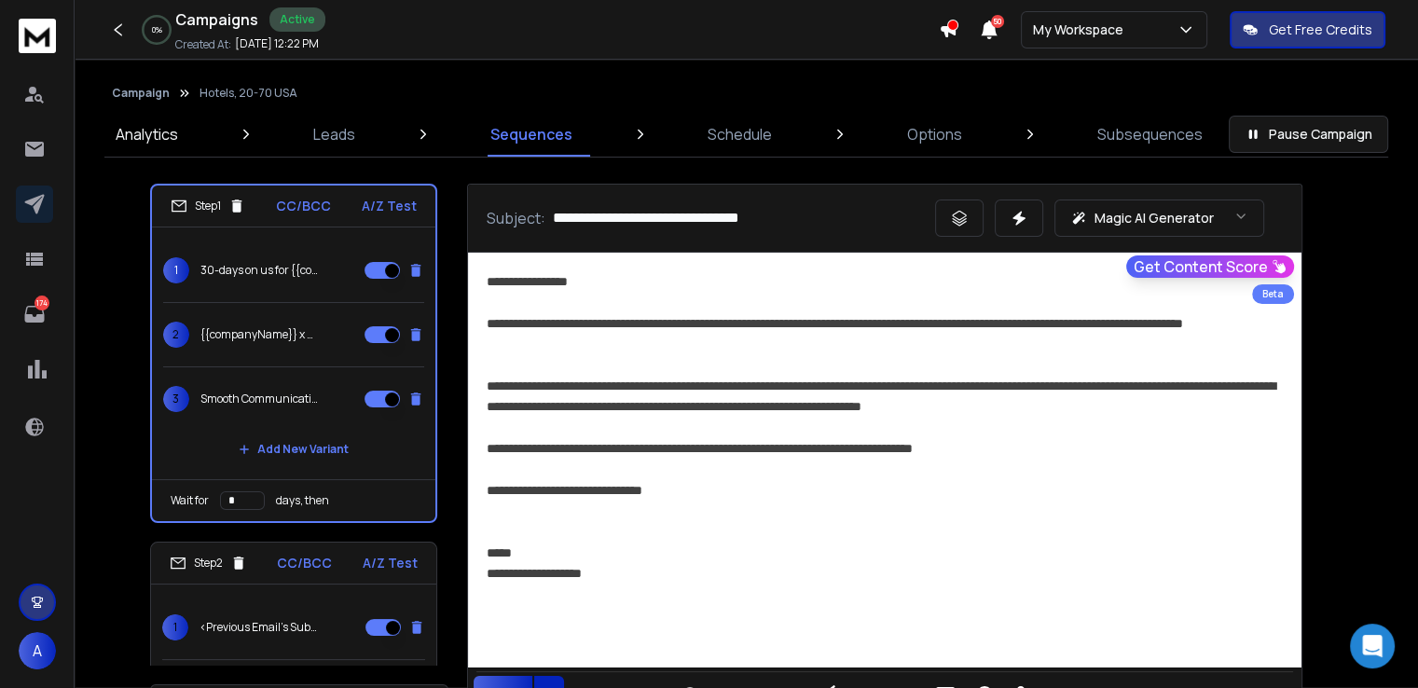
click at [176, 141] on p "Analytics" at bounding box center [147, 134] width 62 height 22
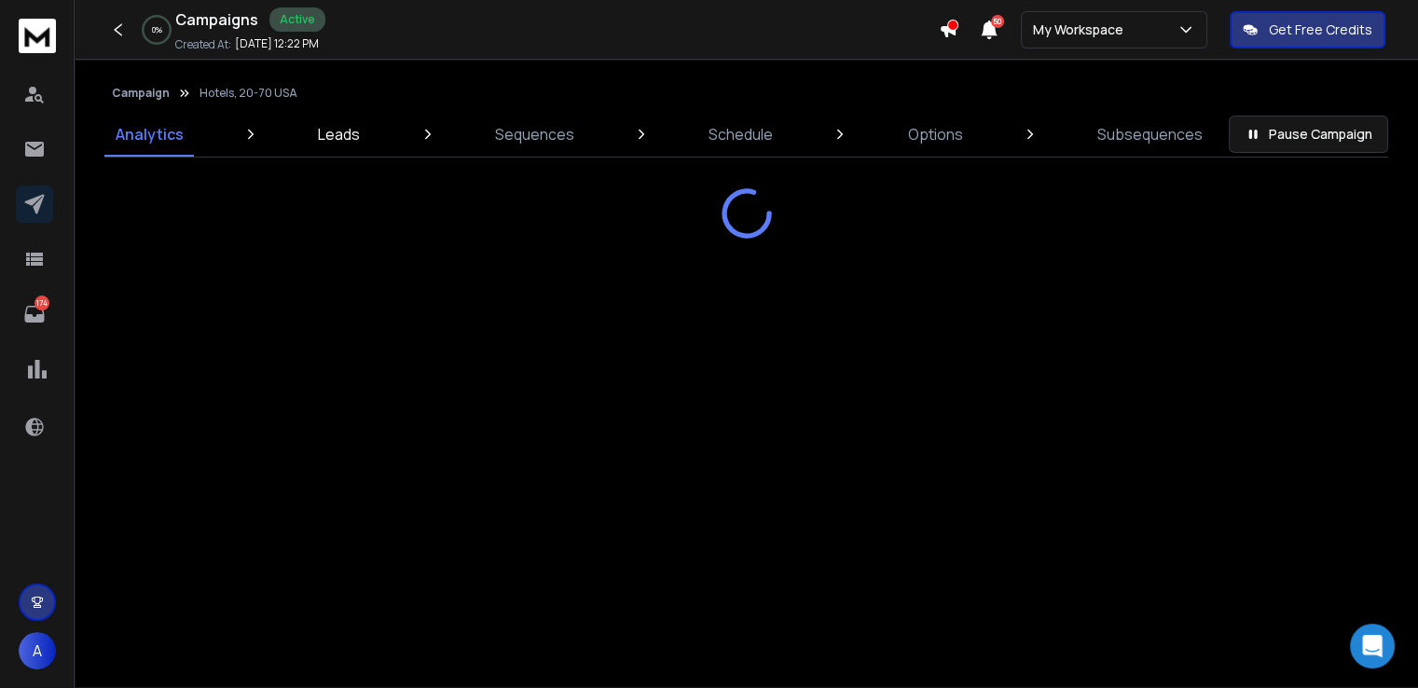
click at [354, 135] on p "Leads" at bounding box center [339, 134] width 42 height 22
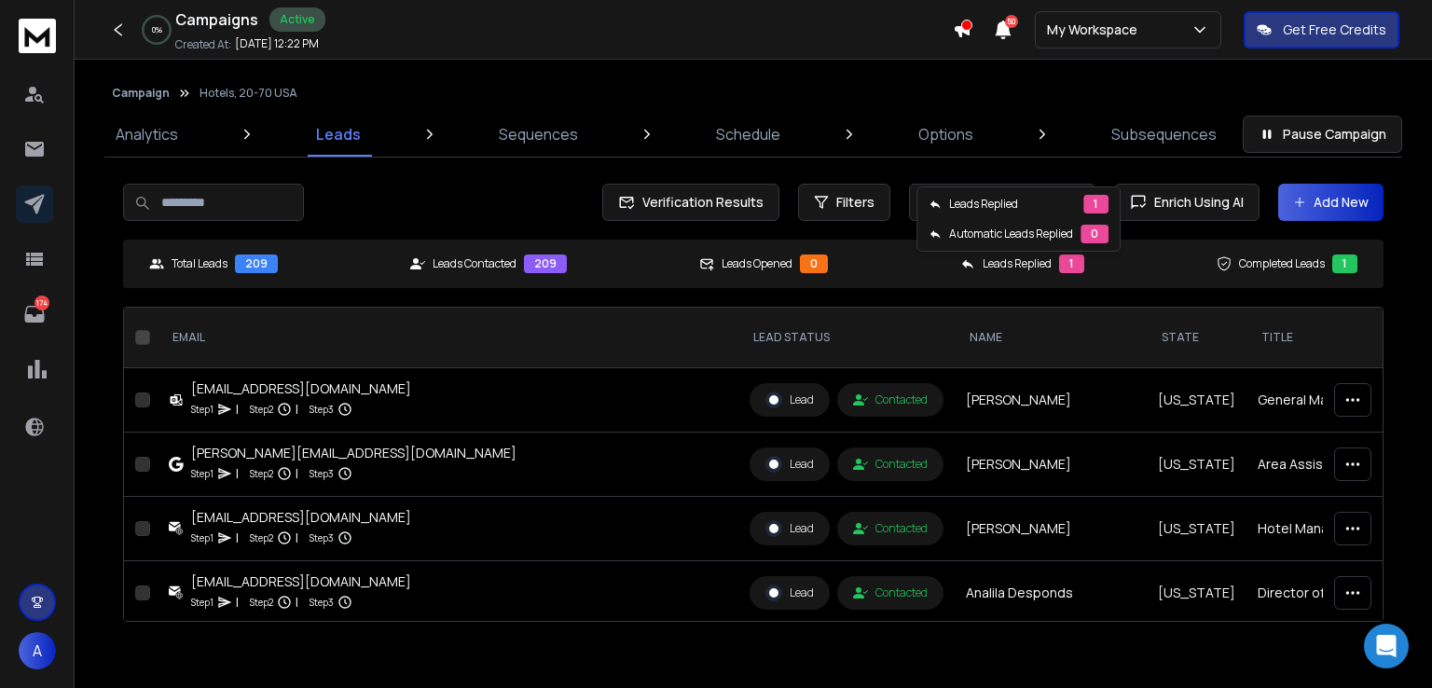
click at [1060, 255] on div "1" at bounding box center [1071, 264] width 25 height 19
click at [1079, 262] on div "1" at bounding box center [1071, 264] width 25 height 19
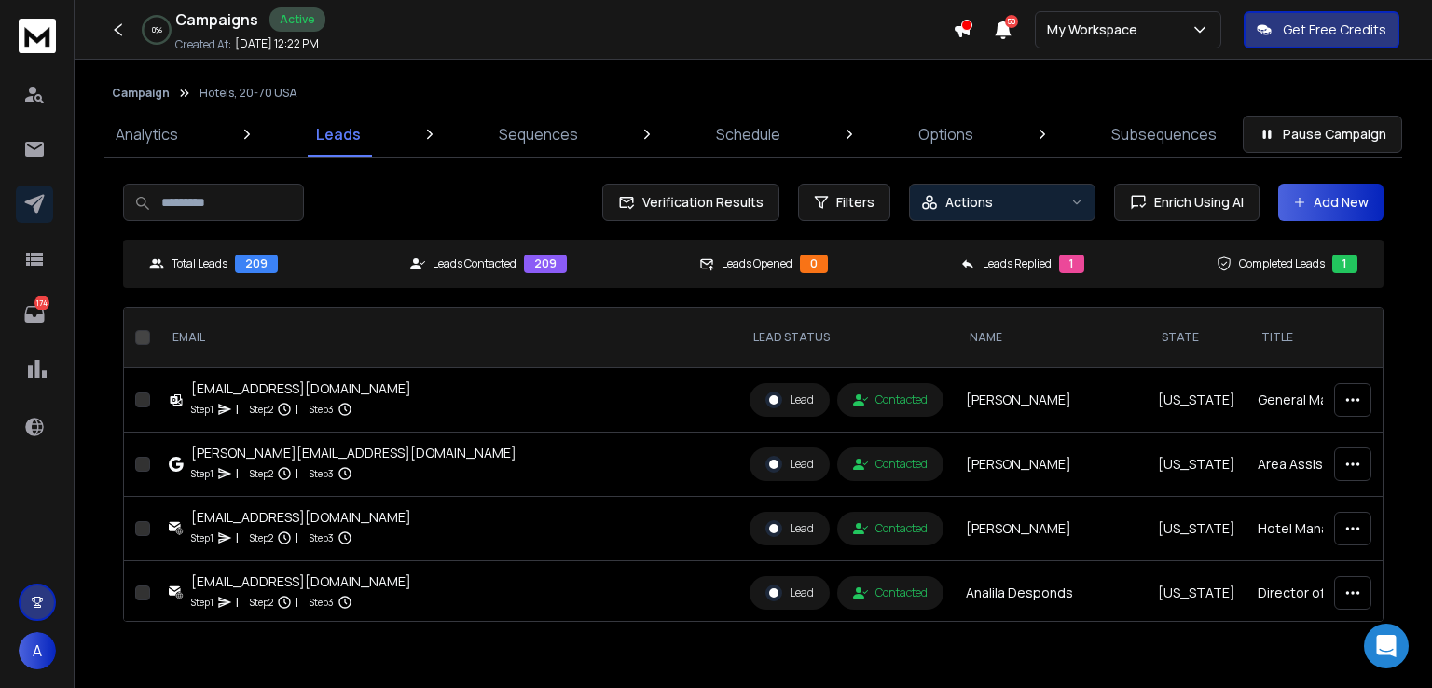
click at [1050, 214] on button "Actions" at bounding box center [1002, 202] width 186 height 37
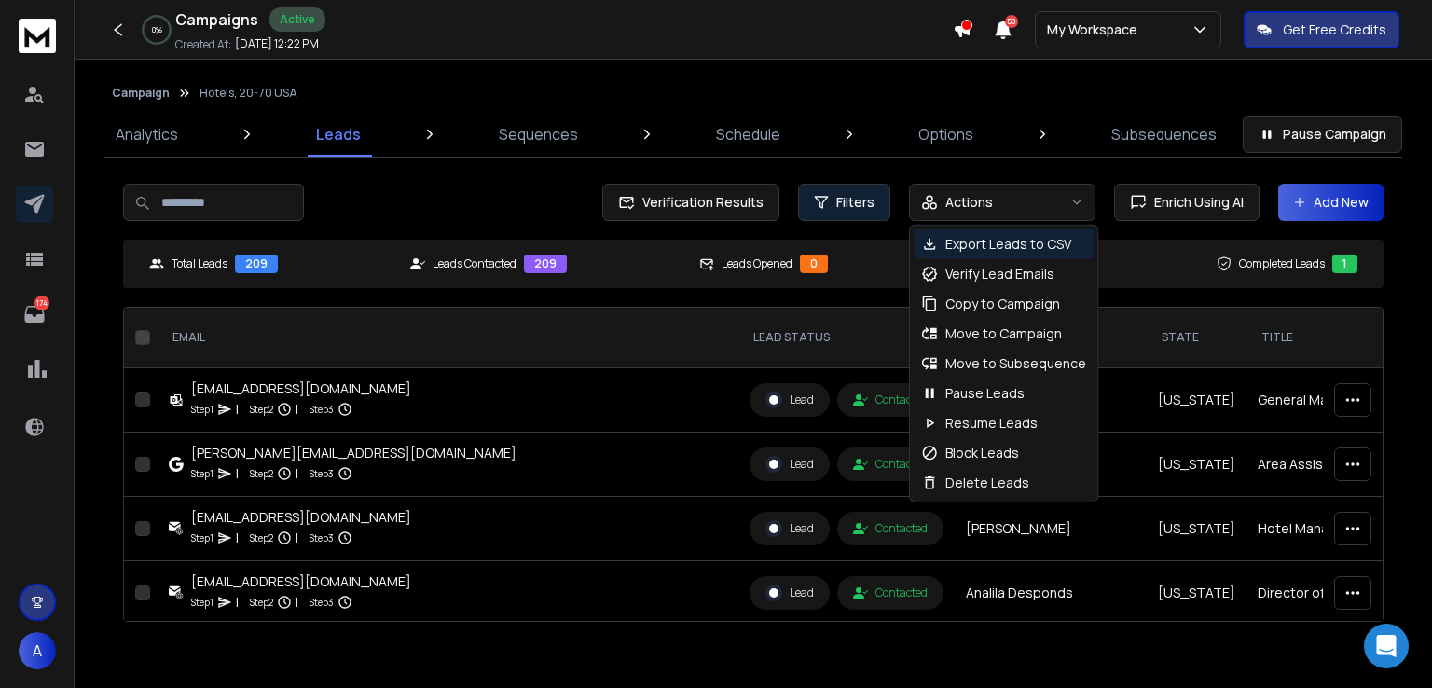
click at [862, 214] on button "Filters" at bounding box center [844, 202] width 92 height 37
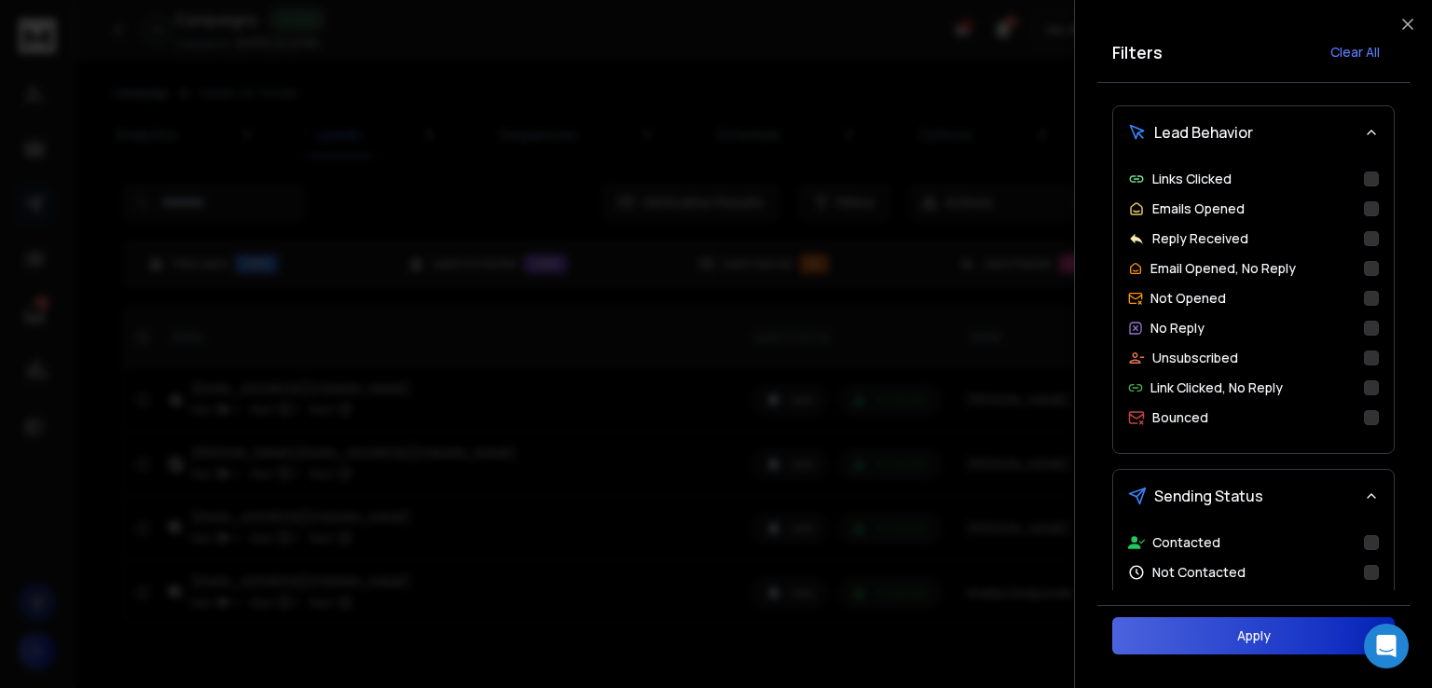
click at [1146, 235] on div "Reply Received" at bounding box center [1188, 238] width 120 height 19
click at [1364, 235] on button "Reply Received" at bounding box center [1371, 238] width 15 height 15
drag, startPoint x: 1317, startPoint y: 627, endPoint x: 1302, endPoint y: 618, distance: 17.6
click at [1313, 627] on button "Apply" at bounding box center [1253, 635] width 282 height 37
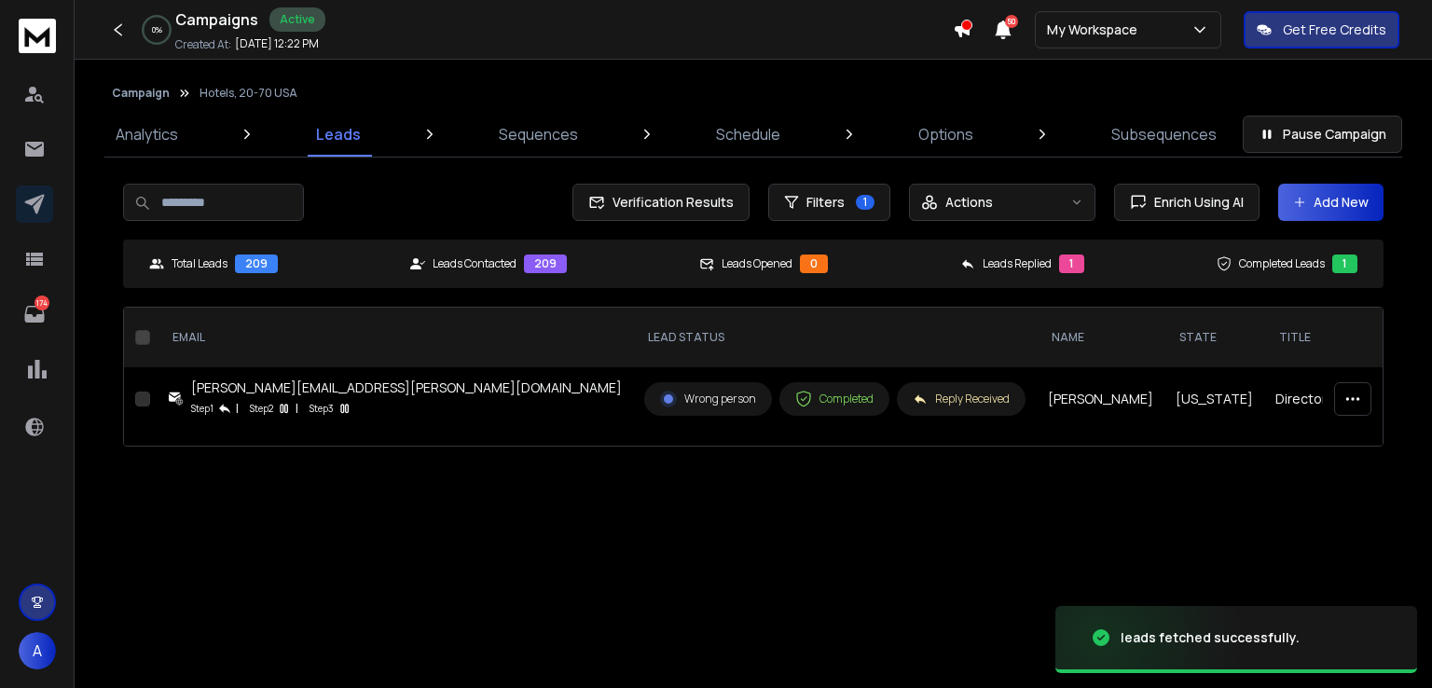
click at [1037, 404] on td "Jennelle Anacleto" at bounding box center [1101, 398] width 128 height 63
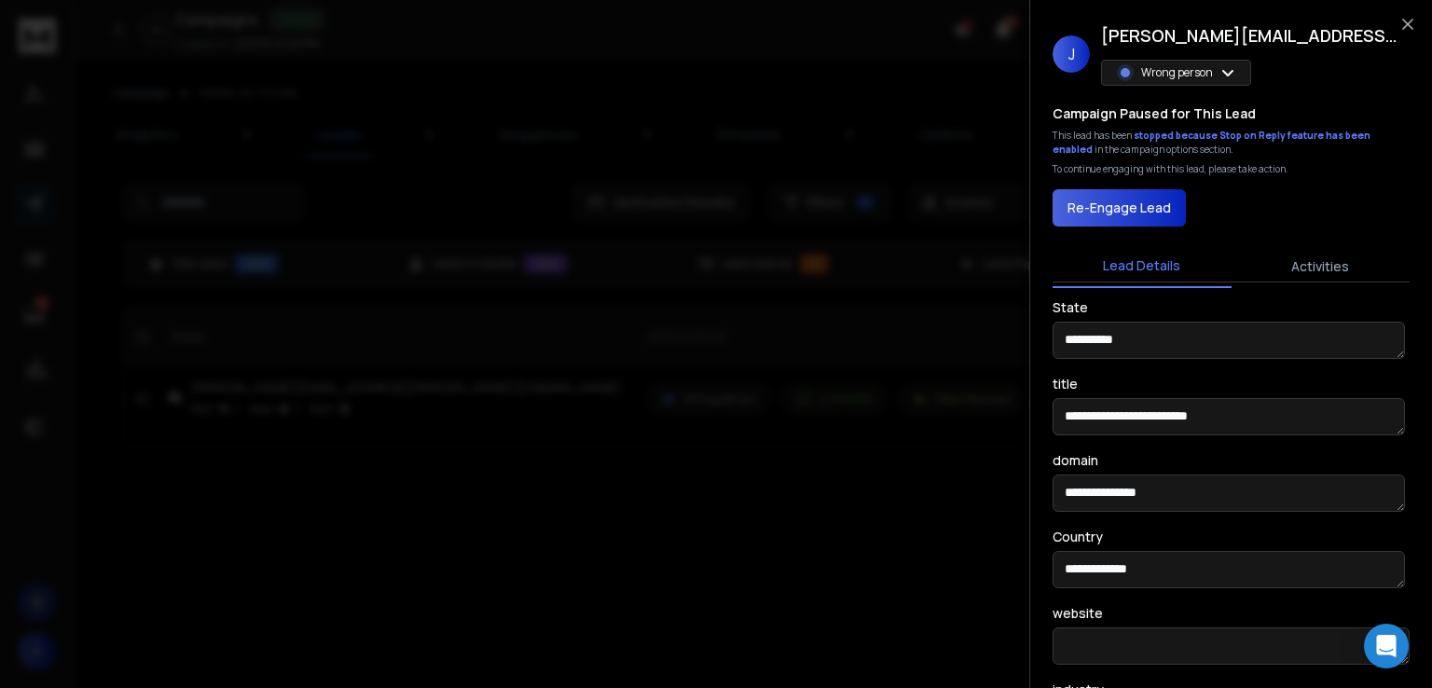
click at [875, 131] on div at bounding box center [716, 344] width 1432 height 688
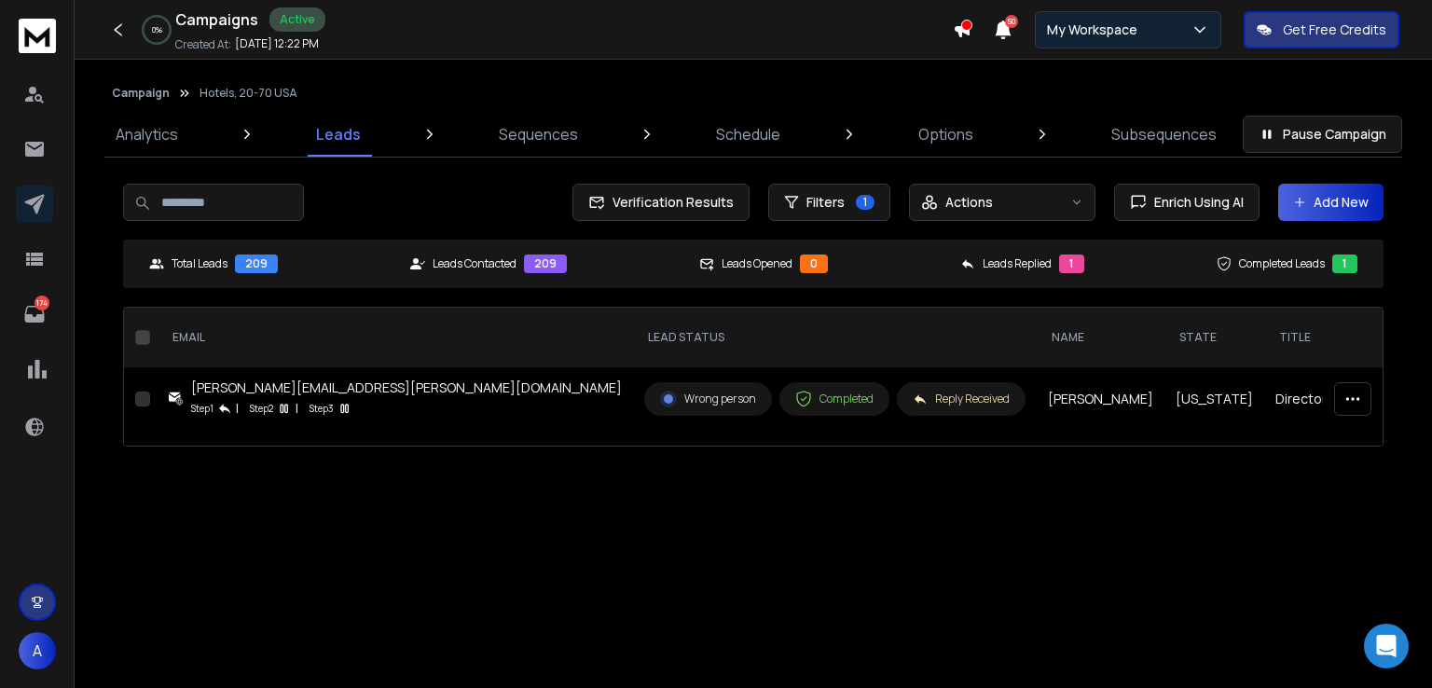
drag, startPoint x: 1109, startPoint y: 23, endPoint x: 1112, endPoint y: 36, distance: 13.6
click at [1108, 23] on p "My Workspace" at bounding box center [1096, 30] width 98 height 19
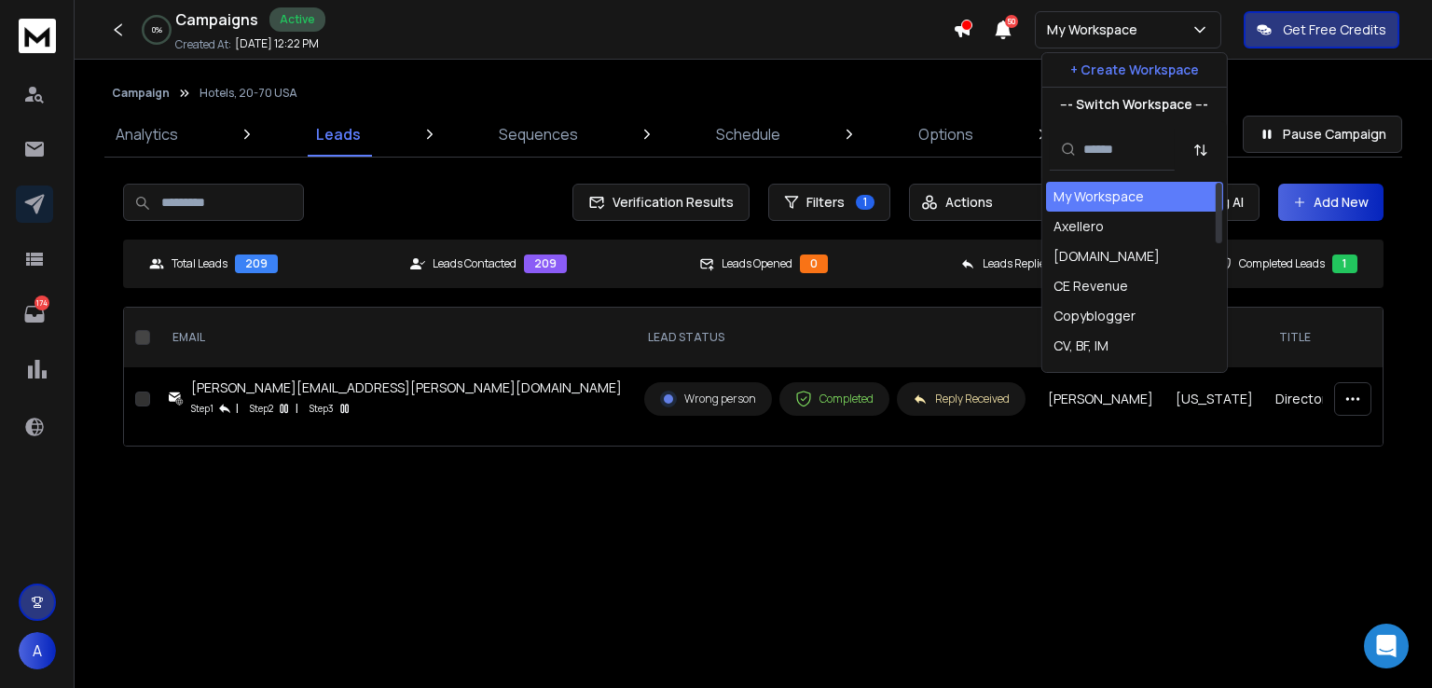
click at [1163, 184] on div "My Workspace" at bounding box center [1134, 197] width 177 height 30
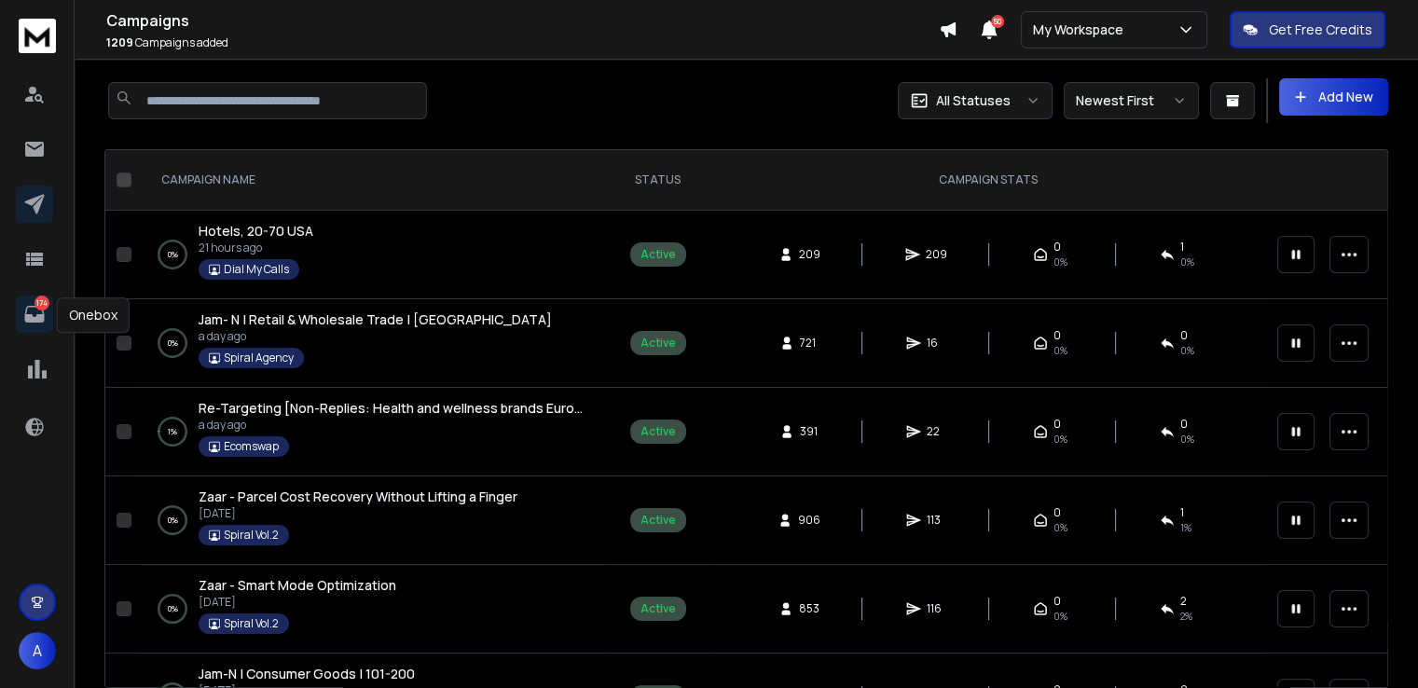
click at [41, 308] on p "174" at bounding box center [41, 303] width 15 height 15
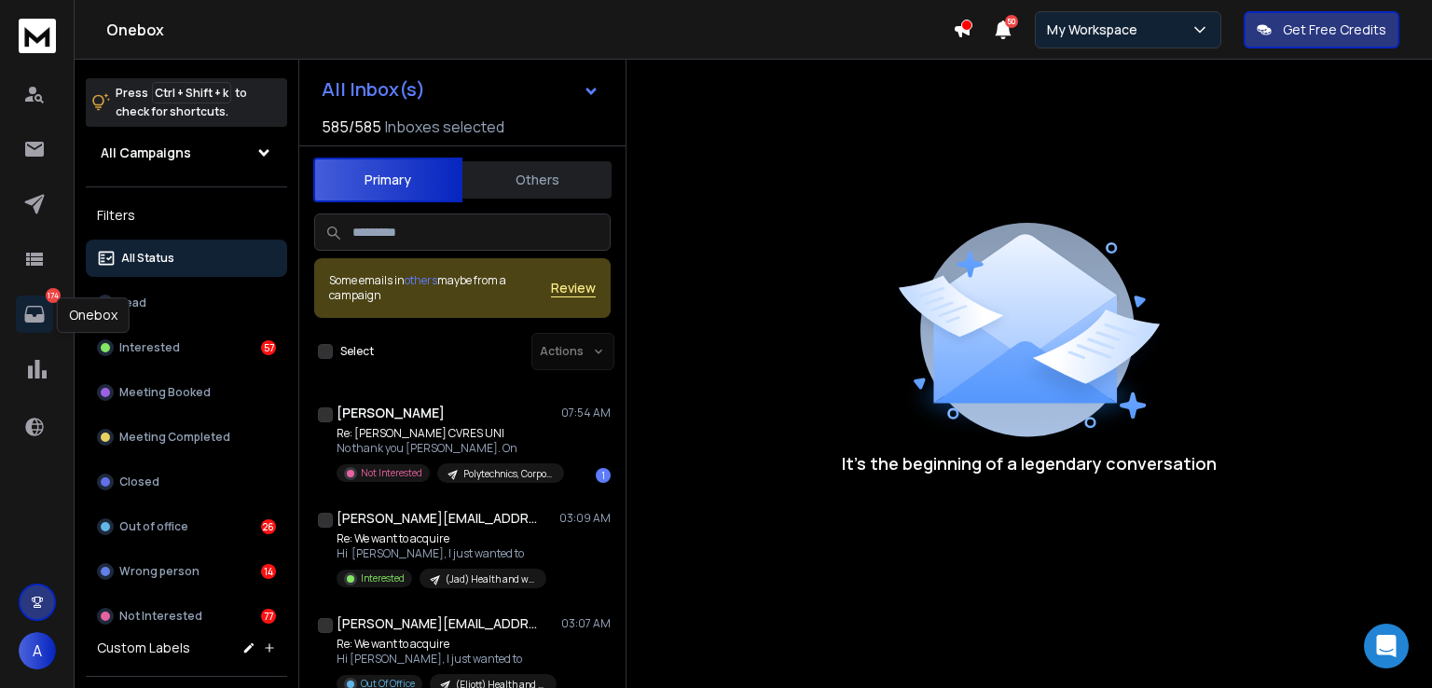
click at [1152, 31] on div "My Workspace" at bounding box center [1128, 30] width 162 height 19
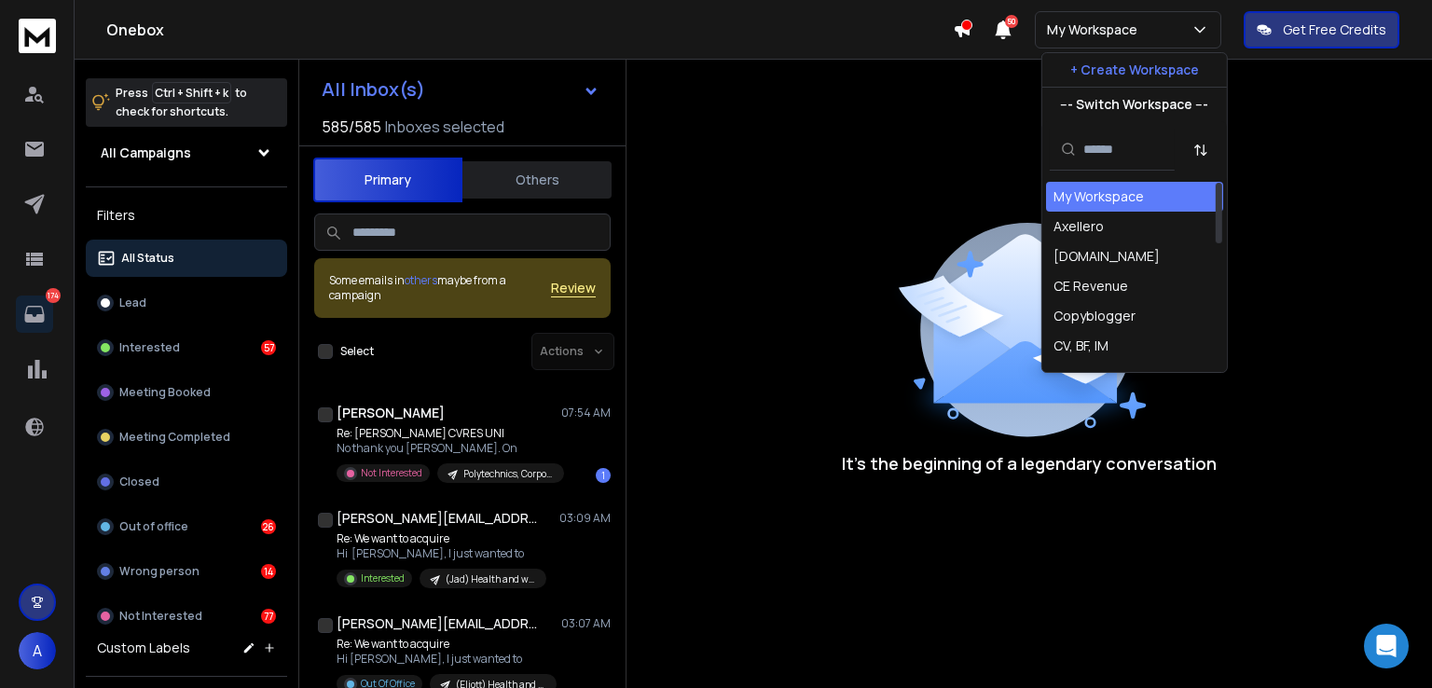
click at [1132, 194] on div "My Workspace" at bounding box center [1099, 196] width 90 height 19
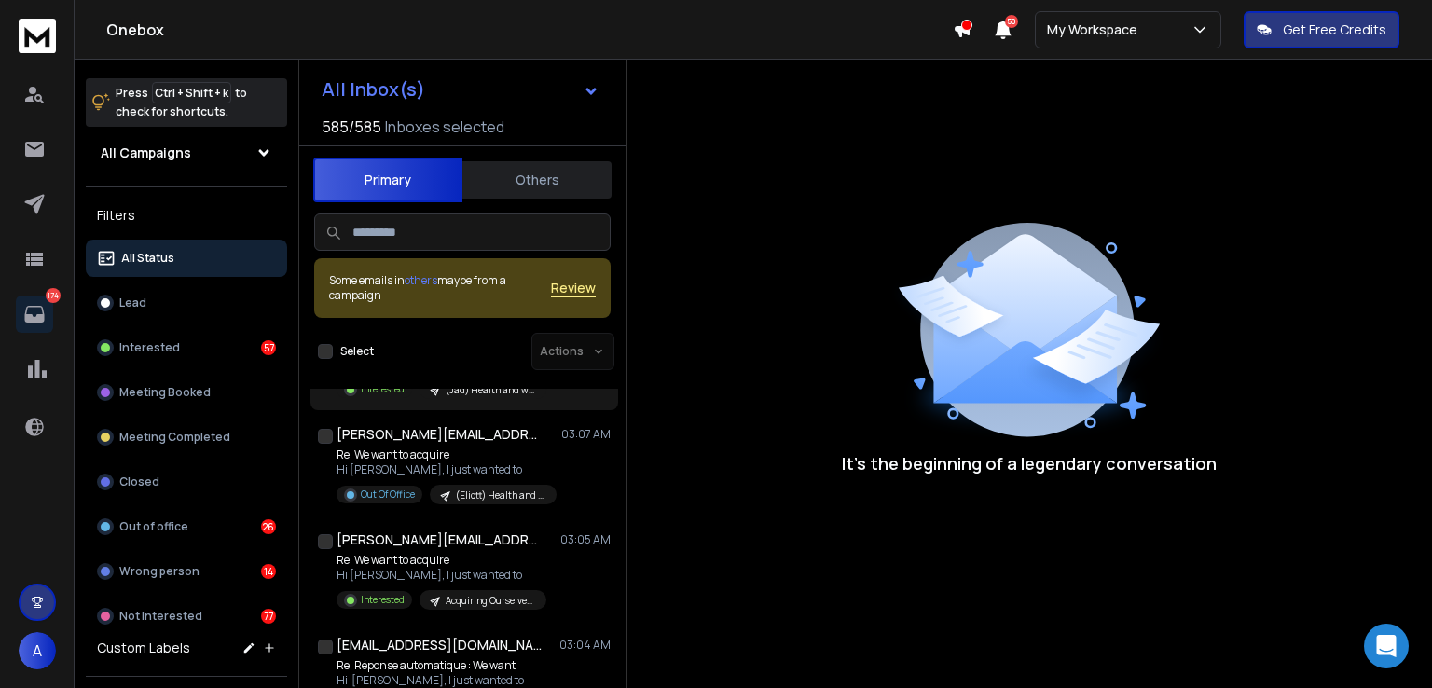
scroll to position [189, 0]
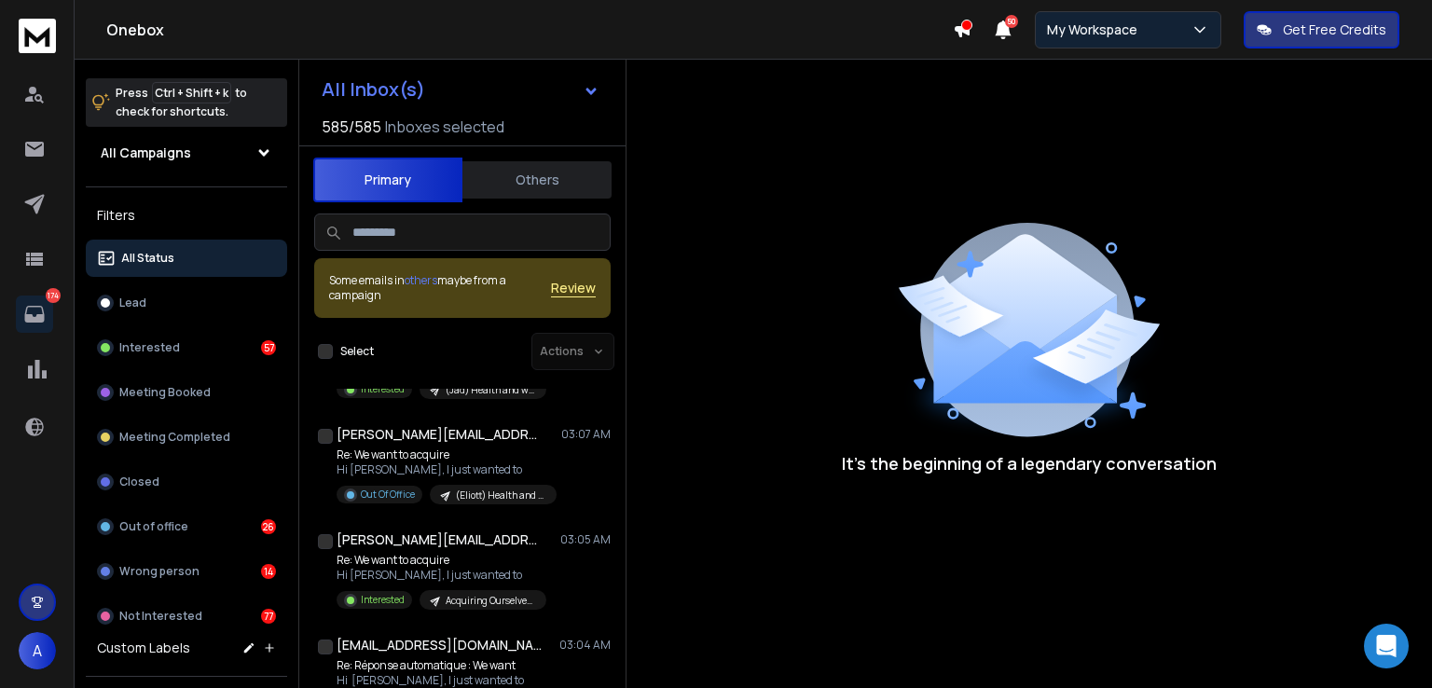
click at [1074, 34] on p "My Workspace" at bounding box center [1096, 30] width 98 height 19
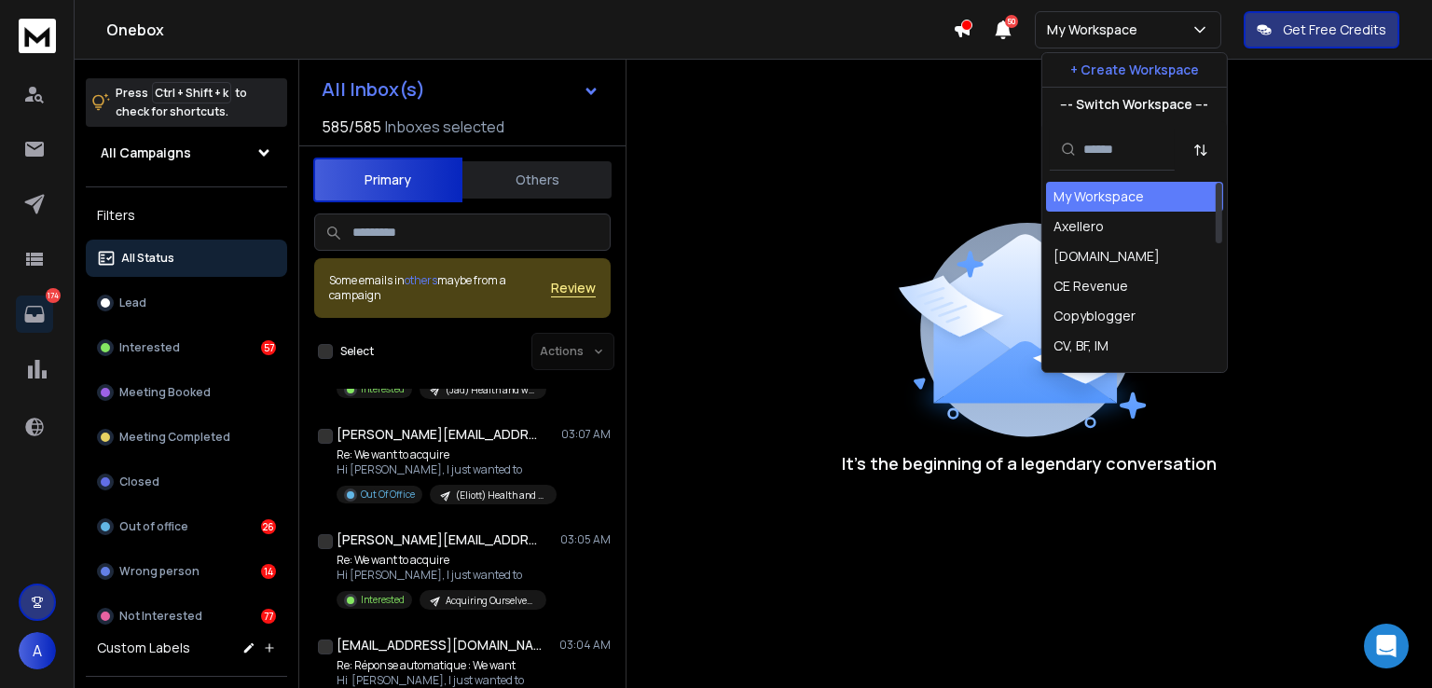
click at [1134, 199] on div "My Workspace" at bounding box center [1099, 196] width 90 height 19
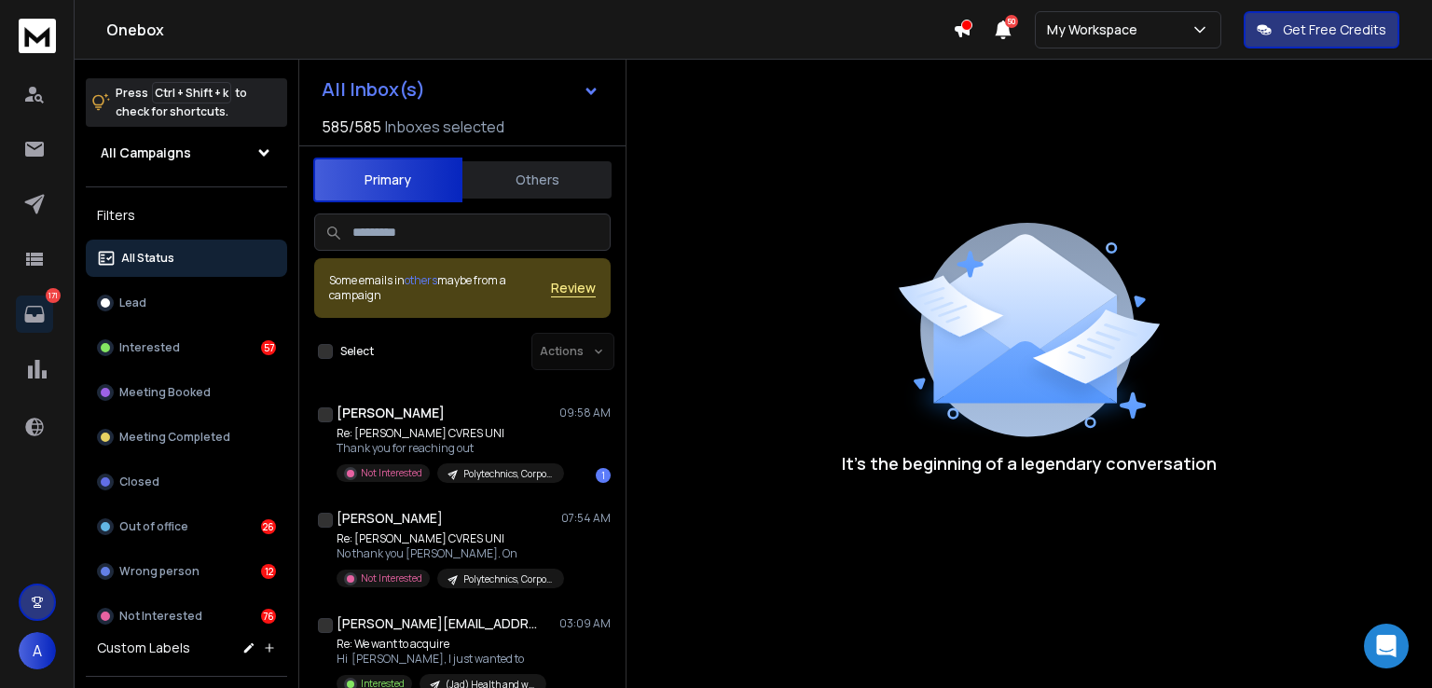
drag, startPoint x: 1170, startPoint y: 23, endPoint x: 1161, endPoint y: 50, distance: 28.6
click at [1164, 23] on div "My Workspace" at bounding box center [1128, 30] width 162 height 19
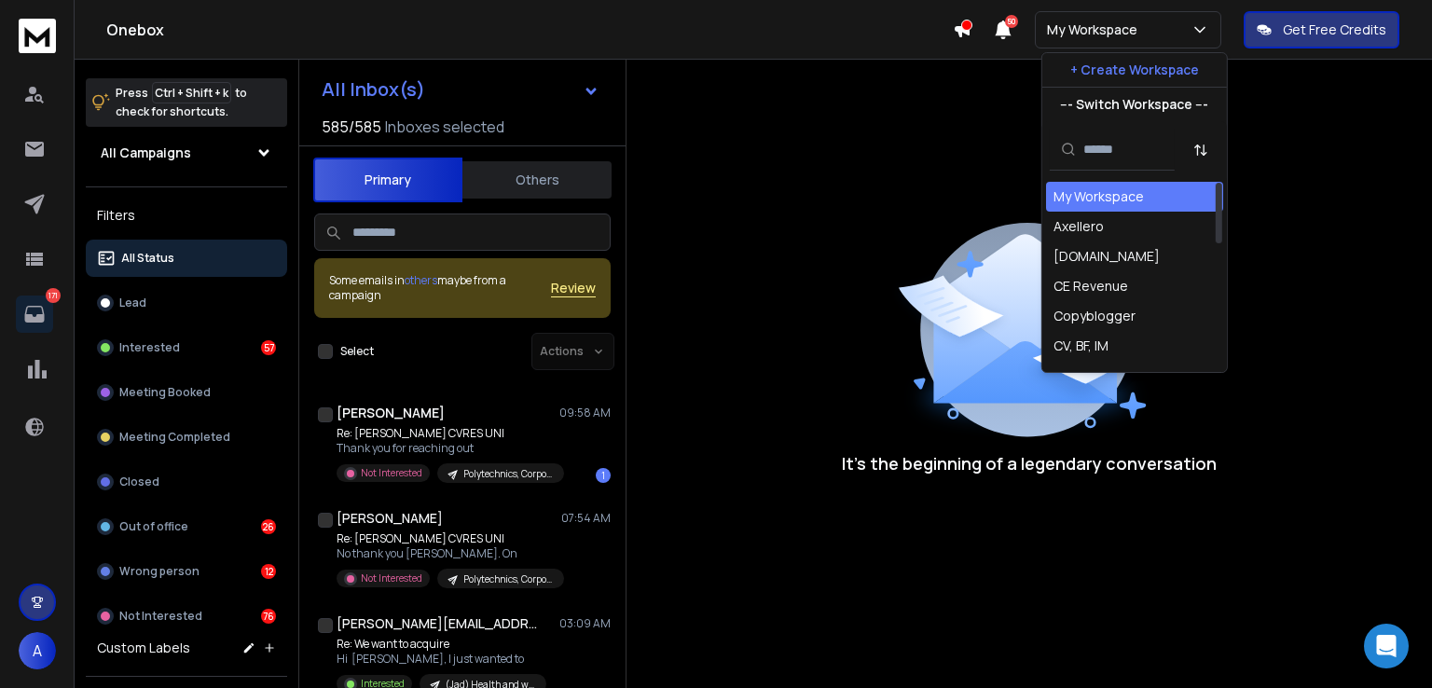
click at [1156, 186] on div "My Workspace" at bounding box center [1134, 197] width 177 height 30
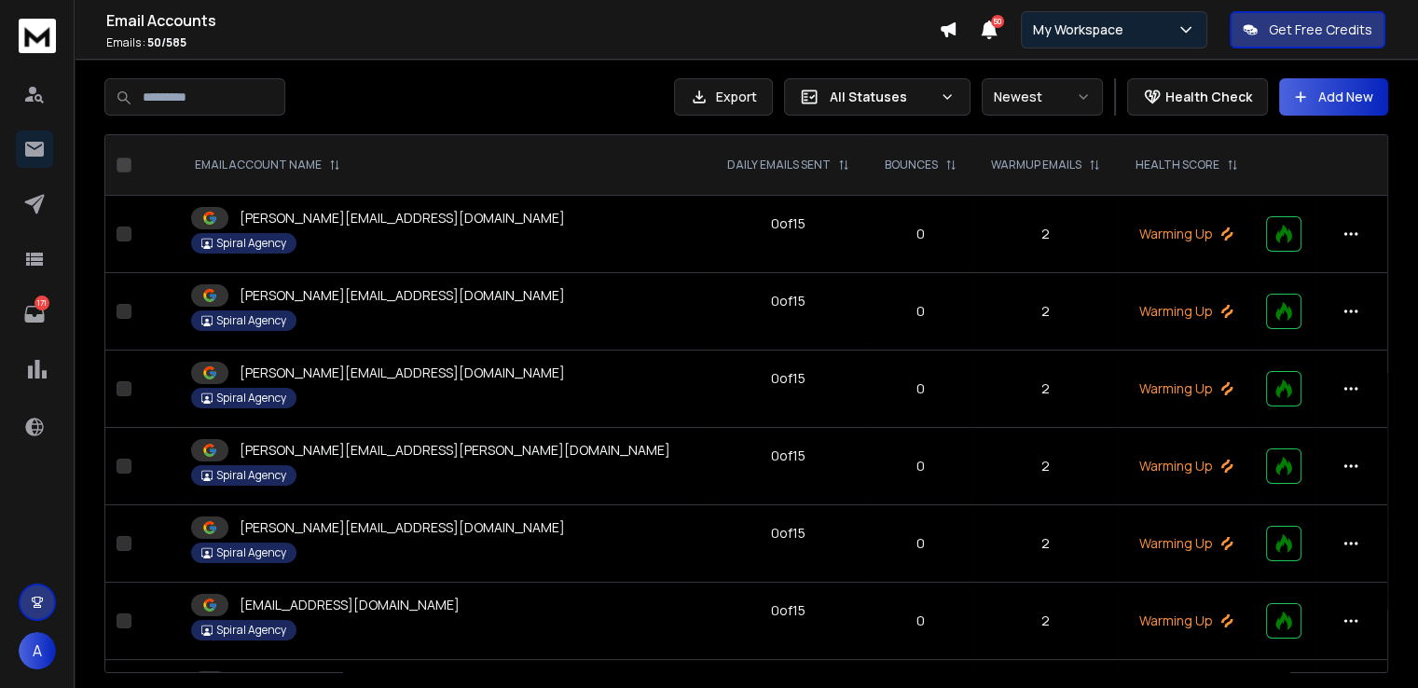
click at [1130, 34] on p "My Workspace" at bounding box center [1082, 30] width 98 height 19
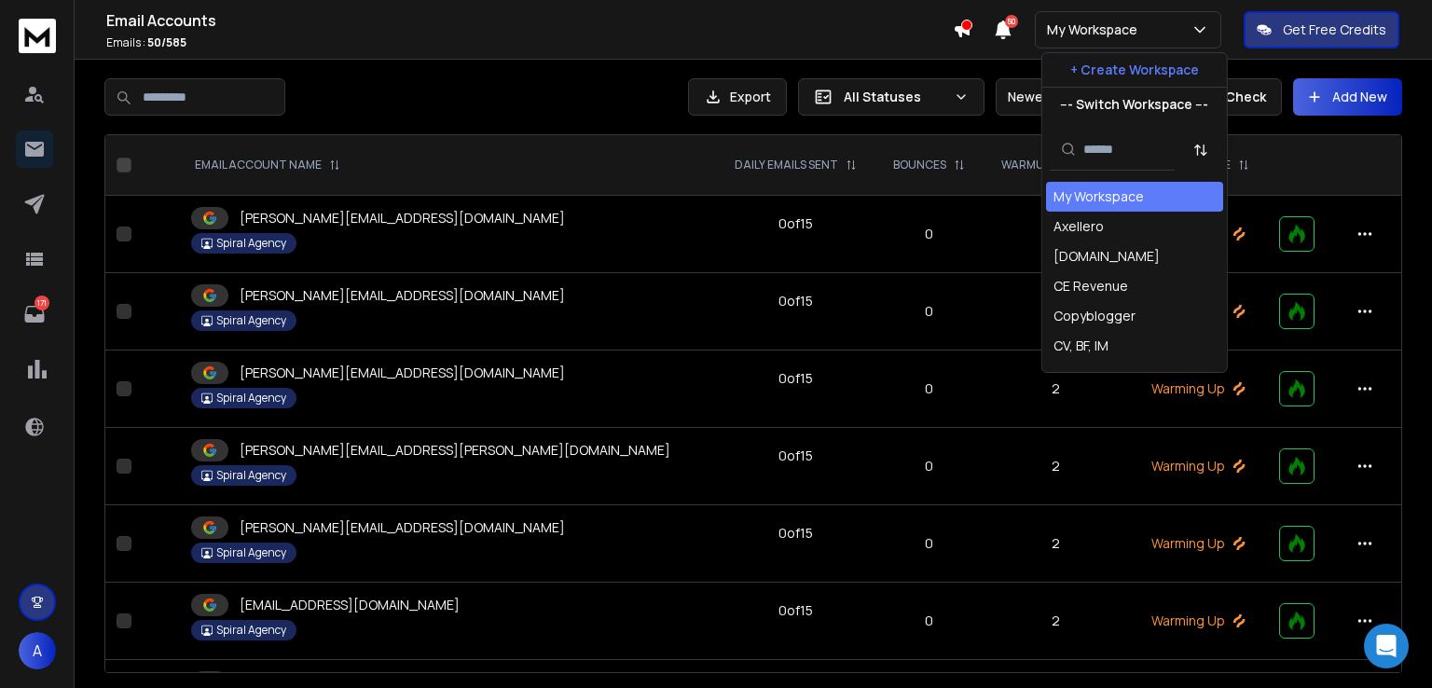
click at [1097, 76] on p "+ Create Workspace" at bounding box center [1134, 70] width 129 height 19
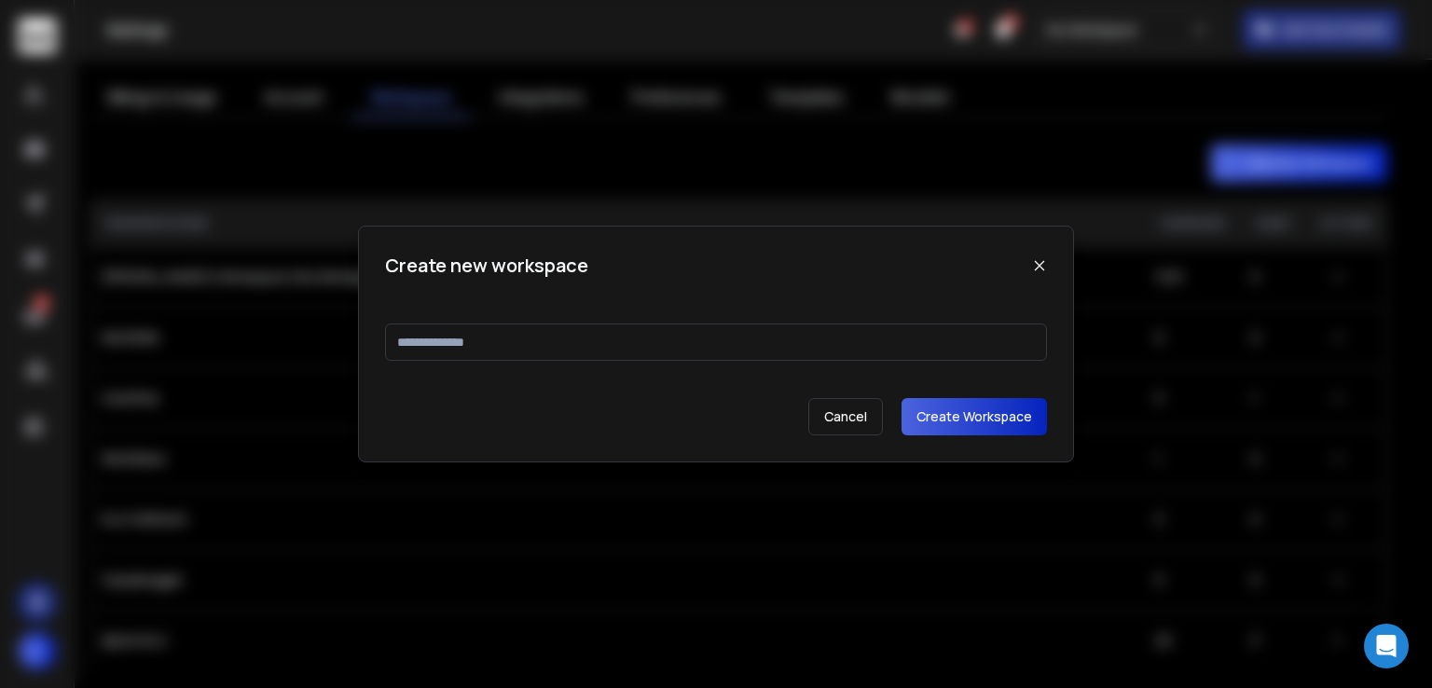
click at [572, 339] on input at bounding box center [716, 342] width 662 height 37
type input "*********"
click at [942, 426] on button "Create Workspace" at bounding box center [974, 416] width 145 height 37
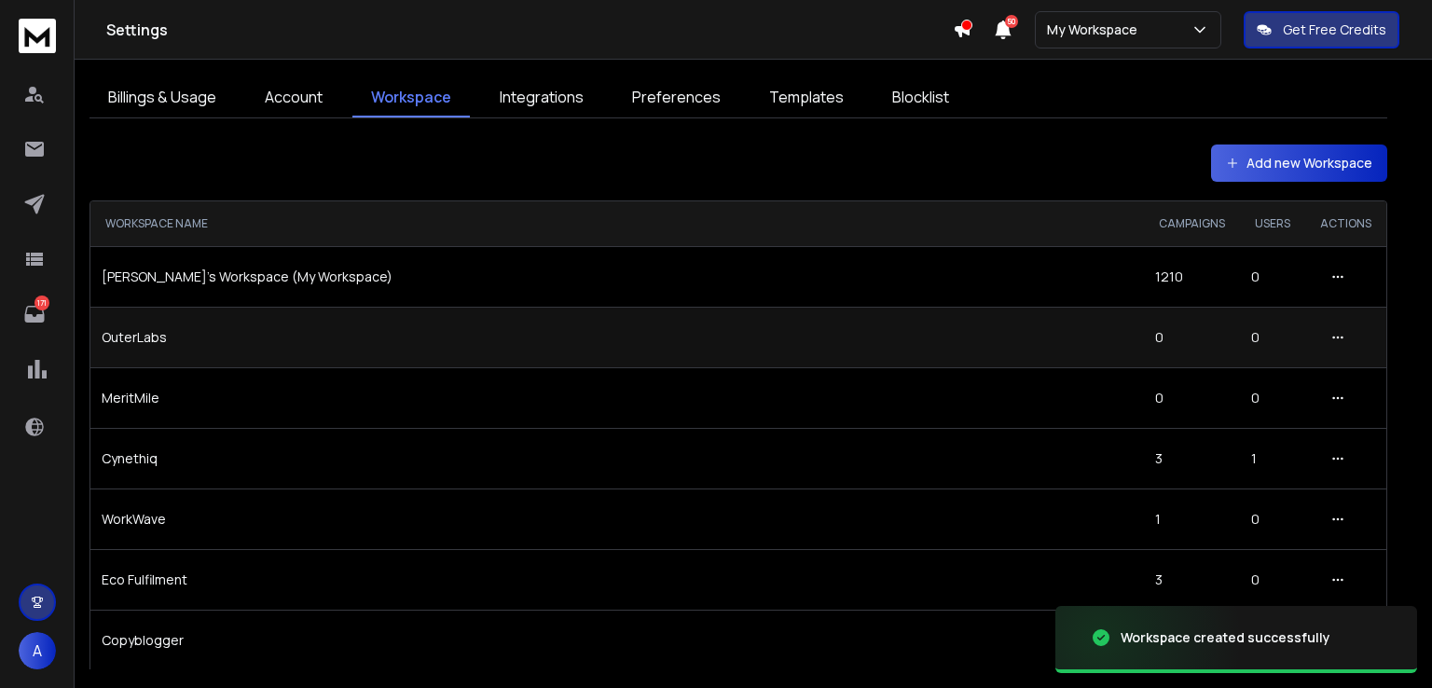
click at [338, 329] on td "OuterLabs" at bounding box center [617, 337] width 1054 height 61
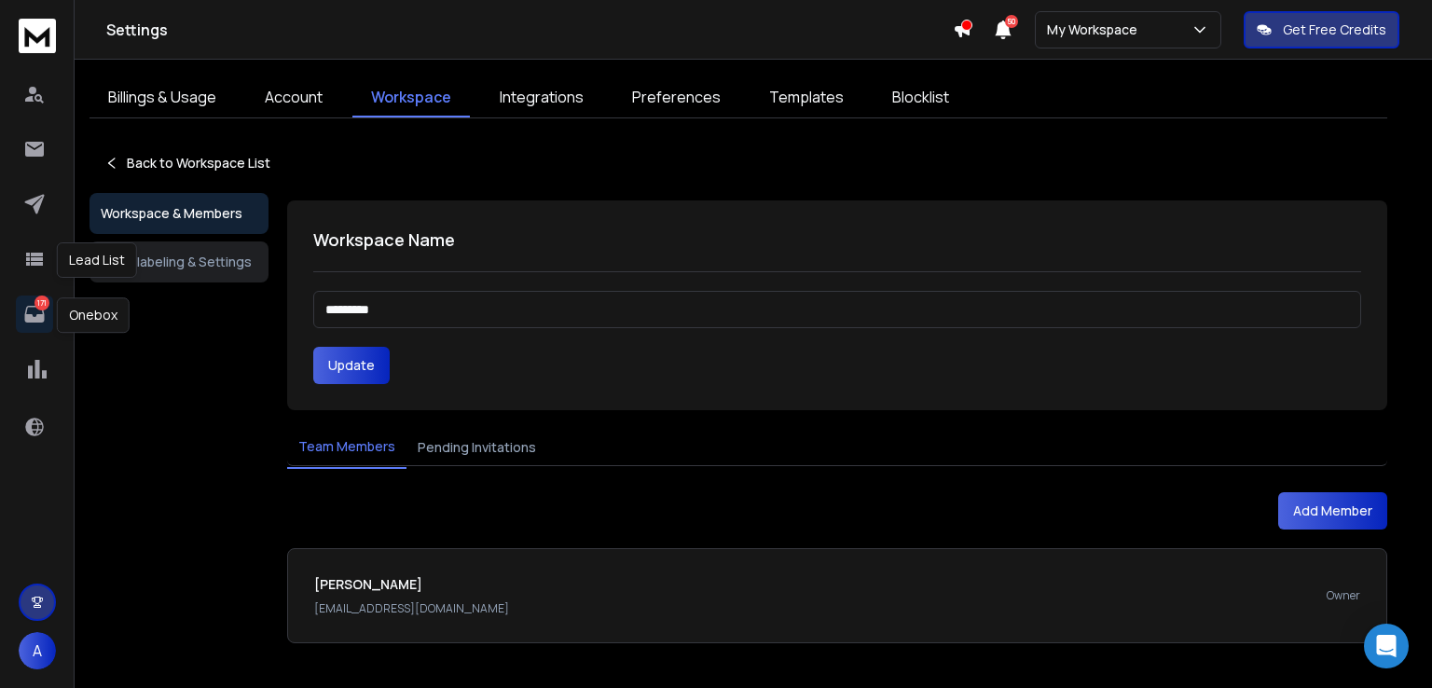
click at [40, 305] on p "171" at bounding box center [41, 303] width 15 height 15
